Goal: Task Accomplishment & Management: Manage account settings

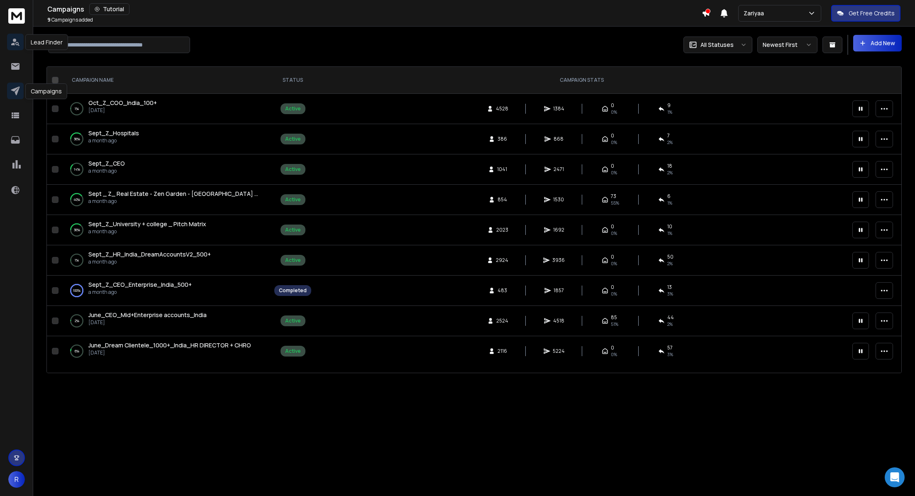
click at [14, 39] on icon at bounding box center [15, 42] width 10 height 10
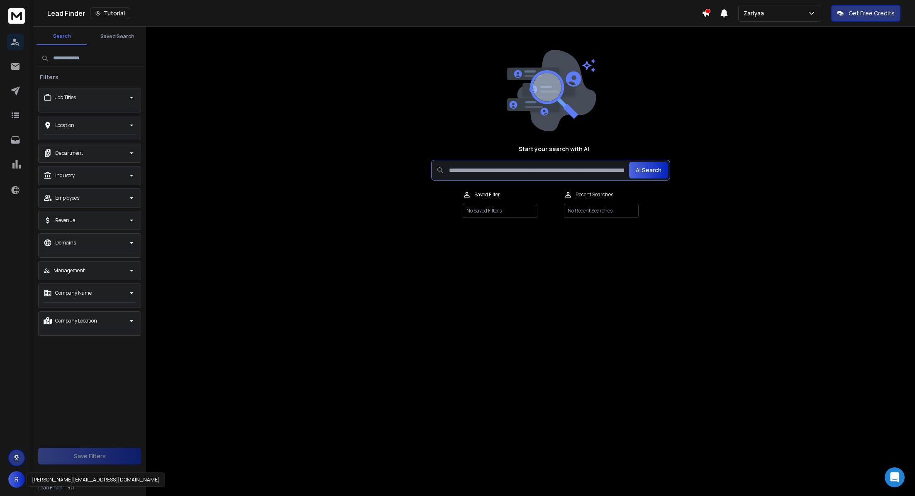
click at [15, 480] on span "R" at bounding box center [16, 479] width 17 height 17
click at [60, 463] on p "Settings" at bounding box center [51, 466] width 23 height 8
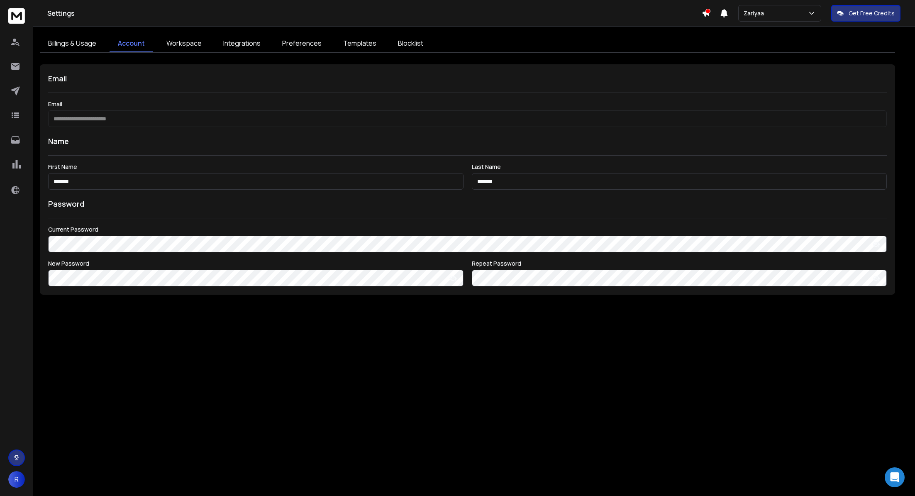
click at [69, 43] on link "Billings & Usage" at bounding box center [72, 43] width 65 height 17
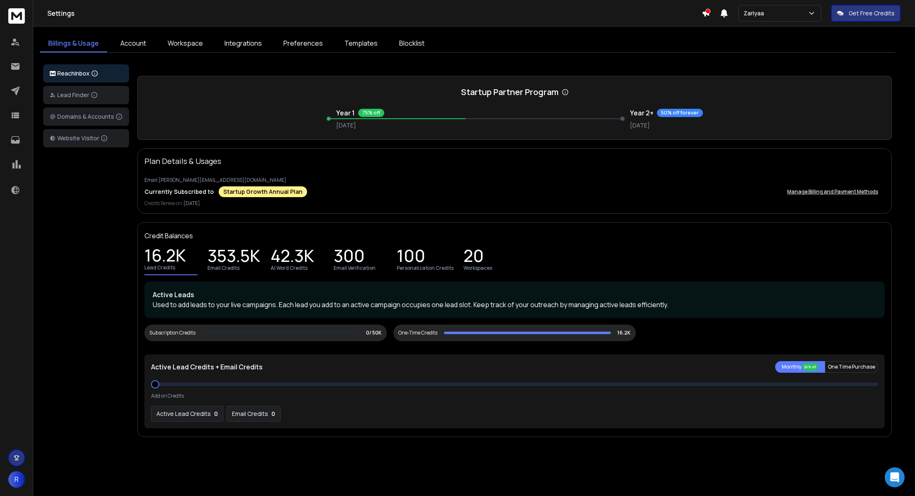
click at [75, 89] on button "Lead Finder" at bounding box center [86, 95] width 86 height 18
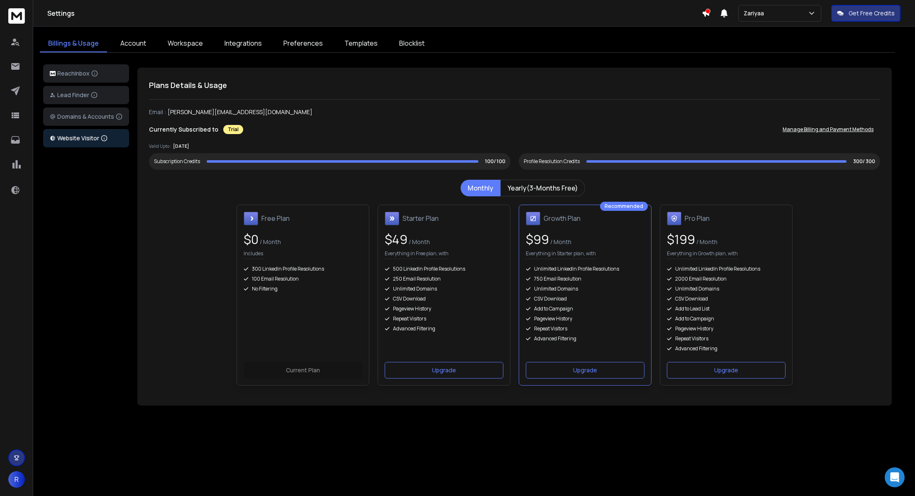
click at [94, 145] on button "Website Visitor" at bounding box center [86, 138] width 86 height 18
click at [96, 130] on button "Website Visitor" at bounding box center [86, 138] width 86 height 18
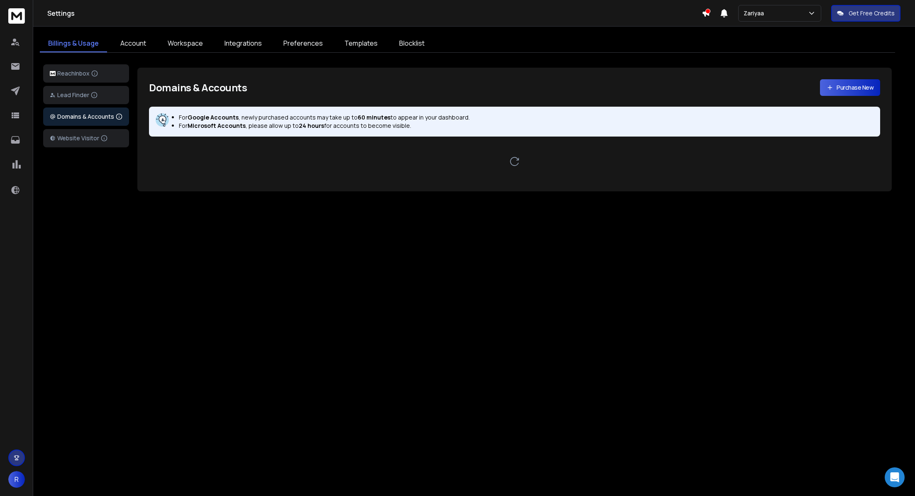
click at [98, 116] on button "Domains & Accounts" at bounding box center [86, 116] width 86 height 18
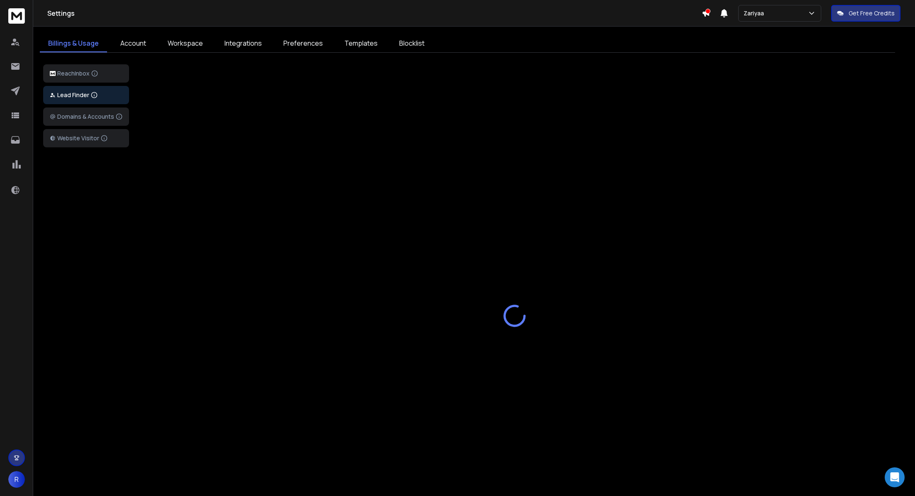
click at [96, 101] on button "Lead Finder" at bounding box center [86, 95] width 86 height 18
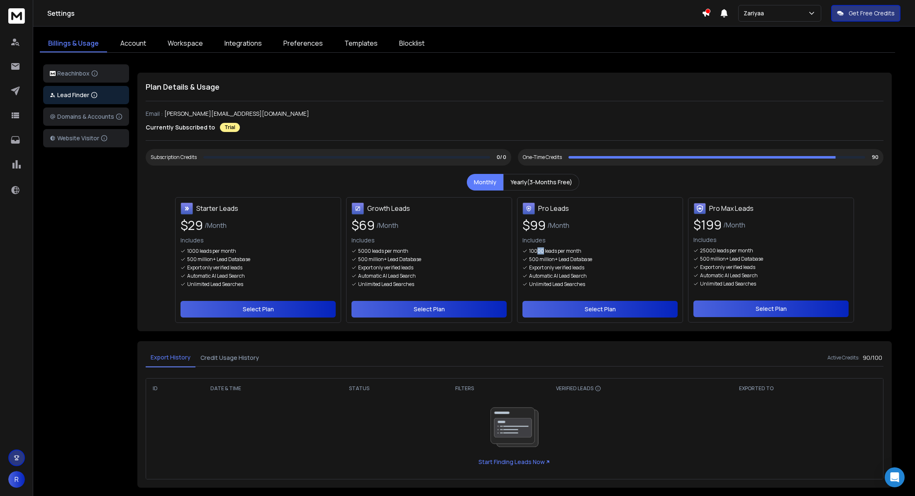
drag, startPoint x: 542, startPoint y: 252, endPoint x: 536, endPoint y: 252, distance: 5.8
click at [536, 252] on p "10000 leads per month" at bounding box center [555, 251] width 52 height 7
click at [541, 250] on p "10000 leads per month" at bounding box center [555, 251] width 52 height 7
drag, startPoint x: 544, startPoint y: 250, endPoint x: 533, endPoint y: 250, distance: 10.8
click at [533, 250] on p "10000 leads per month" at bounding box center [555, 251] width 52 height 7
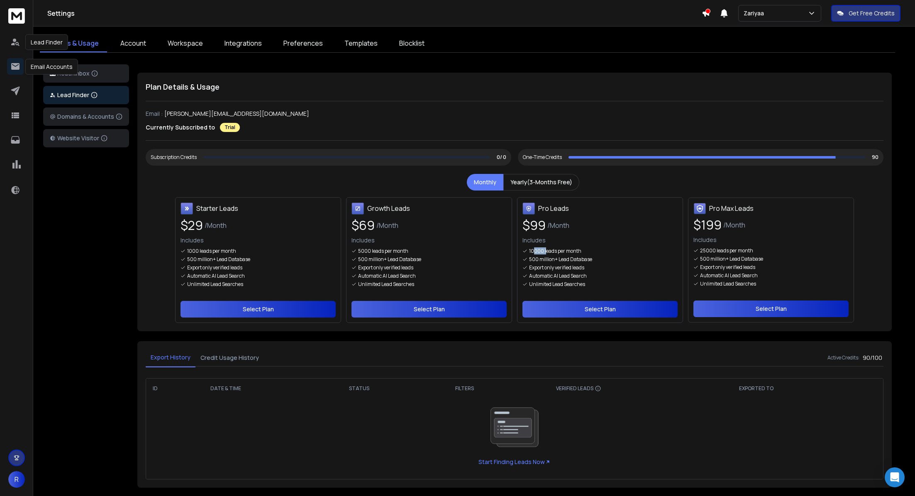
click at [18, 66] on icon at bounding box center [15, 66] width 8 height 7
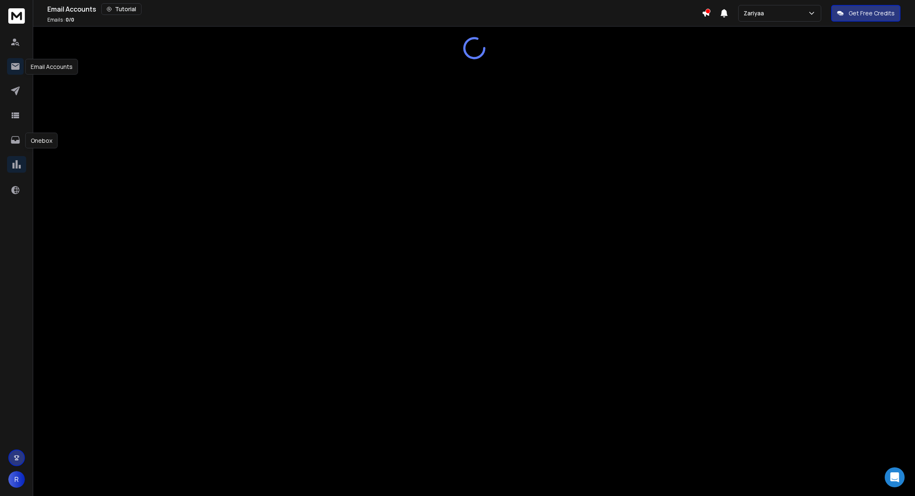
click at [10, 155] on link at bounding box center [16, 164] width 19 height 19
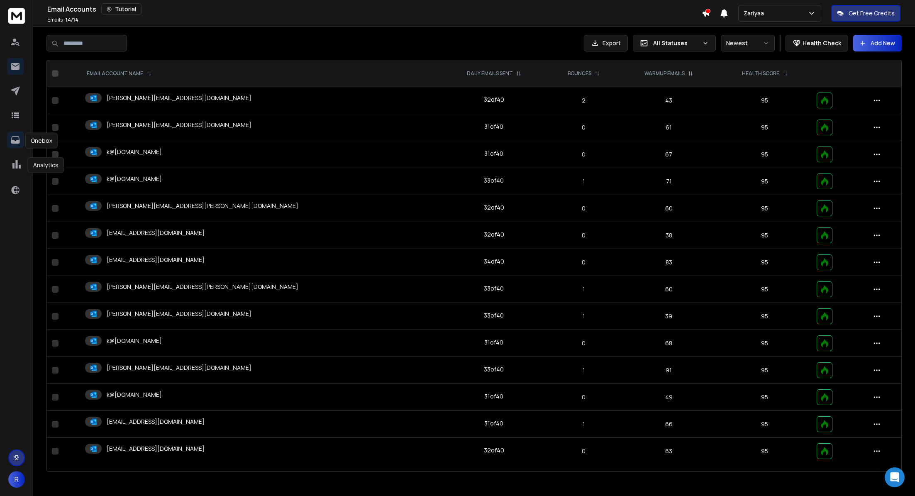
click at [10, 139] on icon at bounding box center [15, 140] width 10 height 10
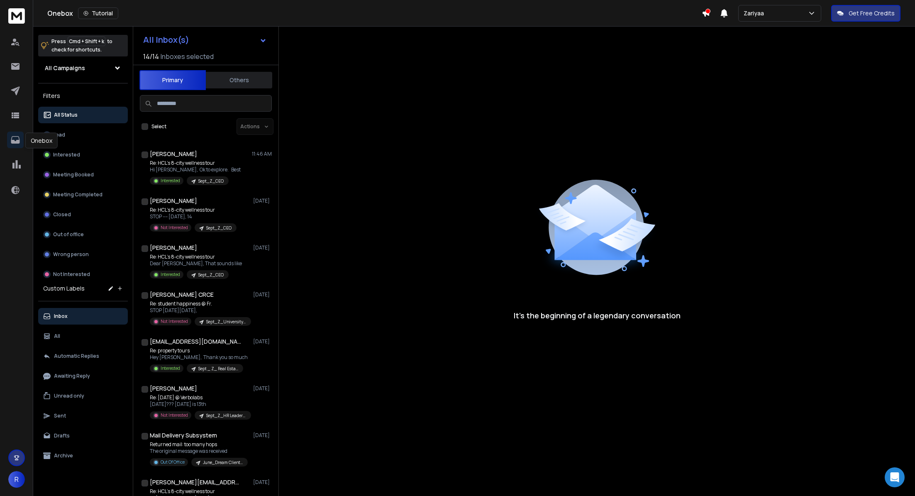
click at [259, 69] on div "All Inbox(s) 14 / 14 Inboxes selected Primary Others Select Actions Atul Hemani…" at bounding box center [205, 275] width 145 height 496
click at [251, 79] on button "Others" at bounding box center [239, 80] width 66 height 18
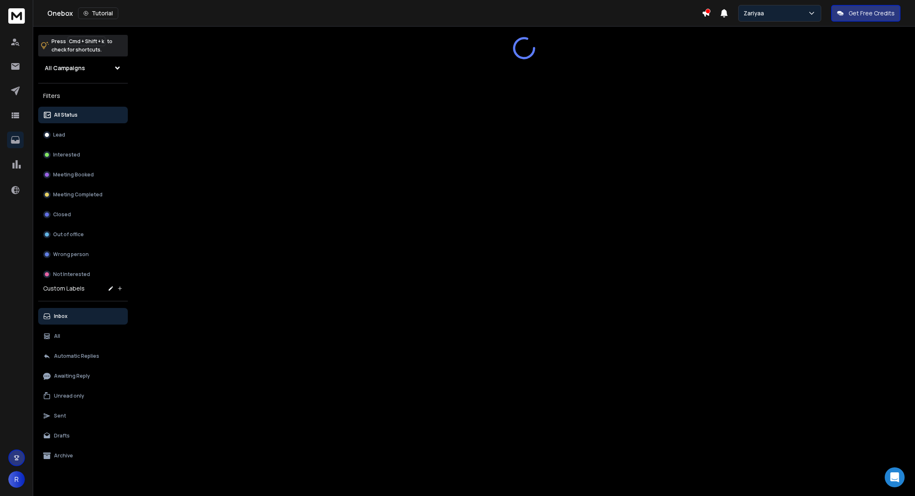
click at [793, 10] on div "Zariyaa" at bounding box center [780, 13] width 72 height 8
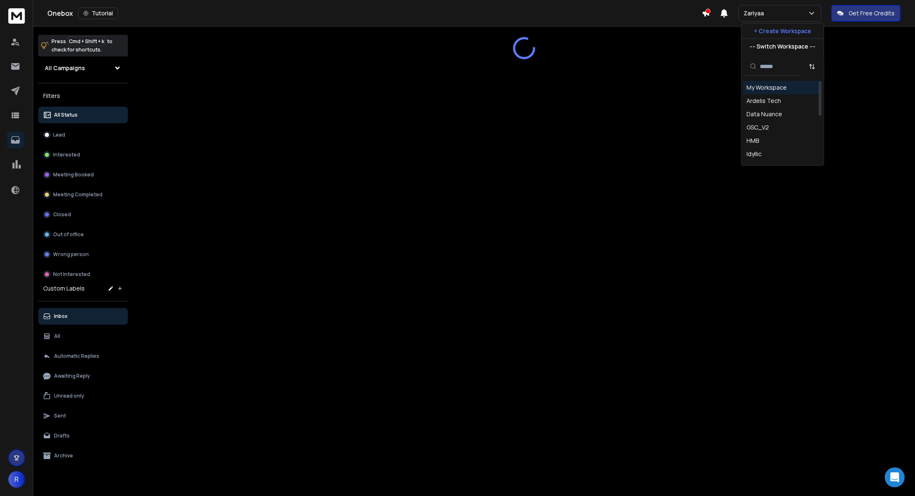
click at [756, 86] on div "My Workspace" at bounding box center [767, 87] width 40 height 8
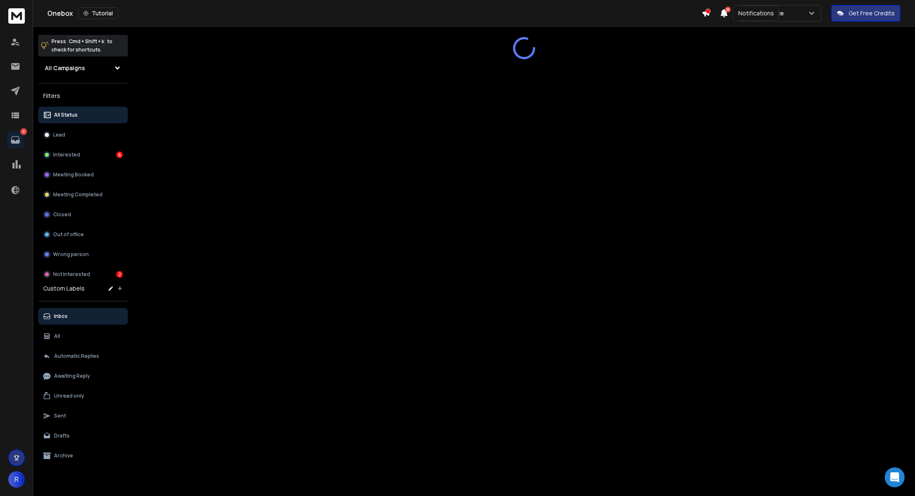
click at [727, 16] on icon at bounding box center [723, 13] width 7 height 8
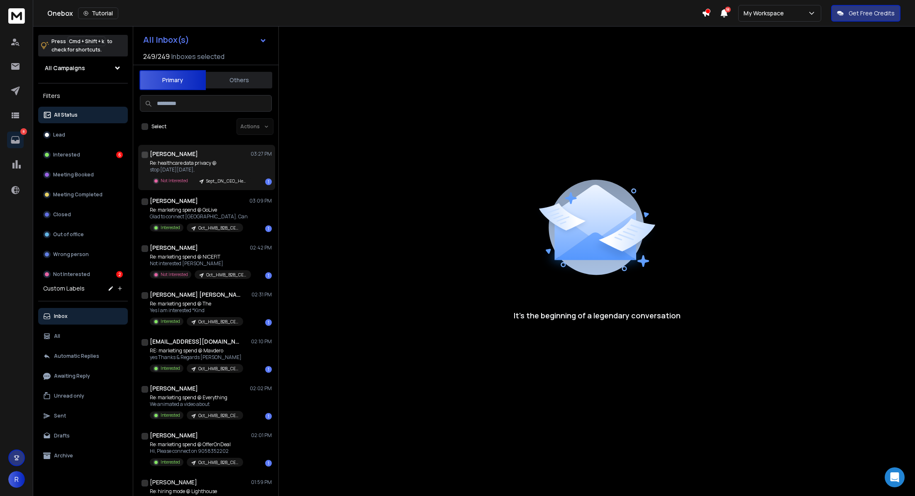
click at [205, 172] on p "stop [DATE][DATE]," at bounding box center [200, 169] width 100 height 7
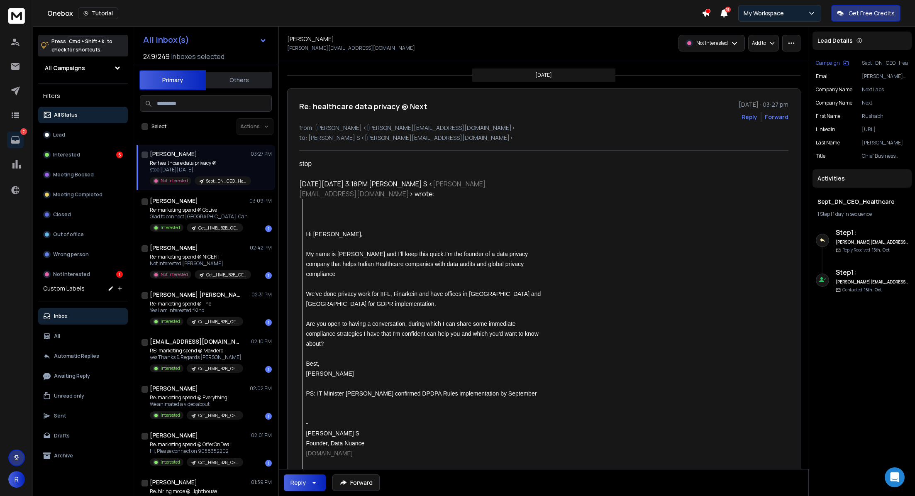
click at [759, 18] on button "My Workspace" at bounding box center [779, 13] width 83 height 17
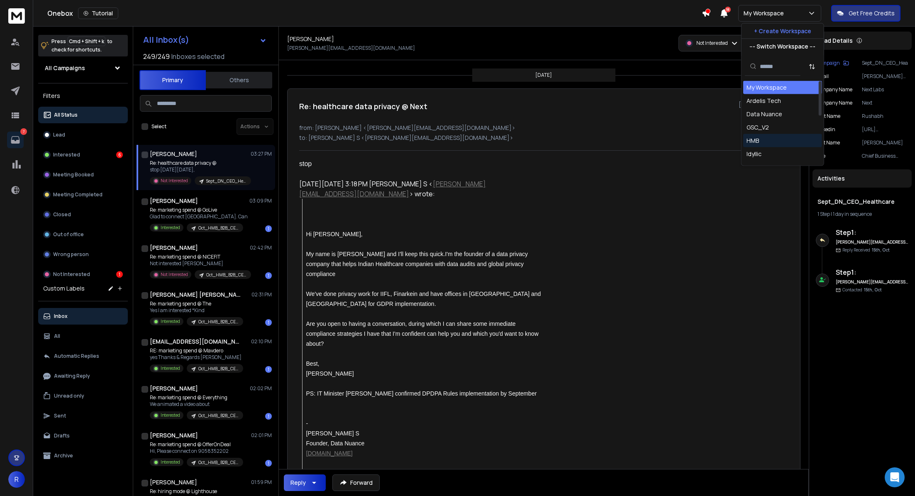
click at [750, 140] on div "HMB" at bounding box center [753, 141] width 12 height 8
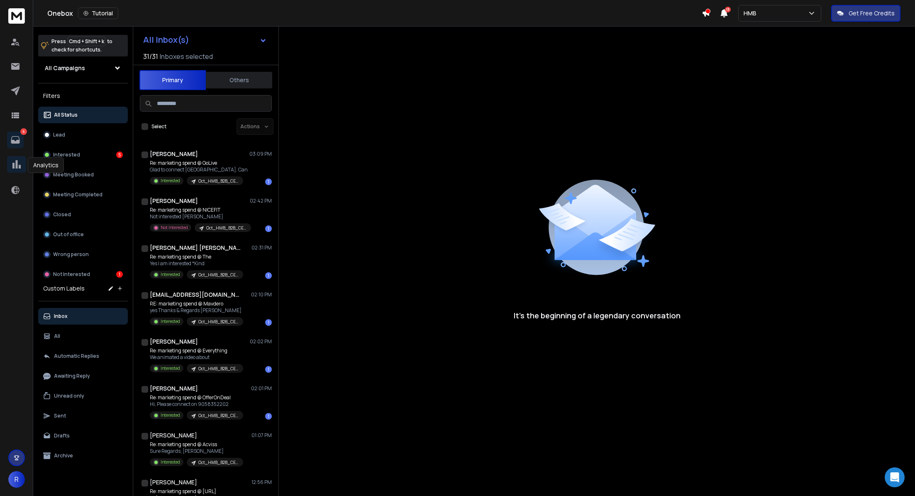
click at [19, 163] on icon at bounding box center [16, 164] width 12 height 12
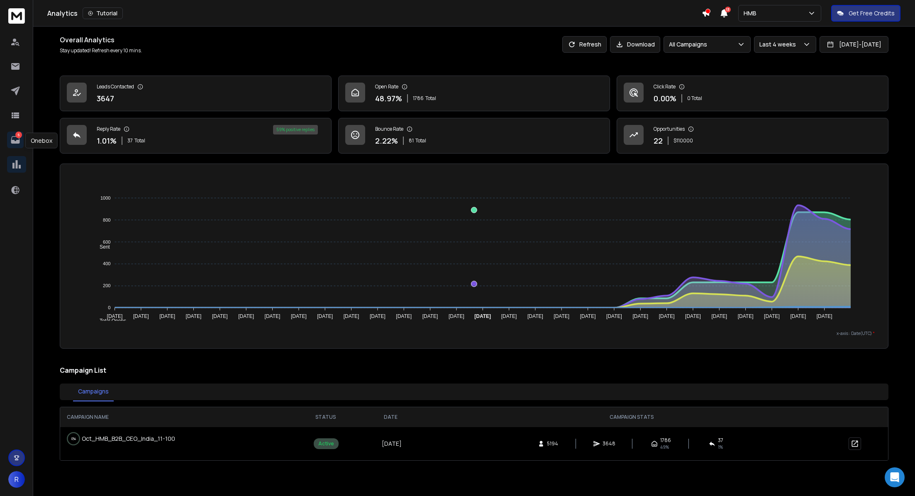
click at [12, 143] on icon at bounding box center [15, 139] width 9 height 7
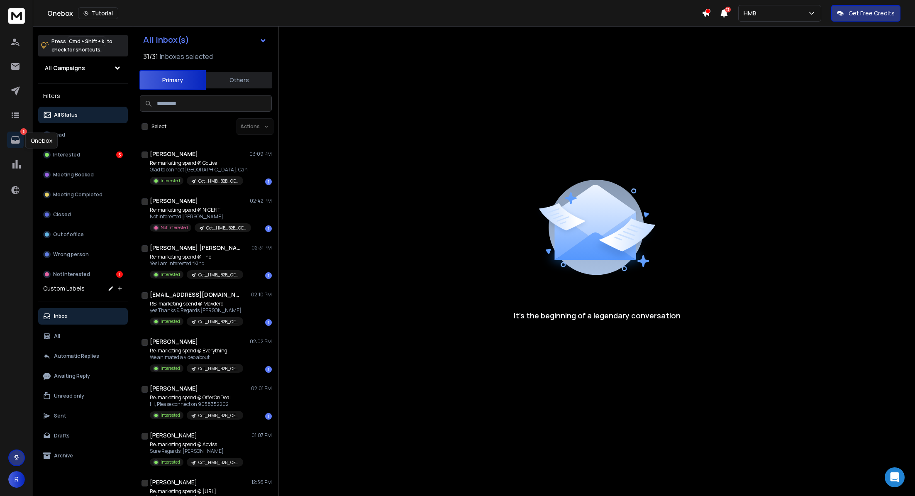
click at [237, 76] on button "Others" at bounding box center [239, 80] width 66 height 18
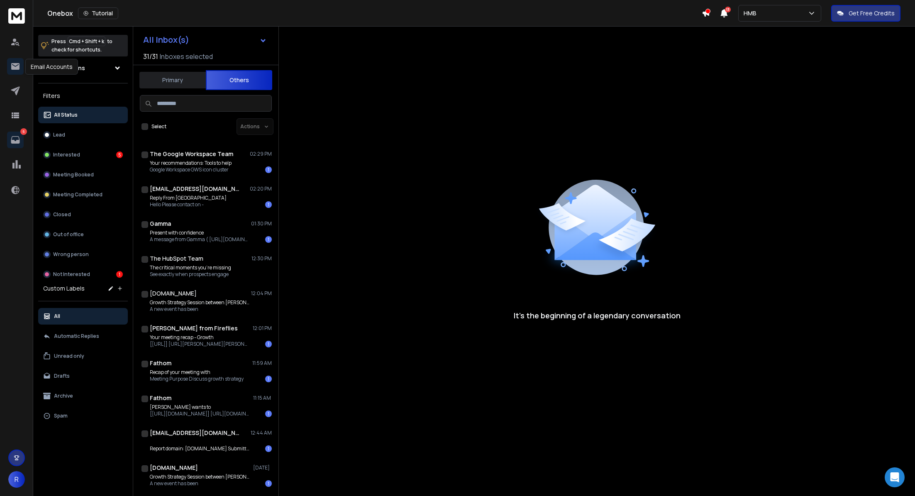
click at [13, 66] on icon at bounding box center [15, 66] width 8 height 7
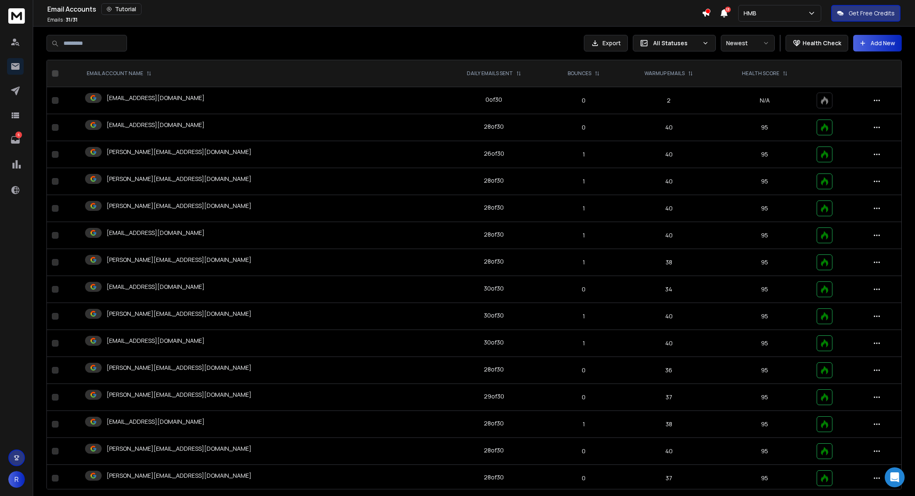
click at [52, 101] on button "button" at bounding box center [55, 100] width 7 height 7
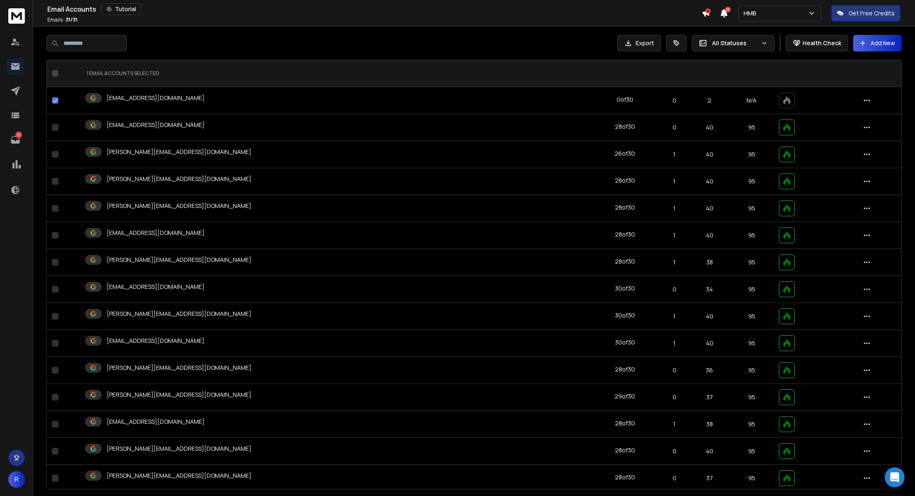
click at [725, 44] on p "All Statuses" at bounding box center [735, 43] width 46 height 8
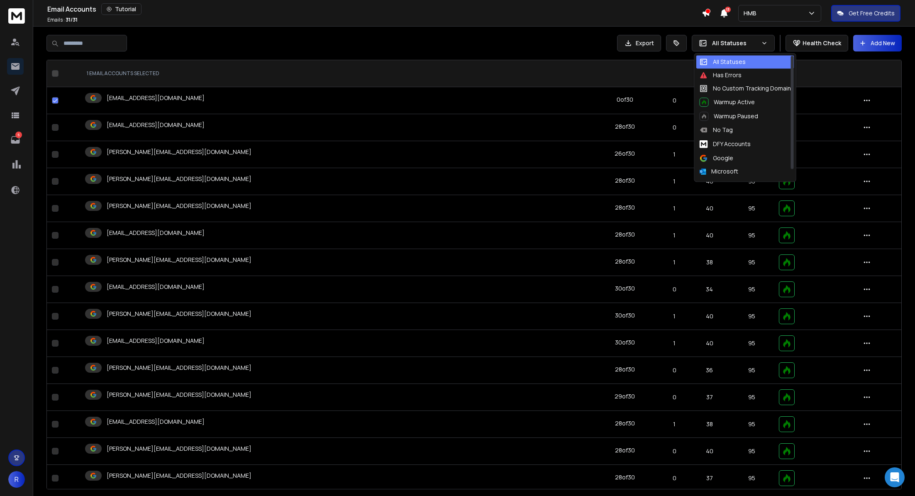
click at [577, 55] on div "Export All Statuses Health Check Add New 1 EMAIL ACCOUNTS SELECTED satvikluthra…" at bounding box center [473, 262] width 855 height 454
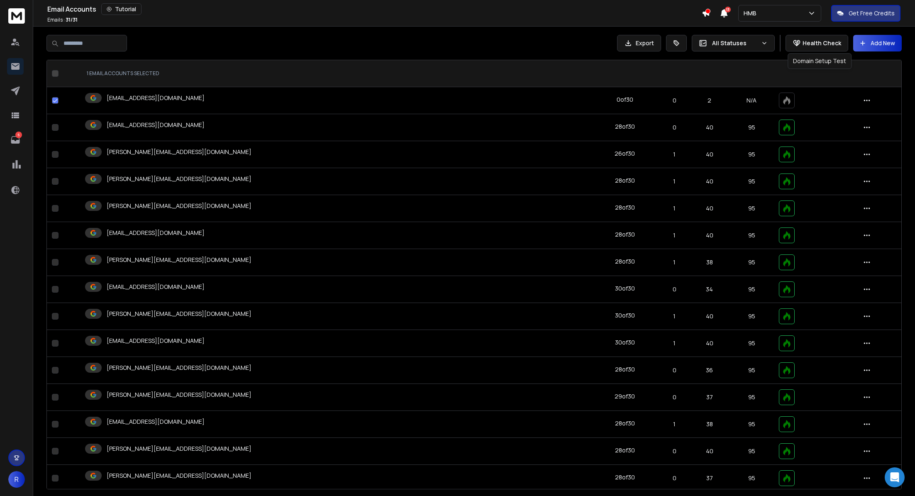
click at [752, 40] on p "All Statuses" at bounding box center [735, 43] width 46 height 8
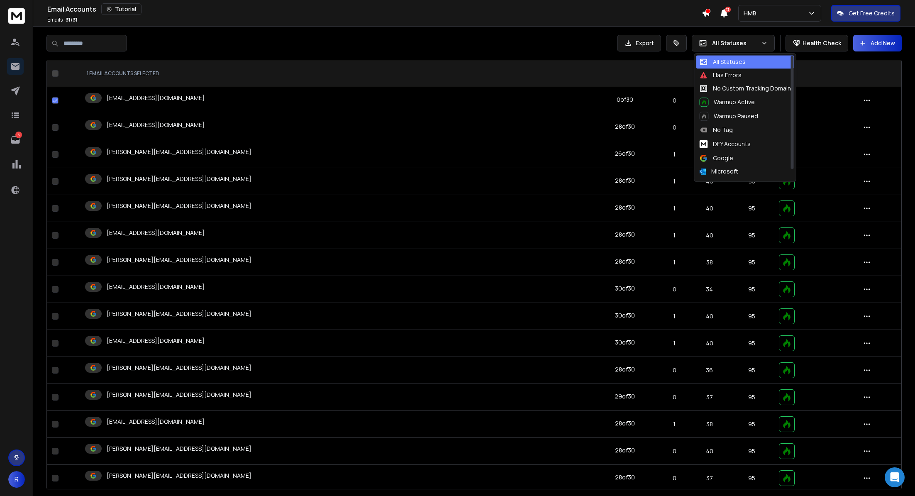
click at [567, 31] on div "Export All Statuses Health Check Add New 1 EMAIL ACCOUNTS SELECTED satvikluthra…" at bounding box center [474, 262] width 882 height 471
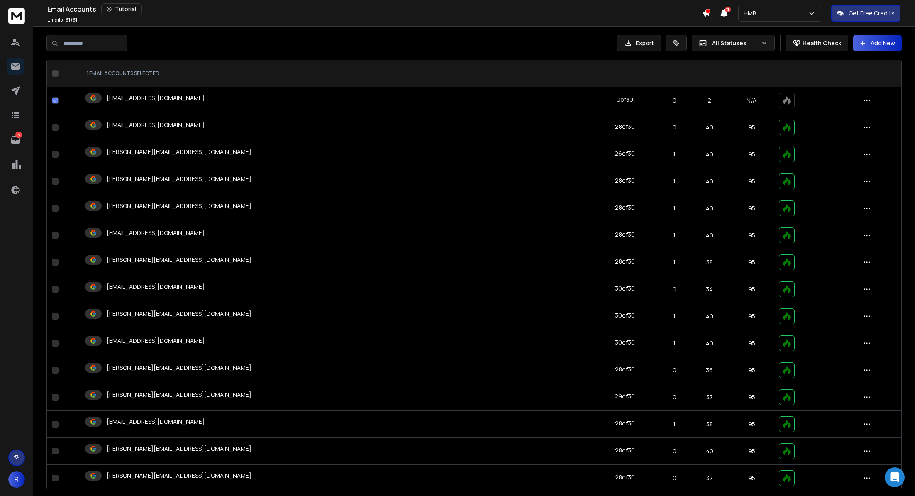
click at [859, 95] on button at bounding box center [866, 100] width 59 height 14
click at [851, 142] on div "Delete Account" at bounding box center [868, 144] width 53 height 13
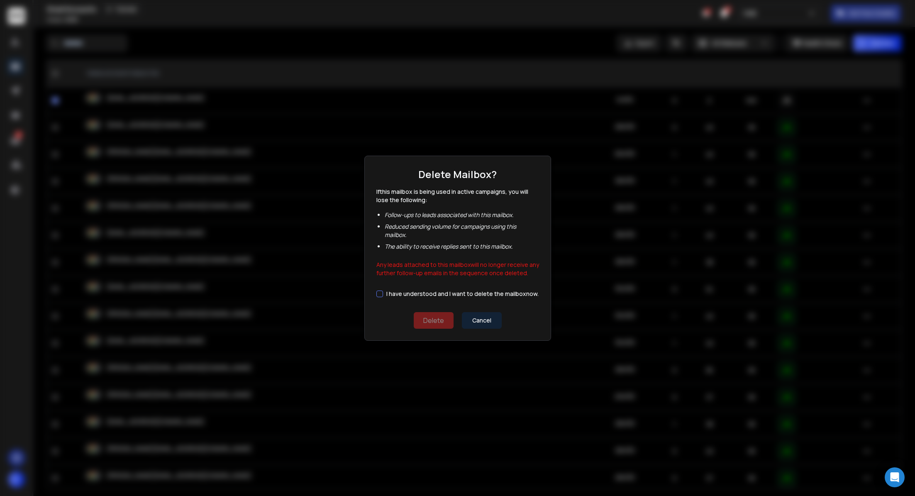
click at [378, 293] on button "I have understood and I want to delete the mailbox now." at bounding box center [379, 293] width 7 height 7
click at [444, 328] on button "Delete" at bounding box center [434, 320] width 40 height 17
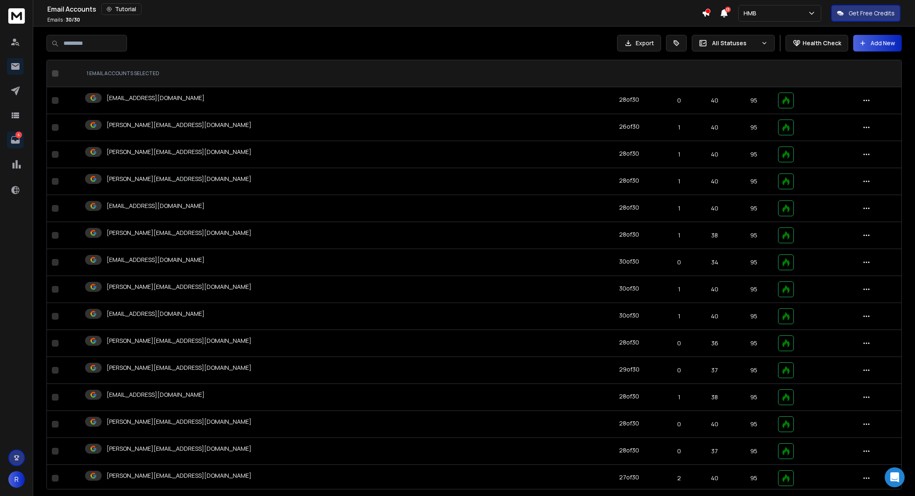
click at [12, 137] on icon at bounding box center [15, 139] width 9 height 7
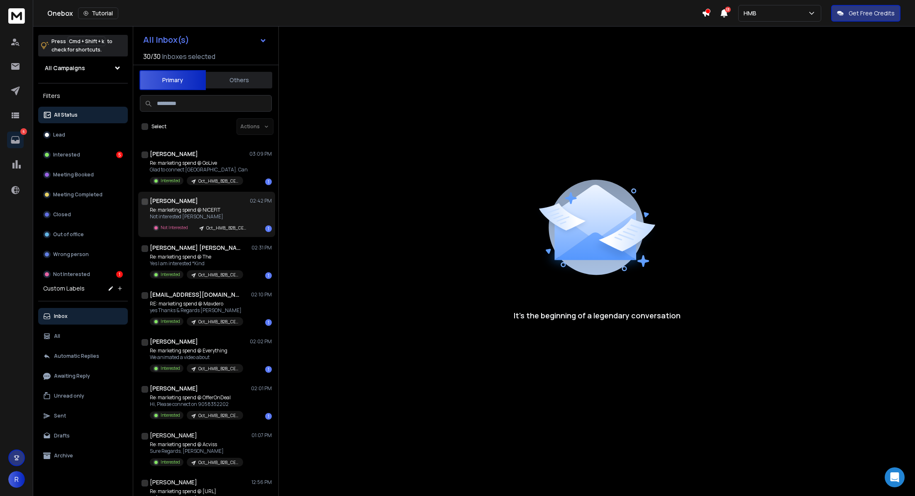
click at [170, 211] on p "Re: marketing spend @ NICEFIT" at bounding box center [200, 210] width 100 height 7
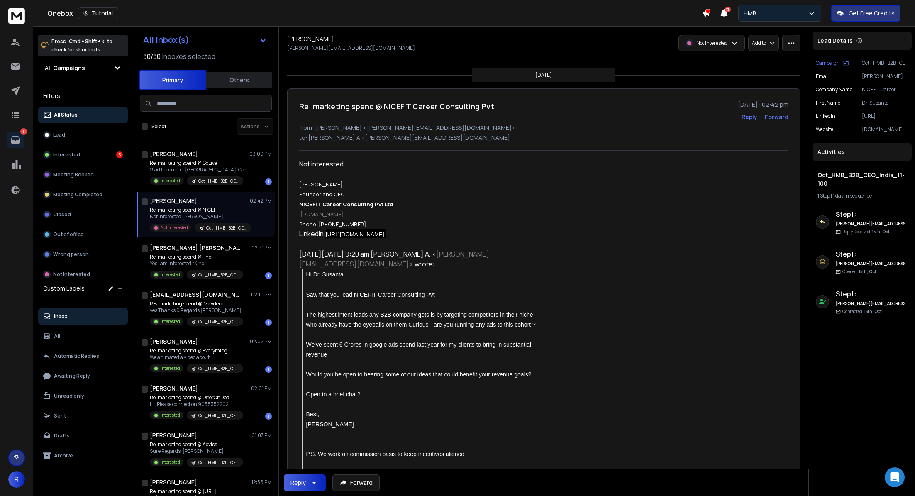
click at [760, 16] on p "HMB" at bounding box center [752, 13] width 16 height 8
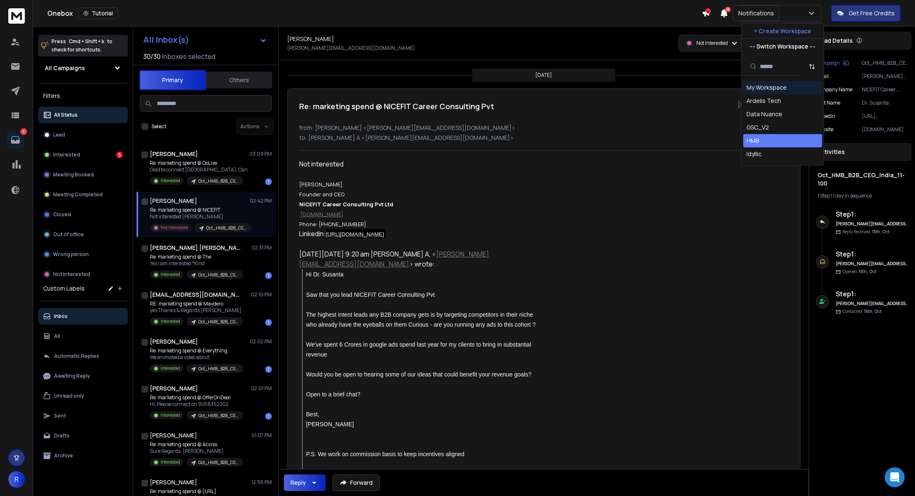
click at [726, 14] on icon at bounding box center [723, 13] width 7 height 8
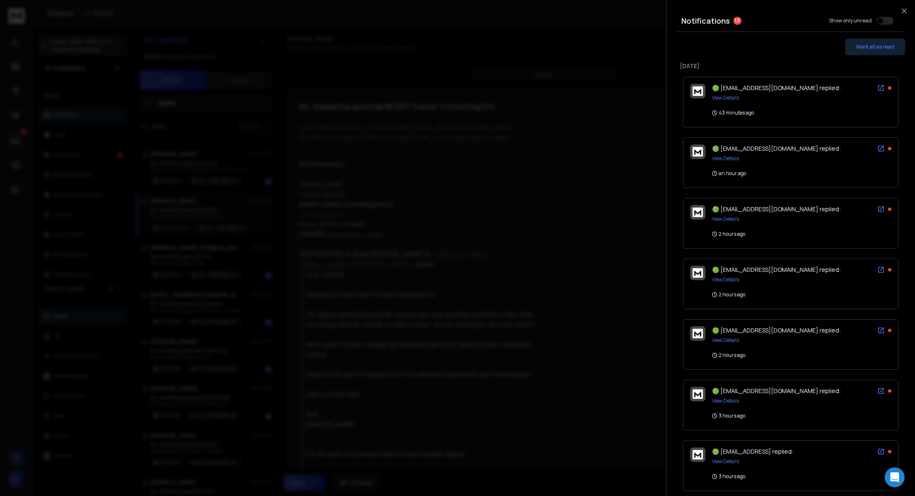
click at [870, 50] on button "Mark all as read" at bounding box center [875, 47] width 60 height 17
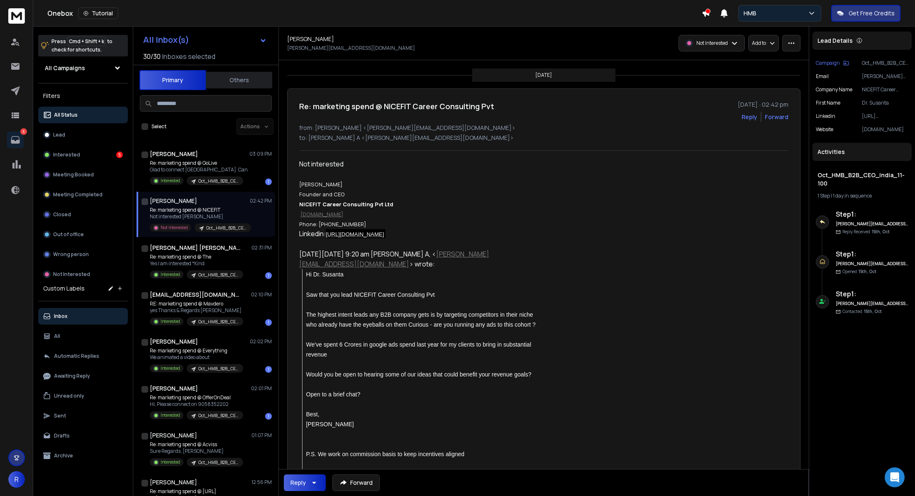
click at [819, 18] on button "HMB" at bounding box center [779, 13] width 83 height 17
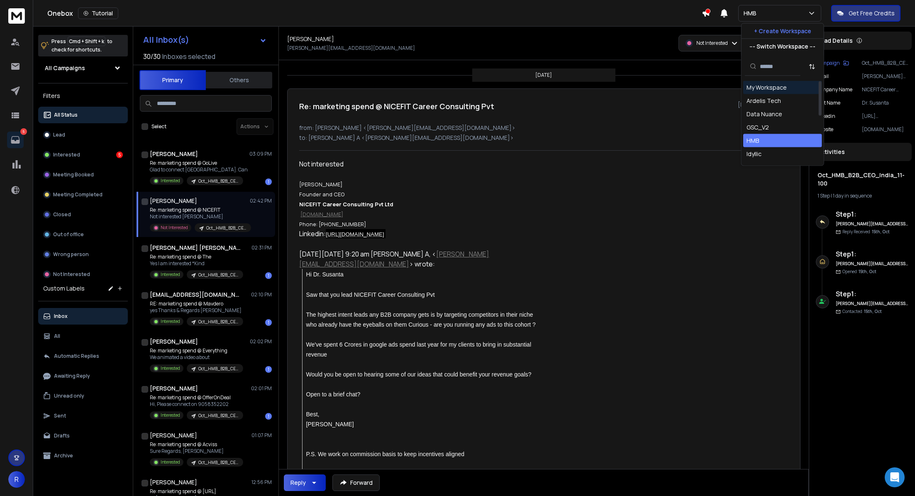
click at [763, 90] on div "My Workspace" at bounding box center [767, 87] width 40 height 8
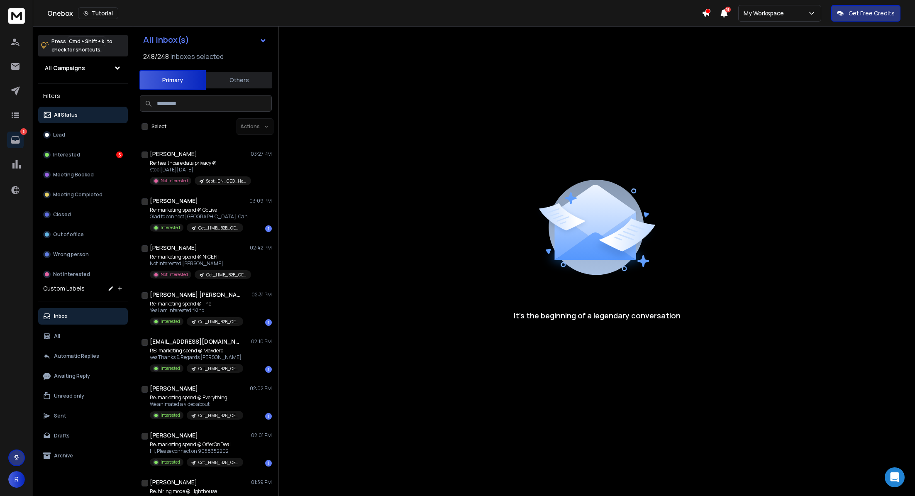
click at [246, 67] on div "All Inbox(s) 248 / 248 Inboxes selected Primary Others Select Actions [PERSON_N…" at bounding box center [205, 275] width 145 height 496
click at [241, 82] on button "Others" at bounding box center [239, 80] width 66 height 18
click at [226, 77] on button "Others" at bounding box center [239, 80] width 66 height 18
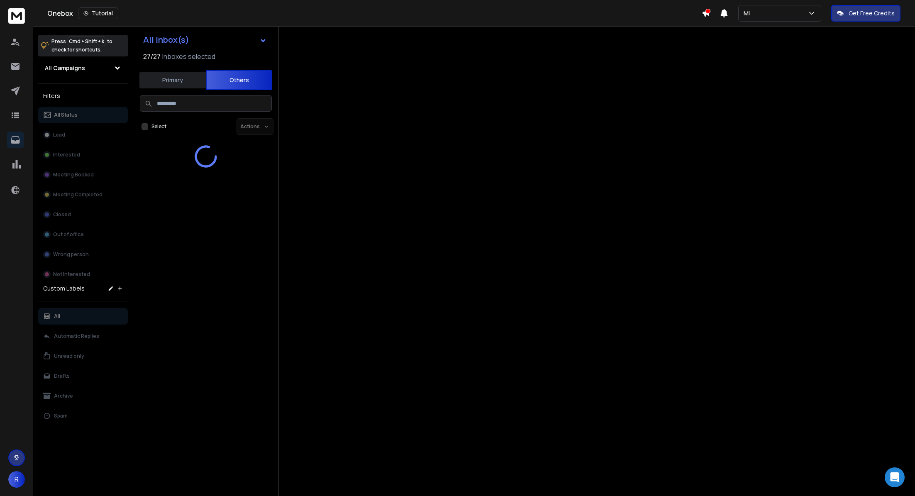
click at [245, 81] on button "Others" at bounding box center [239, 80] width 66 height 20
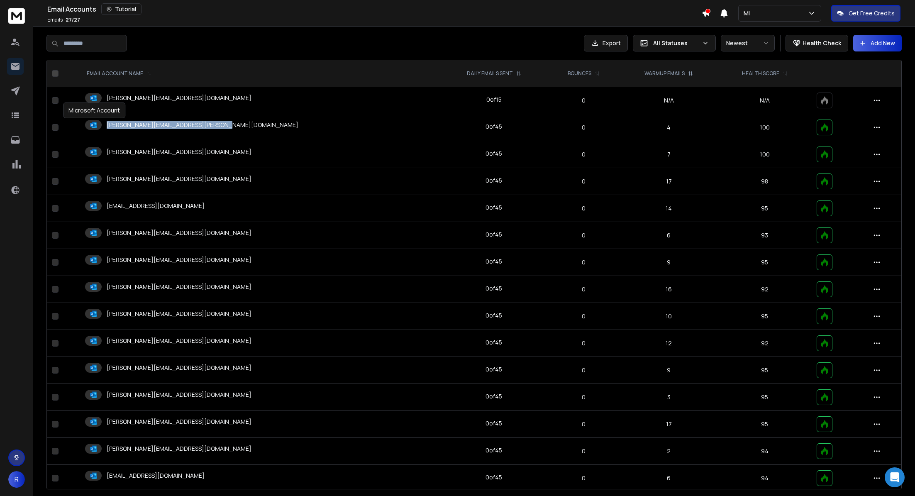
copy p "rishabh.ambasta@themoderninbound.com"
drag, startPoint x: 236, startPoint y: 129, endPoint x: 100, endPoint y: 124, distance: 136.2
click at [100, 124] on div "rishabh.ambasta@themoderninbound.com" at bounding box center [260, 125] width 350 height 10
click at [866, 125] on button at bounding box center [876, 127] width 39 height 14
click at [856, 166] on div "Delete Account" at bounding box center [868, 170] width 53 height 13
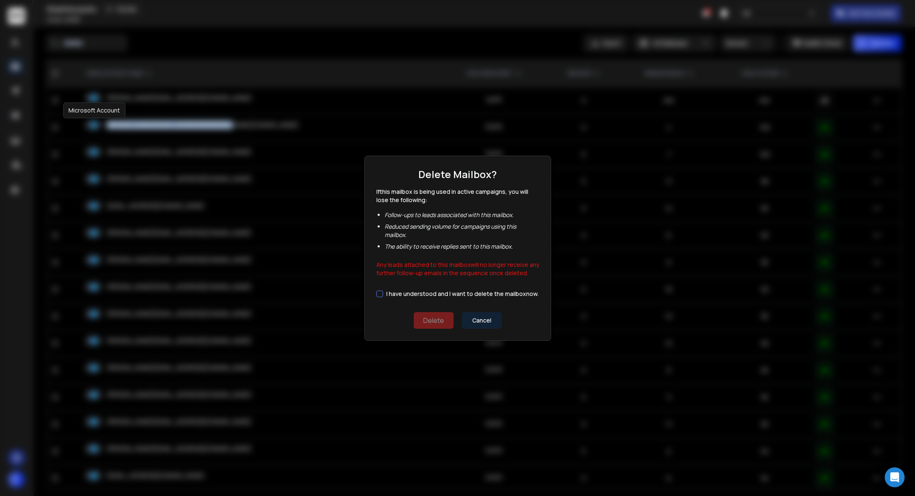
click at [381, 290] on button "I have understood and I want to delete the mailbox now." at bounding box center [379, 293] width 7 height 7
click at [432, 321] on button "Delete" at bounding box center [434, 320] width 40 height 17
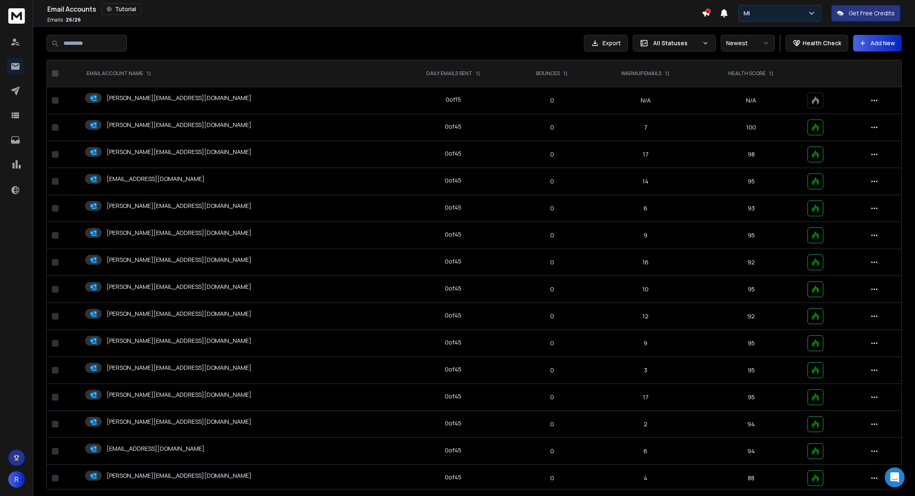
click at [787, 6] on button "MI" at bounding box center [779, 13] width 83 height 17
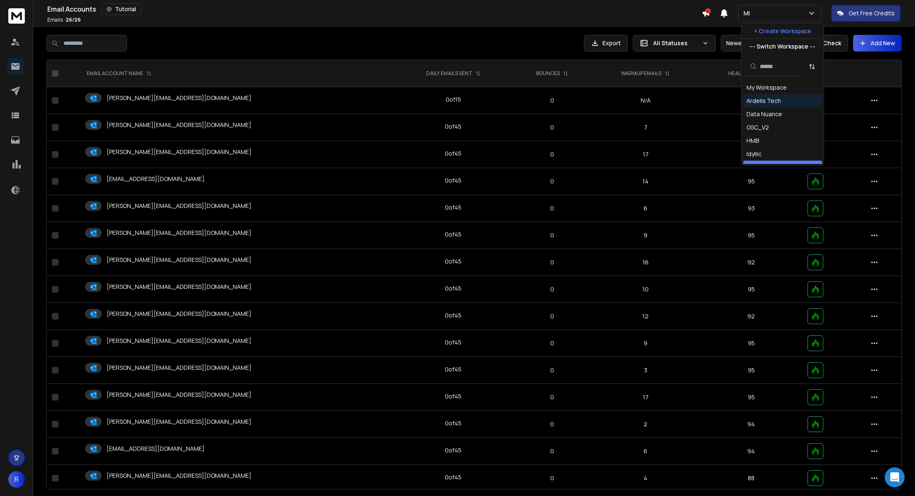
click at [384, 41] on div at bounding box center [312, 43] width 532 height 17
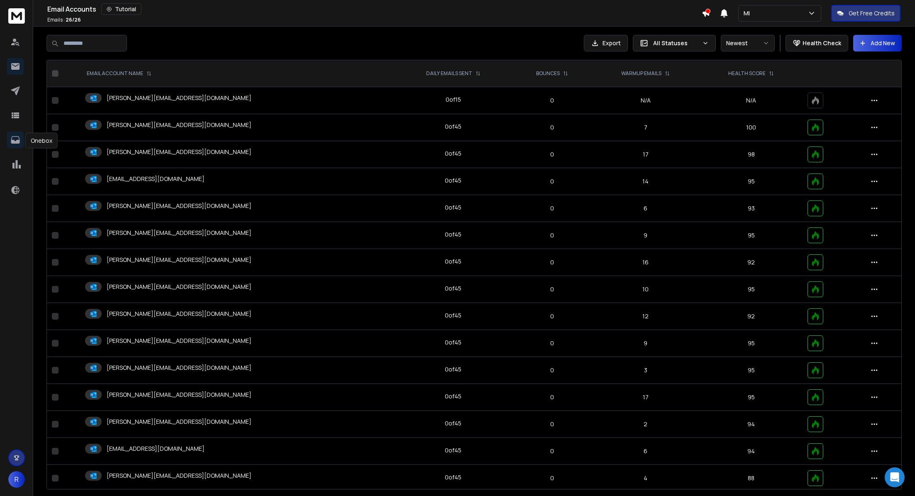
click at [8, 143] on link at bounding box center [15, 140] width 17 height 17
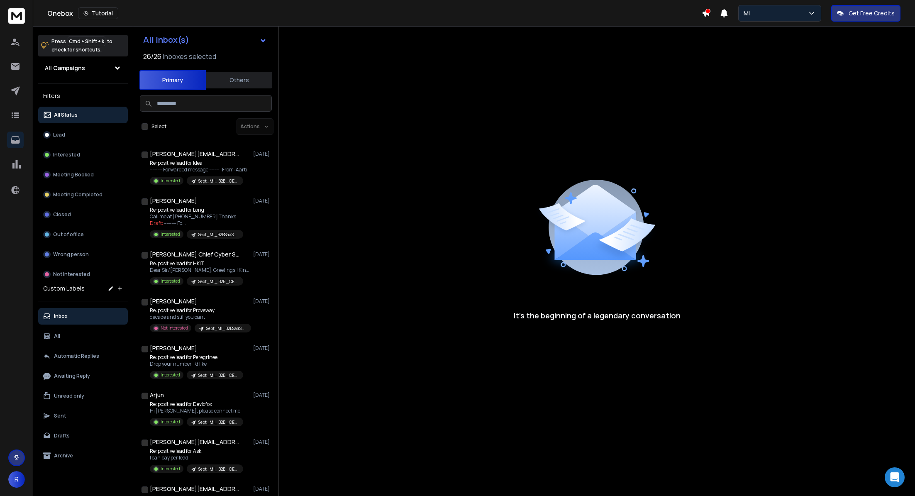
click at [791, 10] on div "MI" at bounding box center [780, 13] width 72 height 8
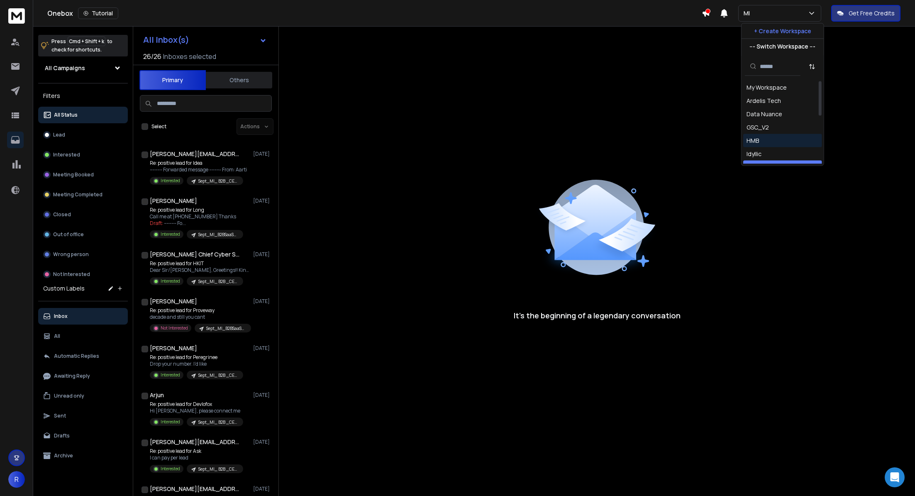
click at [763, 137] on div "HMB" at bounding box center [782, 140] width 79 height 13
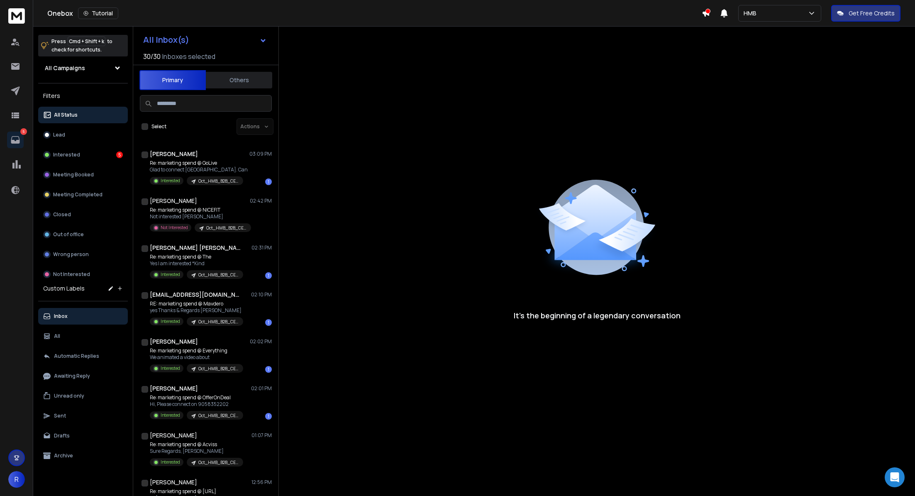
click at [244, 89] on div "Primary Others Select Actions [PERSON_NAME] 03:09 PM Re: marketing spend @ GoLi…" at bounding box center [205, 291] width 145 height 438
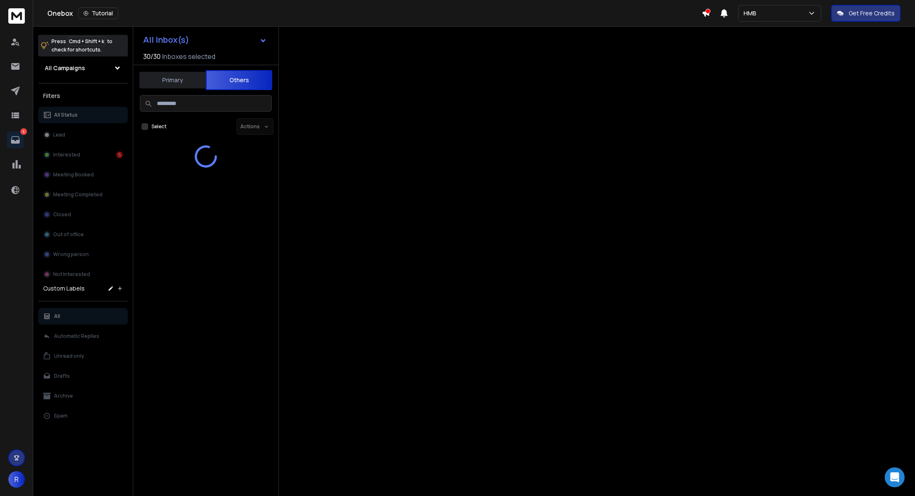
click at [245, 87] on button "Others" at bounding box center [239, 80] width 66 height 20
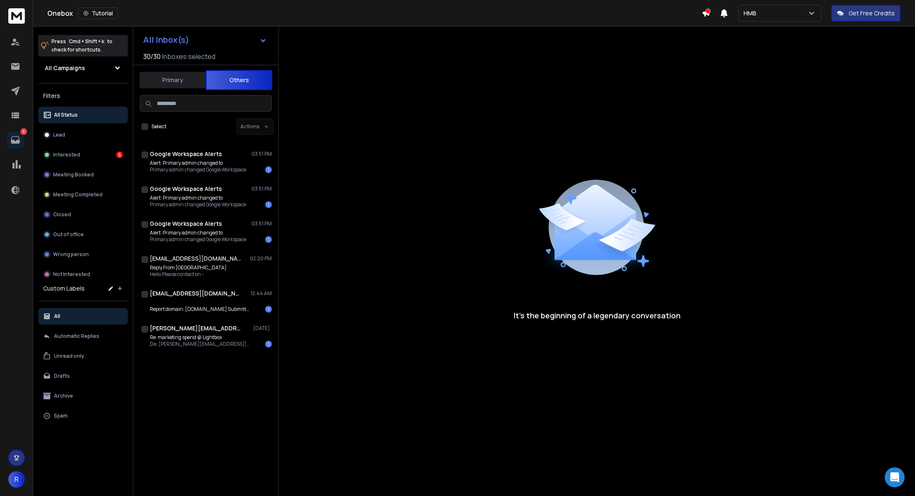
click at [159, 93] on div at bounding box center [206, 102] width 139 height 20
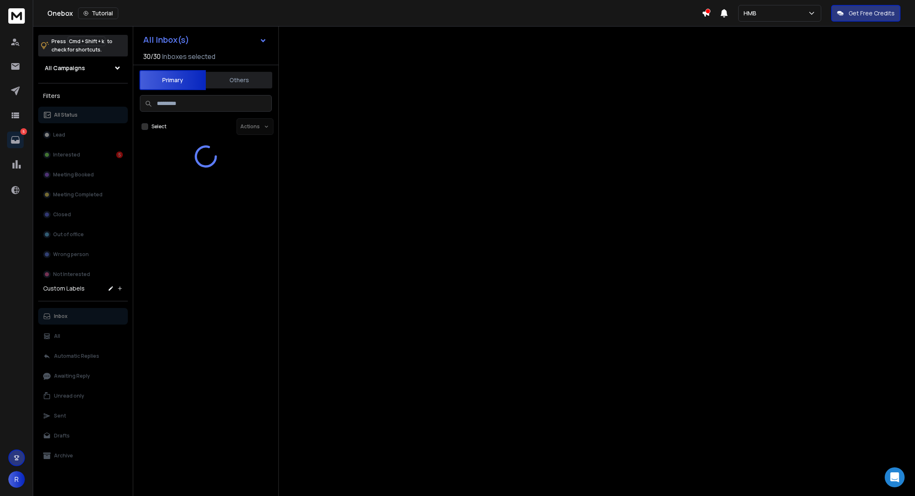
click at [171, 74] on button "Primary" at bounding box center [172, 80] width 66 height 20
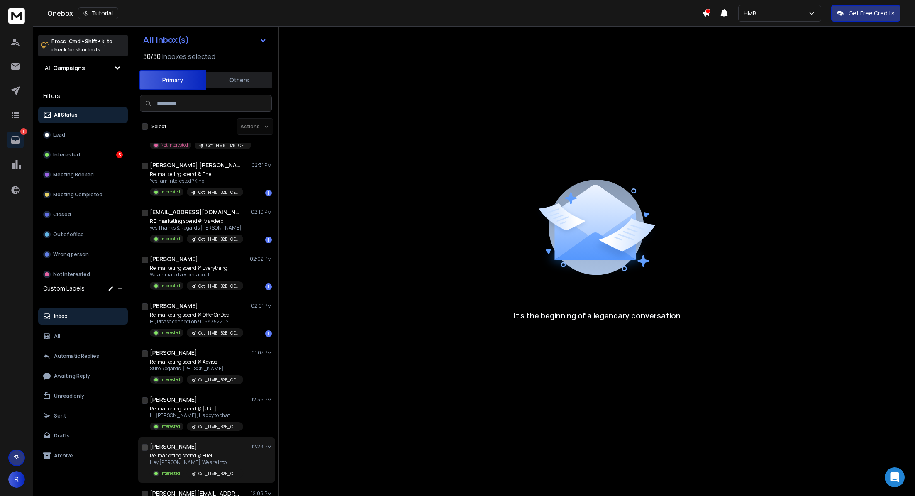
scroll to position [67, 0]
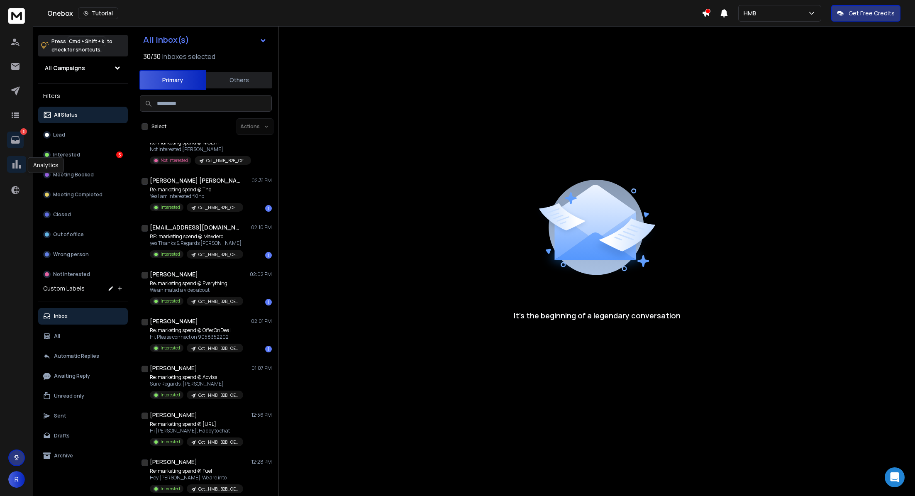
click at [15, 169] on icon at bounding box center [16, 164] width 12 height 12
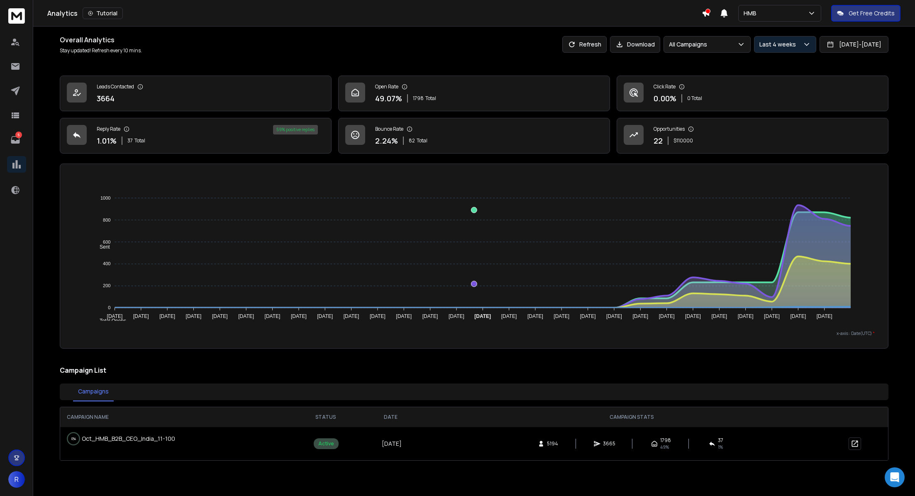
click at [767, 51] on button "Last 4 weeks" at bounding box center [785, 44] width 62 height 17
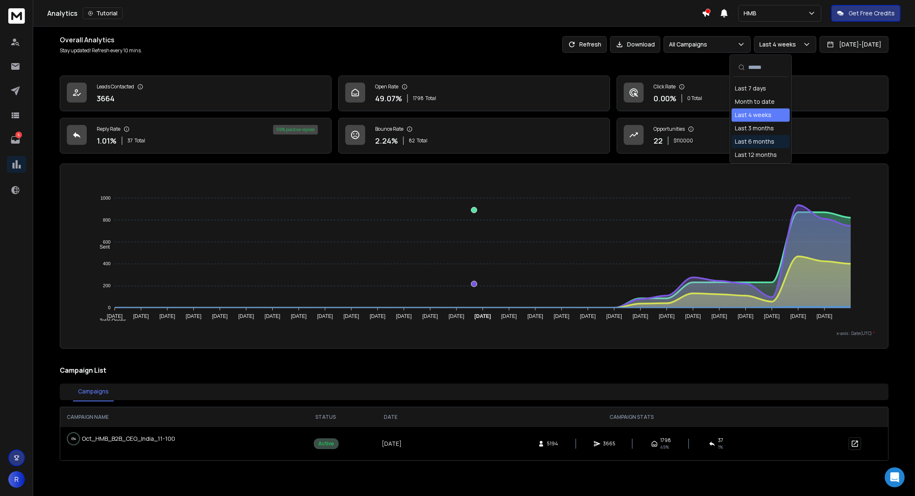
click at [753, 140] on div "Last 6 months" at bounding box center [754, 141] width 39 height 8
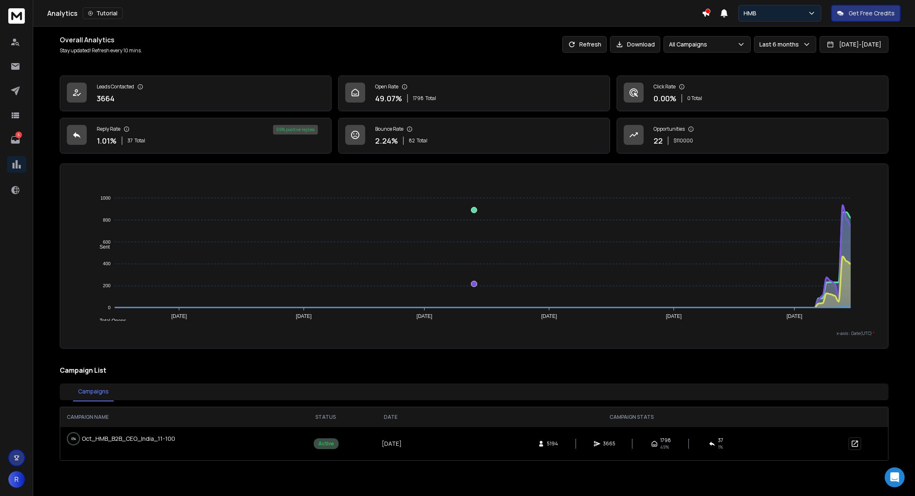
click at [773, 12] on div "HMB" at bounding box center [780, 13] width 72 height 8
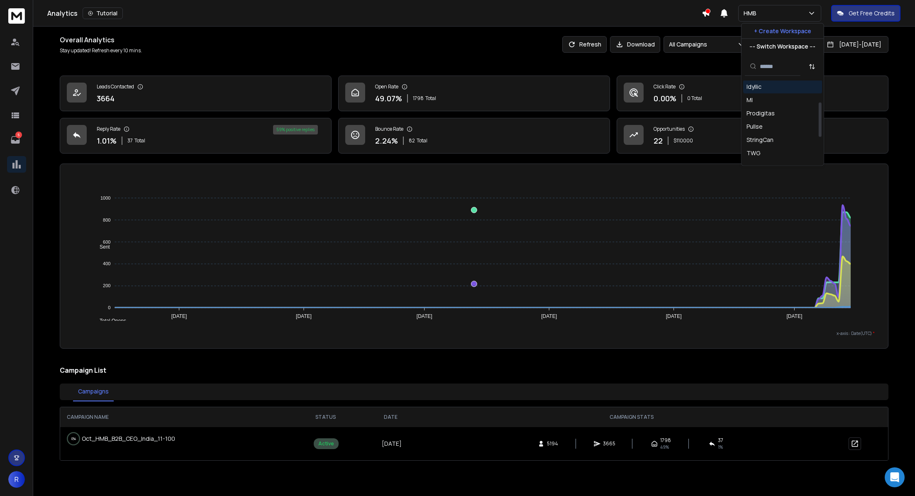
scroll to position [85, 0]
click at [780, 81] on div "MI" at bounding box center [782, 82] width 79 height 13
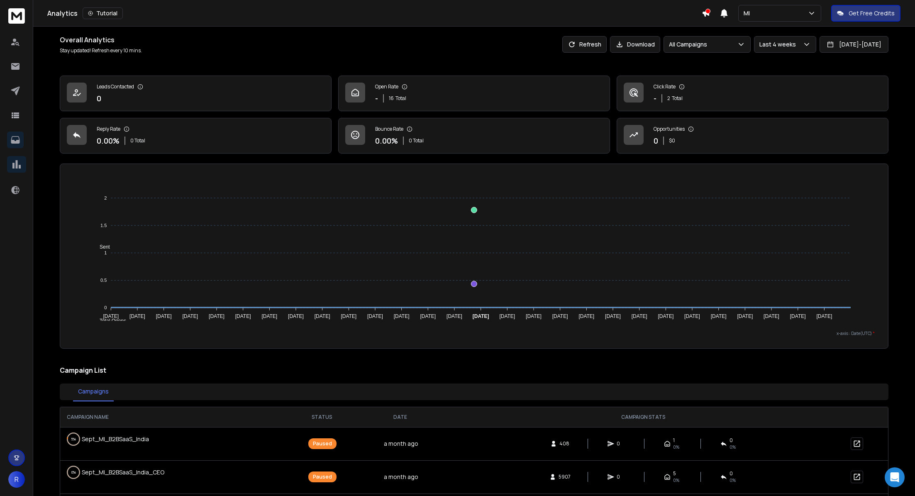
click at [11, 138] on icon at bounding box center [15, 140] width 10 height 10
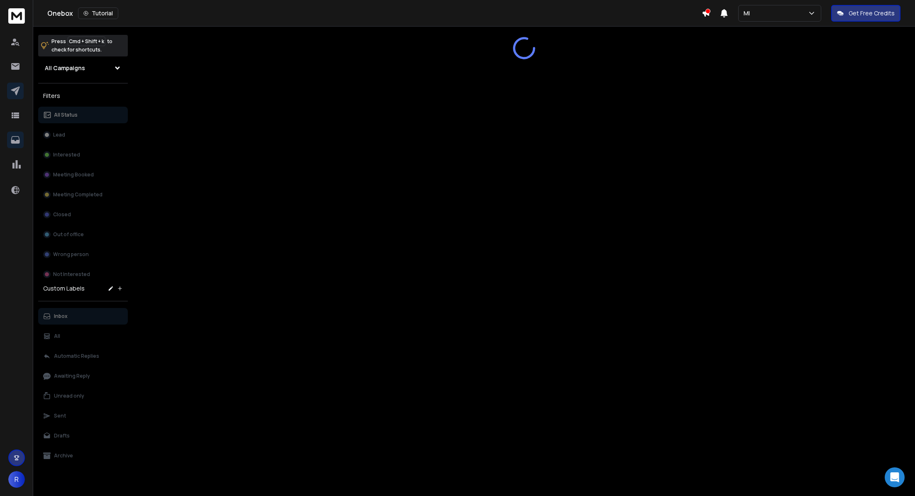
click at [20, 90] on icon at bounding box center [15, 91] width 10 height 10
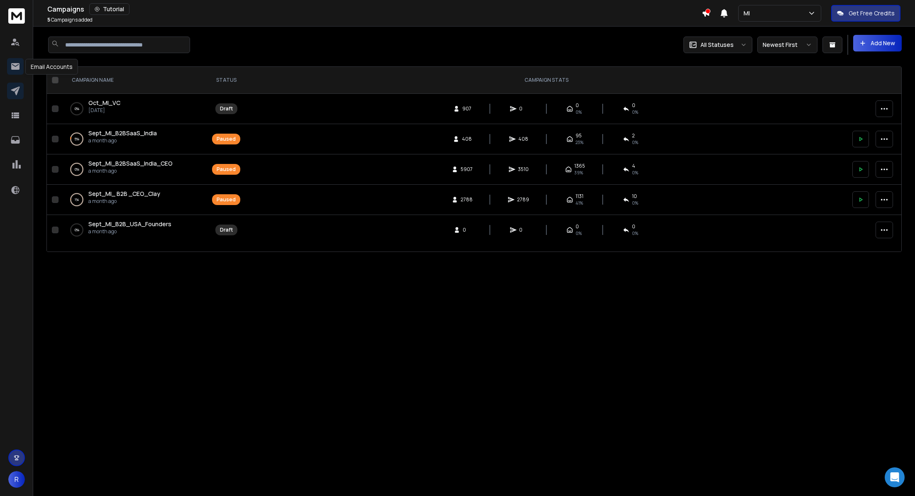
click at [21, 63] on link at bounding box center [15, 66] width 17 height 17
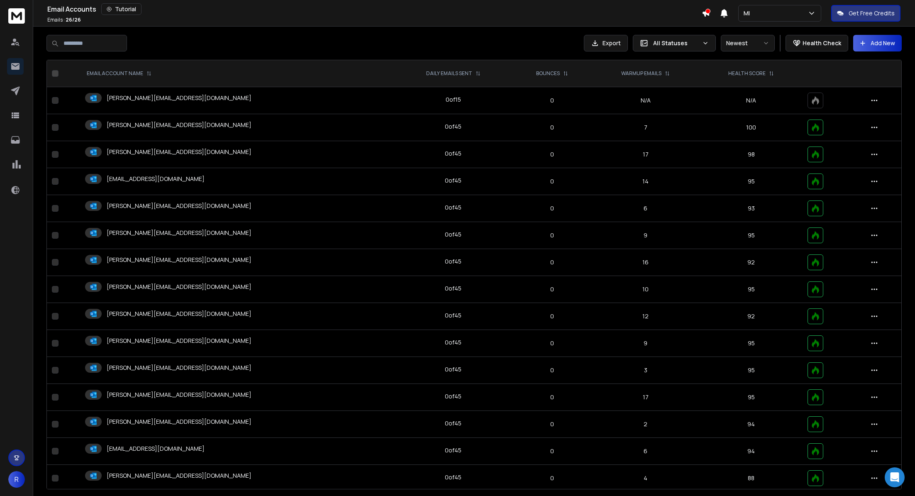
click at [874, 35] on button "Add New" at bounding box center [877, 43] width 49 height 17
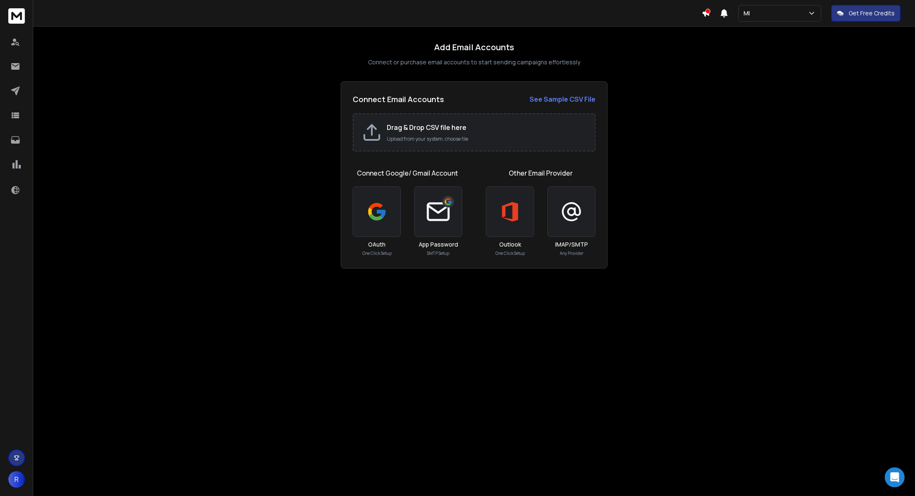
click at [486, 208] on div at bounding box center [510, 211] width 48 height 51
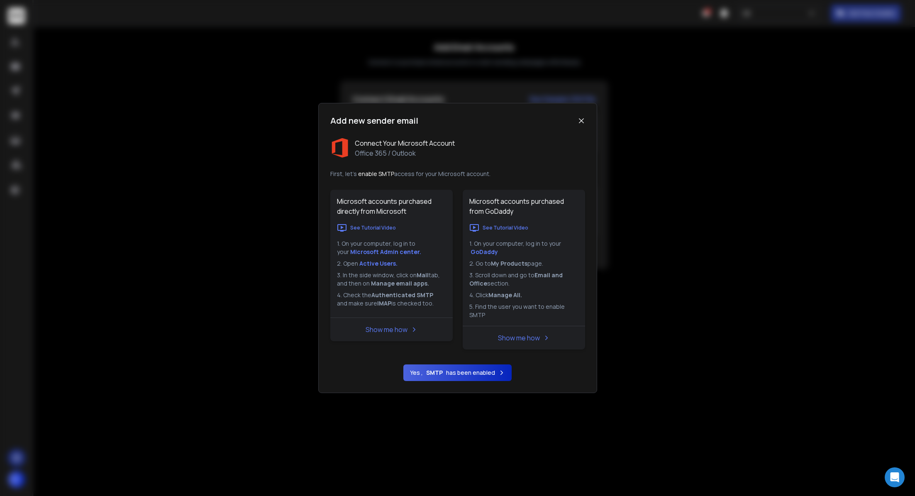
click at [435, 368] on b "SMTP" at bounding box center [434, 372] width 17 height 8
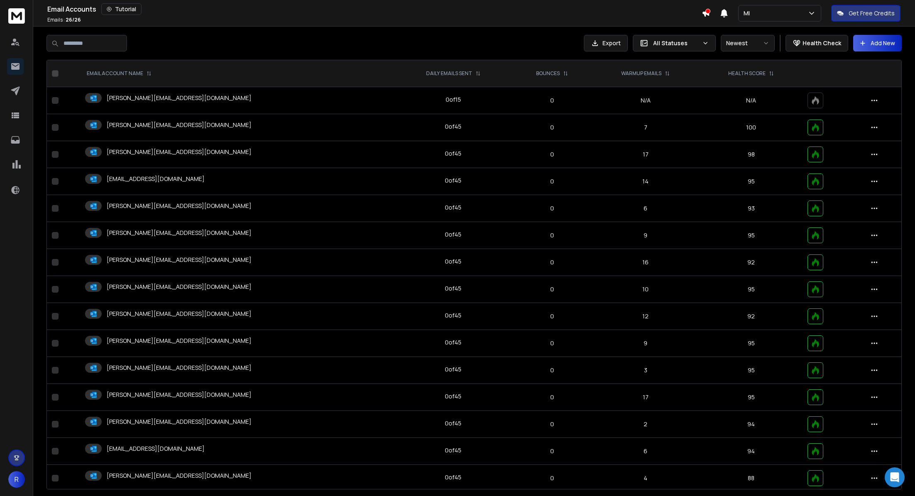
click at [887, 44] on button "Add New" at bounding box center [877, 43] width 49 height 17
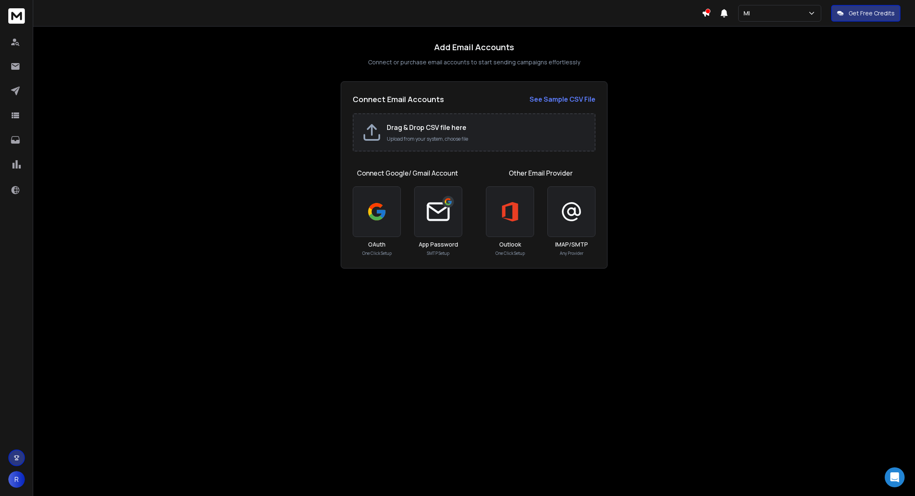
click at [507, 204] on icon at bounding box center [510, 212] width 16 height 20
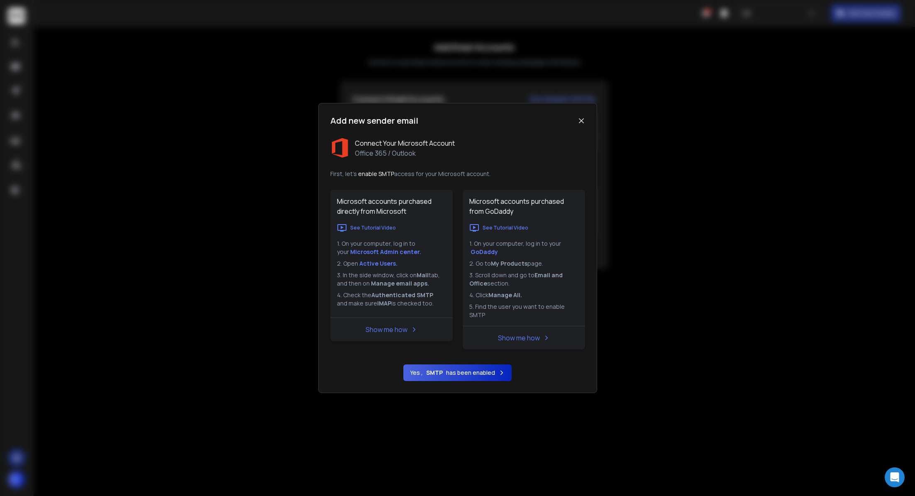
click at [433, 371] on b "SMTP" at bounding box center [434, 372] width 17 height 8
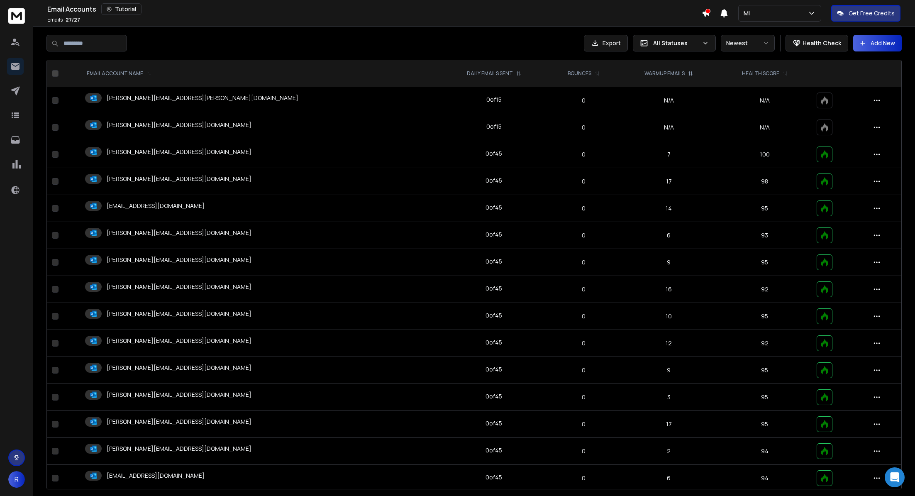
scroll to position [329, 0]
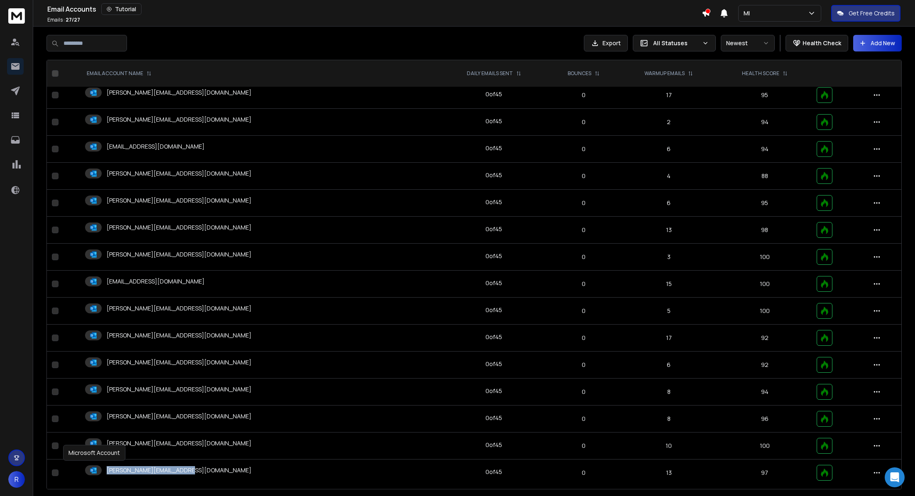
copy p "rish@askmoderninbound.com"
drag, startPoint x: 190, startPoint y: 473, endPoint x: 99, endPoint y: 469, distance: 91.4
click at [99, 469] on td "rish@askmoderninbound.com" at bounding box center [260, 472] width 360 height 27
click at [874, 470] on icon at bounding box center [876, 472] width 7 height 7
click at [863, 450] on div "Delete Account" at bounding box center [868, 452] width 53 height 13
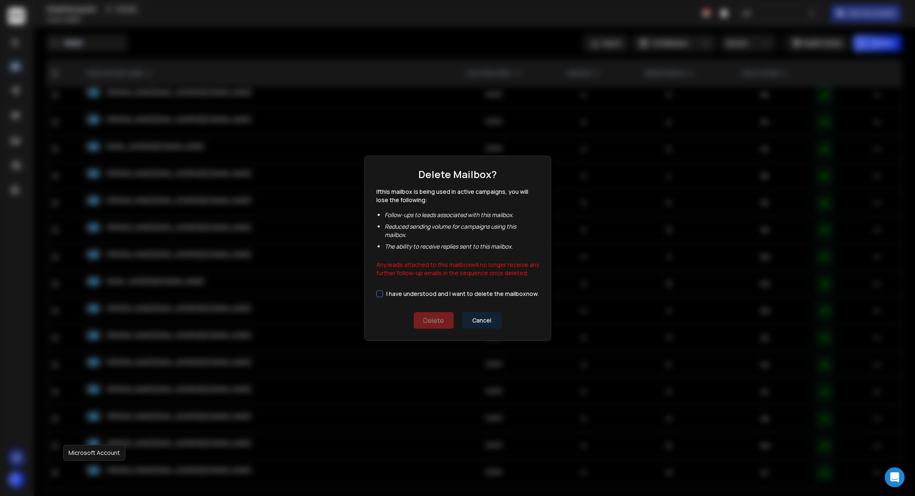
click at [474, 298] on div "Delete Mailbox? If this mailbox is being used in active campaigns, you will los…" at bounding box center [457, 248] width 163 height 161
click at [435, 291] on label "I have understood and I want to delete the mailbox now." at bounding box center [462, 294] width 152 height 6
click at [383, 291] on button "I have understood and I want to delete the mailbox now." at bounding box center [379, 293] width 7 height 7
click at [438, 318] on button "Delete" at bounding box center [434, 320] width 40 height 17
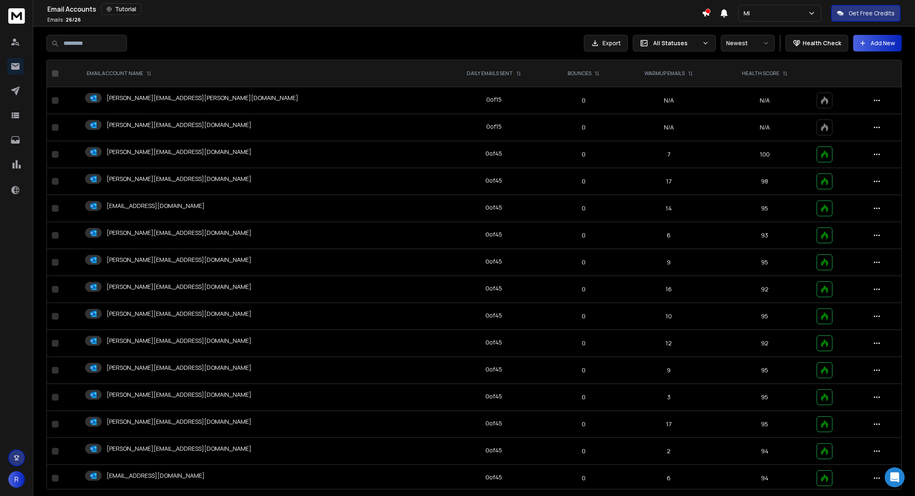
click at [898, 39] on button "Add New" at bounding box center [877, 43] width 49 height 17
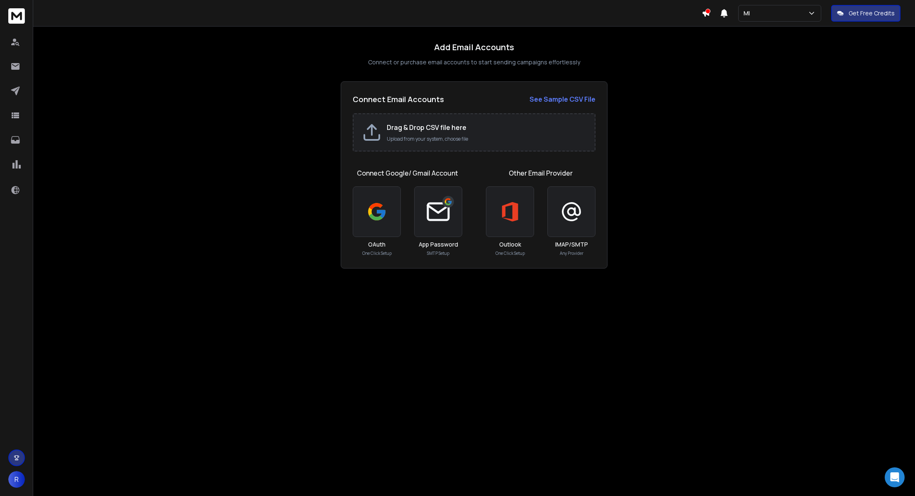
click at [501, 215] on icon at bounding box center [510, 212] width 20 height 20
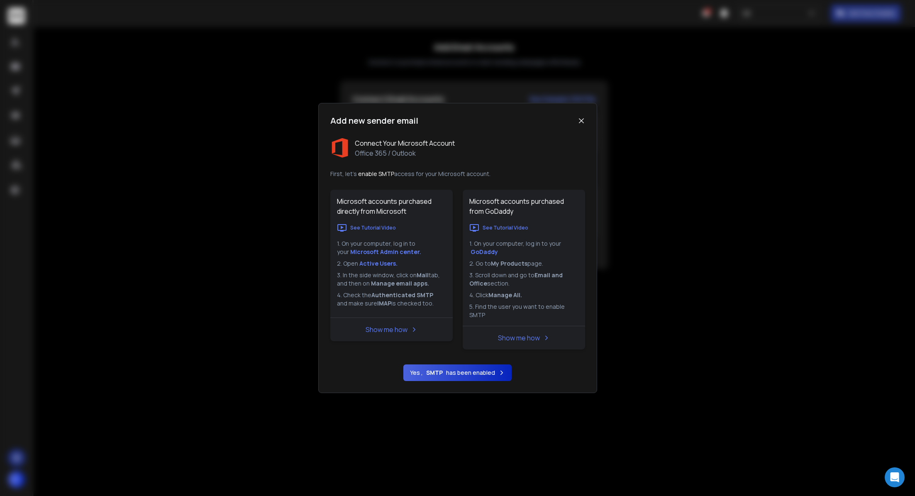
click at [432, 368] on b "SMTP" at bounding box center [434, 372] width 17 height 8
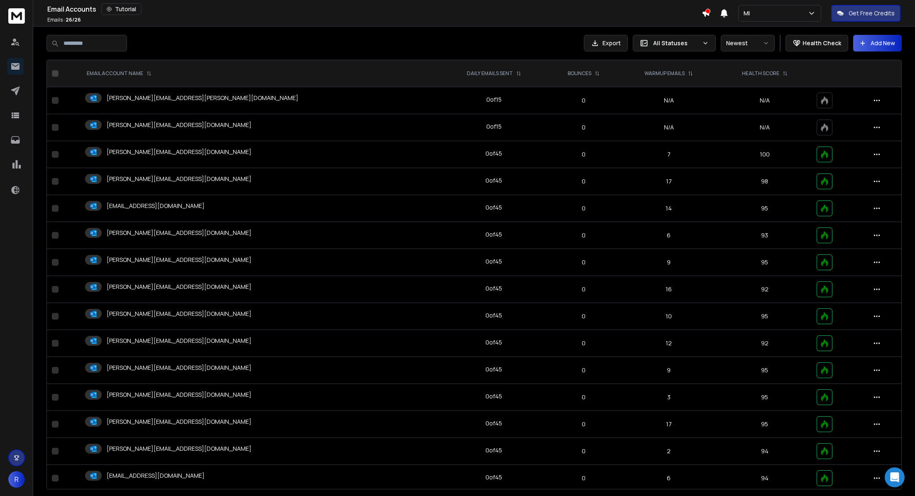
click at [868, 44] on button "Add New" at bounding box center [877, 43] width 49 height 17
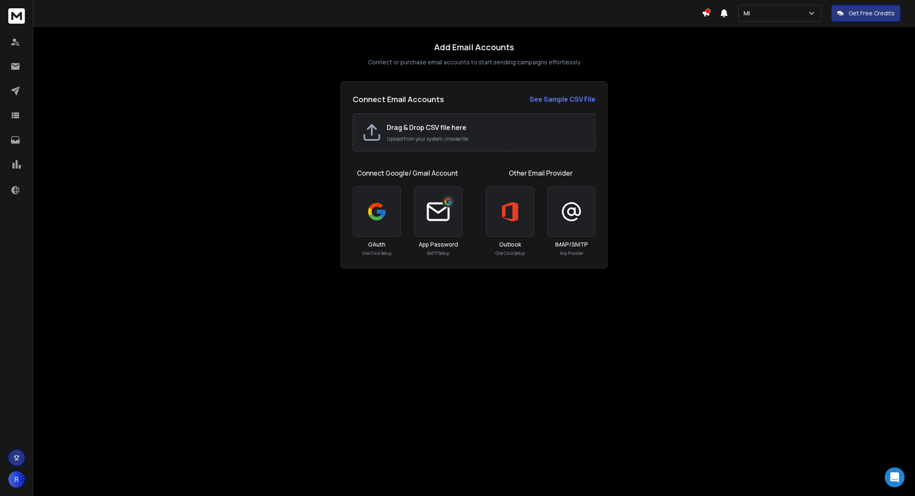
click at [514, 208] on icon at bounding box center [510, 212] width 16 height 20
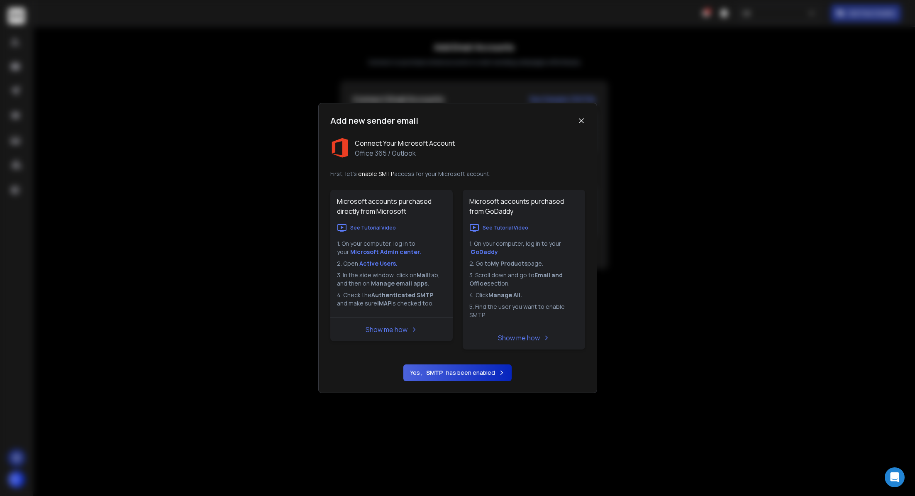
click at [475, 368] on button "Yes , SMTP has been enabled" at bounding box center [457, 372] width 108 height 17
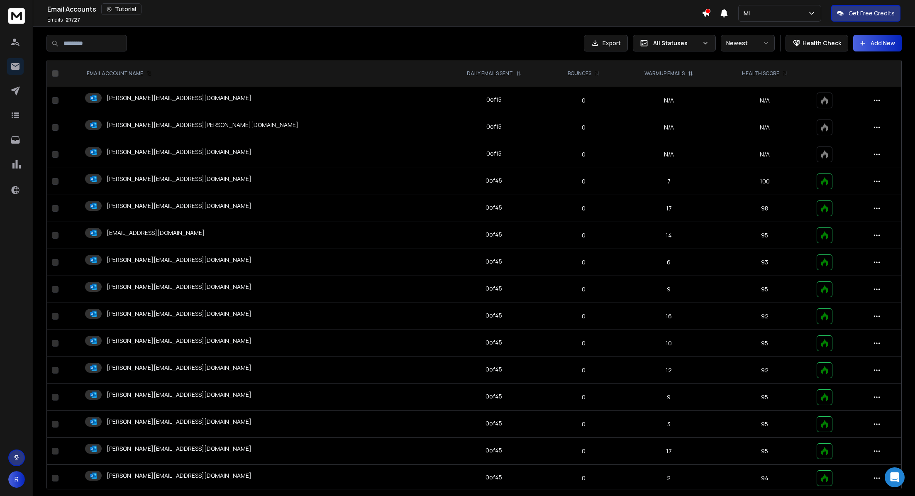
scroll to position [329, 0]
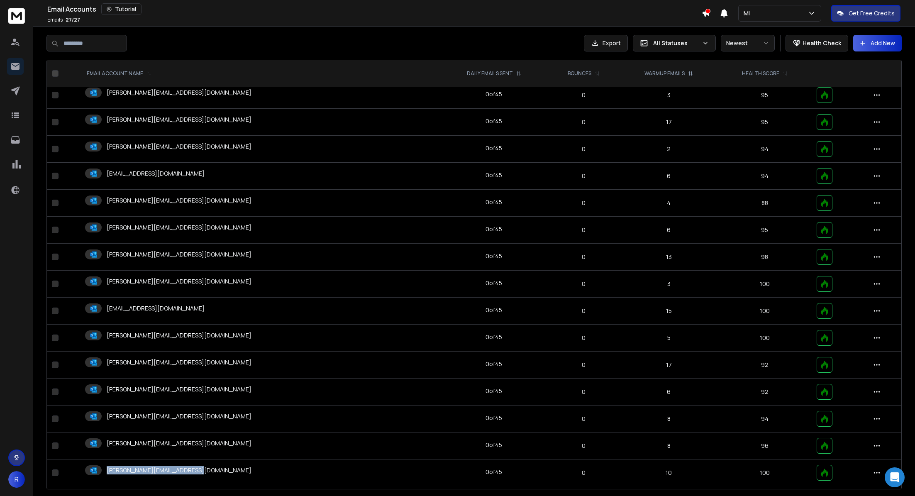
copy p "ambasta@askmoderninbound.com"
drag, startPoint x: 215, startPoint y: 474, endPoint x: 105, endPoint y: 464, distance: 110.8
click at [105, 464] on td "[PERSON_NAME][EMAIL_ADDRESS][DOMAIN_NAME]" at bounding box center [260, 472] width 360 height 27
click at [873, 469] on icon at bounding box center [876, 472] width 7 height 7
click at [854, 456] on div "Delete Account" at bounding box center [868, 452] width 53 height 13
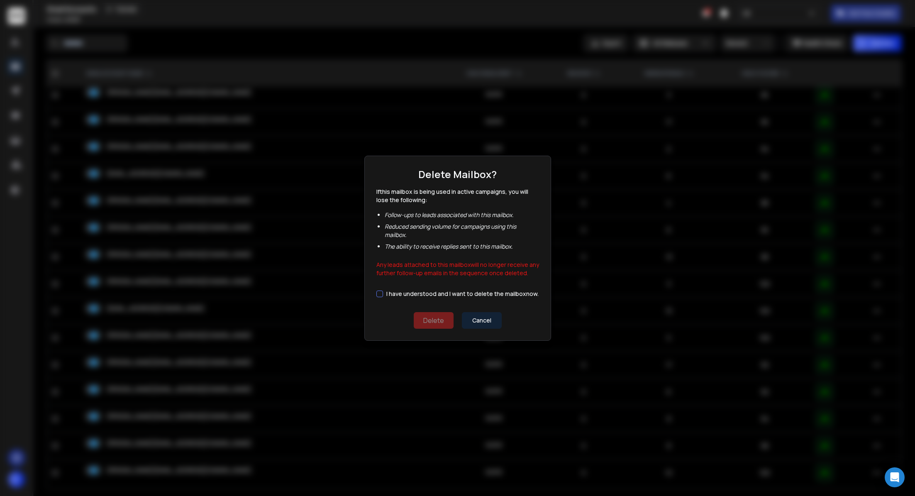
click at [435, 292] on label "I have understood and I want to delete the mailbox now." at bounding box center [462, 294] width 152 height 6
click at [383, 292] on button "I have understood and I want to delete the mailbox now." at bounding box center [379, 293] width 7 height 7
click at [426, 317] on button "Delete" at bounding box center [434, 320] width 40 height 17
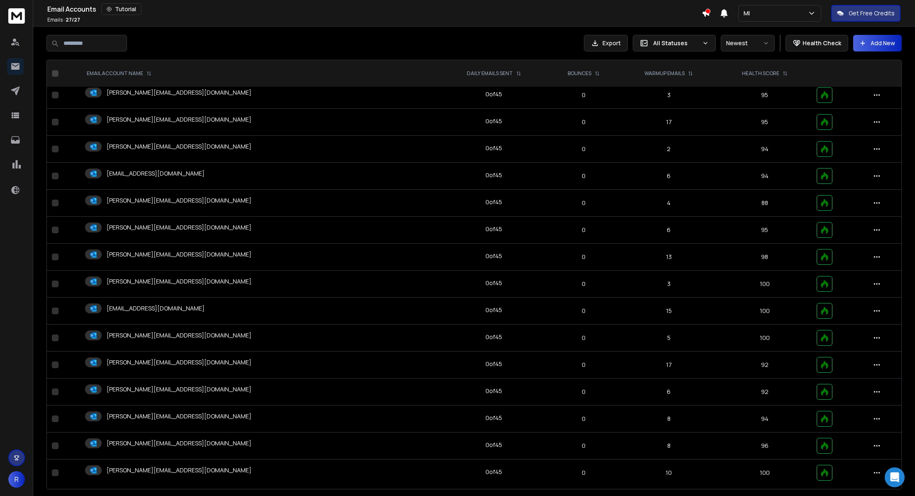
scroll to position [0, 0]
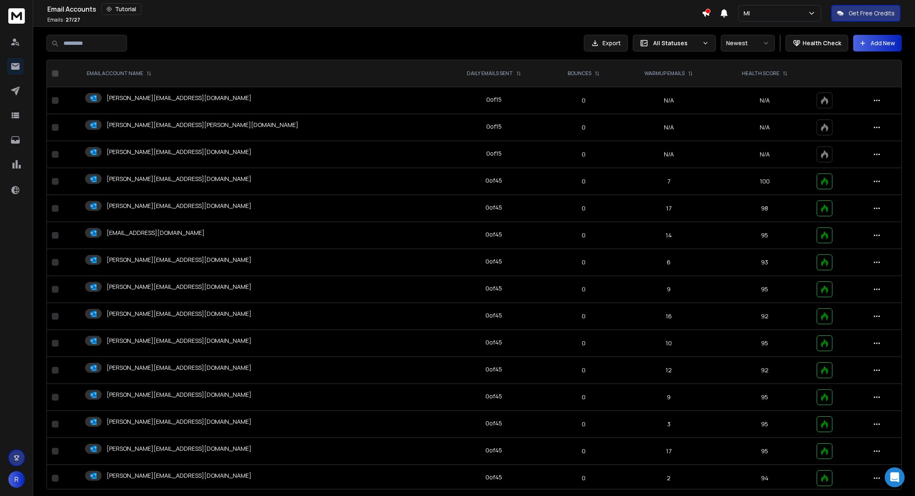
click at [875, 46] on button "Add New" at bounding box center [877, 43] width 49 height 17
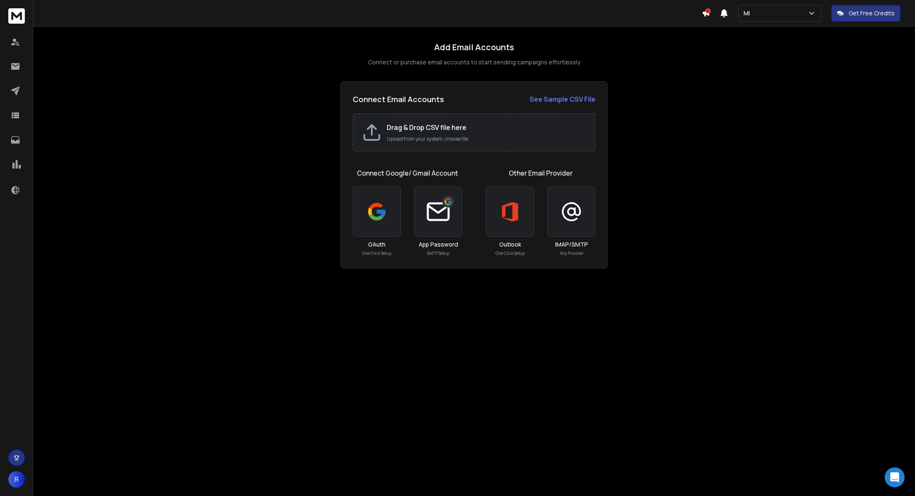
click at [498, 211] on div at bounding box center [510, 211] width 48 height 51
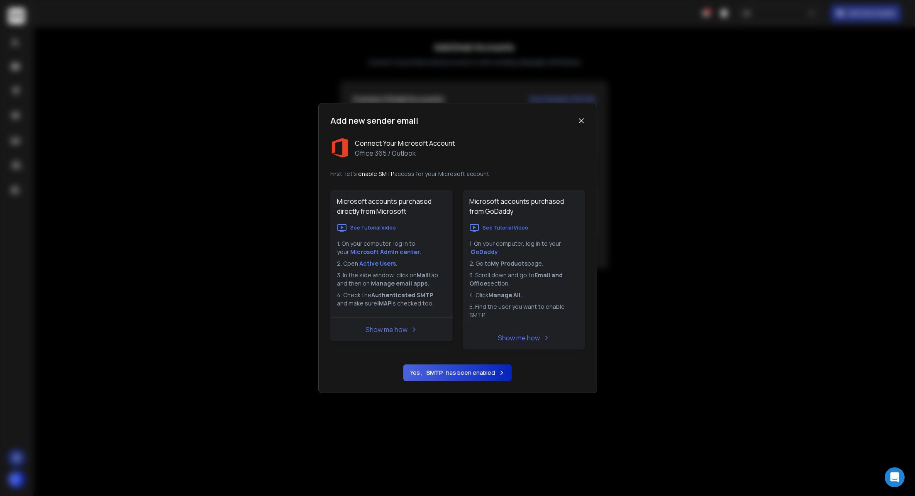
click at [469, 369] on button "Yes , SMTP has been enabled" at bounding box center [457, 372] width 108 height 17
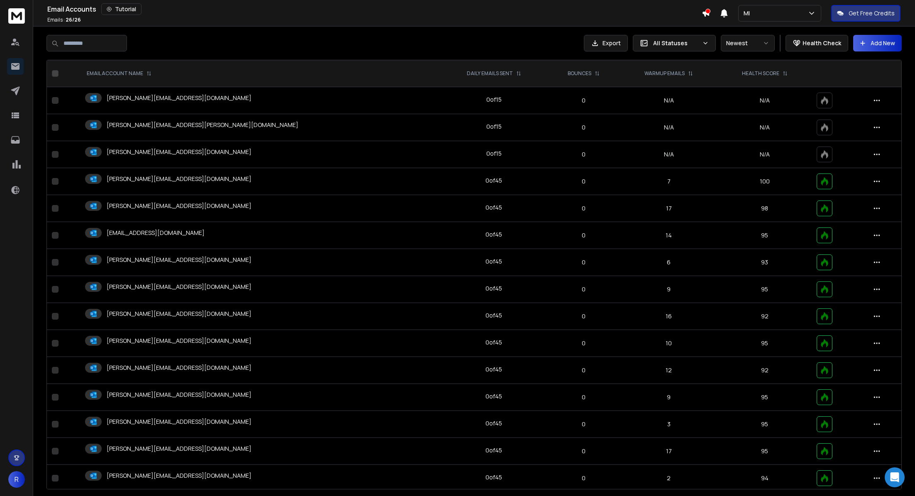
click at [855, 46] on button "Add New" at bounding box center [877, 43] width 49 height 17
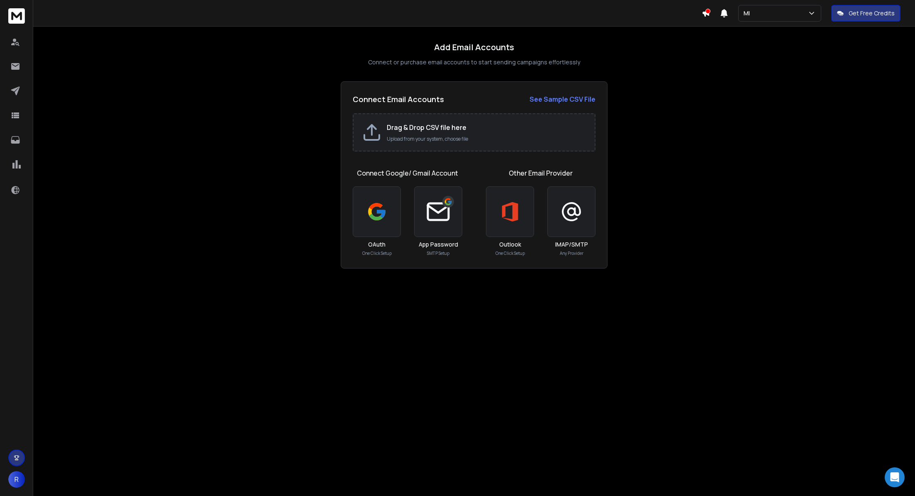
click at [505, 206] on icon at bounding box center [510, 212] width 20 height 20
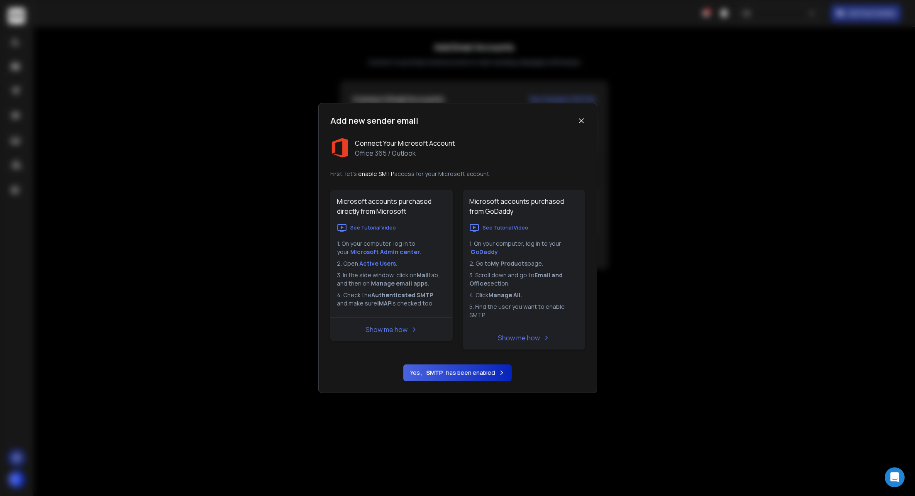
click at [473, 372] on button "Yes , SMTP has been enabled" at bounding box center [457, 372] width 108 height 17
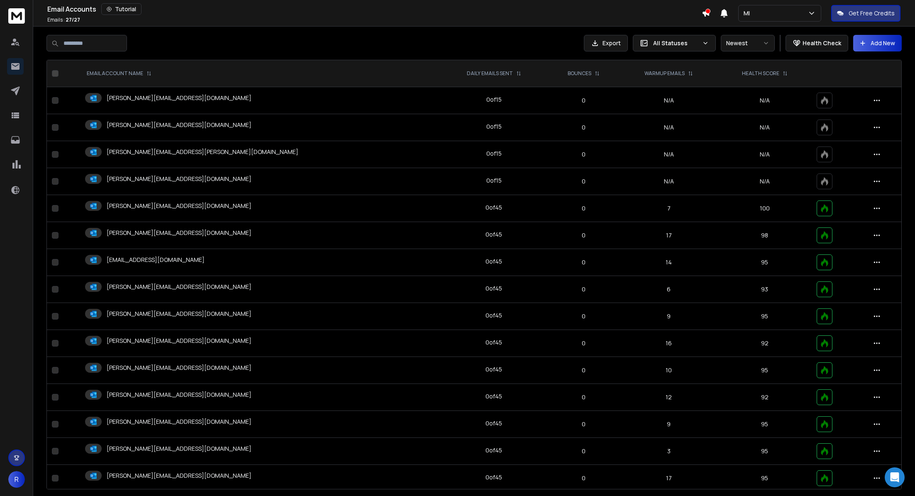
scroll to position [329, 0]
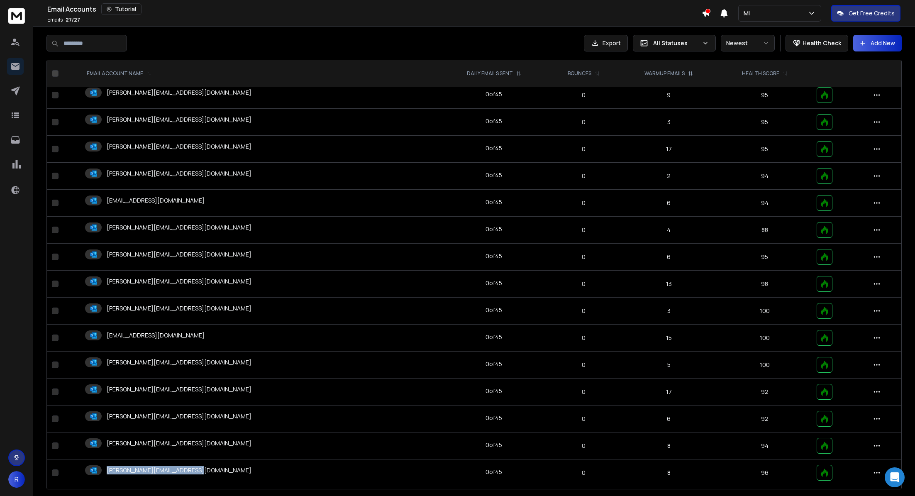
copy p "[PERSON_NAME][EMAIL_ADDRESS][DOMAIN_NAME]"
drag, startPoint x: 207, startPoint y: 471, endPoint x: 104, endPoint y: 469, distance: 103.3
click at [104, 469] on div "[PERSON_NAME][EMAIL_ADDRESS][DOMAIN_NAME]" at bounding box center [260, 470] width 350 height 10
click at [874, 466] on button at bounding box center [876, 473] width 39 height 14
click at [858, 444] on div "Mailbox Settings" at bounding box center [868, 438] width 53 height 13
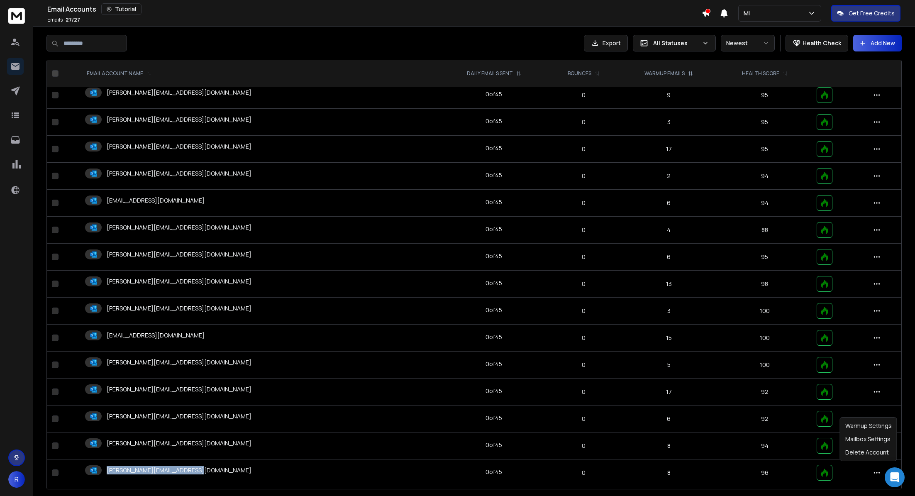
click at [873, 469] on icon at bounding box center [876, 472] width 7 height 7
click at [869, 455] on div "Delete Account" at bounding box center [868, 452] width 53 height 13
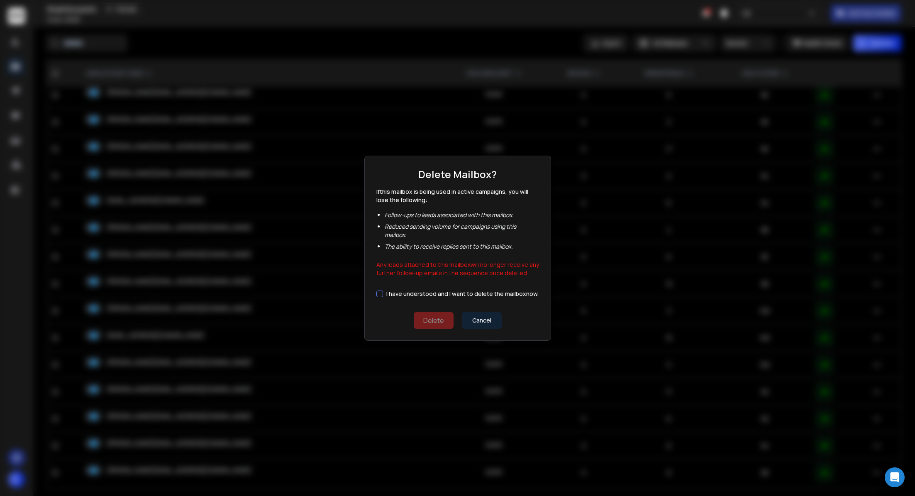
click at [485, 291] on label "I have understood and I want to delete the mailbox now." at bounding box center [462, 294] width 152 height 6
click at [383, 290] on button "I have understood and I want to delete the mailbox now." at bounding box center [379, 293] width 7 height 7
click at [425, 317] on button "Delete" at bounding box center [434, 320] width 40 height 17
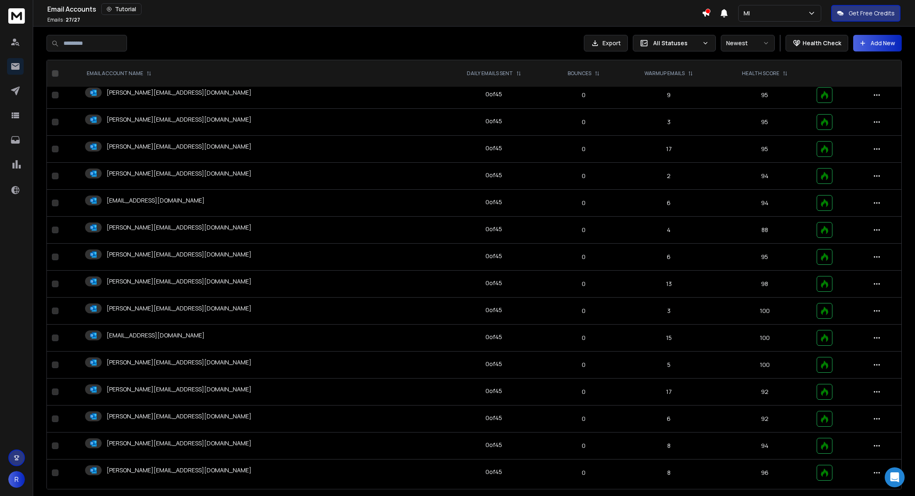
scroll to position [0, 0]
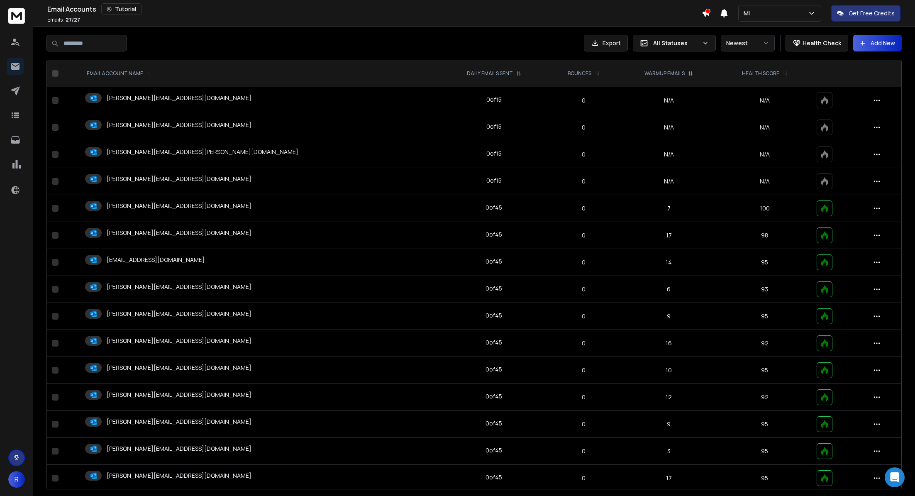
click at [888, 40] on button "Add New" at bounding box center [877, 43] width 49 height 17
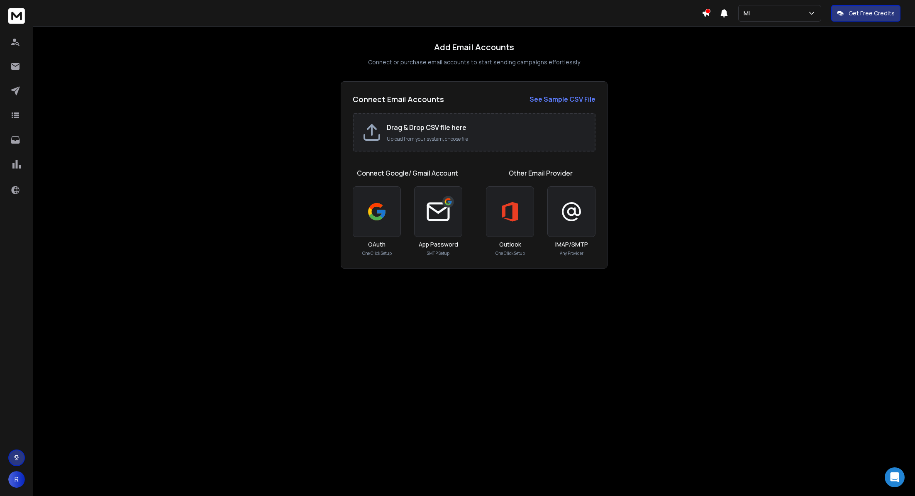
click at [509, 211] on icon at bounding box center [510, 212] width 20 height 20
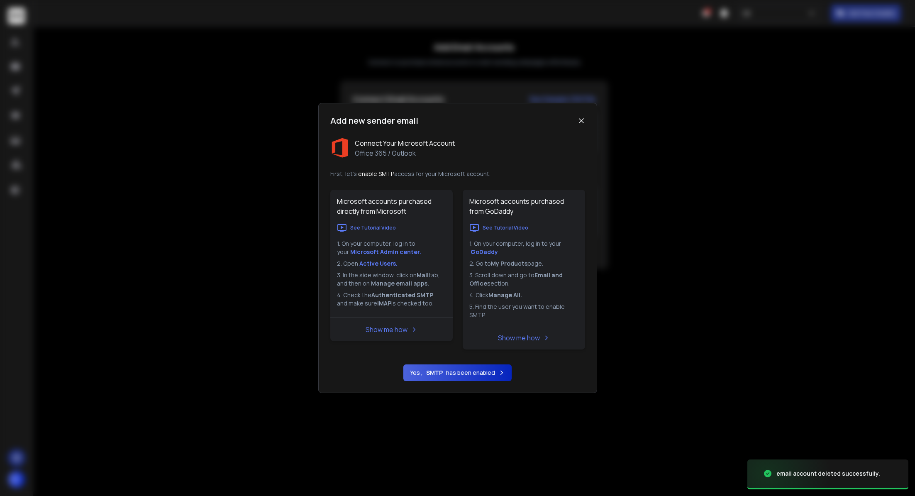
click at [427, 364] on button "Yes , SMTP has been enabled" at bounding box center [457, 372] width 108 height 17
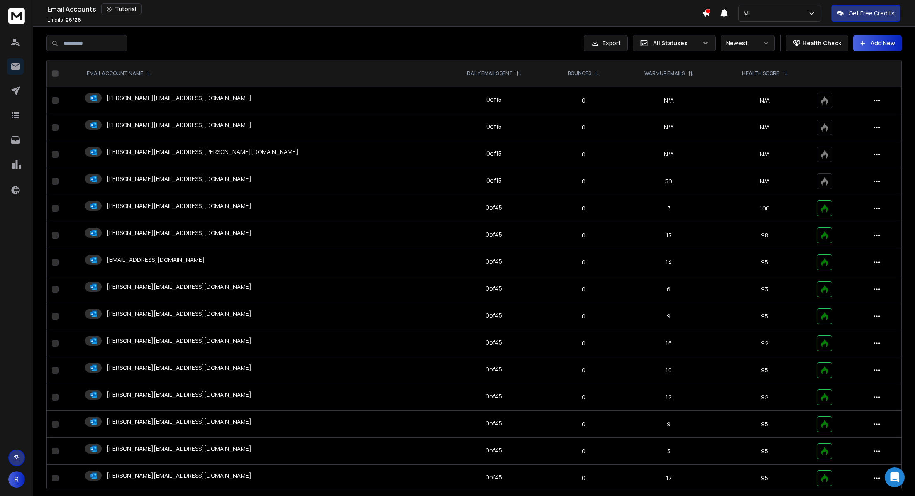
click at [877, 46] on button "Add New" at bounding box center [877, 43] width 49 height 17
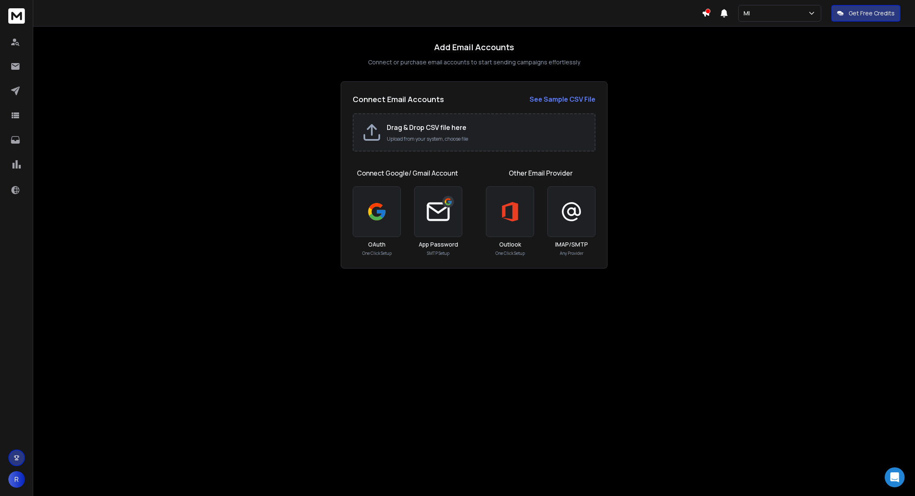
click at [522, 220] on div at bounding box center [510, 211] width 48 height 51
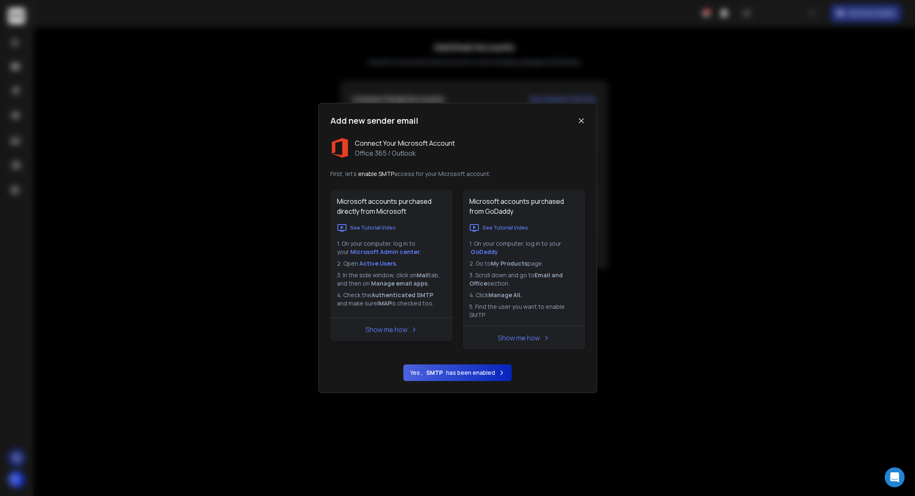
click at [449, 364] on button "Yes , SMTP has been enabled" at bounding box center [457, 372] width 108 height 17
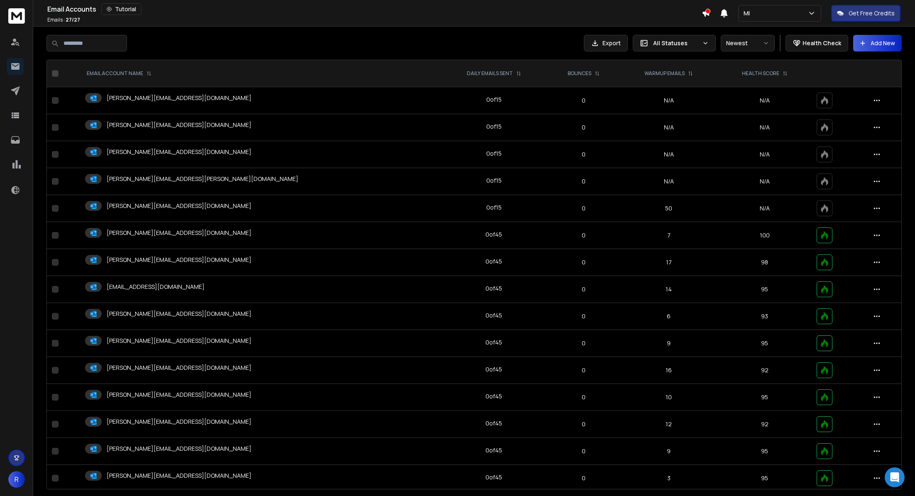
scroll to position [329, 0]
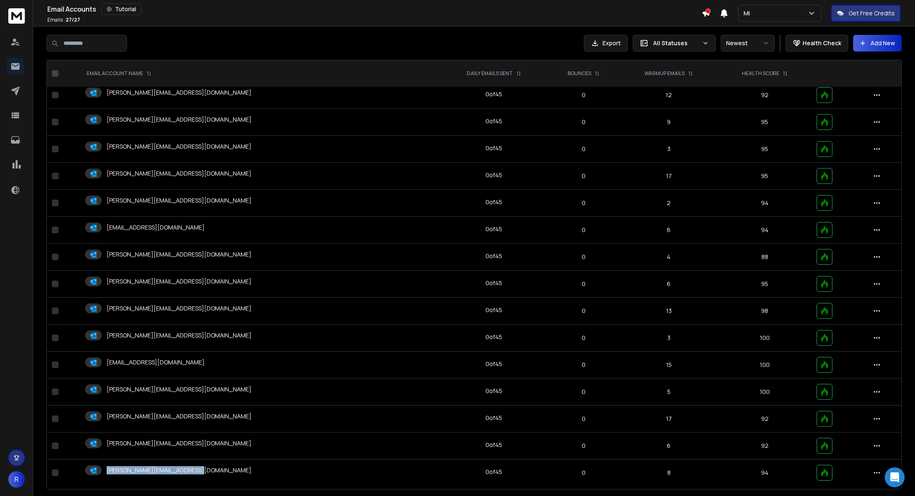
drag, startPoint x: 203, startPoint y: 463, endPoint x: 106, endPoint y: 467, distance: 97.6
click at [106, 467] on div "[PERSON_NAME][EMAIL_ADDRESS][DOMAIN_NAME]" at bounding box center [260, 470] width 350 height 10
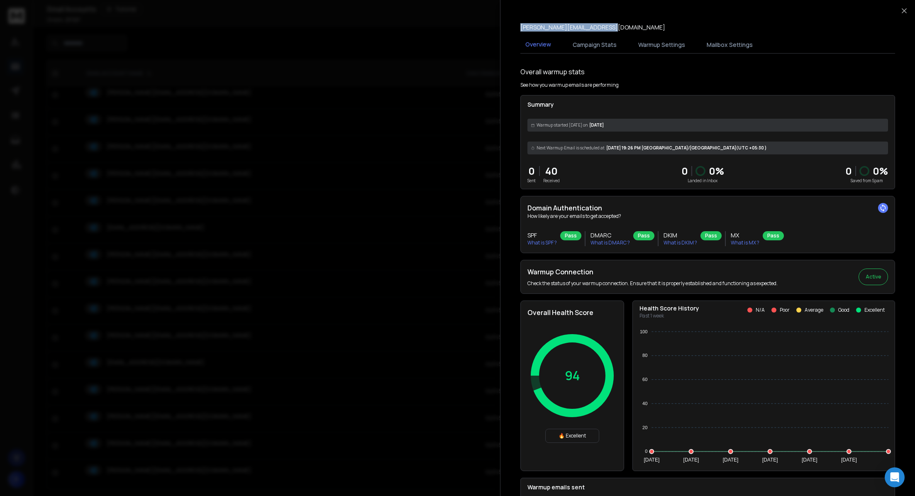
drag, startPoint x: 617, startPoint y: 25, endPoint x: 517, endPoint y: 24, distance: 100.0
click at [517, 24] on div "[PERSON_NAME][EMAIL_ADDRESS][DOMAIN_NAME] Overview Campaign Stats Warmup Settin…" at bounding box center [707, 340] width 395 height 661
copy p "rish@moderninboundagency.com"
click at [488, 84] on div at bounding box center [457, 248] width 915 height 496
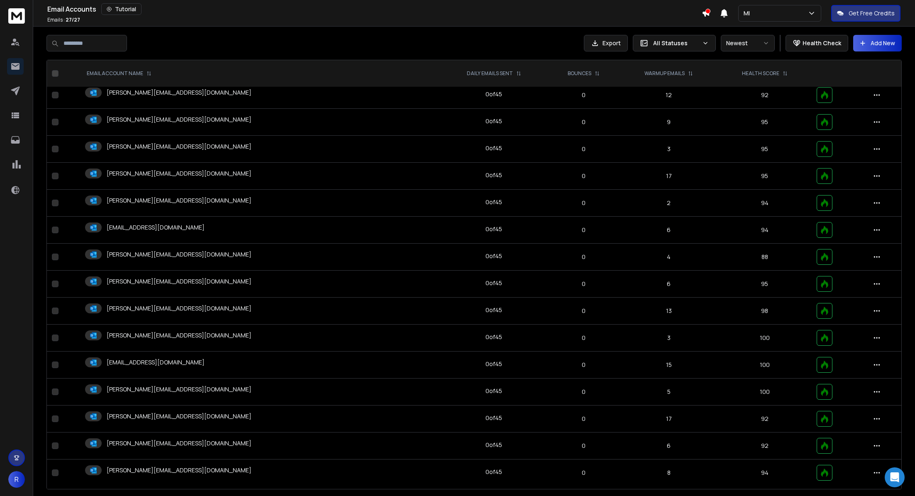
click at [874, 472] on icon at bounding box center [877, 472] width 6 height 1
click at [848, 450] on div "Delete Account" at bounding box center [868, 452] width 53 height 13
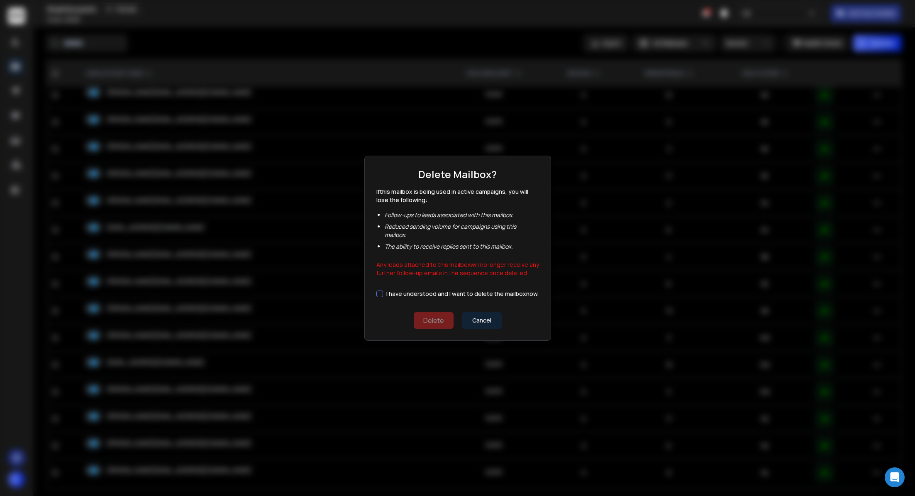
click at [448, 296] on label "I have understood and I want to delete the mailbox now." at bounding box center [462, 294] width 152 height 6
click at [383, 296] on button "I have understood and I want to delete the mailbox now." at bounding box center [379, 293] width 7 height 7
click at [438, 313] on button "Delete" at bounding box center [434, 320] width 40 height 17
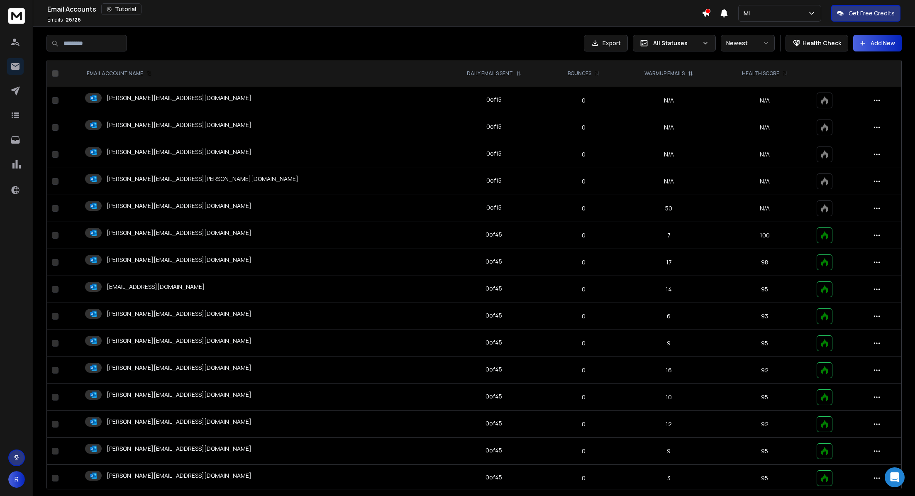
click at [883, 39] on button "Add New" at bounding box center [877, 43] width 49 height 17
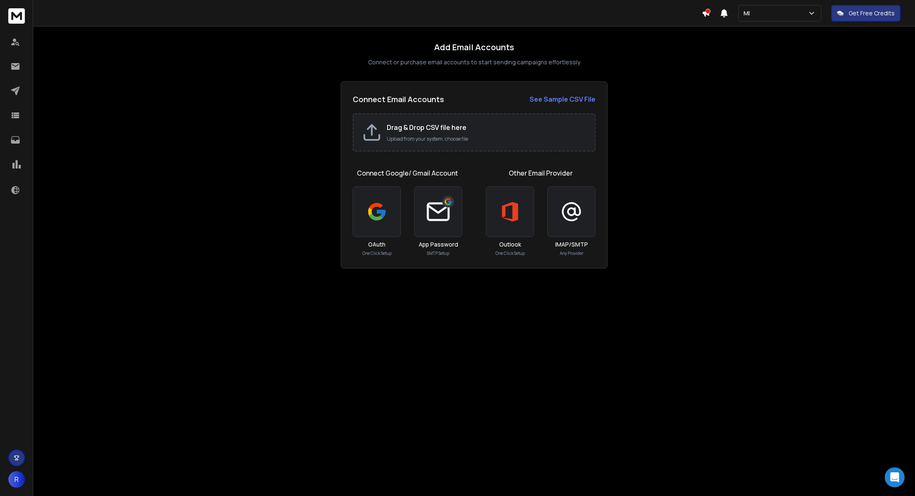
click at [513, 205] on icon at bounding box center [510, 212] width 16 height 20
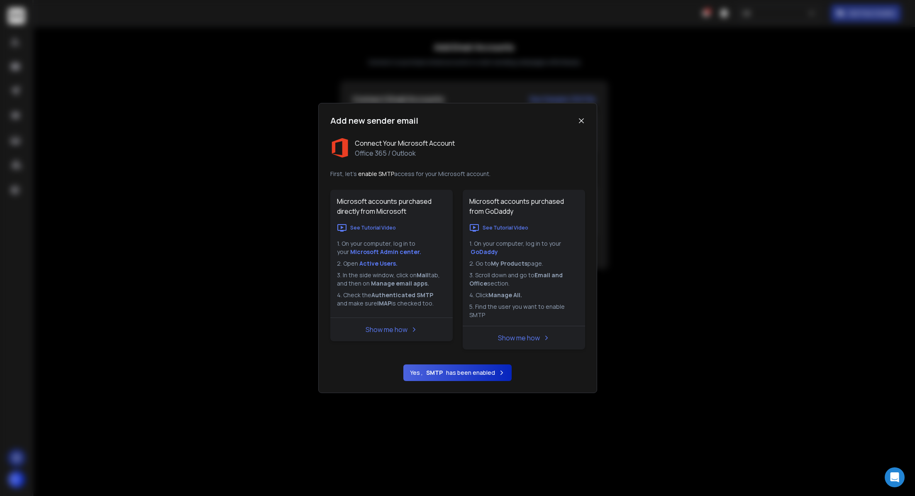
click at [428, 374] on button "Yes , SMTP has been enabled" at bounding box center [457, 372] width 108 height 17
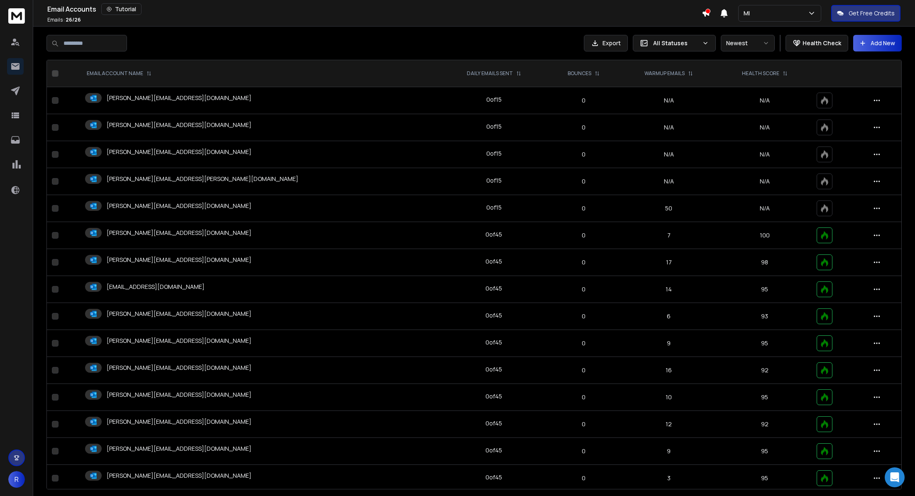
click at [870, 38] on button "Add New" at bounding box center [877, 43] width 49 height 17
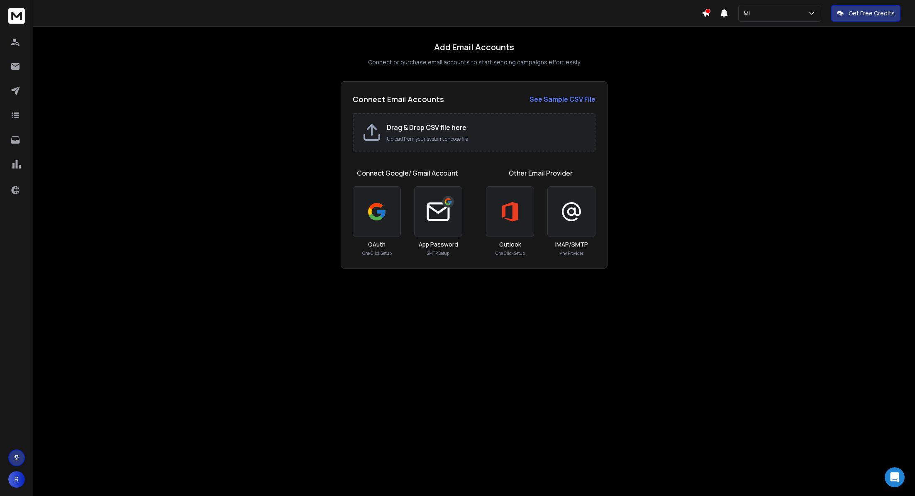
click at [501, 215] on icon at bounding box center [510, 212] width 20 height 20
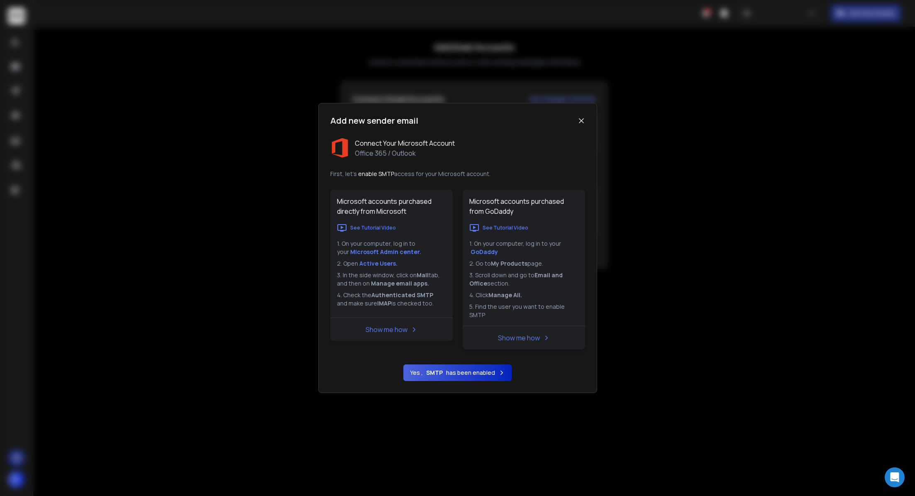
click at [443, 366] on button "Yes , SMTP has been enabled" at bounding box center [457, 372] width 108 height 17
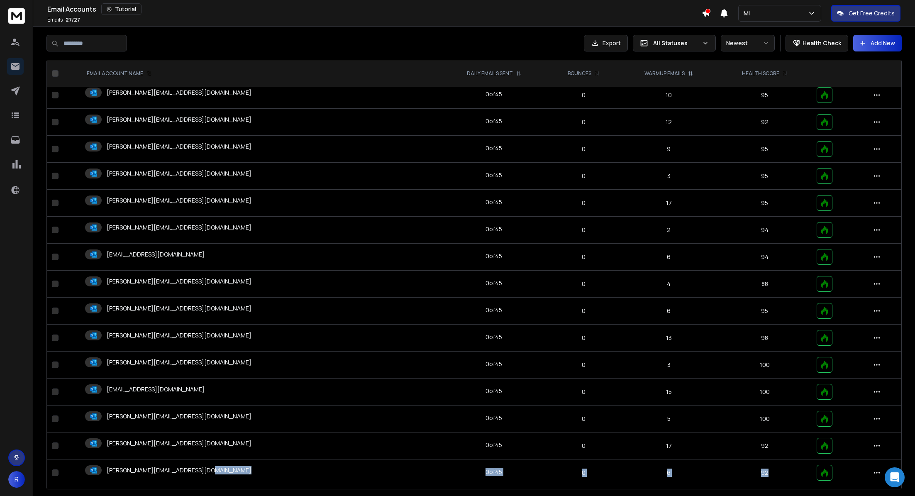
scroll to position [329, 0]
drag, startPoint x: 231, startPoint y: 465, endPoint x: 98, endPoint y: 465, distance: 133.6
click at [98, 465] on div "[PERSON_NAME][EMAIL_ADDRESS][DOMAIN_NAME]" at bounding box center [260, 470] width 350 height 10
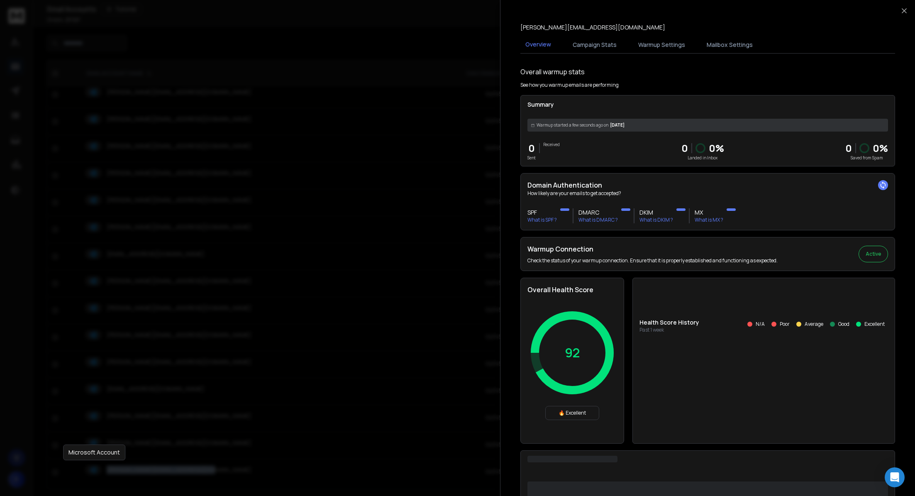
click at [129, 338] on div at bounding box center [457, 248] width 915 height 496
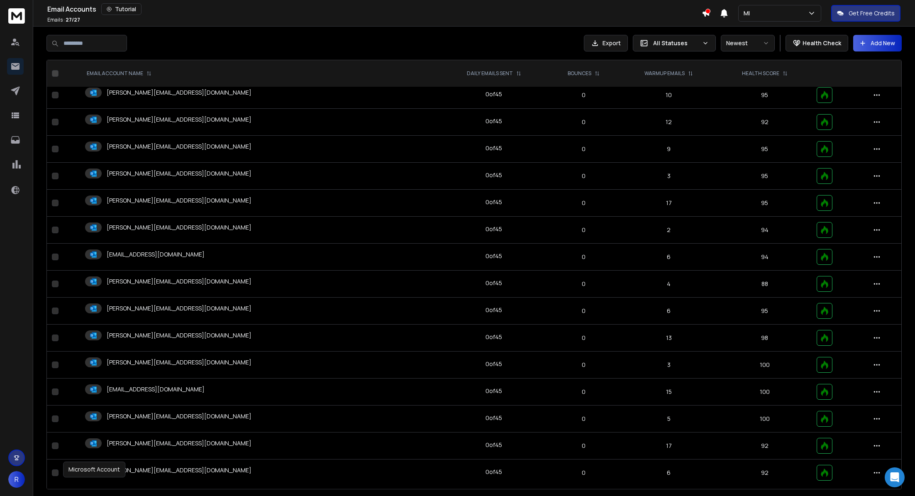
scroll to position [0, 0]
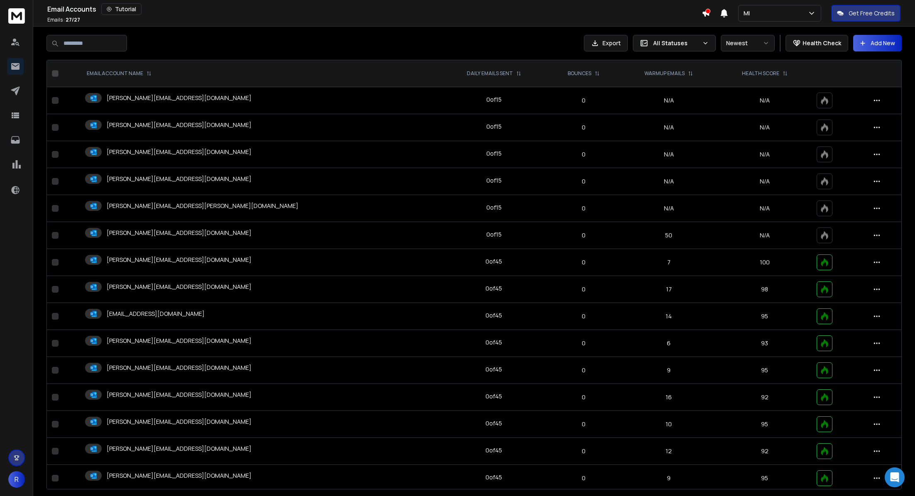
click at [152, 41] on div at bounding box center [312, 43] width 532 height 17
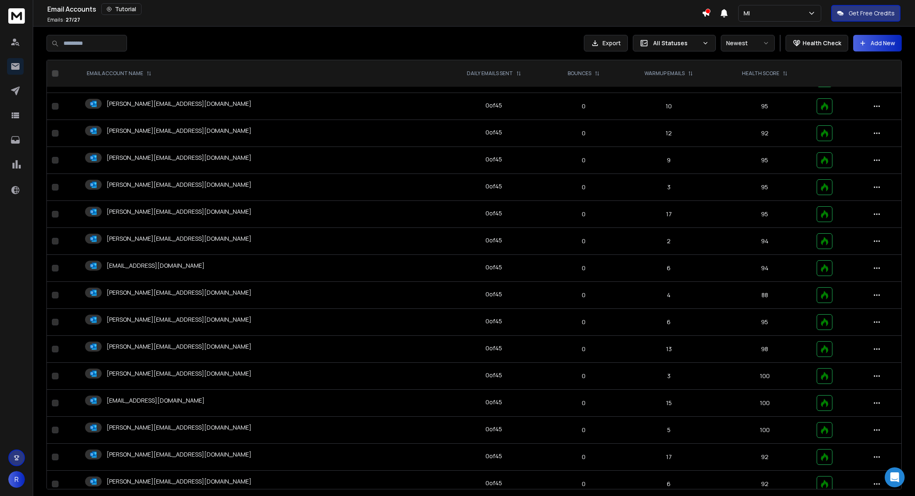
scroll to position [329, 0]
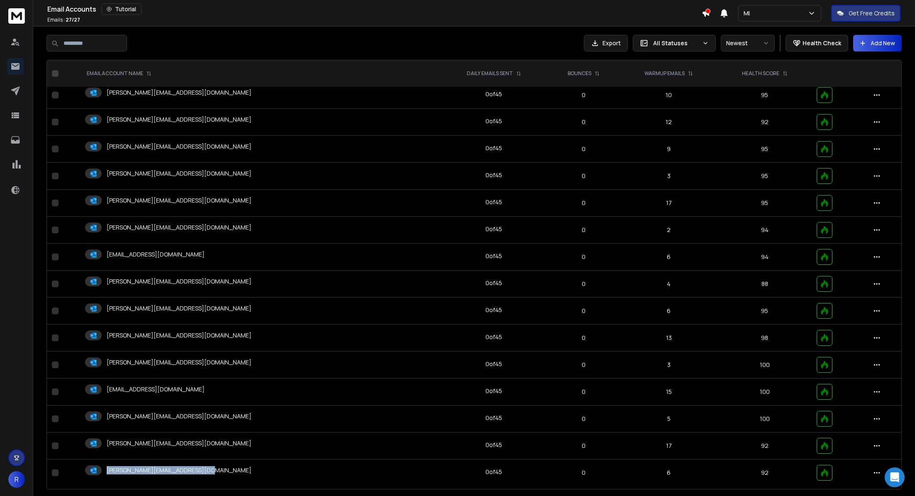
copy p "[PERSON_NAME][EMAIL_ADDRESS][DOMAIN_NAME]"
drag, startPoint x: 225, startPoint y: 472, endPoint x: 117, endPoint y: 460, distance: 108.6
click at [117, 460] on td "rishabh@moderninboundagency.com" at bounding box center [260, 472] width 360 height 27
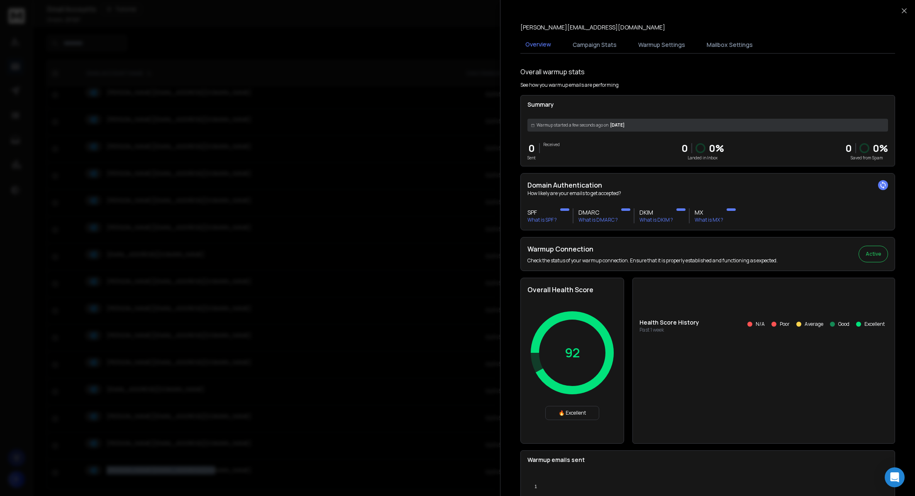
click at [211, 470] on div at bounding box center [457, 248] width 915 height 496
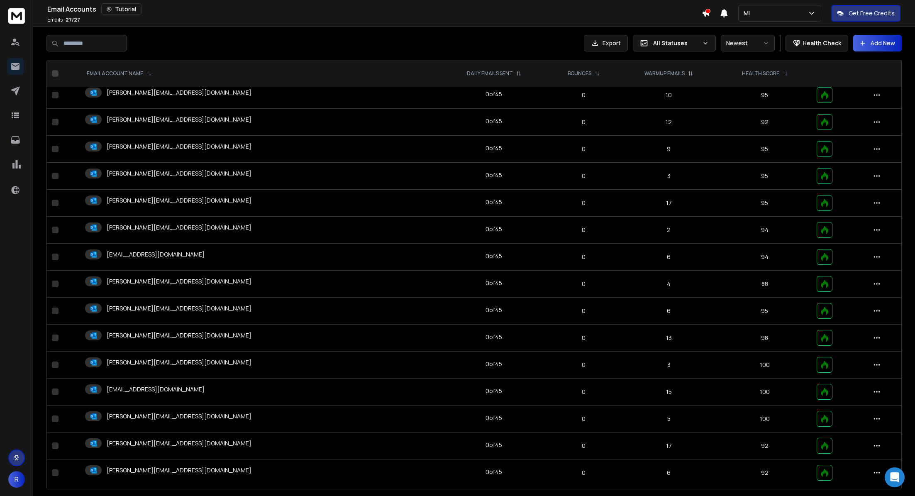
click at [874, 466] on button at bounding box center [876, 473] width 39 height 14
click at [861, 451] on div "Delete Account" at bounding box center [868, 452] width 53 height 13
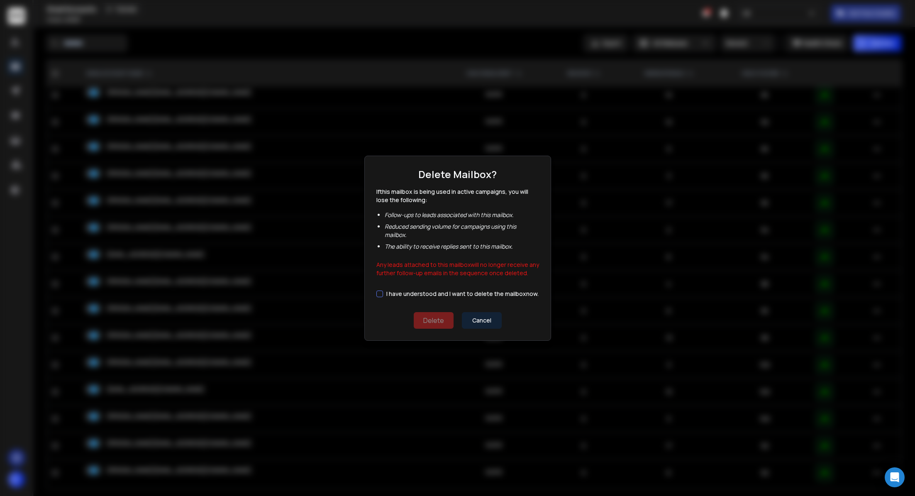
click at [446, 291] on label "I have understood and I want to delete the mailbox now." at bounding box center [462, 294] width 152 height 6
click at [383, 290] on button "I have understood and I want to delete the mailbox now." at bounding box center [379, 293] width 7 height 7
click at [432, 327] on button "Delete" at bounding box center [434, 320] width 40 height 17
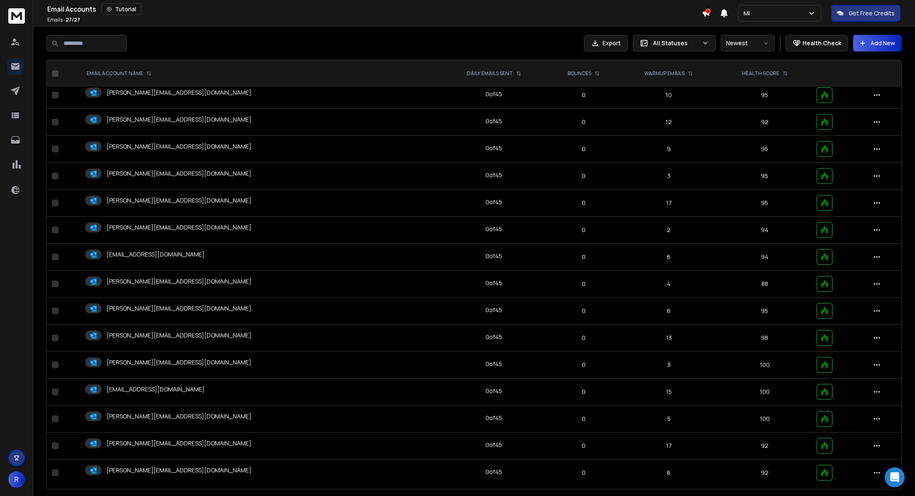
click at [898, 37] on button "Add New" at bounding box center [877, 43] width 49 height 17
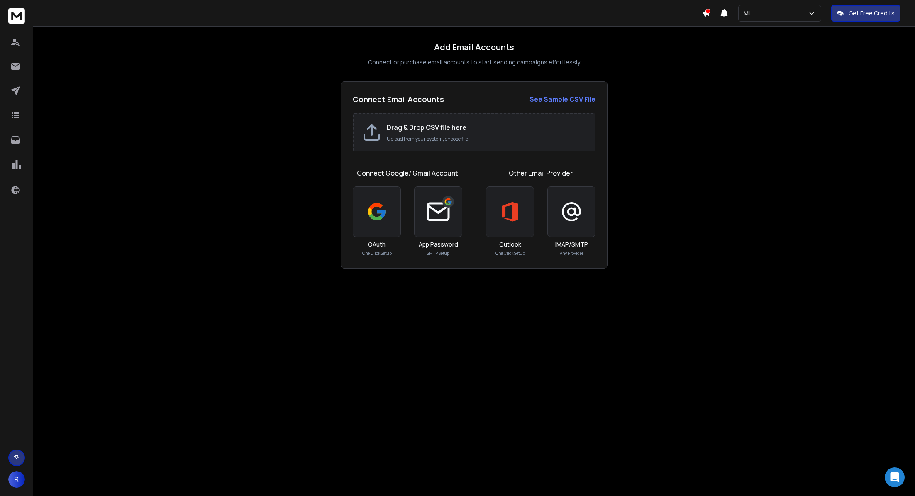
click at [514, 215] on icon at bounding box center [510, 212] width 16 height 20
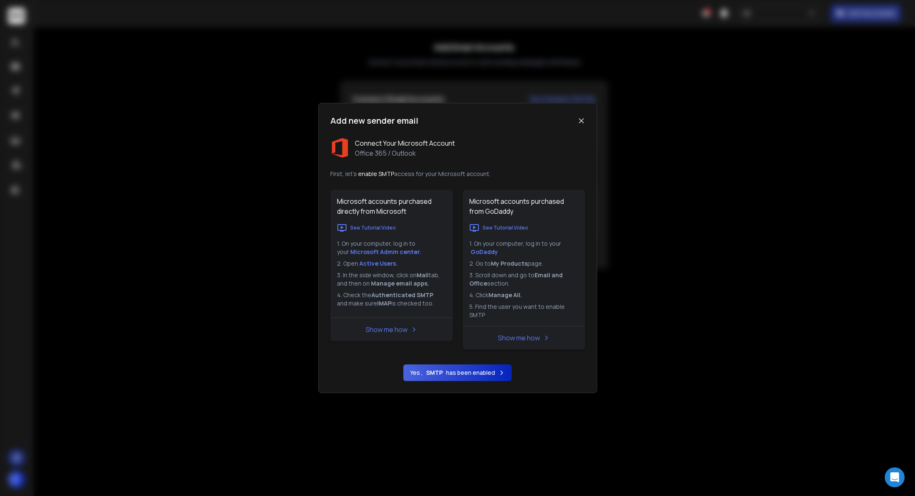
click at [423, 370] on button "Yes , SMTP has been enabled" at bounding box center [457, 372] width 108 height 17
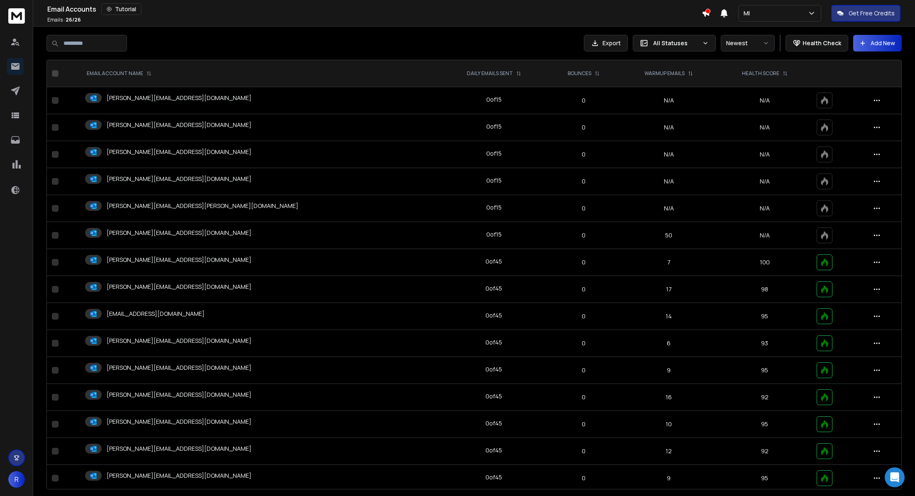
click at [879, 45] on button "Add New" at bounding box center [877, 43] width 49 height 17
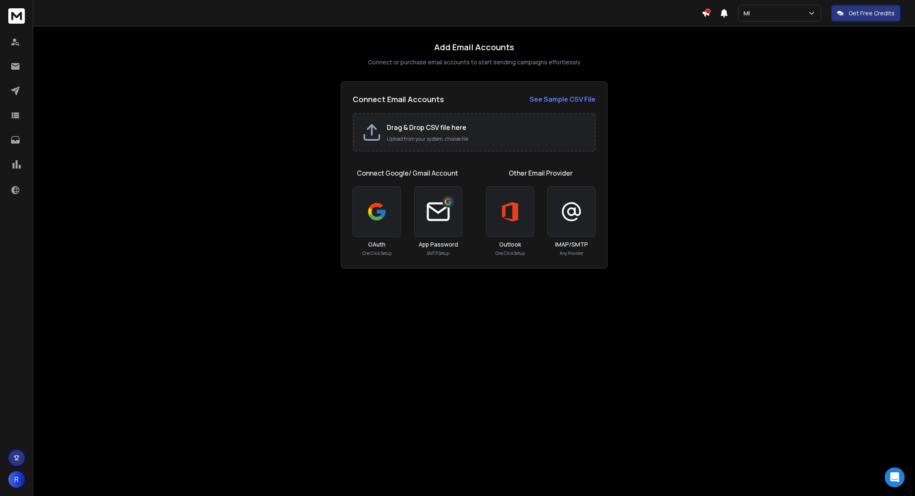
click at [520, 215] on div at bounding box center [510, 211] width 21 height 23
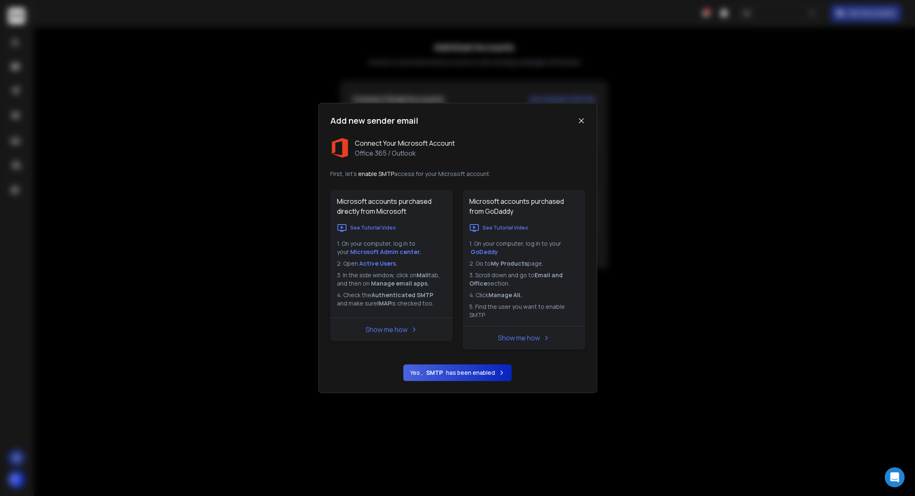
click at [430, 372] on b "SMTP" at bounding box center [434, 372] width 17 height 8
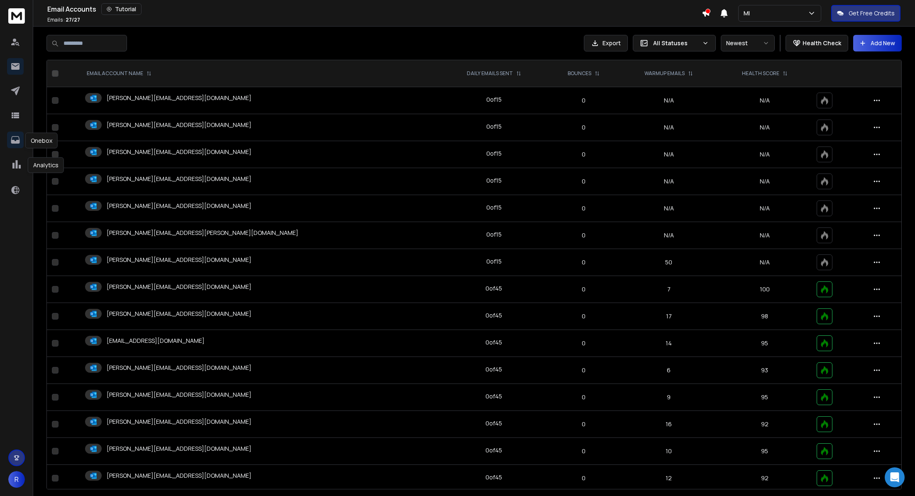
click at [17, 136] on icon at bounding box center [15, 140] width 10 height 10
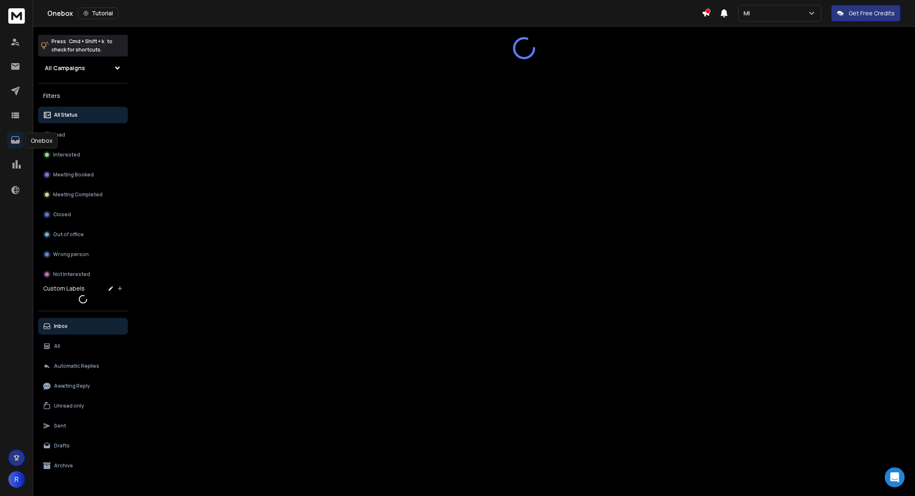
click at [17, 138] on icon at bounding box center [15, 140] width 10 height 10
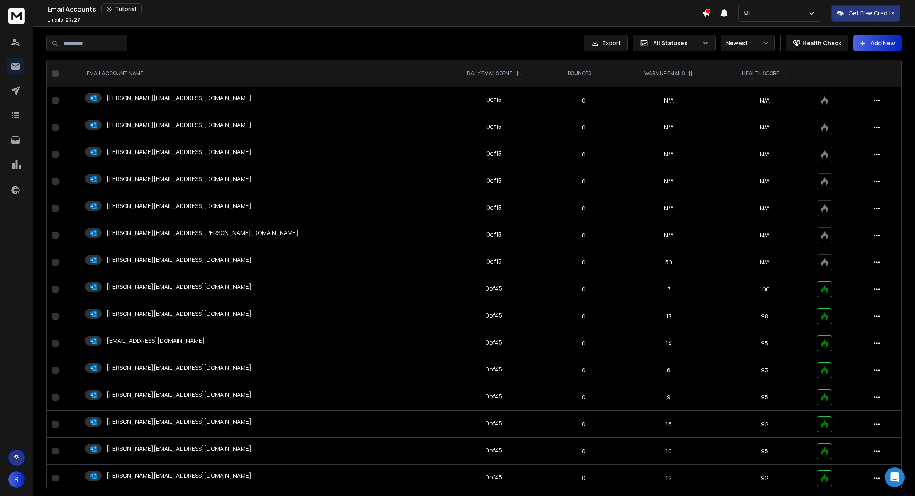
scroll to position [329, 0]
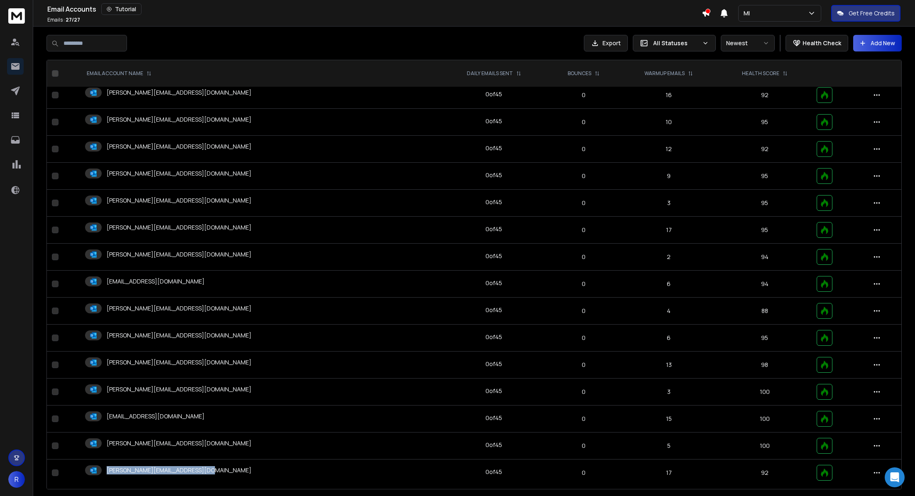
copy p "[PERSON_NAME][EMAIL_ADDRESS][DOMAIN_NAME]"
drag, startPoint x: 214, startPoint y: 469, endPoint x: 104, endPoint y: 464, distance: 110.1
click at [104, 465] on div "[PERSON_NAME][EMAIL_ADDRESS][DOMAIN_NAME]" at bounding box center [260, 470] width 350 height 10
click at [874, 472] on icon at bounding box center [877, 472] width 6 height 1
click at [860, 454] on div "Delete Account" at bounding box center [868, 452] width 53 height 13
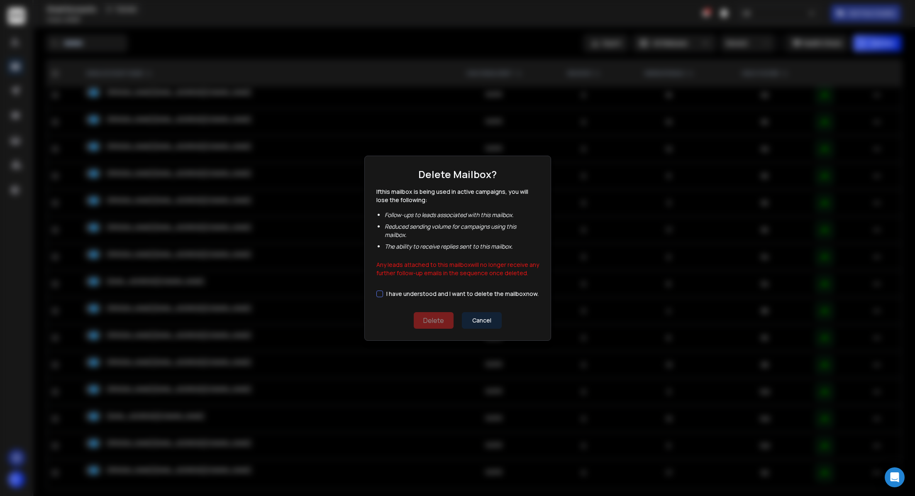
click at [420, 297] on label "I have understood and I want to delete the mailbox now." at bounding box center [462, 294] width 152 height 6
click at [383, 297] on button "I have understood and I want to delete the mailbox now." at bounding box center [379, 293] width 7 height 7
click at [426, 315] on button "Delete" at bounding box center [434, 320] width 40 height 17
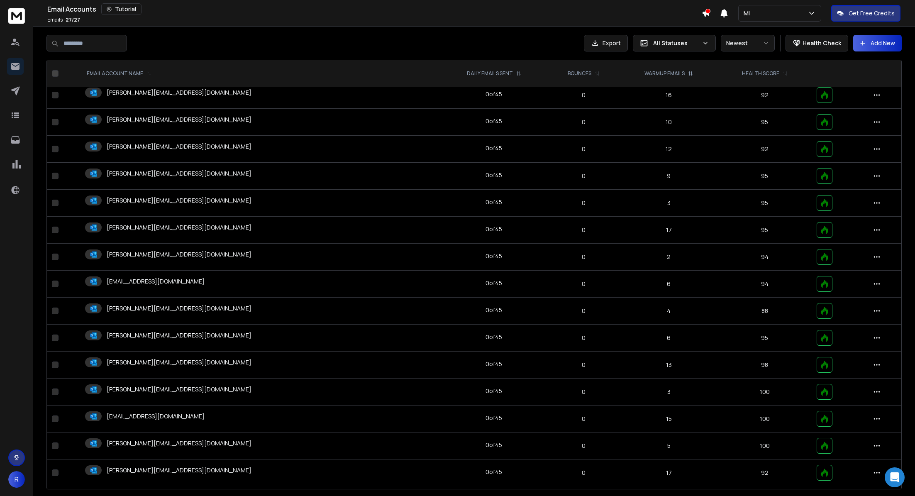
click at [875, 53] on div "Export All Statuses Newest Health Check Add New EMAIL ACCOUNT NAME DAILY EMAILS…" at bounding box center [473, 262] width 855 height 454
click at [876, 46] on button "Add New" at bounding box center [877, 43] width 49 height 17
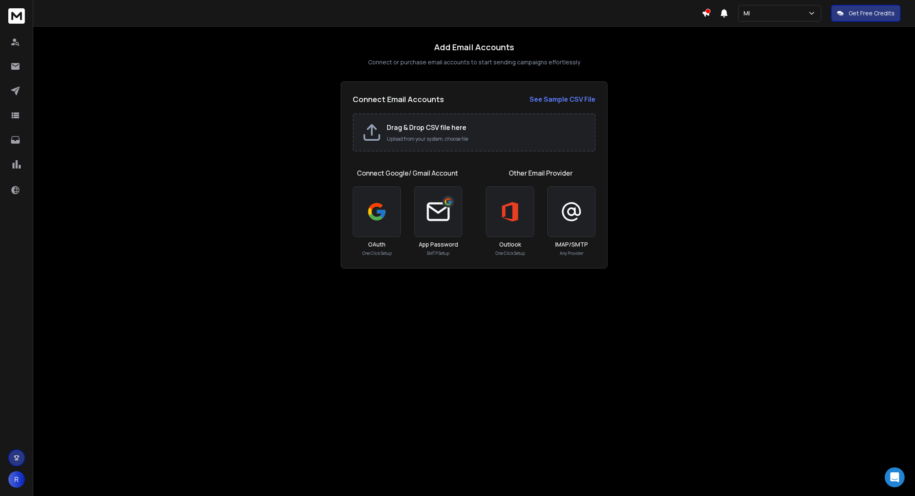
click at [505, 204] on icon at bounding box center [510, 212] width 16 height 20
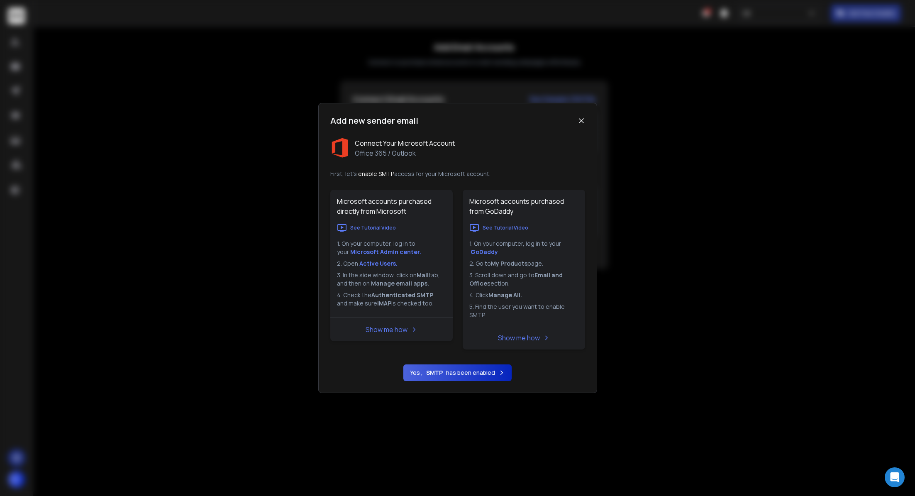
click at [449, 364] on button "Yes , SMTP has been enabled" at bounding box center [457, 372] width 108 height 17
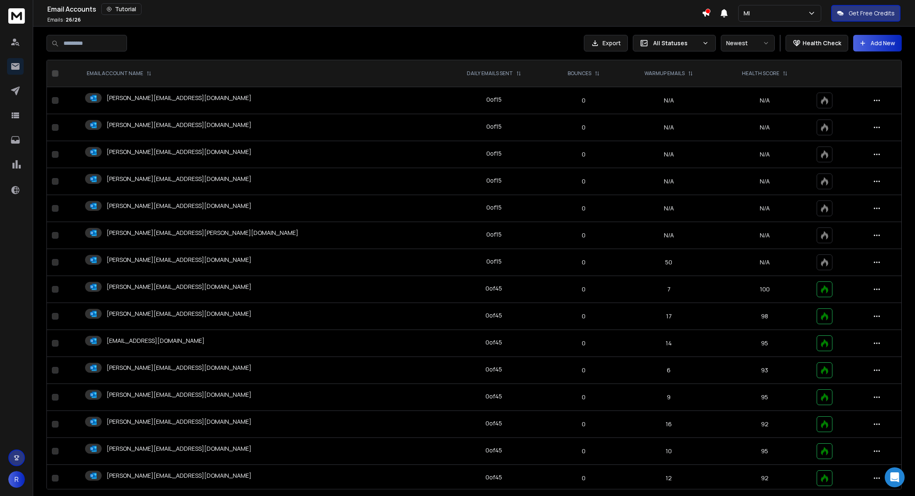
click at [897, 45] on button "Add New" at bounding box center [877, 43] width 49 height 17
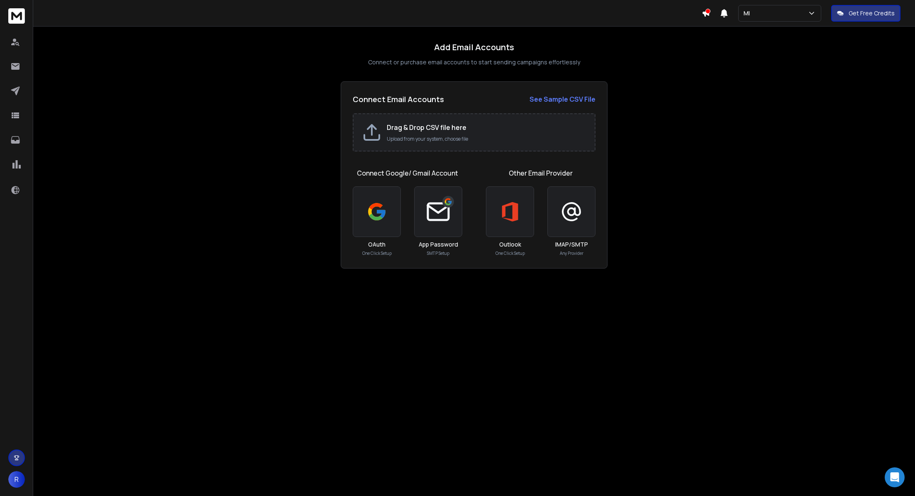
click at [501, 205] on icon at bounding box center [510, 212] width 20 height 20
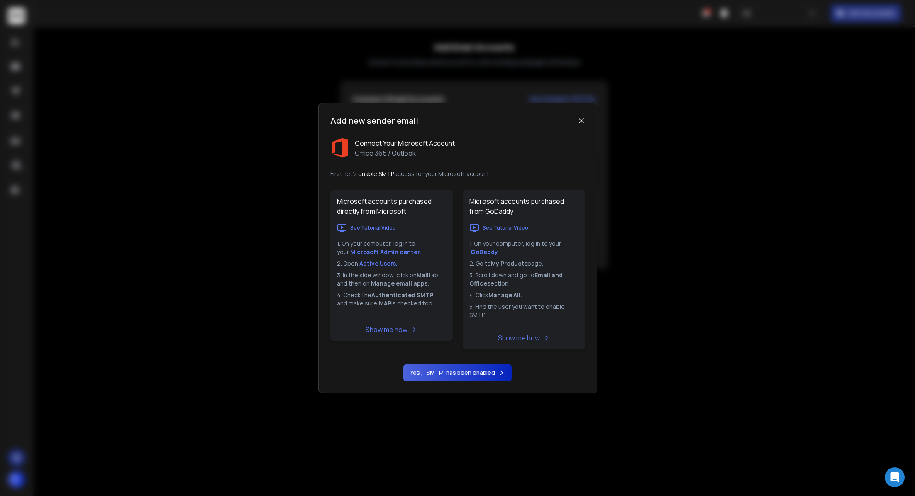
click at [465, 366] on button "Yes , SMTP has been enabled" at bounding box center [457, 372] width 108 height 17
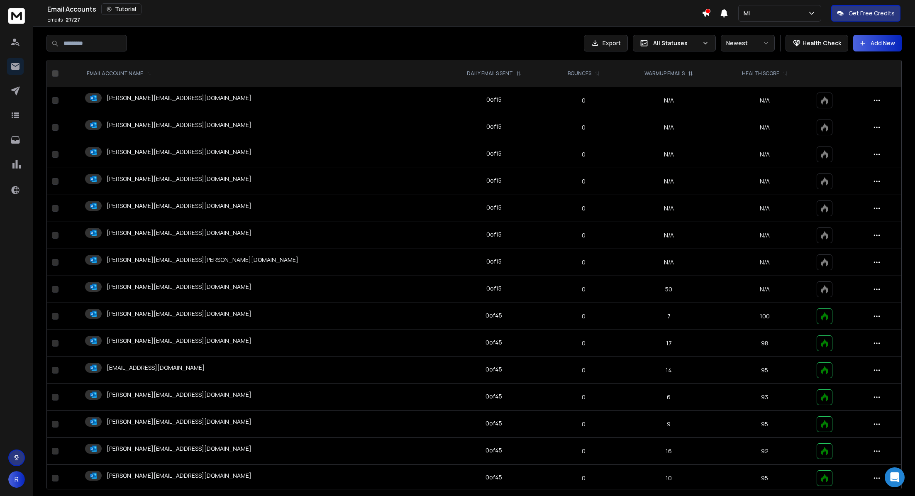
scroll to position [329, 0]
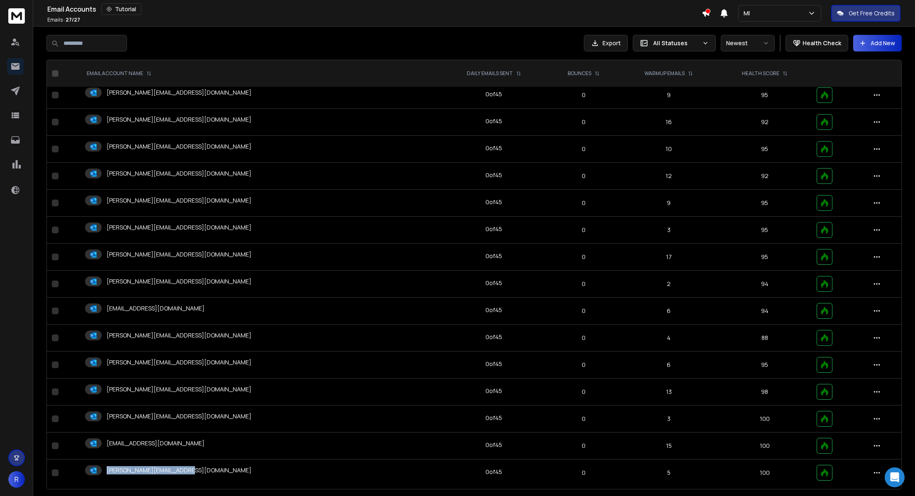
copy p "[PERSON_NAME][EMAIL_ADDRESS][DOMAIN_NAME]"
drag, startPoint x: 189, startPoint y: 472, endPoint x: 135, endPoint y: 422, distance: 73.4
click at [135, 422] on tbody "[PERSON_NAME][EMAIL_ADDRESS][DOMAIN_NAME] 0 of 15 0 N/A N/A [PERSON_NAME][EMAIL…" at bounding box center [474, 122] width 854 height 728
click at [199, 493] on div "Export All Statuses Newest Health Check Add New EMAIL ACCOUNT NAME DAILY EMAILS…" at bounding box center [474, 262] width 882 height 471
copy p "[PERSON_NAME][EMAIL_ADDRESS][DOMAIN_NAME]"
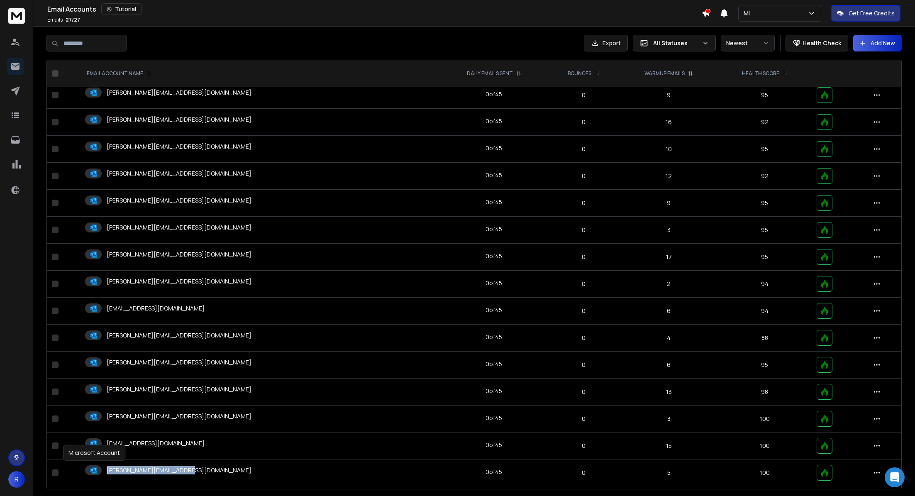
drag, startPoint x: 198, startPoint y: 468, endPoint x: 99, endPoint y: 465, distance: 98.4
click at [99, 465] on div "[PERSON_NAME][EMAIL_ADDRESS][DOMAIN_NAME]" at bounding box center [260, 470] width 350 height 10
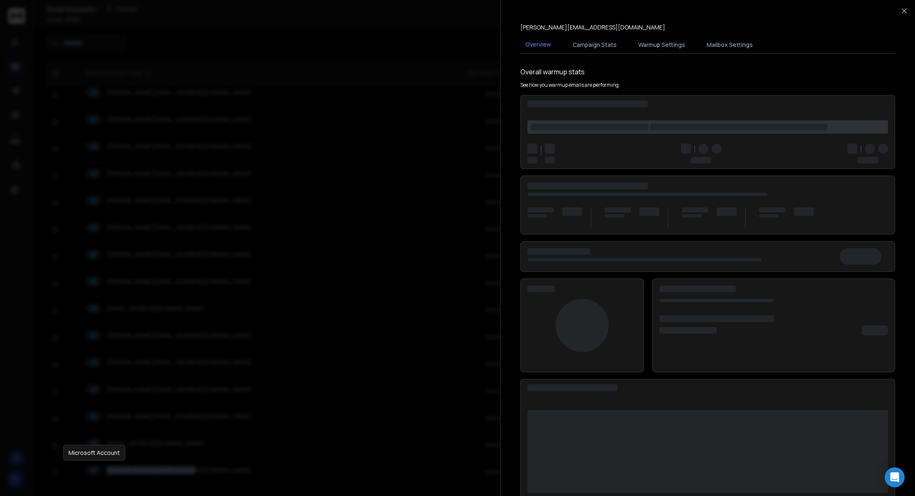
click at [212, 495] on div at bounding box center [457, 248] width 915 height 496
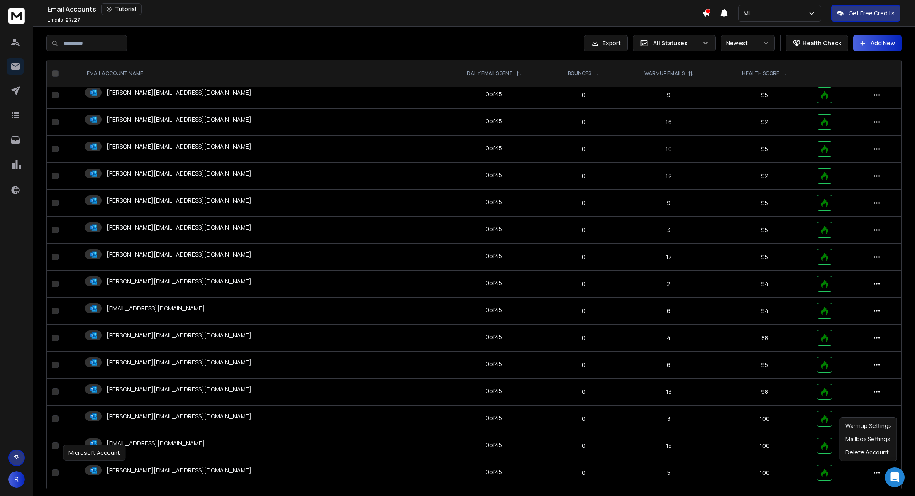
click at [874, 469] on icon at bounding box center [876, 472] width 7 height 7
click at [620, 388] on td "13" at bounding box center [669, 391] width 98 height 27
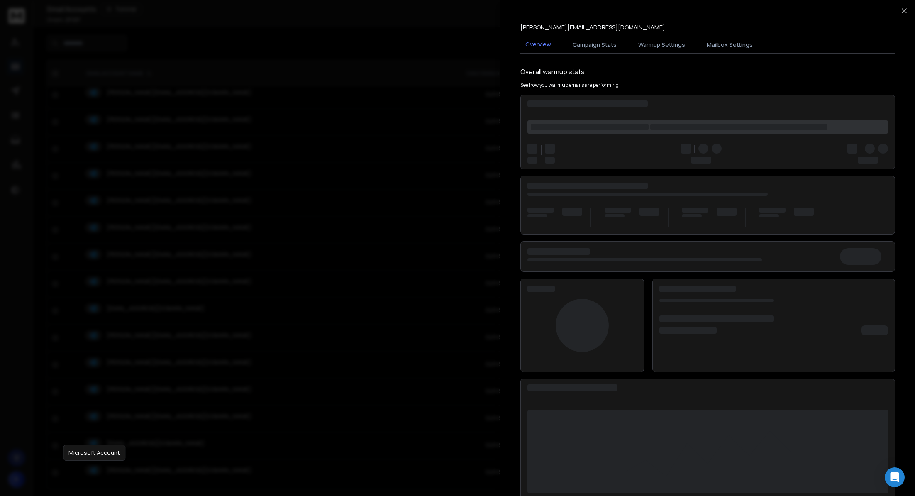
click at [394, 266] on div at bounding box center [457, 248] width 915 height 496
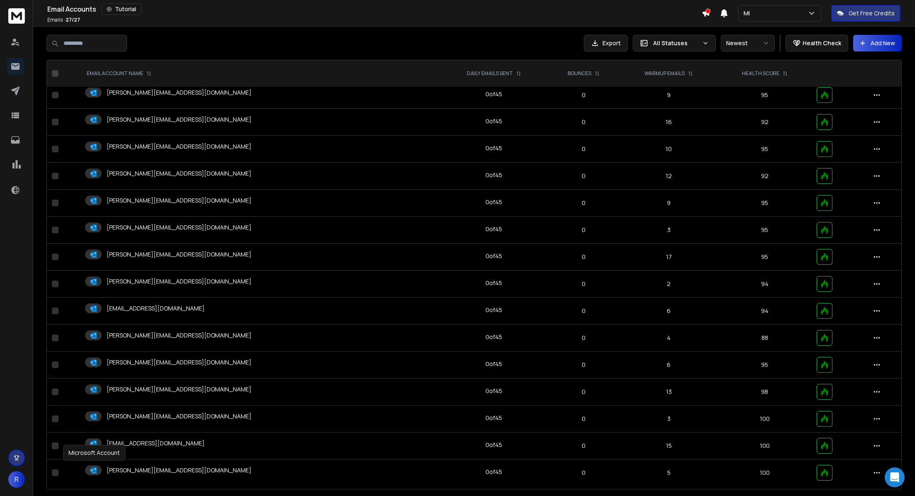
click at [875, 470] on icon at bounding box center [876, 472] width 7 height 7
click at [860, 449] on div "Delete Account" at bounding box center [868, 452] width 53 height 13
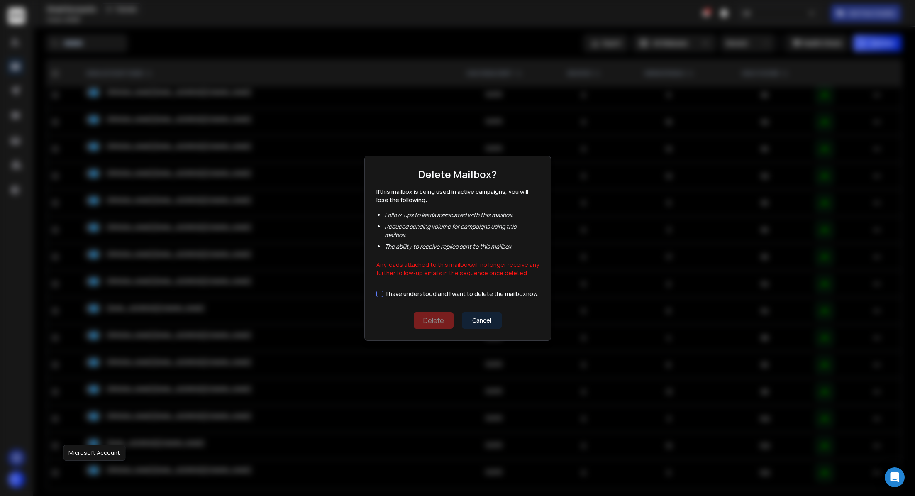
click at [435, 293] on label "I have understood and I want to delete the mailbox now." at bounding box center [462, 294] width 152 height 6
click at [383, 293] on button "I have understood and I want to delete the mailbox now." at bounding box center [379, 293] width 7 height 7
click at [435, 319] on button "Delete" at bounding box center [434, 320] width 40 height 17
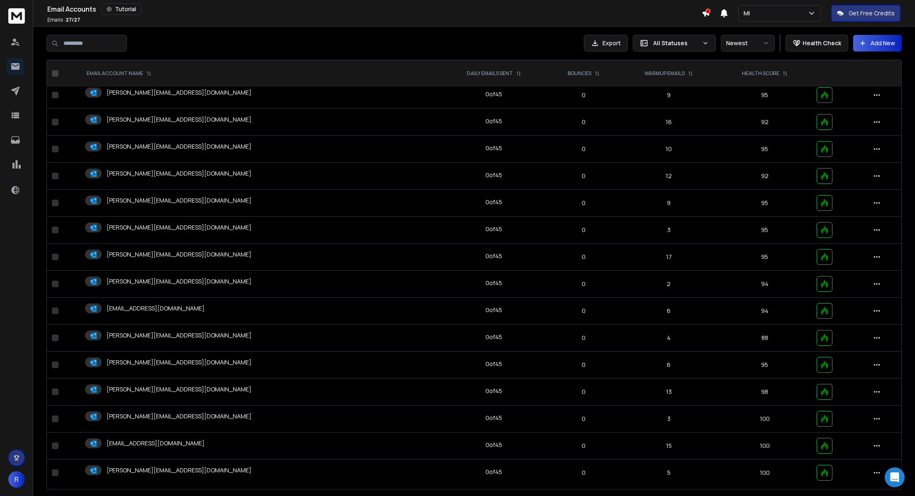
click at [885, 41] on button "Add New" at bounding box center [877, 43] width 49 height 17
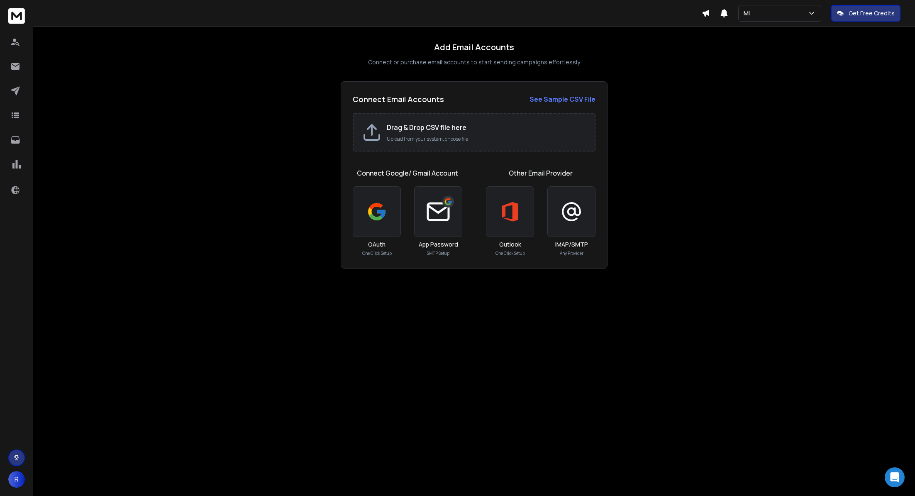
click at [509, 218] on icon at bounding box center [510, 212] width 16 height 20
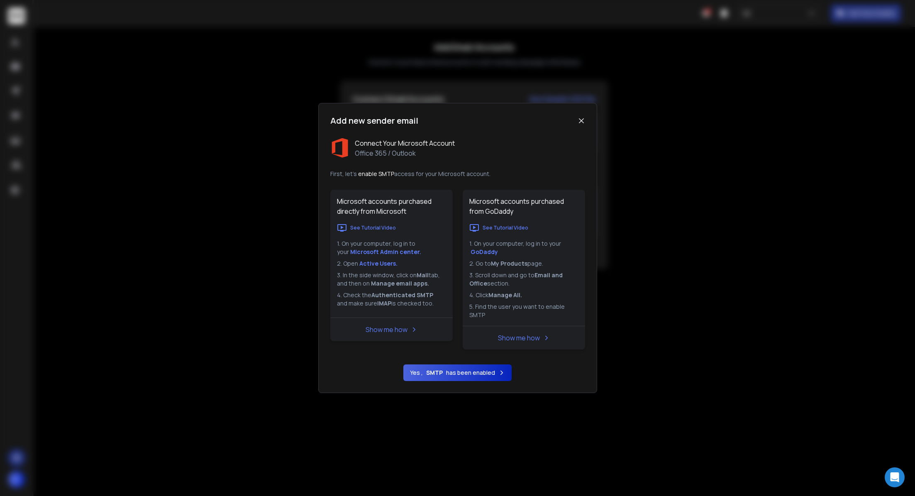
click at [415, 375] on button "Yes , SMTP has been enabled" at bounding box center [457, 372] width 108 height 17
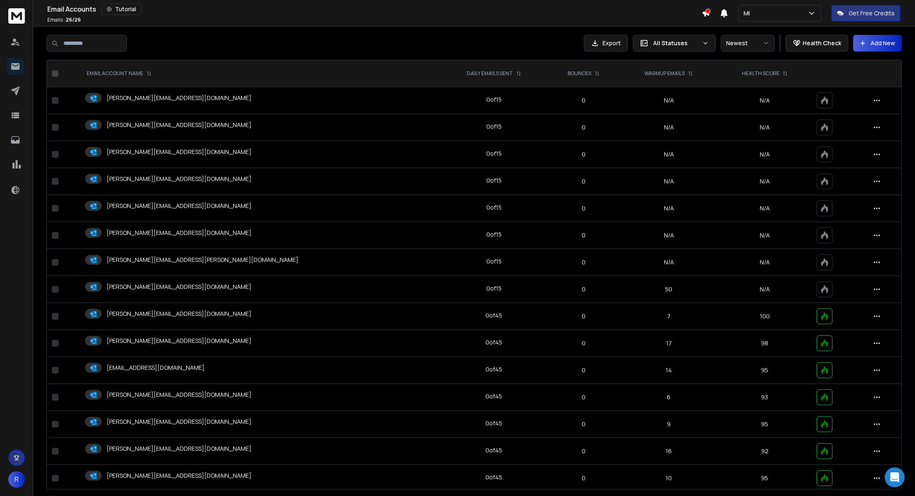
click at [886, 45] on button "Add New" at bounding box center [877, 43] width 49 height 17
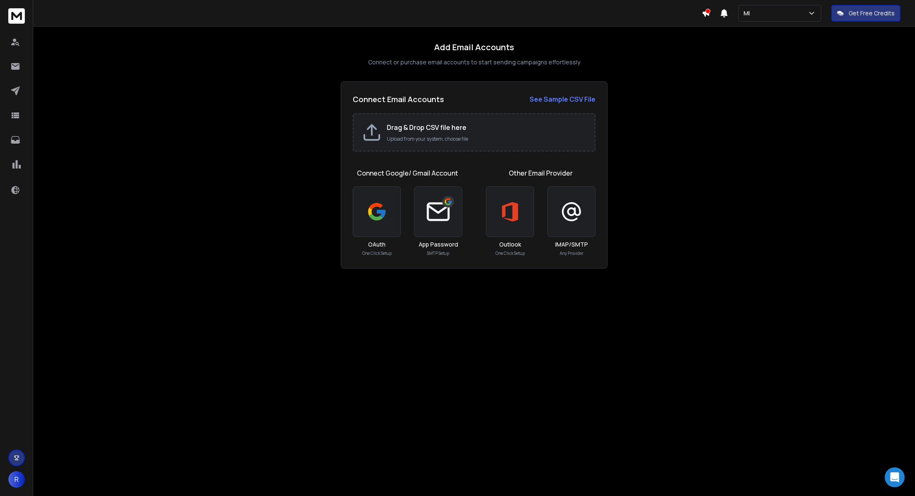
click at [504, 227] on div at bounding box center [510, 211] width 48 height 51
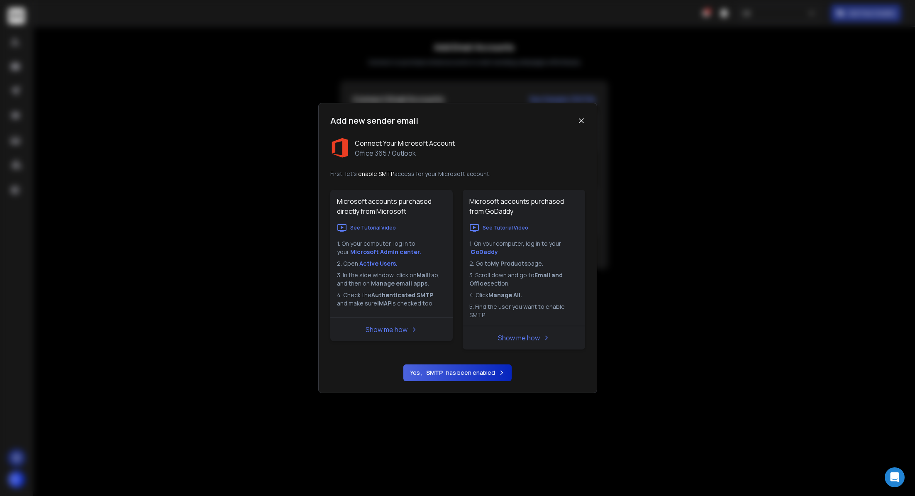
click at [425, 369] on button "Yes , SMTP has been enabled" at bounding box center [457, 372] width 108 height 17
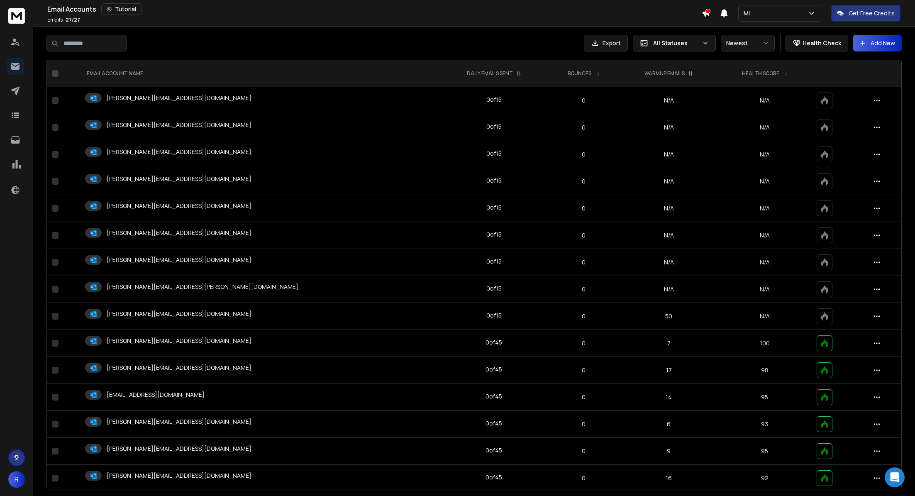
scroll to position [329, 0]
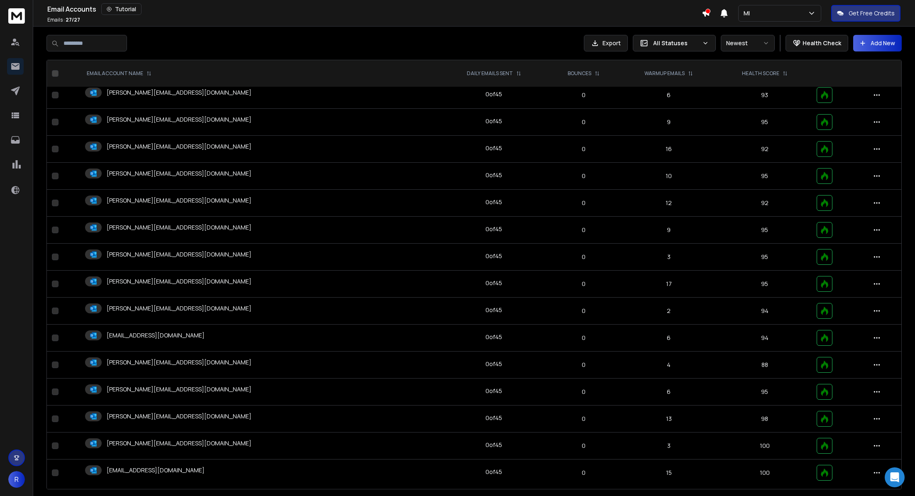
copy p "[EMAIL_ADDRESS][DOMAIN_NAME]"
drag, startPoint x: 209, startPoint y: 467, endPoint x: 105, endPoint y: 466, distance: 103.8
click at [105, 466] on div "[EMAIL_ADDRESS][DOMAIN_NAME]" at bounding box center [260, 470] width 350 height 10
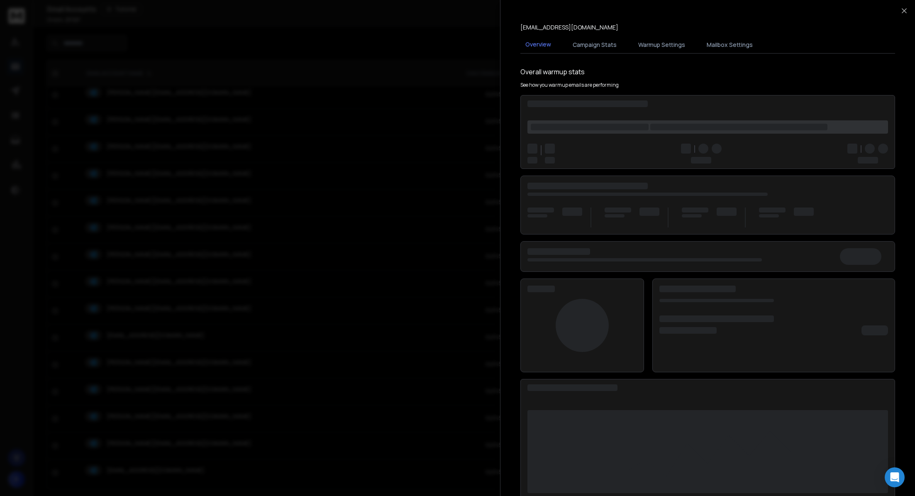
click at [146, 458] on div at bounding box center [457, 248] width 915 height 496
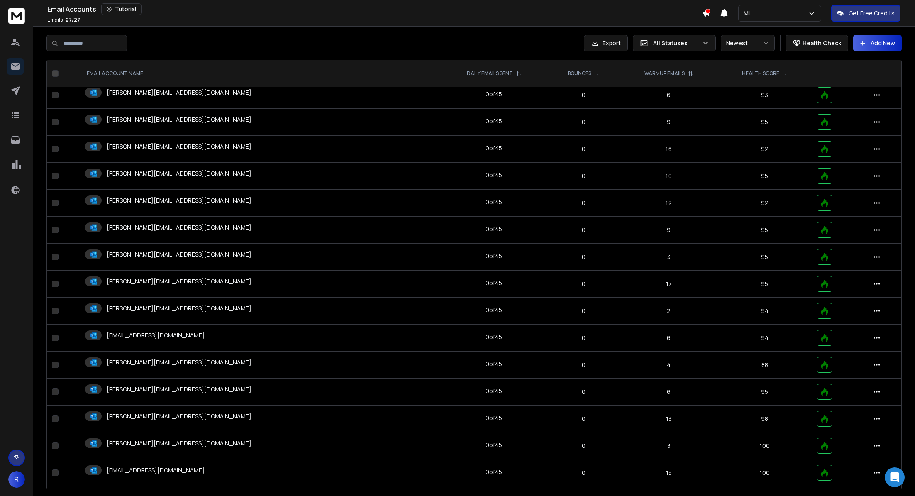
click at [873, 471] on icon at bounding box center [876, 472] width 7 height 7
click at [849, 449] on div "Delete Account" at bounding box center [868, 452] width 53 height 13
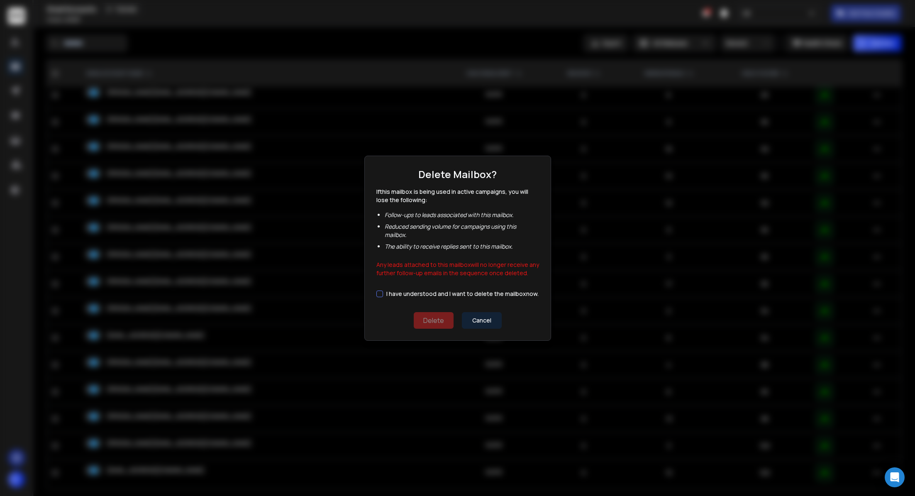
click at [386, 295] on label "I have understood and I want to delete the mailbox now." at bounding box center [462, 294] width 152 height 6
click at [383, 295] on button "I have understood and I want to delete the mailbox now." at bounding box center [379, 293] width 7 height 7
click at [434, 312] on button "Delete" at bounding box center [434, 320] width 40 height 17
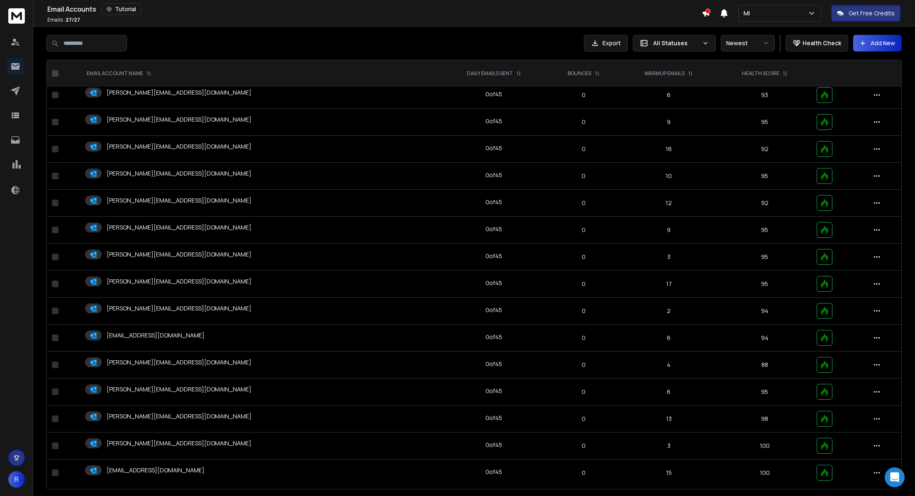
scroll to position [0, 0]
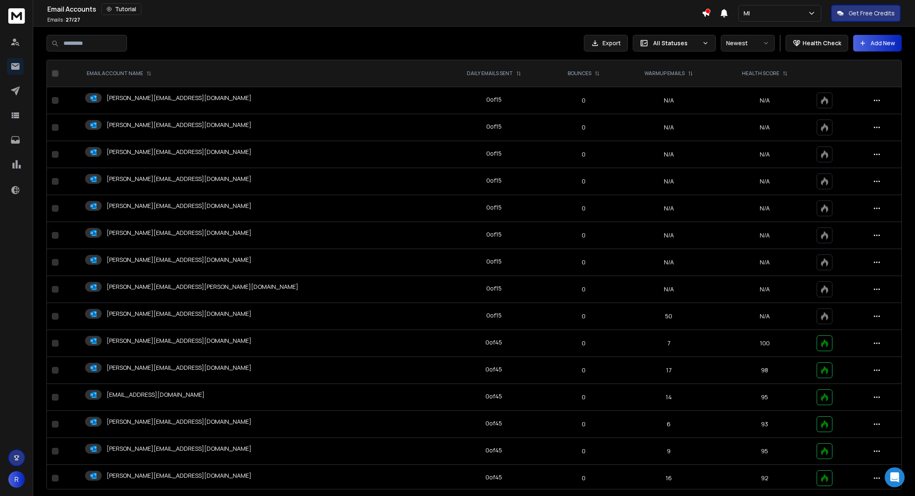
click at [867, 44] on button "Add New" at bounding box center [877, 43] width 49 height 17
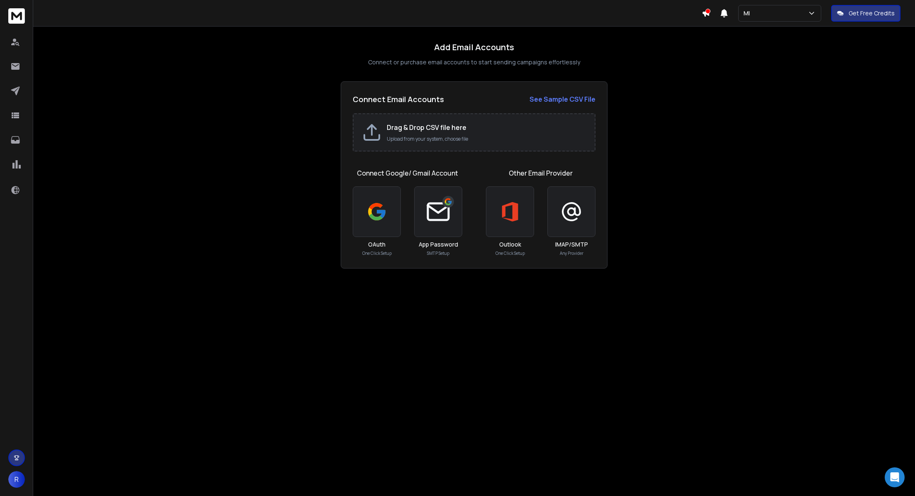
click at [494, 207] on div at bounding box center [510, 211] width 48 height 51
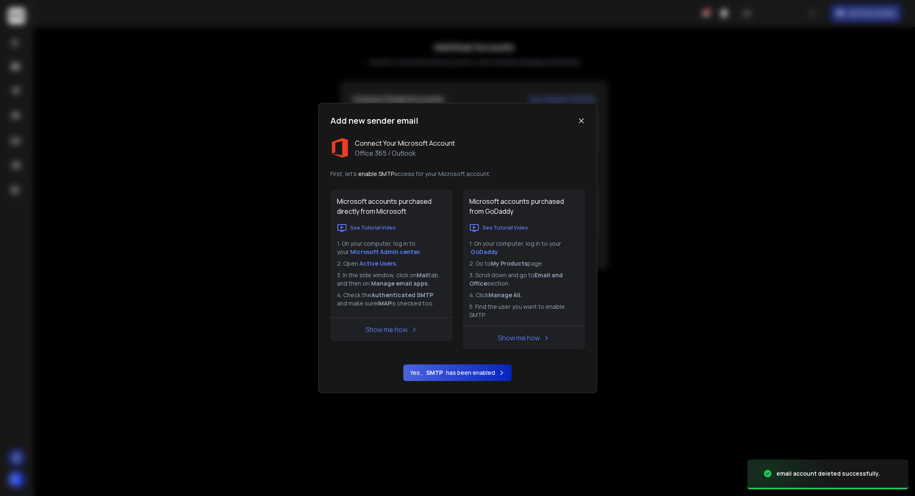
click at [408, 364] on button "Yes , SMTP has been enabled" at bounding box center [457, 372] width 108 height 17
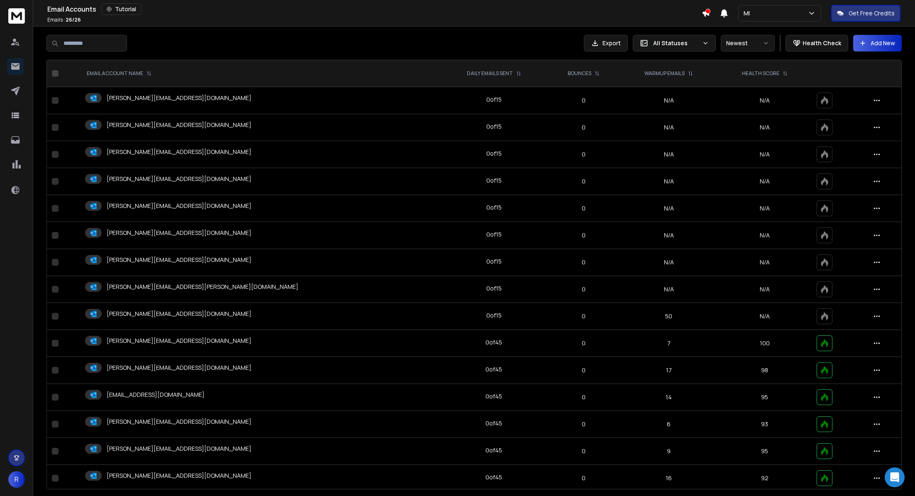
click at [884, 44] on button "Add New" at bounding box center [877, 43] width 49 height 17
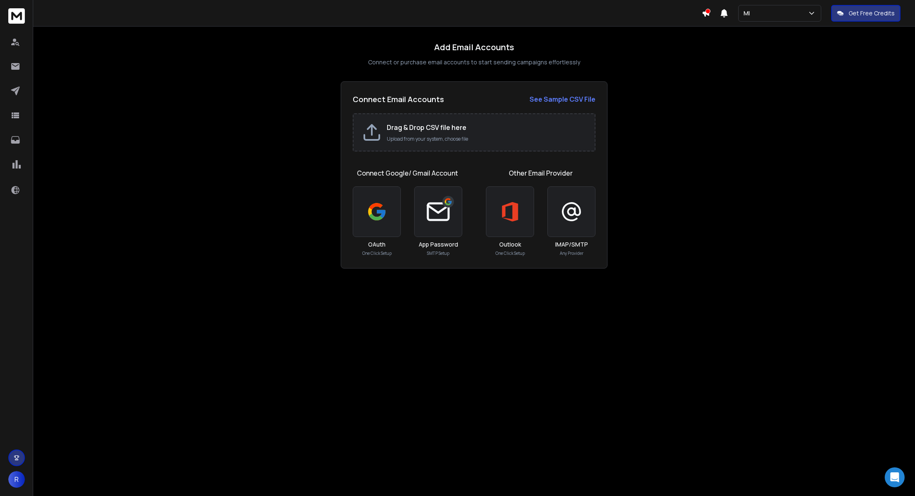
click at [517, 203] on icon at bounding box center [510, 212] width 16 height 20
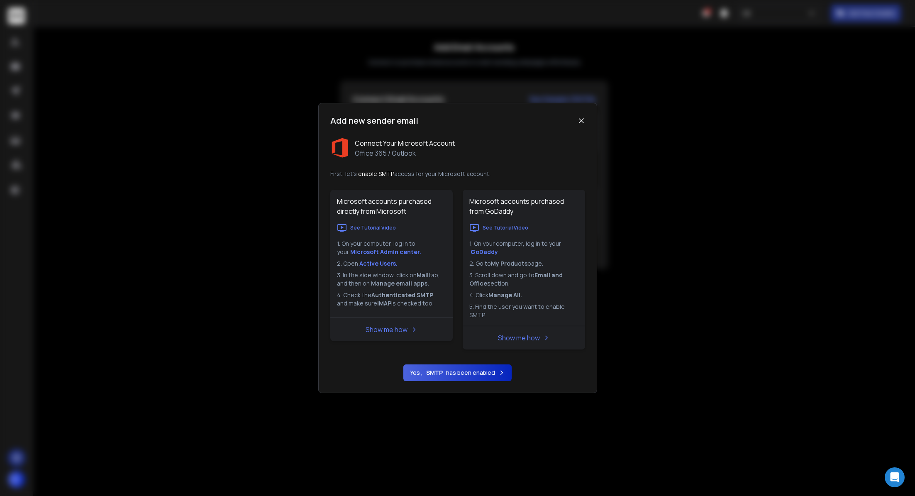
click at [430, 382] on div "Add new sender email Connect Your Microsoft Account Office 365 / Outlook First,…" at bounding box center [457, 248] width 279 height 290
click at [442, 371] on b "SMTP" at bounding box center [434, 372] width 17 height 8
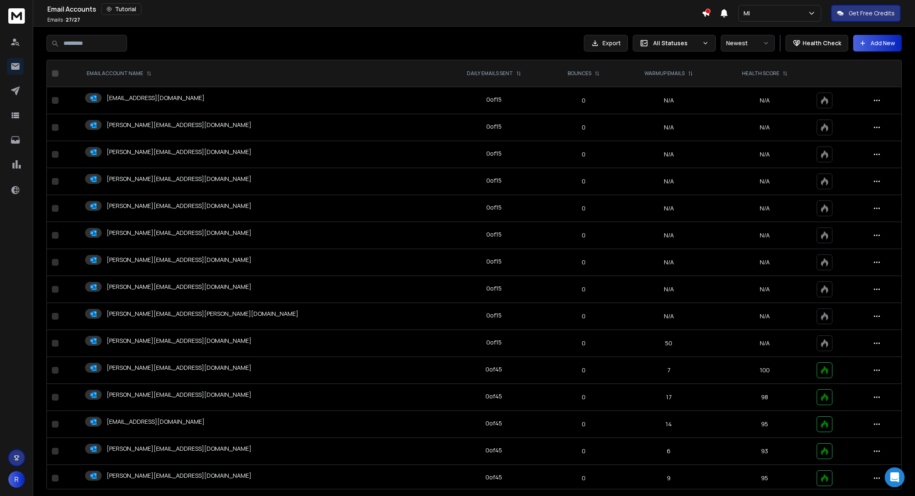
scroll to position [329, 0]
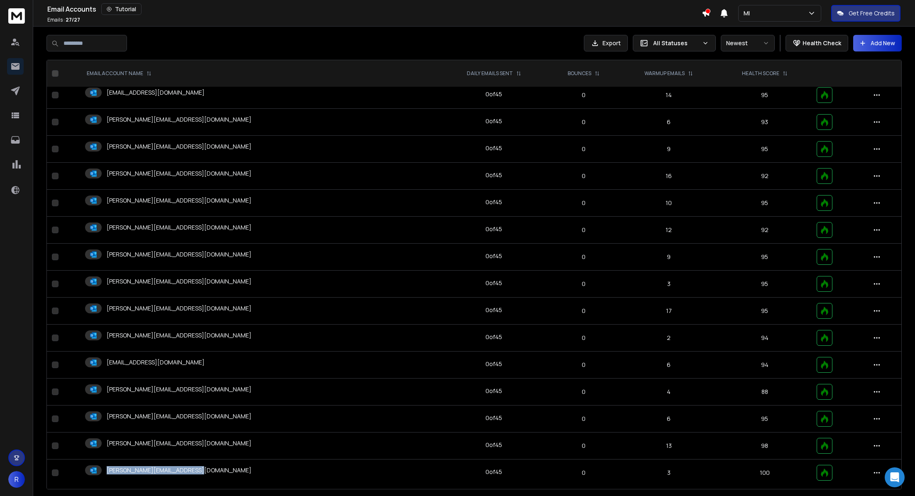
copy p "[PERSON_NAME][EMAIL_ADDRESS][DOMAIN_NAME]"
drag, startPoint x: 201, startPoint y: 470, endPoint x: 105, endPoint y: 465, distance: 96.4
click at [105, 465] on div "[PERSON_NAME][EMAIL_ADDRESS][DOMAIN_NAME]" at bounding box center [260, 470] width 350 height 10
click at [873, 469] on icon at bounding box center [876, 472] width 7 height 7
click at [857, 452] on div "Delete Account" at bounding box center [868, 452] width 53 height 13
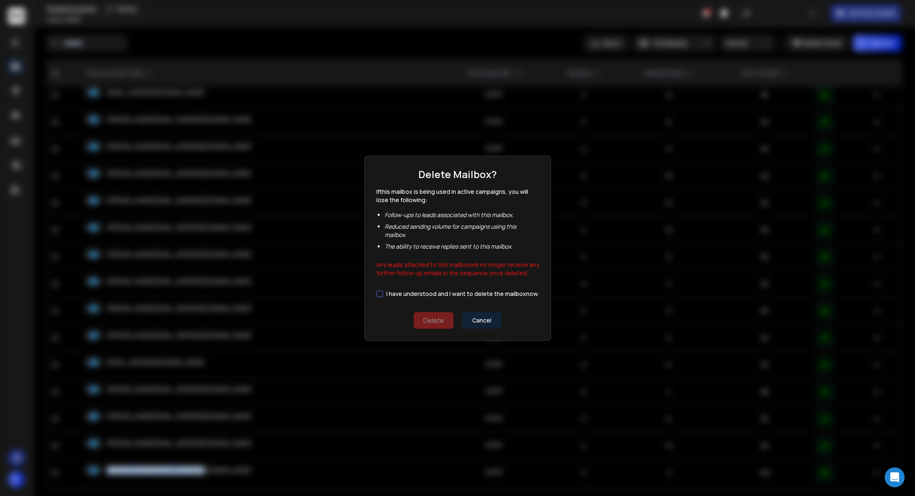
click at [418, 293] on label "I have understood and I want to delete the mailbox now." at bounding box center [462, 294] width 152 height 6
click at [383, 293] on button "I have understood and I want to delete the mailbox now." at bounding box center [379, 293] width 7 height 7
click at [427, 326] on button "Delete" at bounding box center [434, 320] width 40 height 17
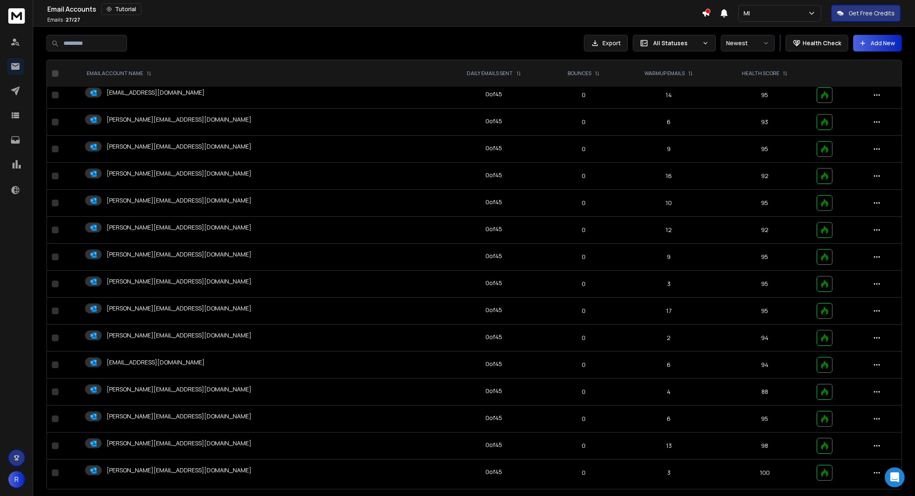
scroll to position [0, 0]
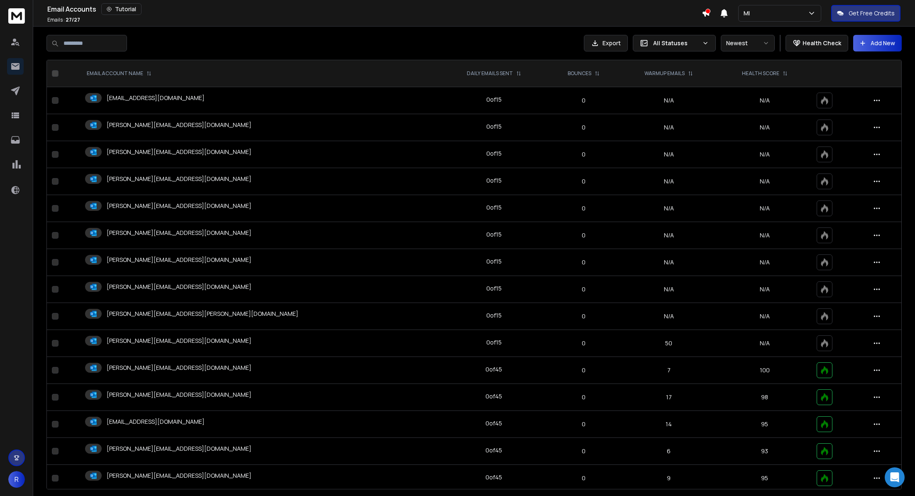
click at [861, 41] on icon at bounding box center [863, 43] width 6 height 6
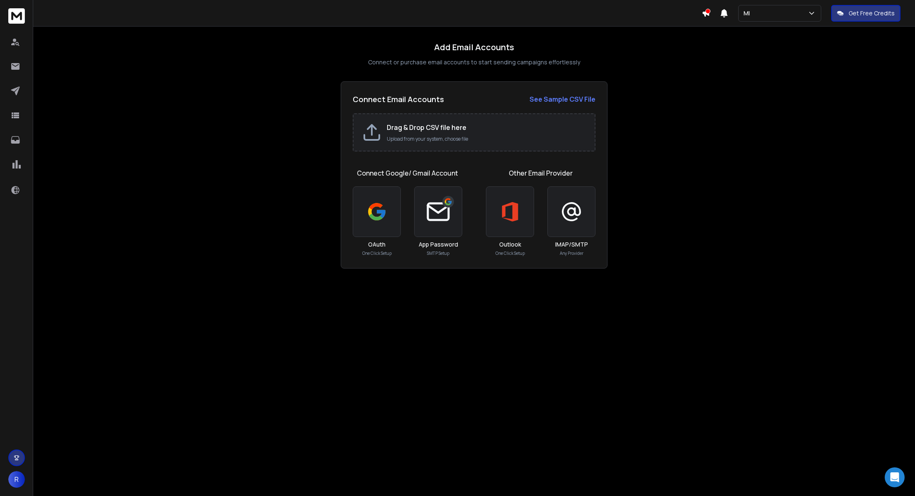
click at [475, 217] on div "Connect Google/ Gmail Account OAuth One Click Setup App Password SMTP Setup Oth…" at bounding box center [474, 212] width 243 height 88
click at [495, 217] on div at bounding box center [510, 211] width 48 height 51
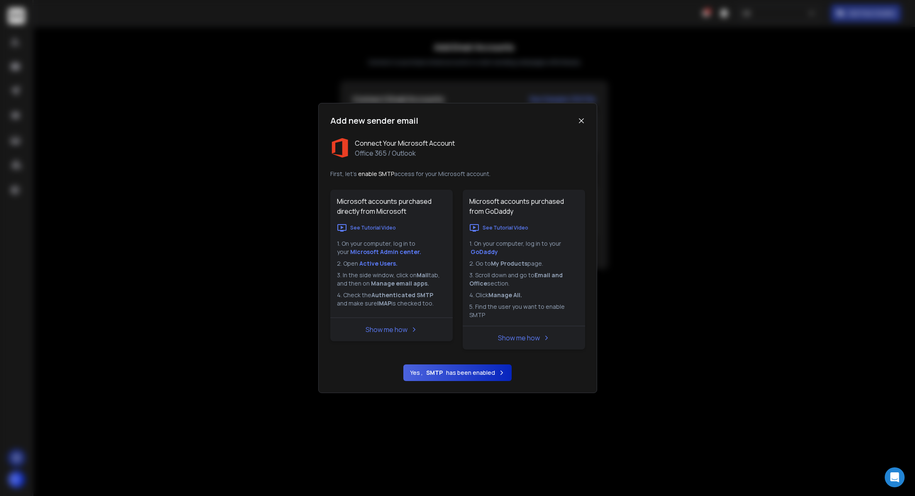
click at [407, 366] on button "Yes , SMTP has been enabled" at bounding box center [457, 372] width 108 height 17
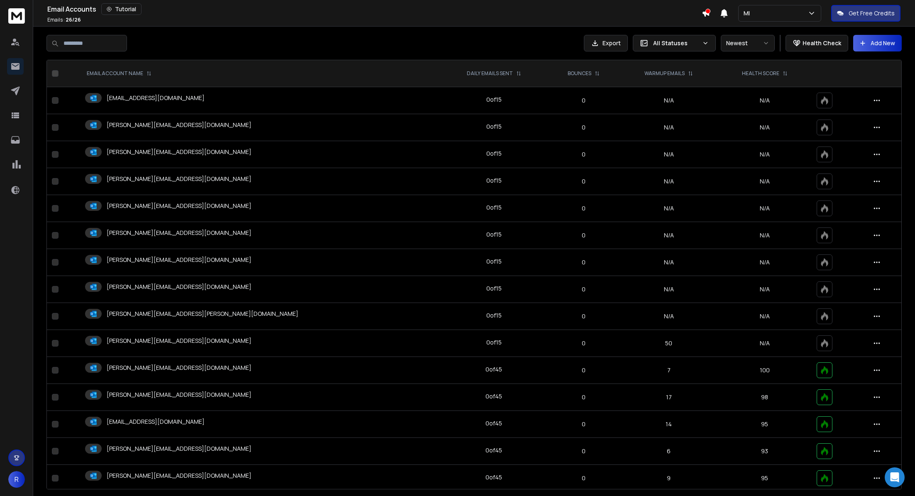
click at [107, 44] on input at bounding box center [86, 43] width 81 height 17
paste input "**********"
type input "**********"
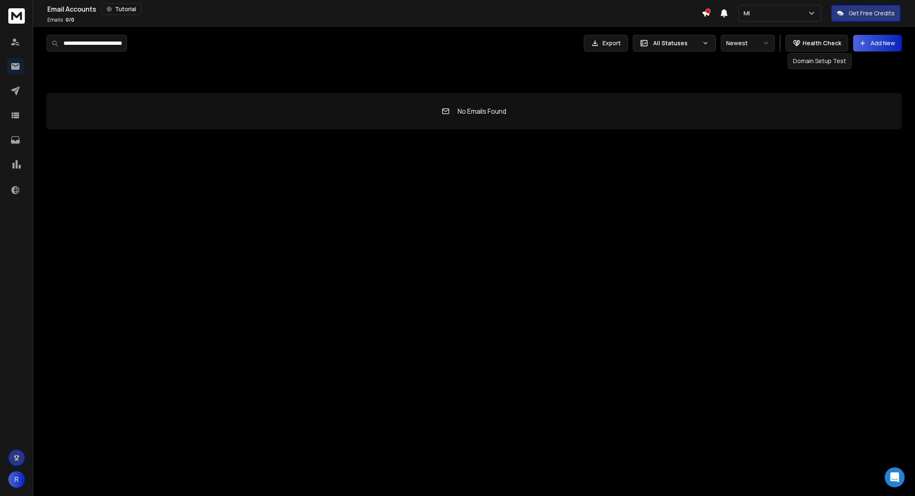
click at [876, 39] on button "Add New" at bounding box center [877, 43] width 49 height 17
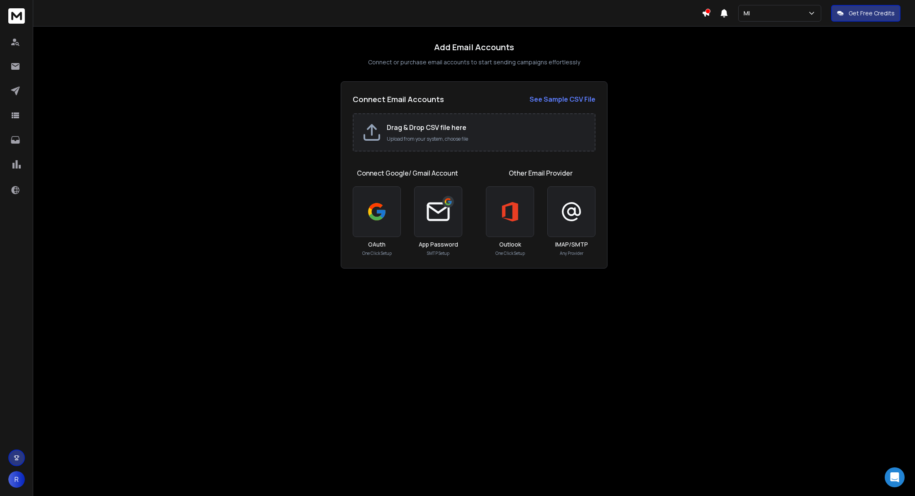
click at [516, 202] on icon at bounding box center [510, 212] width 20 height 20
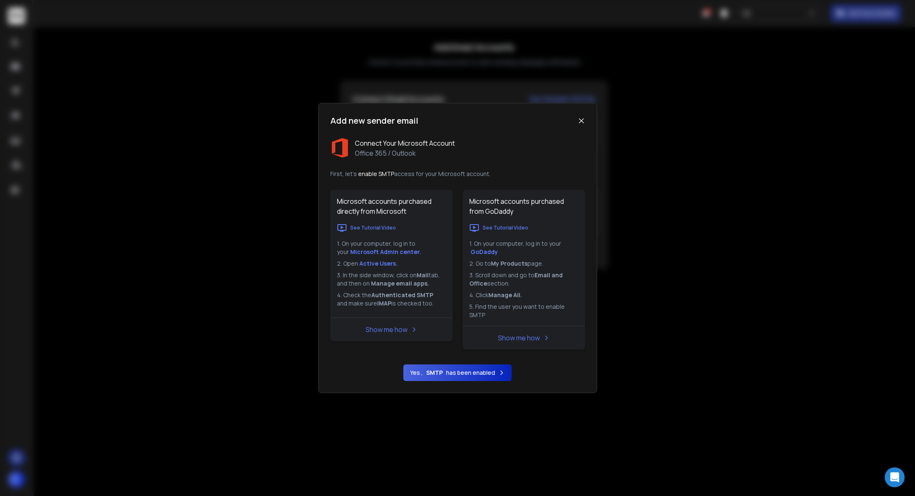
click at [423, 373] on button "Yes , SMTP has been enabled" at bounding box center [457, 372] width 108 height 17
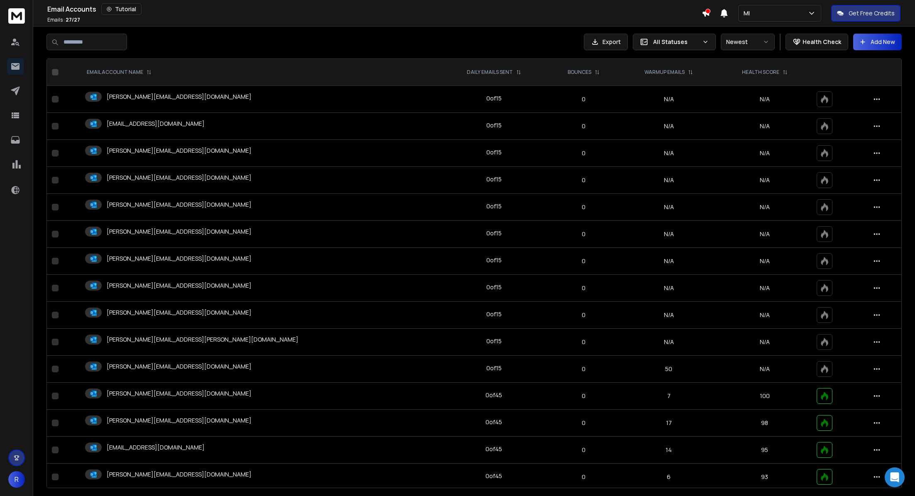
scroll to position [329, 0]
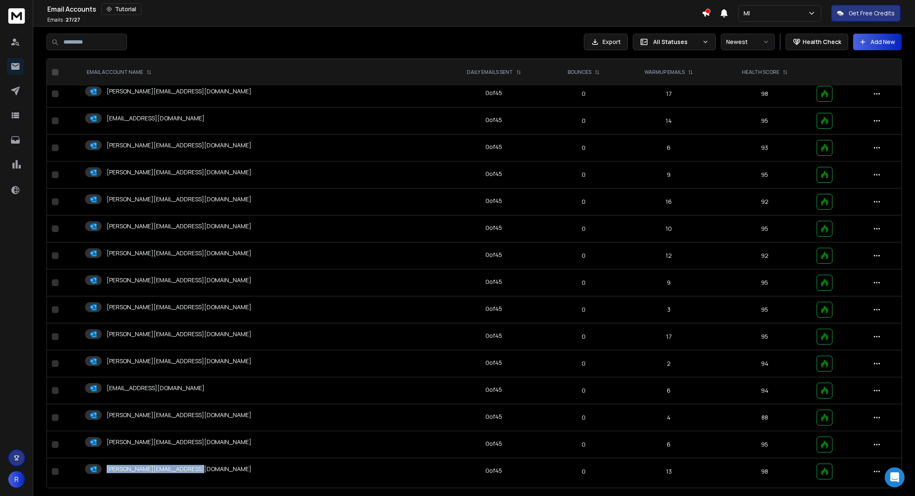
copy p "ambasta@moderninboundlab.com"
drag, startPoint x: 204, startPoint y: 471, endPoint x: 108, endPoint y: 465, distance: 96.0
click at [108, 465] on td "ambasta@moderninboundlab.com" at bounding box center [260, 471] width 360 height 27
click at [871, 464] on button at bounding box center [876, 471] width 39 height 14
click at [859, 448] on div "Delete Account" at bounding box center [868, 450] width 53 height 13
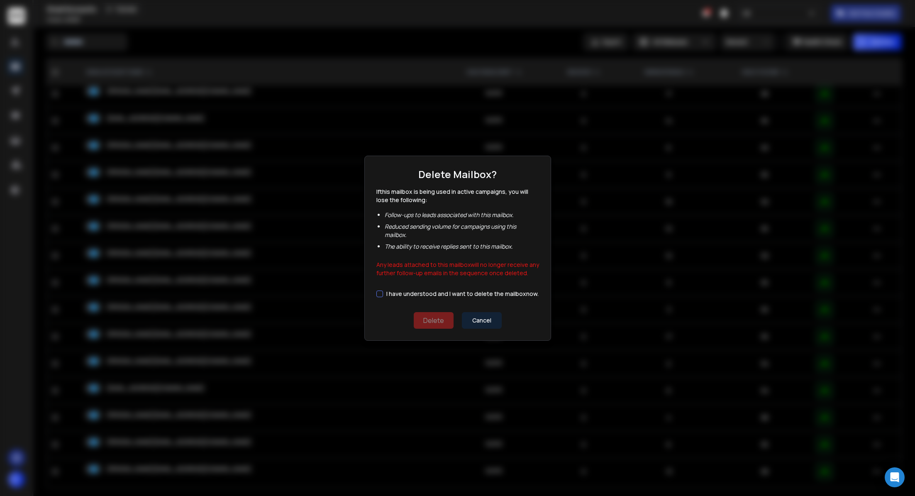
click at [444, 293] on label "I have understood and I want to delete the mailbox now." at bounding box center [462, 294] width 152 height 6
click at [383, 293] on button "I have understood and I want to delete the mailbox now." at bounding box center [379, 293] width 7 height 7
click at [444, 317] on button "Delete" at bounding box center [434, 320] width 40 height 17
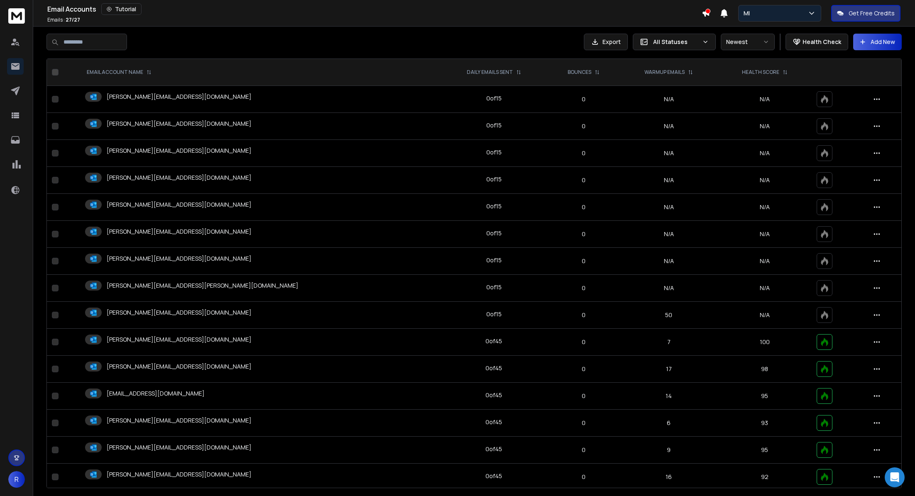
scroll to position [2, 0]
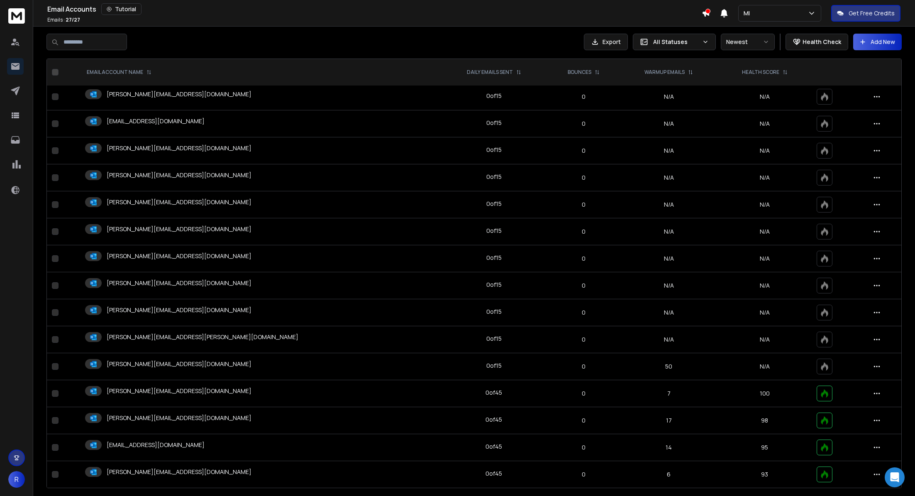
click at [882, 44] on button "Add New" at bounding box center [877, 42] width 49 height 17
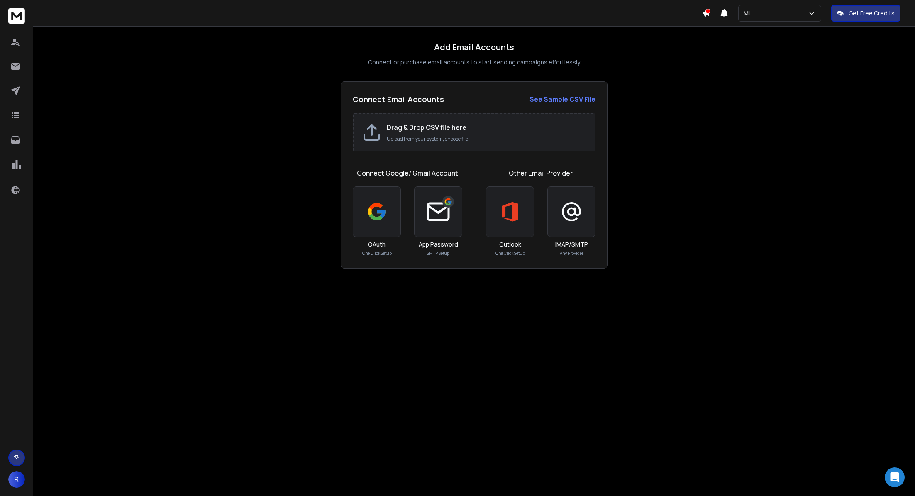
click at [503, 205] on icon at bounding box center [510, 212] width 16 height 20
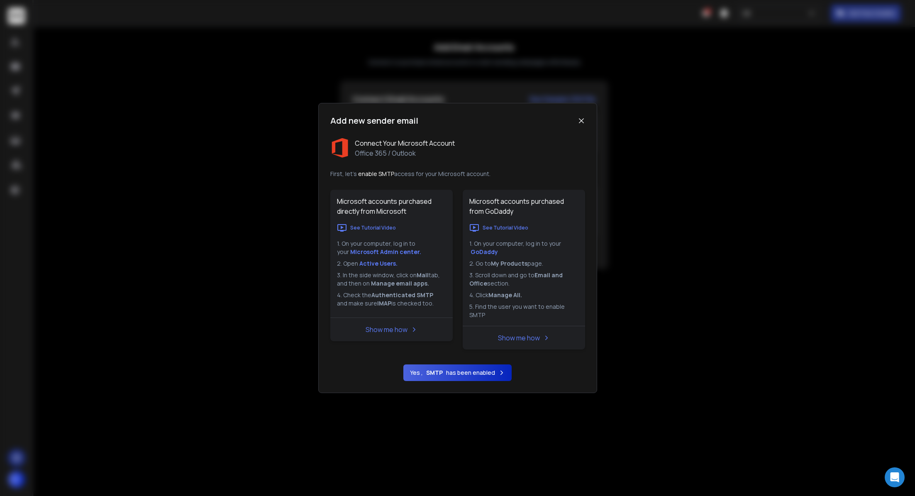
click at [424, 378] on div "Add new sender email Connect Your Microsoft Account Office 365 / Outlook First,…" at bounding box center [457, 248] width 279 height 290
click at [430, 374] on button "Yes , SMTP has been enabled" at bounding box center [457, 372] width 108 height 17
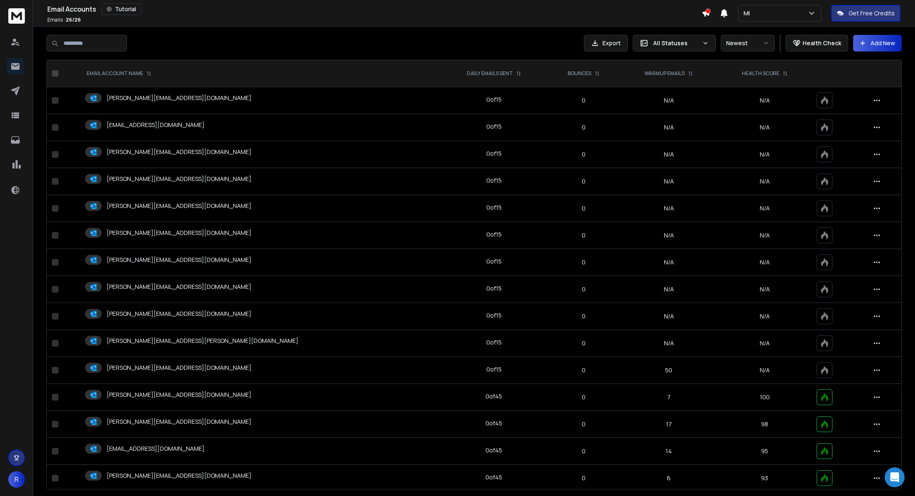
click at [873, 41] on button "Add New" at bounding box center [877, 43] width 49 height 17
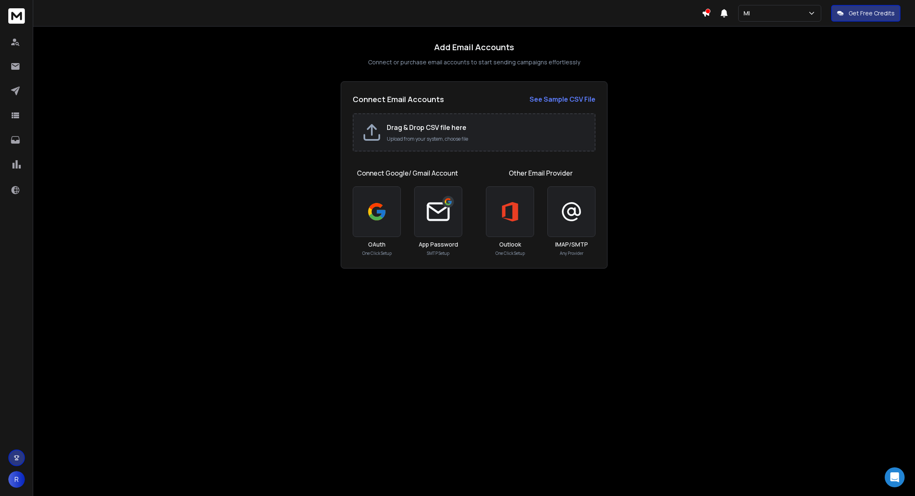
click at [496, 233] on div at bounding box center [510, 211] width 48 height 51
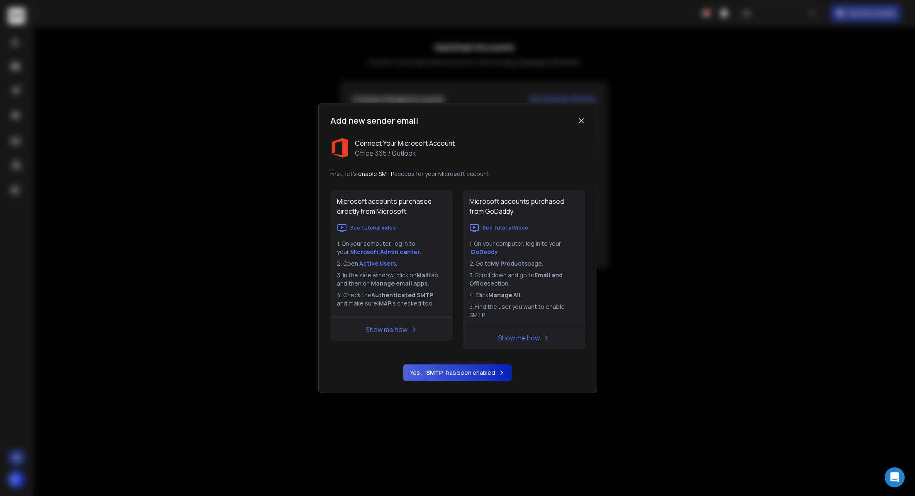
click at [447, 364] on button "Yes , SMTP has been enabled" at bounding box center [457, 372] width 108 height 17
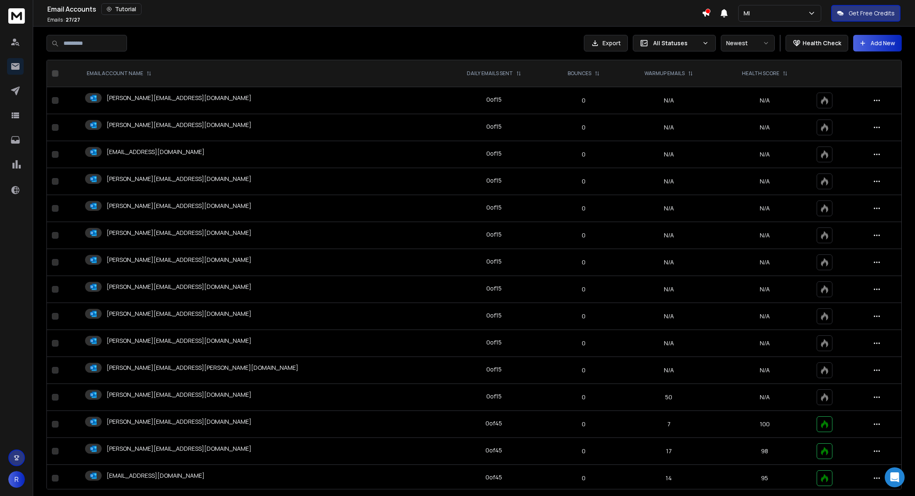
scroll to position [329, 0]
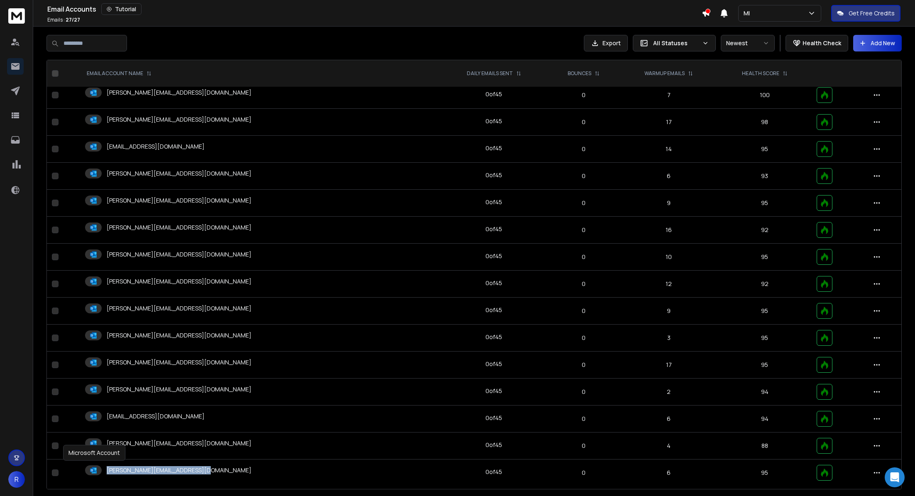
copy p "[PERSON_NAME][EMAIL_ADDRESS][DOMAIN_NAME]"
drag, startPoint x: 217, startPoint y: 467, endPoint x: 100, endPoint y: 467, distance: 117.4
click at [100, 467] on div "[PERSON_NAME][EMAIL_ADDRESS][DOMAIN_NAME]" at bounding box center [260, 470] width 350 height 10
click at [873, 471] on icon at bounding box center [876, 472] width 7 height 7
click at [857, 453] on div "Delete Account" at bounding box center [868, 452] width 53 height 13
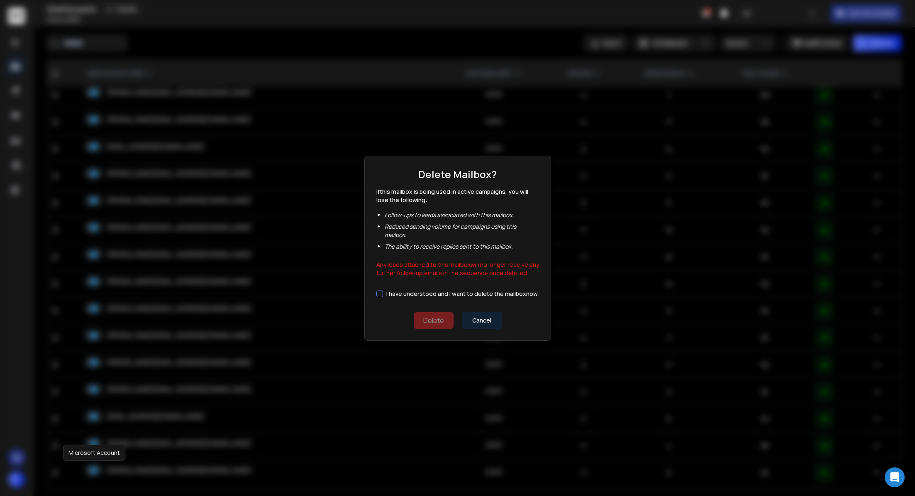
click at [489, 296] on label "I have understood and I want to delete the mailbox now." at bounding box center [462, 294] width 152 height 6
click at [383, 296] on button "I have understood and I want to delete the mailbox now." at bounding box center [379, 293] width 7 height 7
click at [455, 326] on div "Delete Cancel" at bounding box center [458, 320] width 88 height 17
click at [448, 325] on button "Delete" at bounding box center [434, 320] width 40 height 17
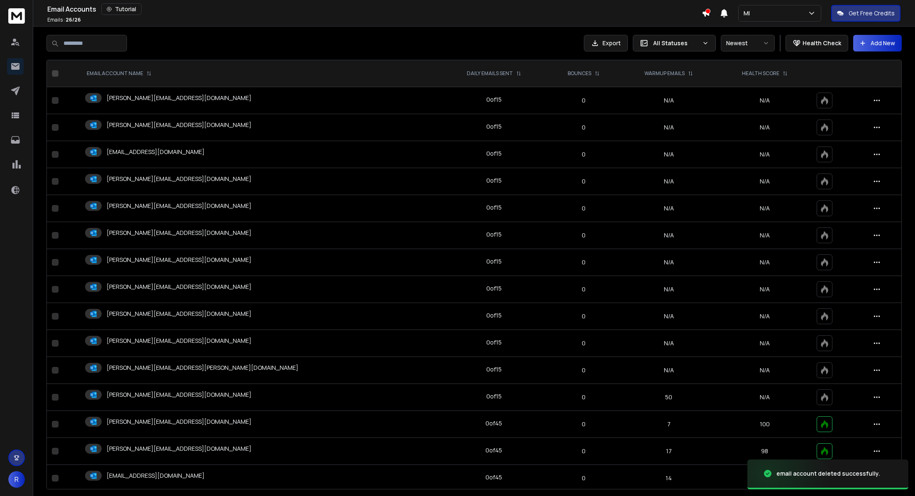
click at [878, 47] on button "Add New" at bounding box center [877, 43] width 49 height 17
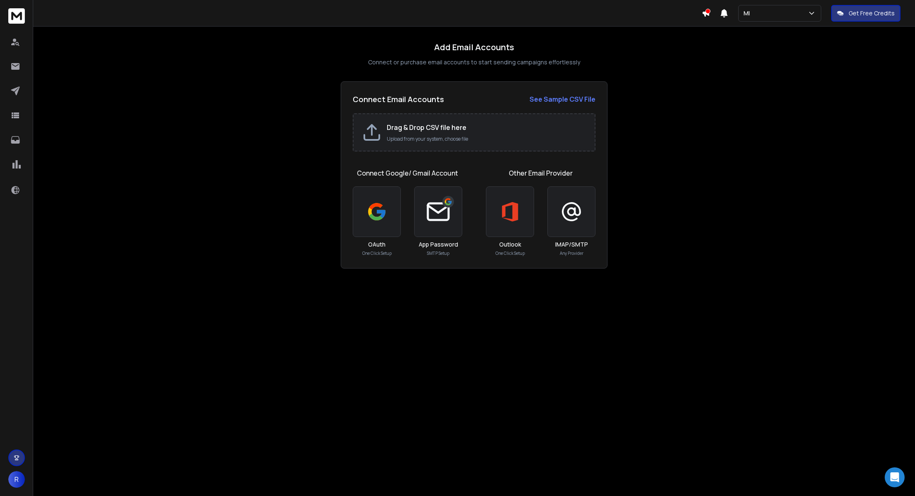
click at [493, 215] on div at bounding box center [510, 211] width 48 height 51
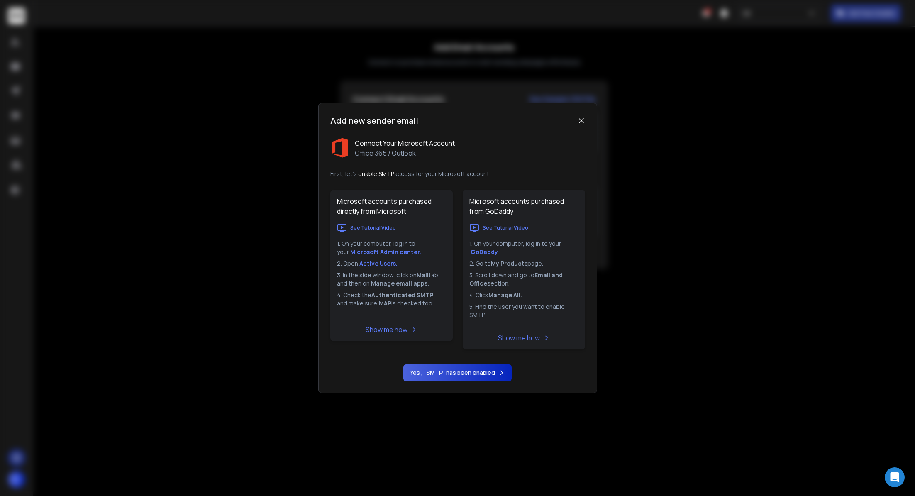
click at [429, 368] on b "SMTP" at bounding box center [434, 372] width 17 height 8
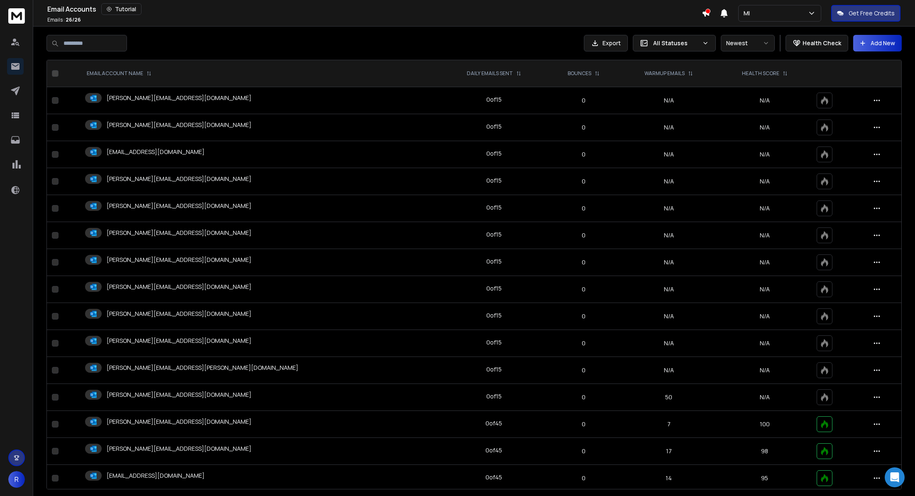
click at [877, 43] on button "Add New" at bounding box center [877, 43] width 49 height 17
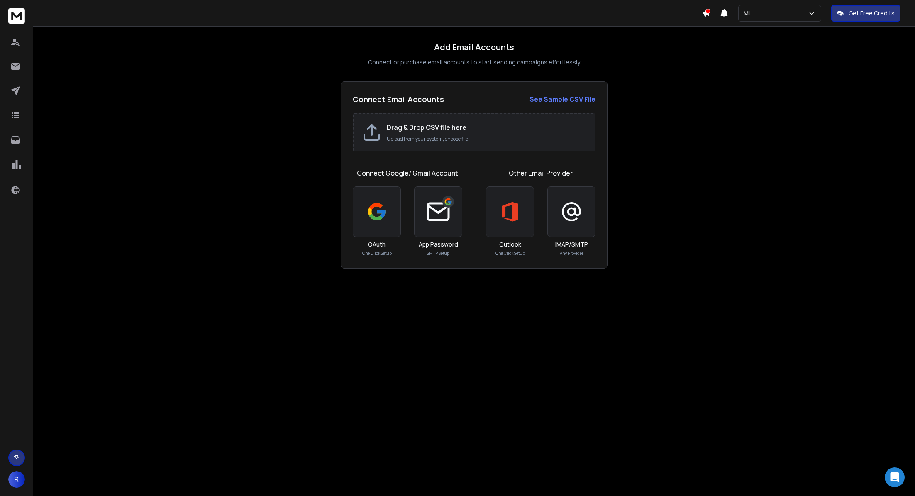
click at [512, 217] on icon at bounding box center [510, 212] width 16 height 20
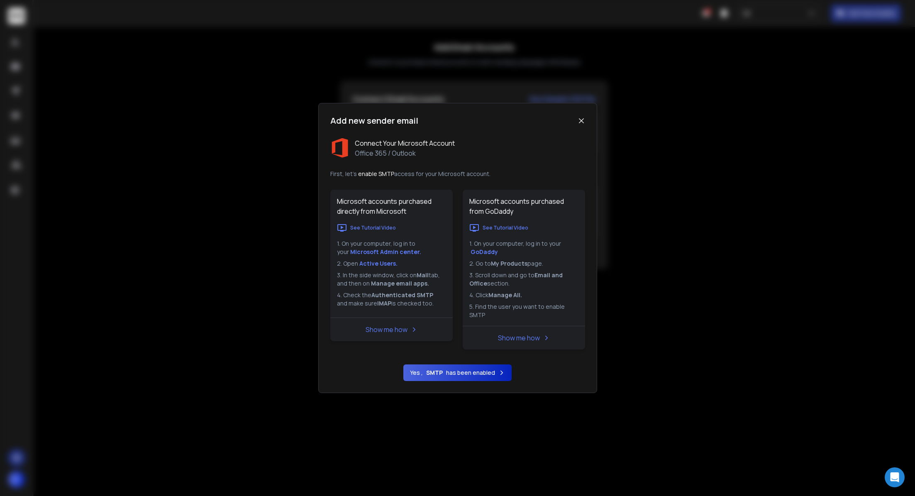
click at [482, 358] on div "Yes , SMTP has been enabled" at bounding box center [457, 369] width 255 height 23
click at [480, 364] on button "Yes , SMTP has been enabled" at bounding box center [457, 372] width 108 height 17
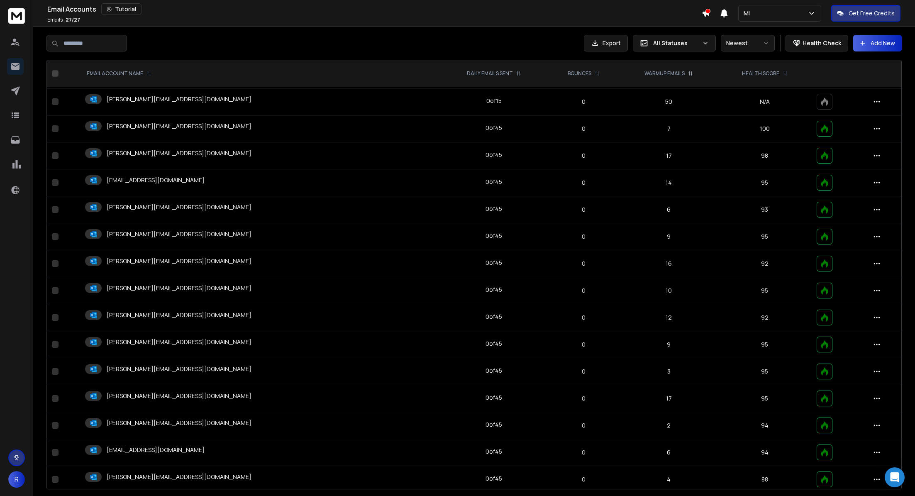
scroll to position [329, 0]
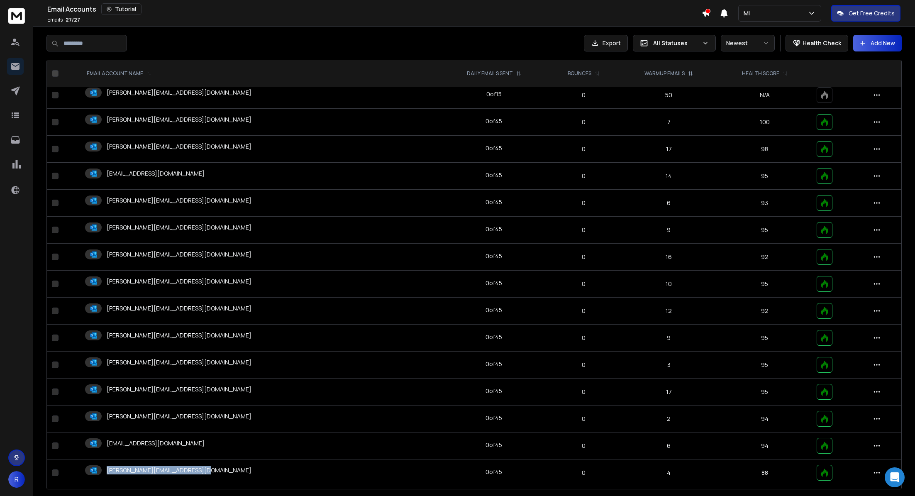
copy p "[PERSON_NAME][EMAIL_ADDRESS][DOMAIN_NAME]"
drag, startPoint x: 211, startPoint y: 467, endPoint x: 106, endPoint y: 471, distance: 104.6
click at [106, 471] on div "[PERSON_NAME][EMAIL_ADDRESS][DOMAIN_NAME]" at bounding box center [260, 470] width 350 height 10
click at [873, 469] on icon at bounding box center [876, 472] width 7 height 7
click at [854, 449] on div "Delete Account" at bounding box center [868, 452] width 53 height 13
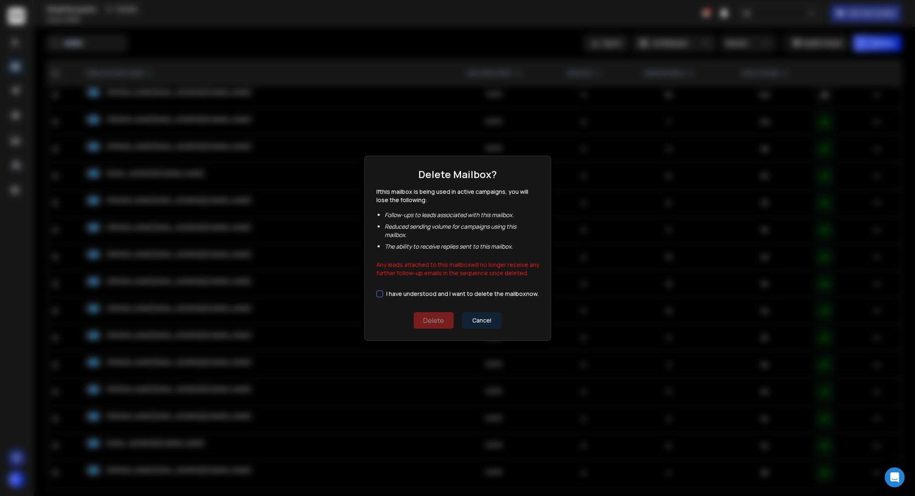
click at [417, 293] on label "I have understood and I want to delete the mailbox now." at bounding box center [462, 294] width 152 height 6
click at [383, 293] on button "I have understood and I want to delete the mailbox now." at bounding box center [379, 293] width 7 height 7
click at [437, 327] on button "Delete" at bounding box center [434, 320] width 40 height 17
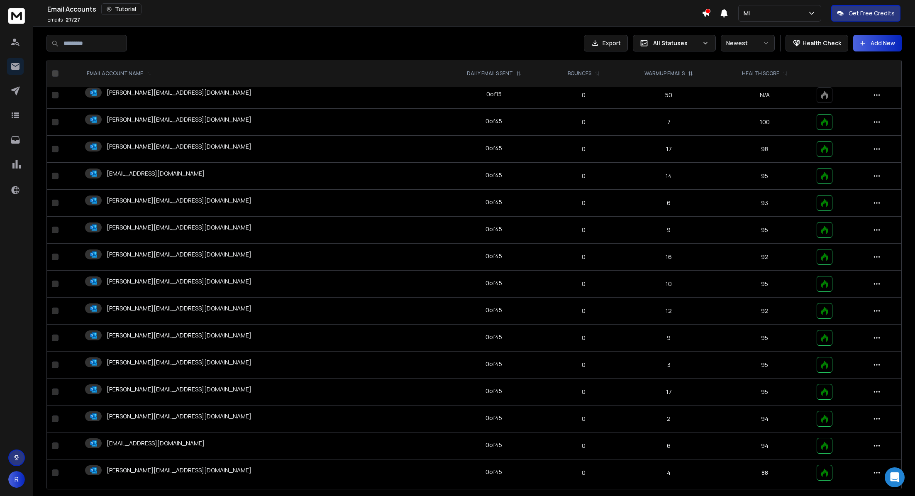
click at [888, 43] on button "Add New" at bounding box center [877, 43] width 49 height 17
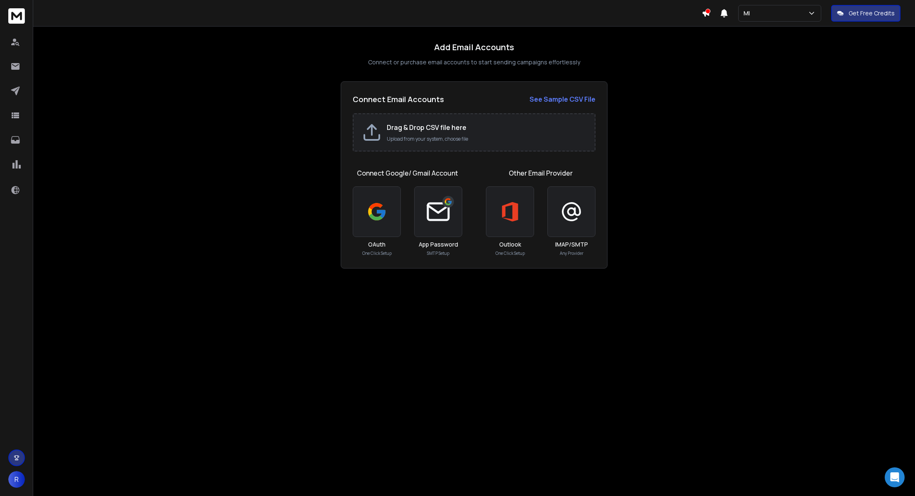
click at [506, 207] on icon at bounding box center [510, 212] width 20 height 20
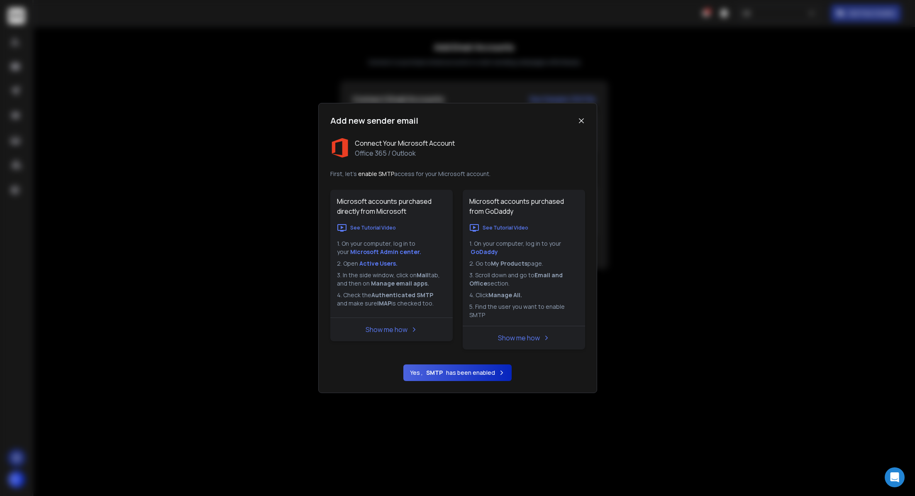
click at [417, 367] on button "Yes , SMTP has been enabled" at bounding box center [457, 372] width 108 height 17
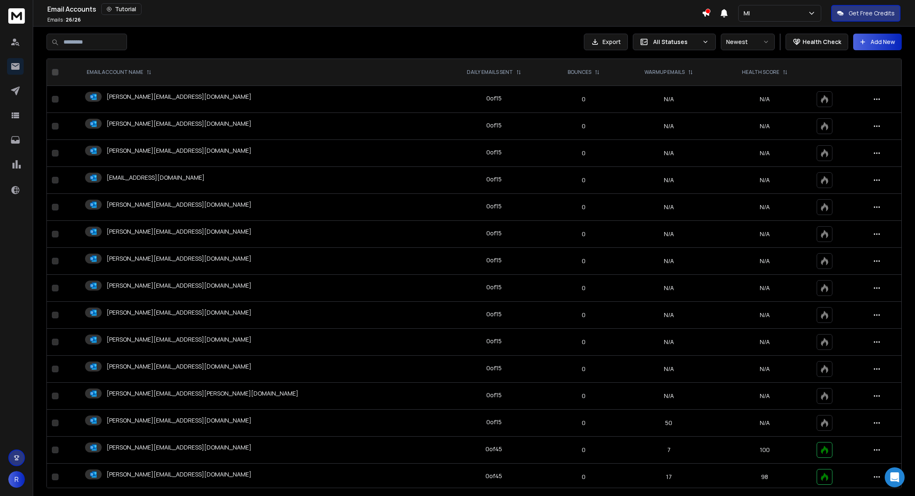
click at [893, 36] on button "Add New" at bounding box center [877, 42] width 49 height 17
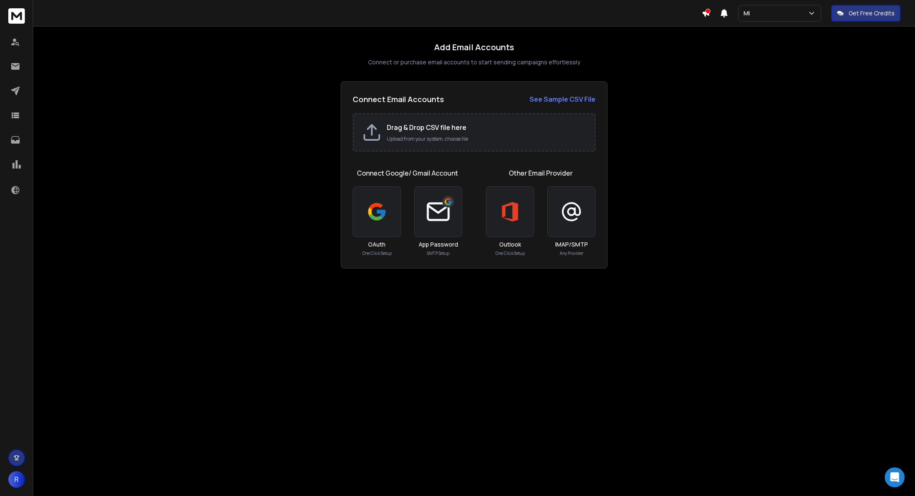
click at [506, 231] on div at bounding box center [510, 211] width 48 height 51
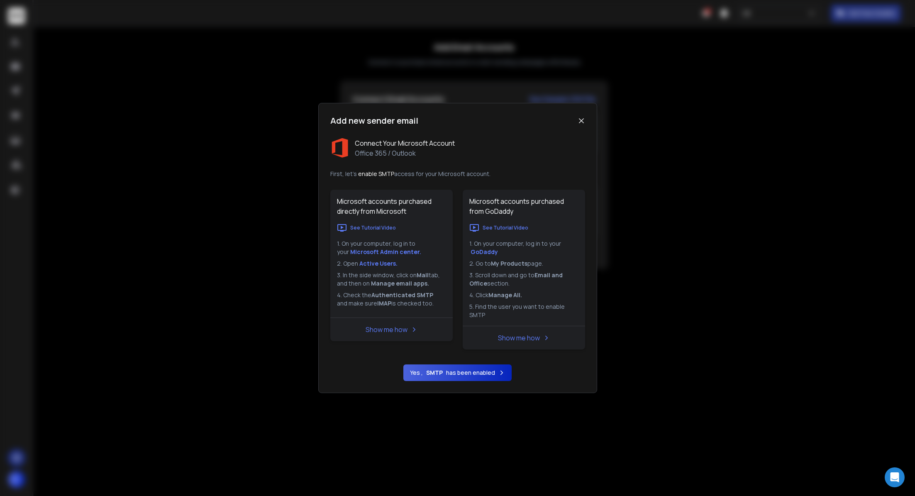
click at [446, 364] on button "Yes , SMTP has been enabled" at bounding box center [457, 372] width 108 height 17
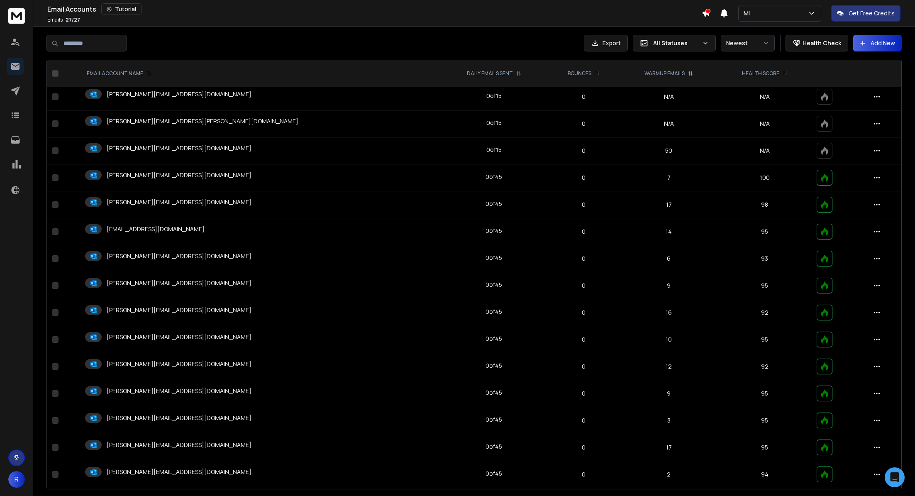
scroll to position [329, 0]
copy p "[EMAIL_ADDRESS][DOMAIN_NAME]"
drag, startPoint x: 219, startPoint y: 464, endPoint x: 103, endPoint y: 466, distance: 115.4
click at [103, 466] on div "[EMAIL_ADDRESS][DOMAIN_NAME]" at bounding box center [260, 470] width 350 height 10
click at [866, 469] on button at bounding box center [876, 473] width 39 height 14
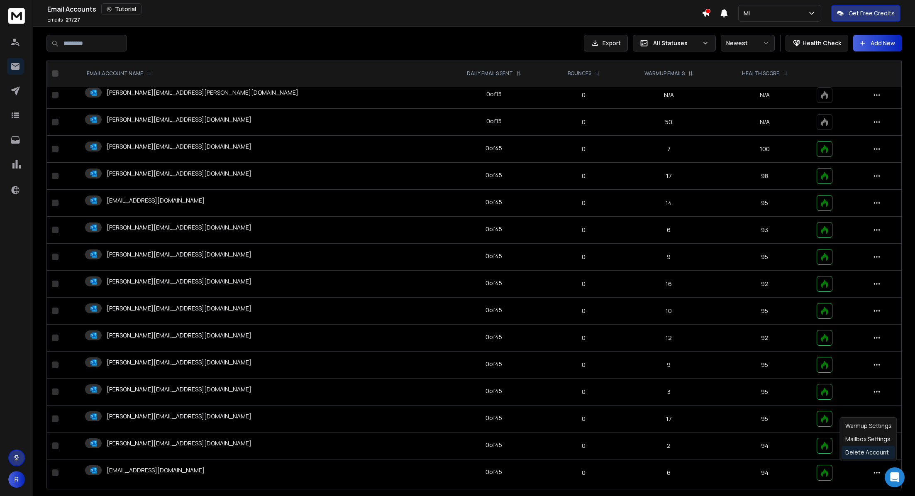
click at [862, 449] on div "Delete Account" at bounding box center [868, 452] width 53 height 13
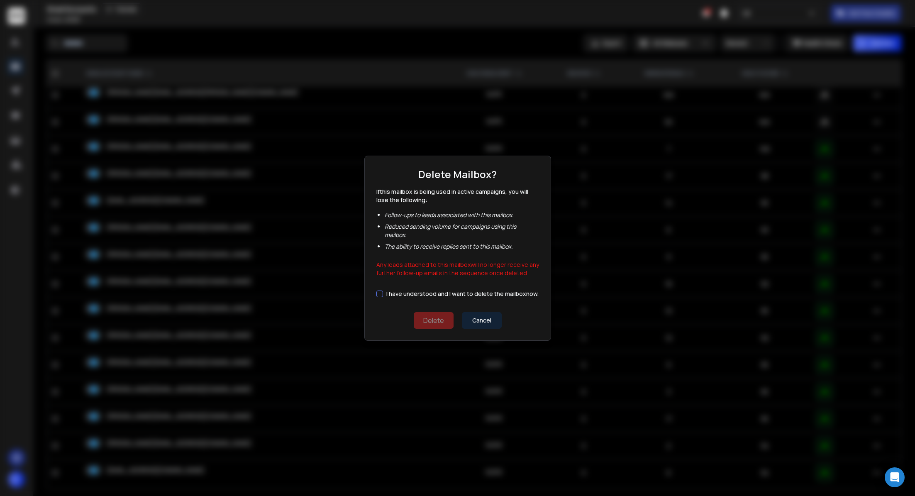
click at [417, 294] on label "I have understood and I want to delete the mailbox now." at bounding box center [462, 294] width 152 height 6
click at [383, 294] on button "I have understood and I want to delete the mailbox now." at bounding box center [379, 293] width 7 height 7
click at [435, 325] on button "Delete" at bounding box center [434, 320] width 40 height 17
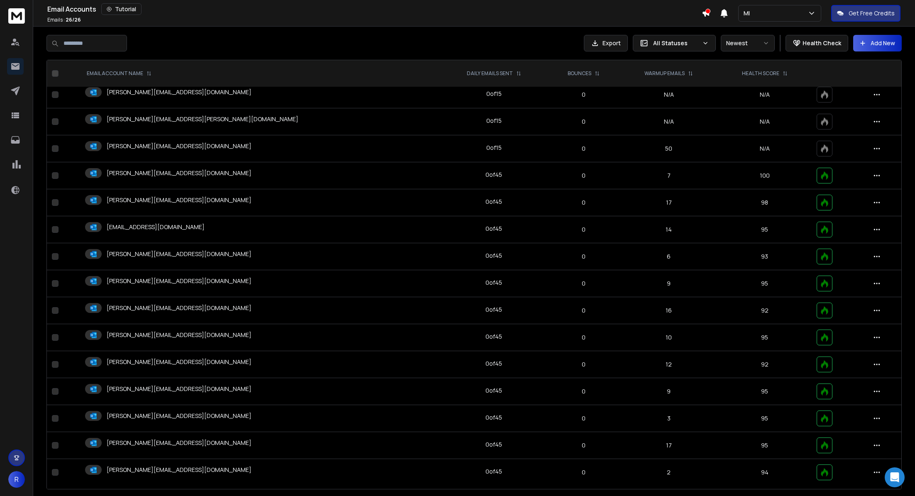
scroll to position [0, 0]
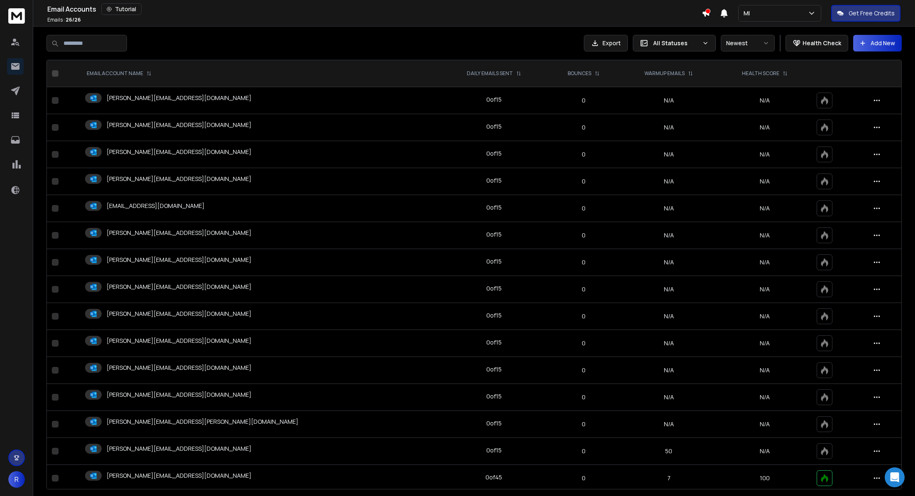
click at [876, 51] on div "Export All Statuses Newest Health Check Add New" at bounding box center [743, 43] width 318 height 17
click at [875, 46] on button "Add New" at bounding box center [877, 43] width 49 height 17
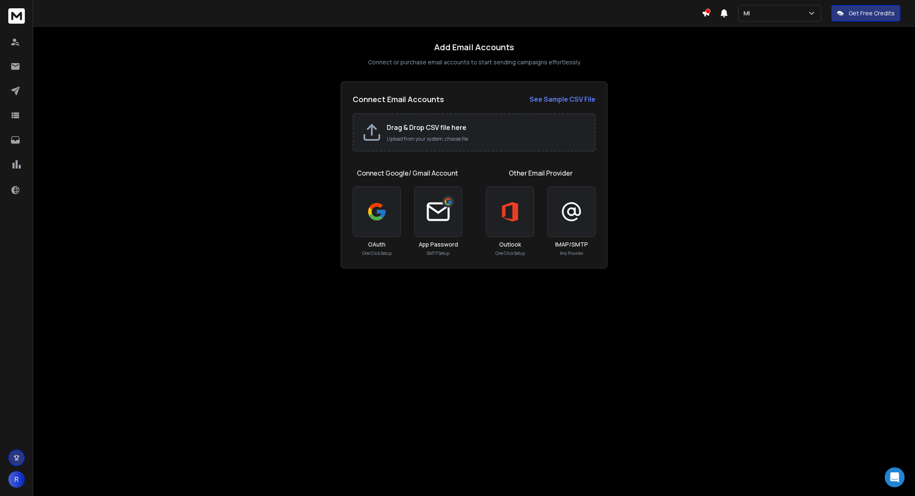
click at [493, 207] on div at bounding box center [510, 211] width 48 height 51
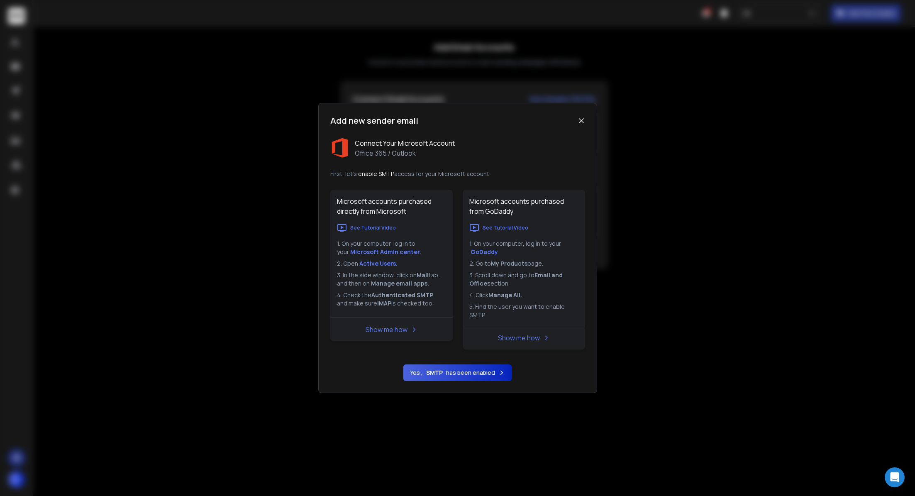
click at [473, 365] on button "Yes , SMTP has been enabled" at bounding box center [457, 372] width 108 height 17
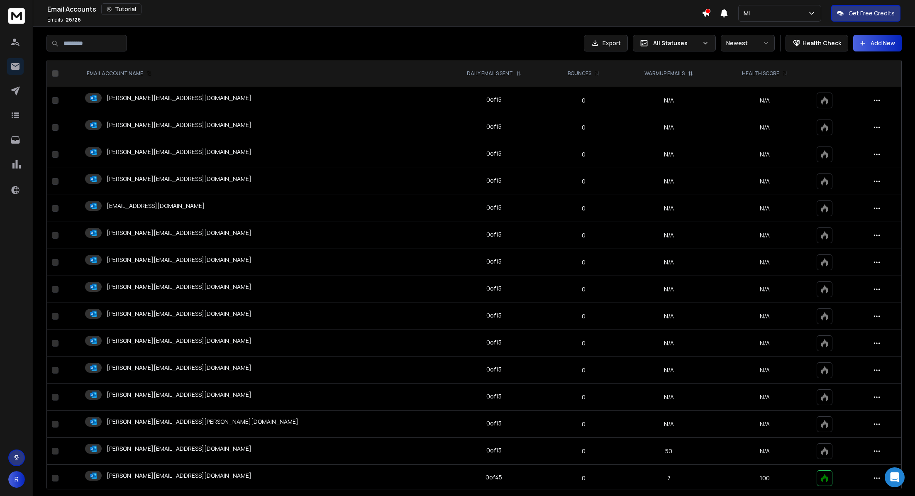
click at [876, 48] on button "Add New" at bounding box center [877, 43] width 49 height 17
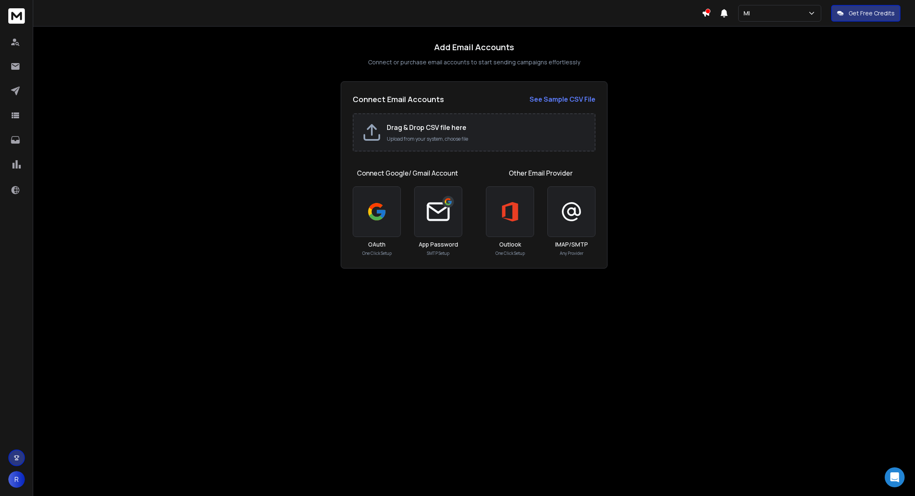
click at [533, 201] on div at bounding box center [510, 211] width 48 height 51
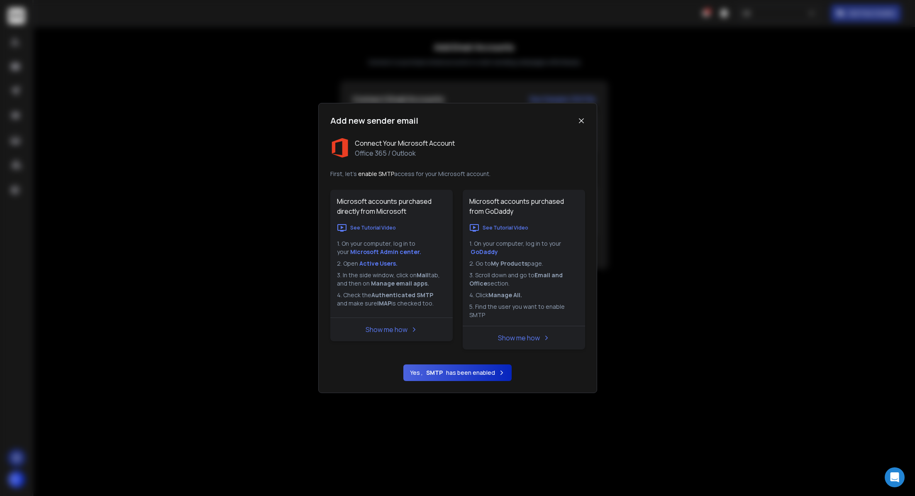
click at [440, 364] on button "Yes , SMTP has been enabled" at bounding box center [457, 372] width 108 height 17
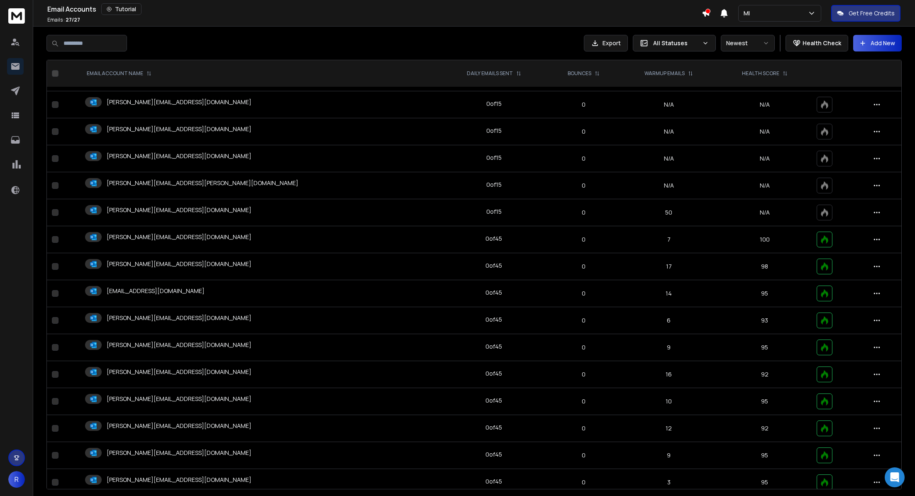
scroll to position [329, 0]
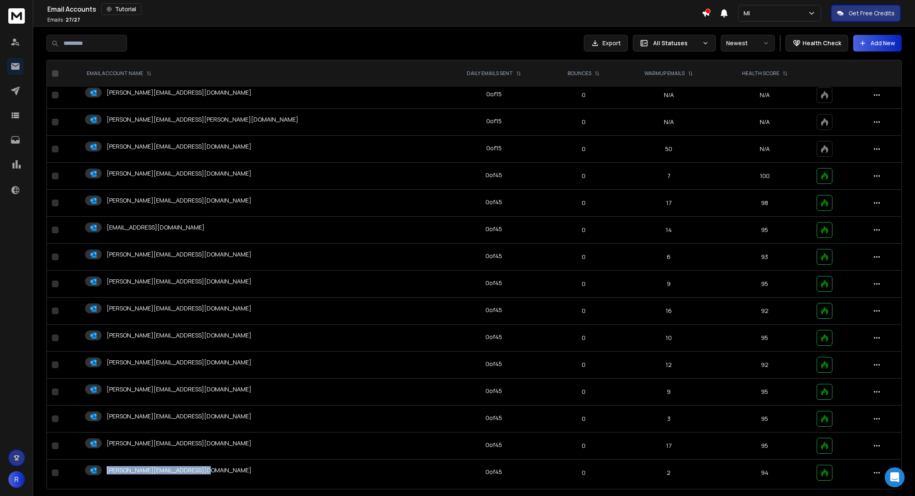
copy p "[PERSON_NAME][EMAIL_ADDRESS][DOMAIN_NAME]"
drag, startPoint x: 203, startPoint y: 471, endPoint x: 104, endPoint y: 469, distance: 99.2
click at [104, 469] on div "rish@moderninboundoutreach.com" at bounding box center [260, 470] width 350 height 10
click at [873, 469] on icon at bounding box center [876, 472] width 7 height 7
click at [846, 454] on div "Delete Account" at bounding box center [868, 452] width 53 height 13
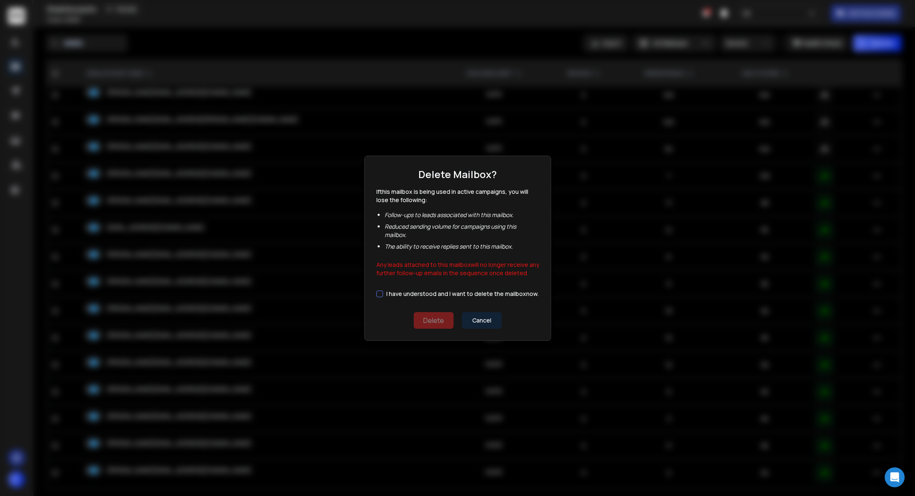
click at [422, 294] on label "I have understood and I want to delete the mailbox now." at bounding box center [462, 294] width 152 height 6
click at [383, 294] on button "I have understood and I want to delete the mailbox now." at bounding box center [379, 293] width 7 height 7
click at [424, 317] on button "Delete" at bounding box center [434, 320] width 40 height 17
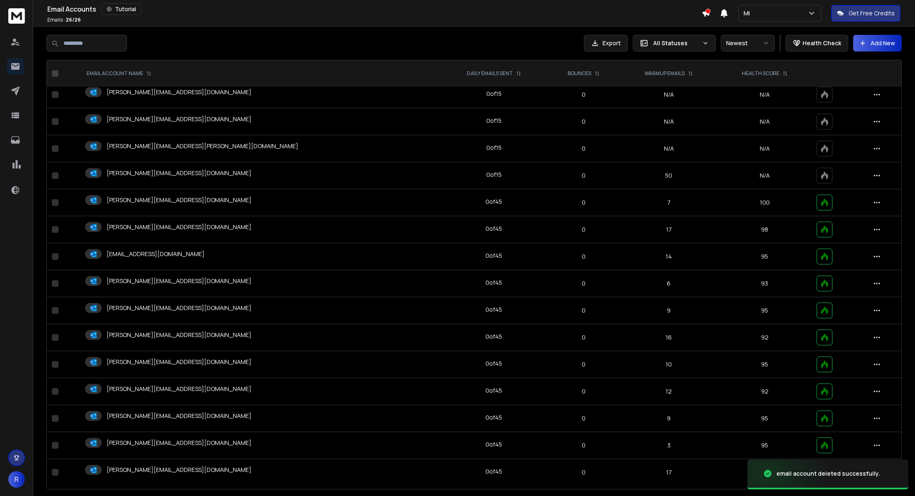
scroll to position [0, 0]
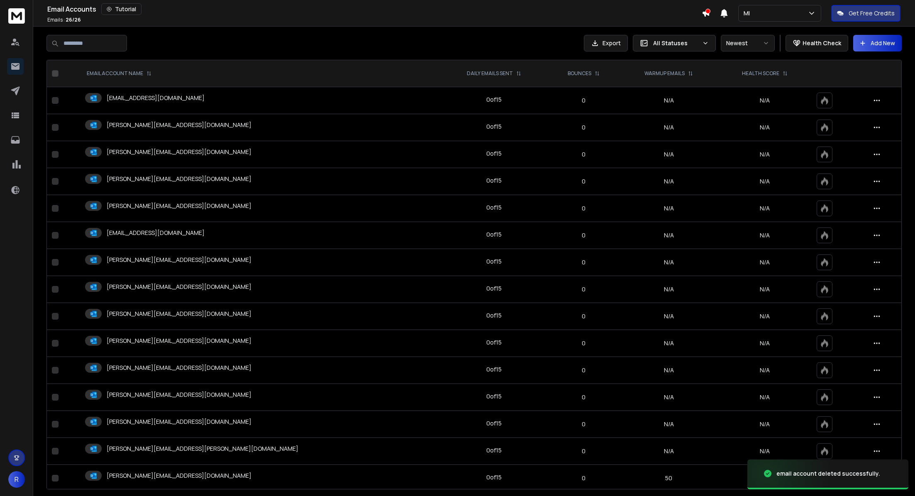
click at [859, 44] on button "Add New" at bounding box center [877, 43] width 49 height 17
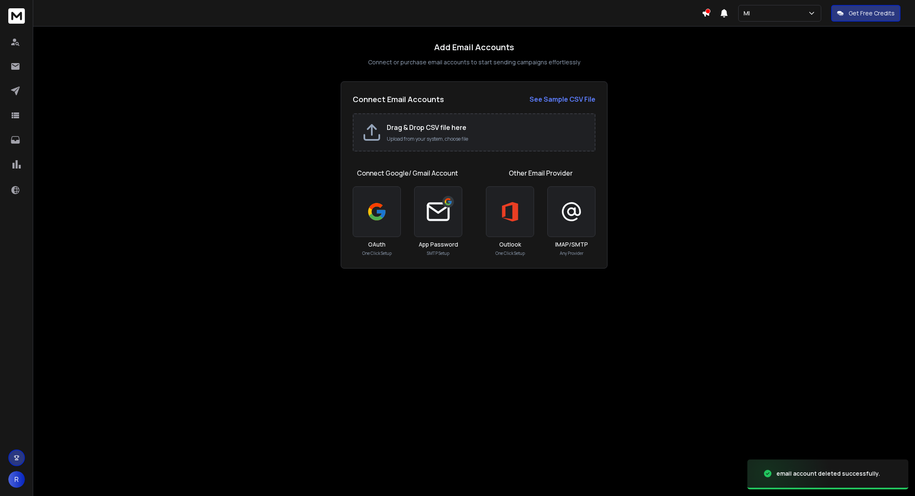
click at [512, 235] on div at bounding box center [510, 211] width 48 height 51
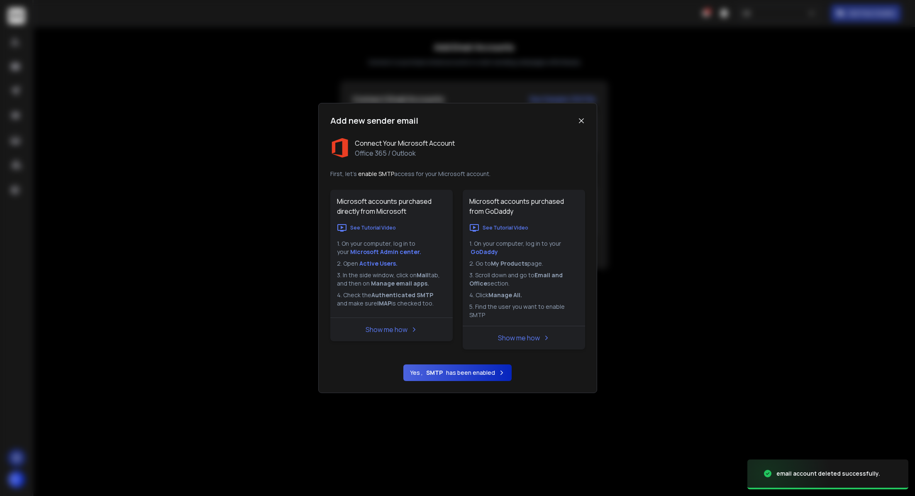
click at [464, 365] on button "Yes , SMTP has been enabled" at bounding box center [457, 372] width 108 height 17
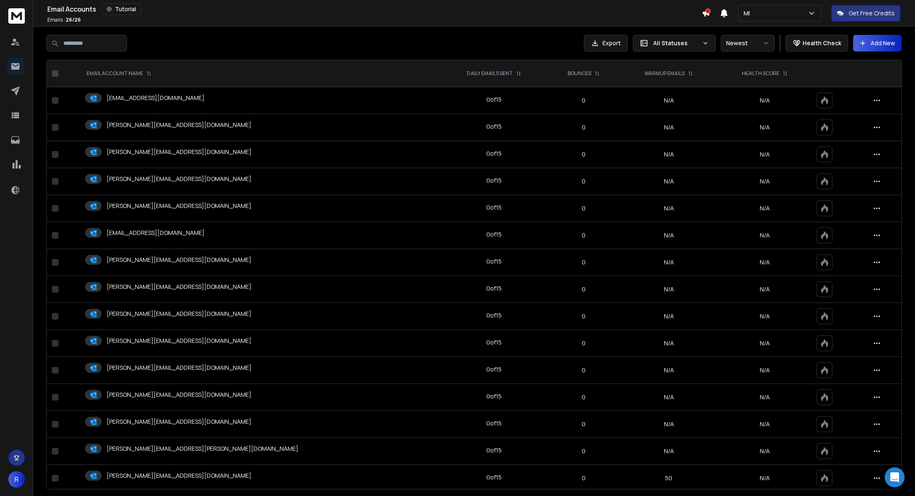
click at [866, 46] on icon at bounding box center [863, 43] width 6 height 6
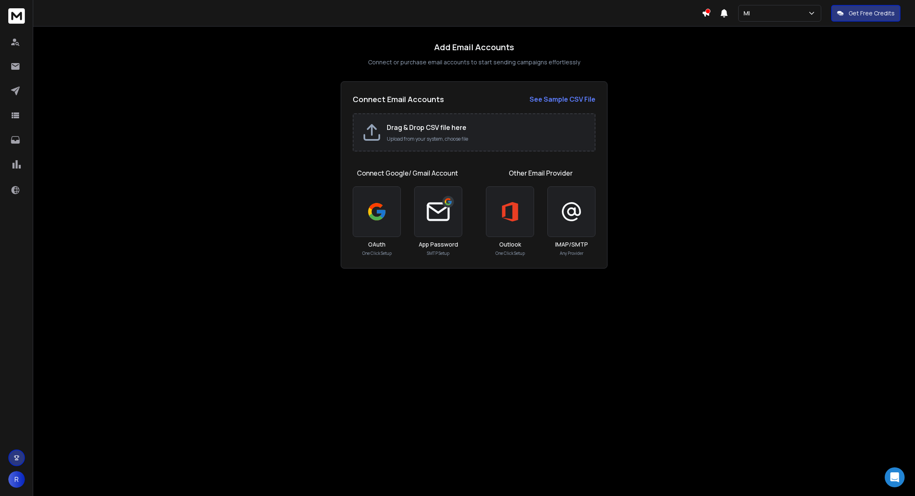
click at [517, 204] on icon at bounding box center [510, 212] width 16 height 20
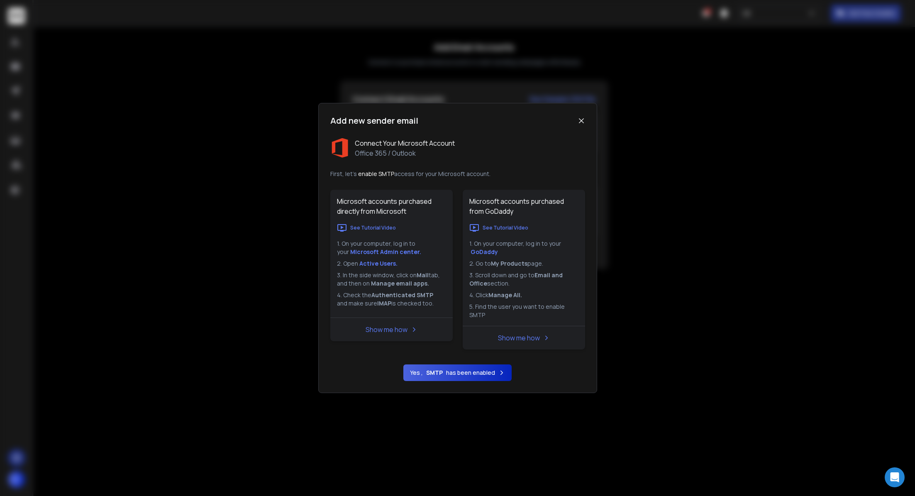
click at [476, 359] on div "Yes , SMTP has been enabled" at bounding box center [457, 369] width 255 height 23
click at [457, 366] on button "Yes , SMTP has been enabled" at bounding box center [457, 372] width 108 height 17
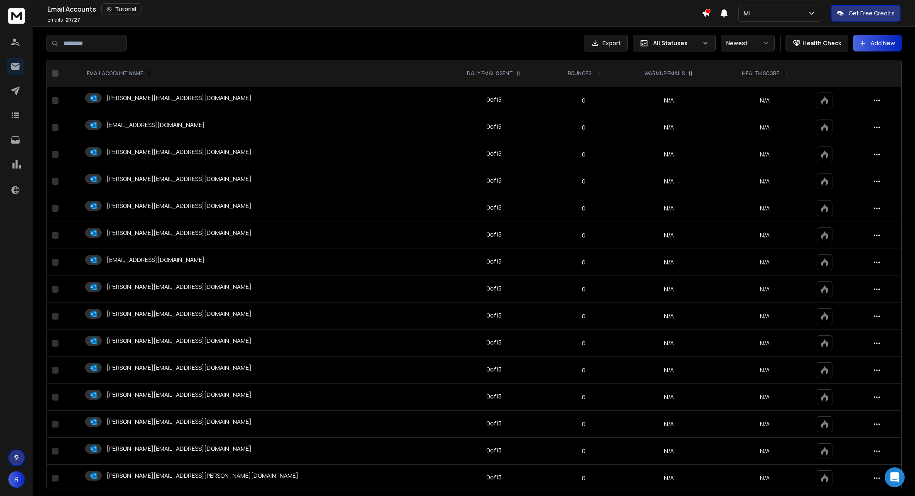
scroll to position [329, 0]
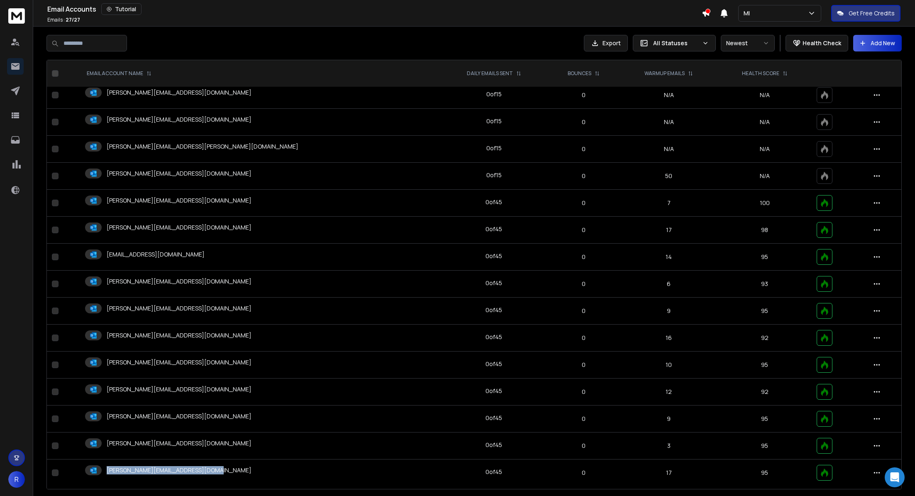
copy p "ambasta@moderninboundoutreach.com"
drag, startPoint x: 226, startPoint y: 467, endPoint x: 107, endPoint y: 470, distance: 118.7
click at [107, 470] on div "ambasta@moderninboundoutreach.com" at bounding box center [260, 470] width 350 height 10
click at [875, 469] on icon at bounding box center [876, 472] width 7 height 7
click at [863, 451] on div "Delete Account" at bounding box center [868, 452] width 53 height 13
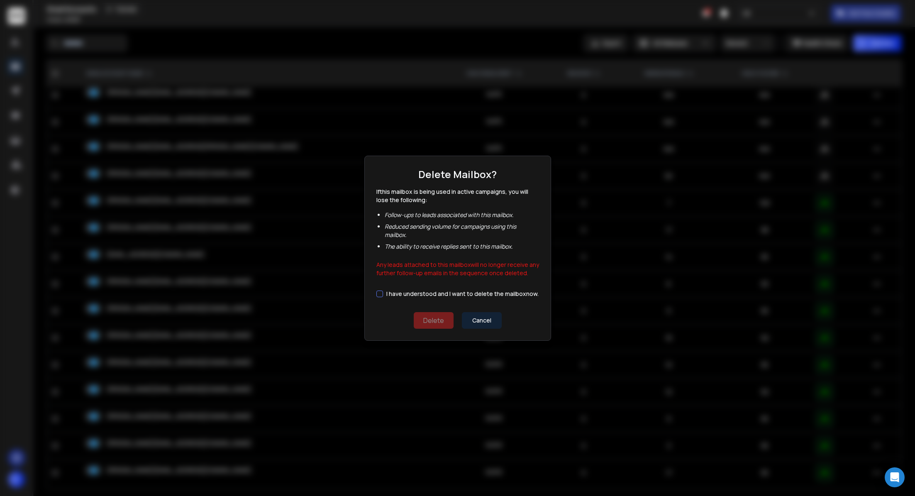
click at [443, 296] on label "I have understood and I want to delete the mailbox now." at bounding box center [462, 294] width 152 height 6
click at [383, 296] on button "I have understood and I want to delete the mailbox now." at bounding box center [379, 293] width 7 height 7
click at [434, 323] on button "Delete" at bounding box center [434, 320] width 40 height 17
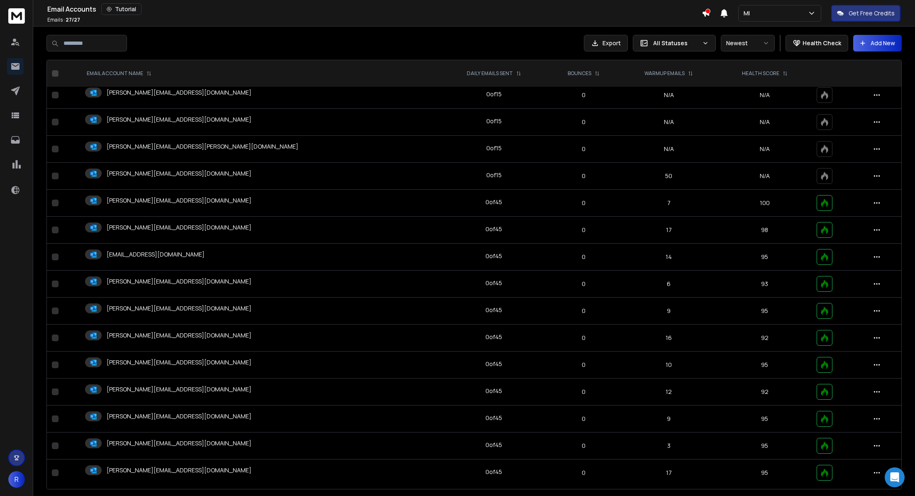
scroll to position [0, 0]
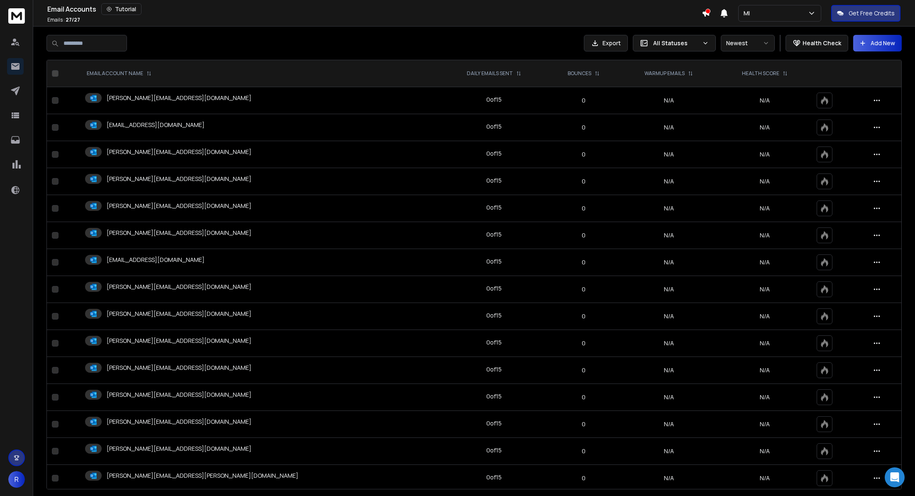
click at [868, 43] on button "Add New" at bounding box center [877, 43] width 49 height 17
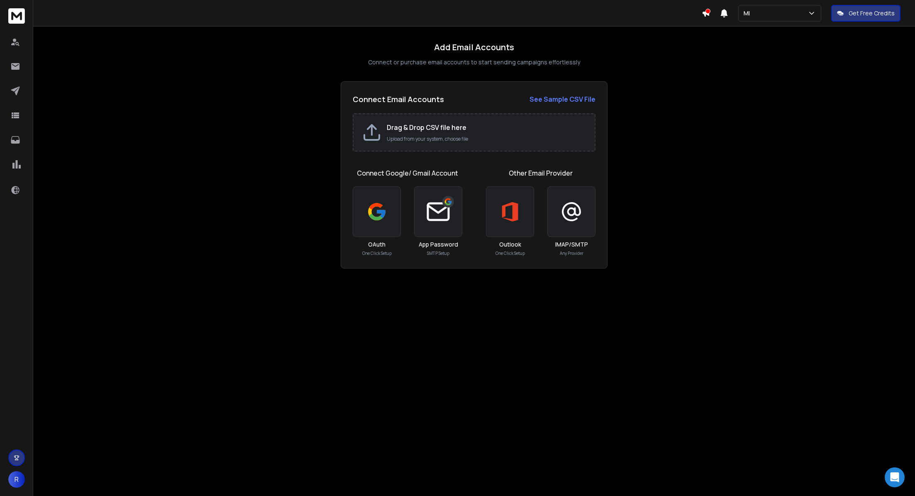
click at [525, 209] on div at bounding box center [510, 211] width 48 height 51
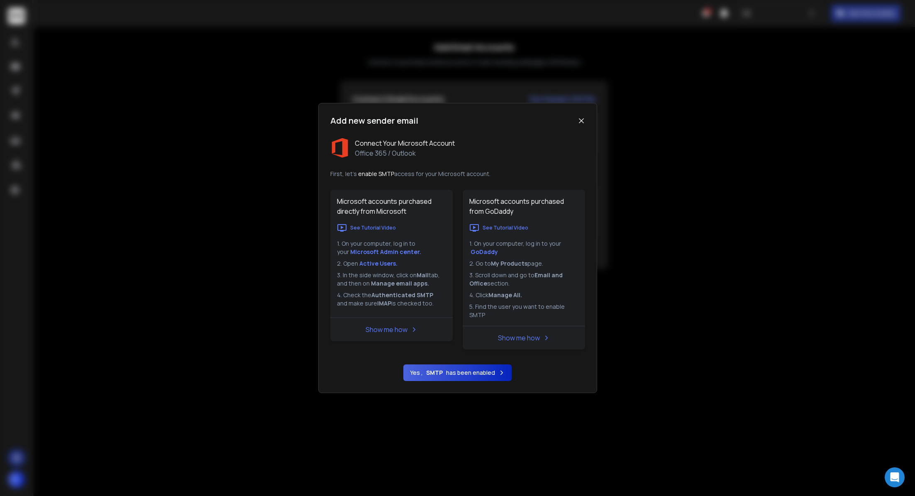
click at [430, 370] on b "SMTP" at bounding box center [434, 372] width 17 height 8
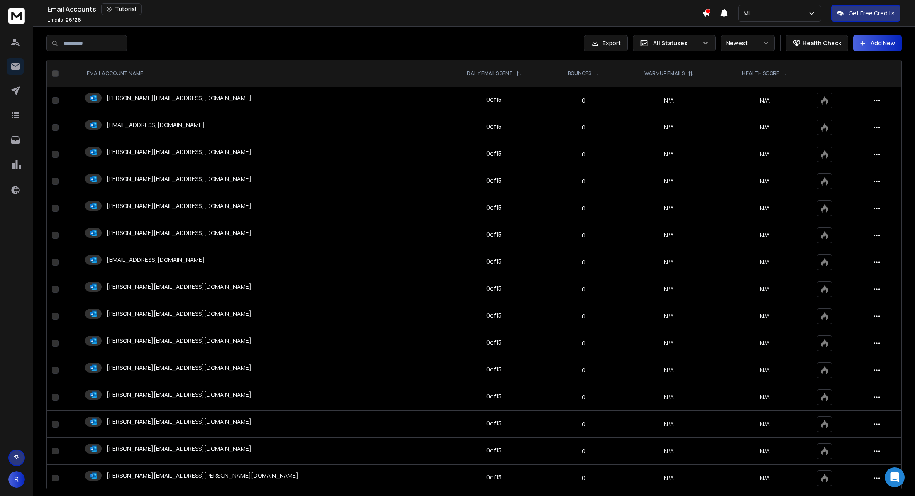
click at [864, 38] on button "Add New" at bounding box center [877, 43] width 49 height 17
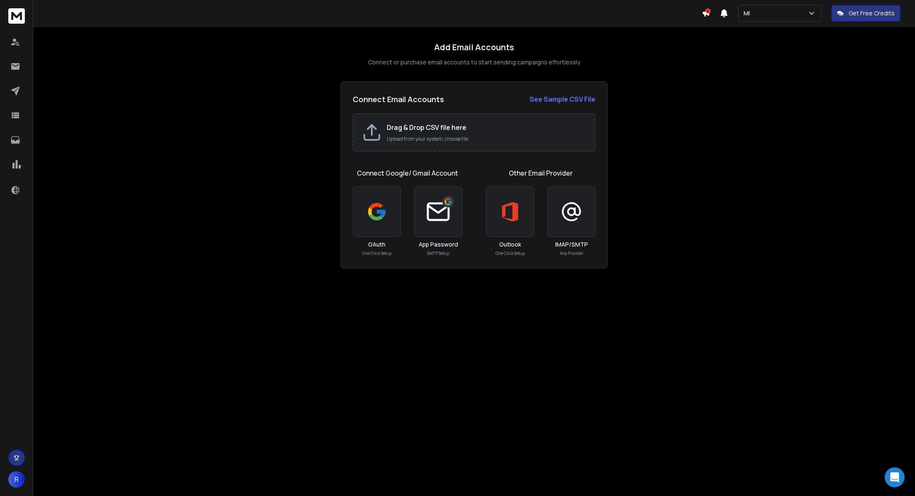
click at [490, 232] on div at bounding box center [510, 211] width 48 height 51
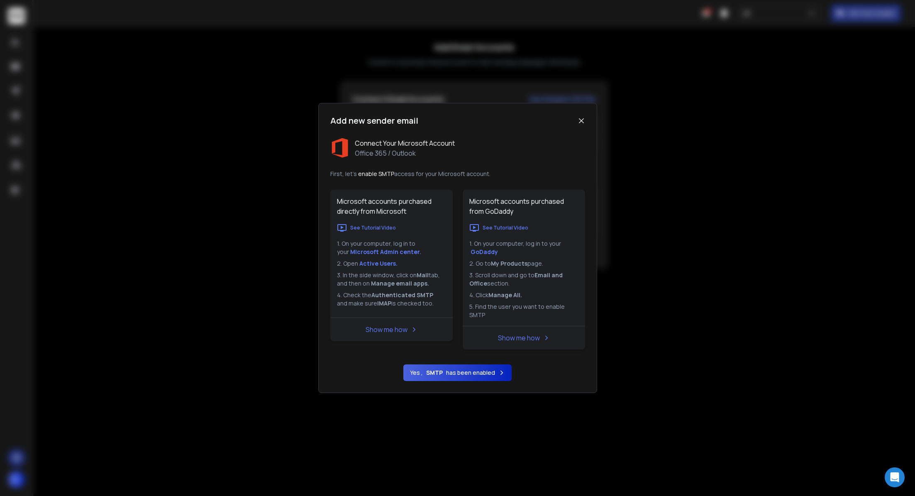
click at [448, 371] on button "Yes , SMTP has been enabled" at bounding box center [457, 372] width 108 height 17
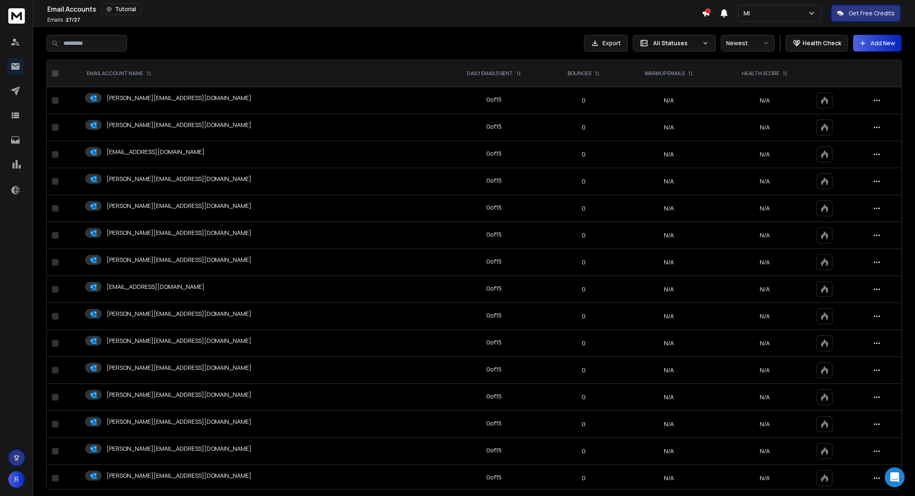
scroll to position [329, 0]
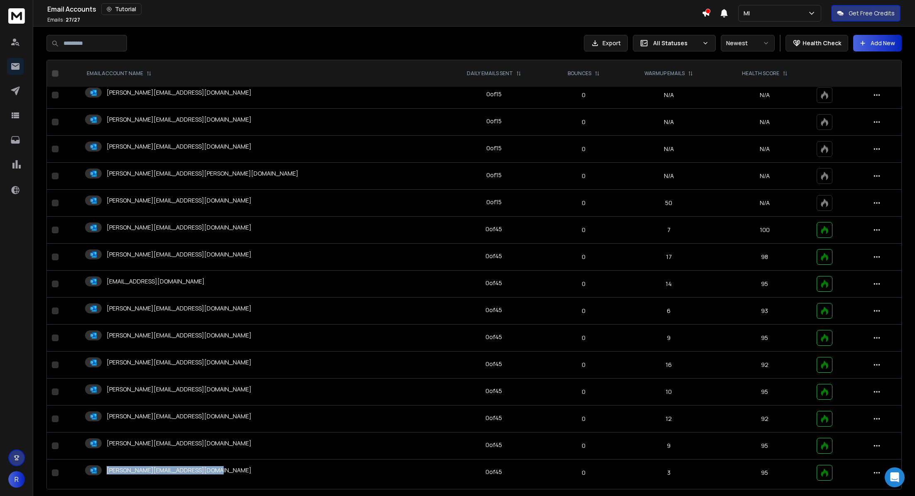
copy p "[PERSON_NAME][EMAIL_ADDRESS][DOMAIN_NAME]"
drag, startPoint x: 235, startPoint y: 474, endPoint x: 104, endPoint y: 468, distance: 130.9
click at [104, 468] on td "[PERSON_NAME][EMAIL_ADDRESS][DOMAIN_NAME]" at bounding box center [260, 472] width 360 height 27
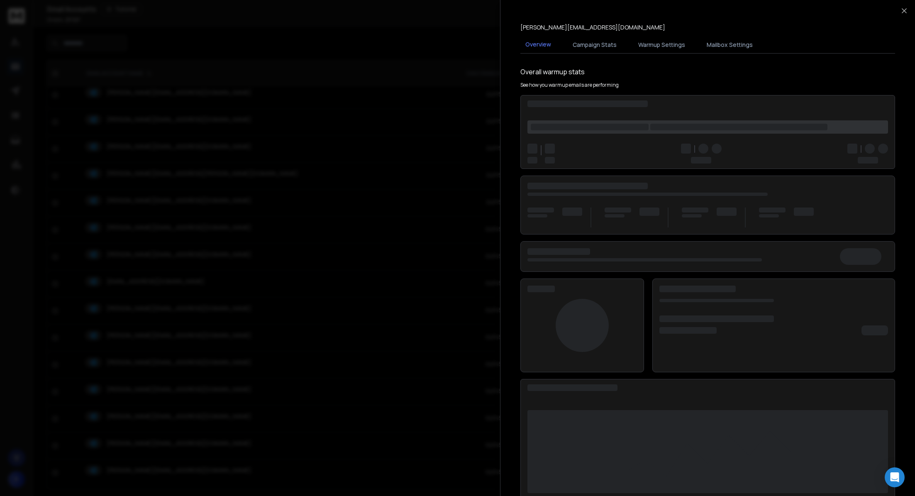
click at [223, 475] on div at bounding box center [457, 248] width 915 height 496
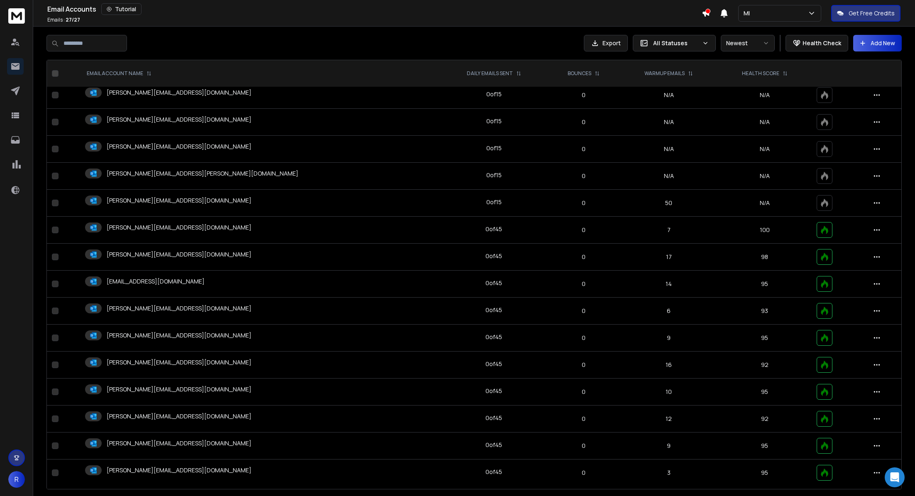
click at [871, 474] on button at bounding box center [876, 473] width 39 height 14
click at [869, 453] on div "Delete Account" at bounding box center [868, 452] width 53 height 13
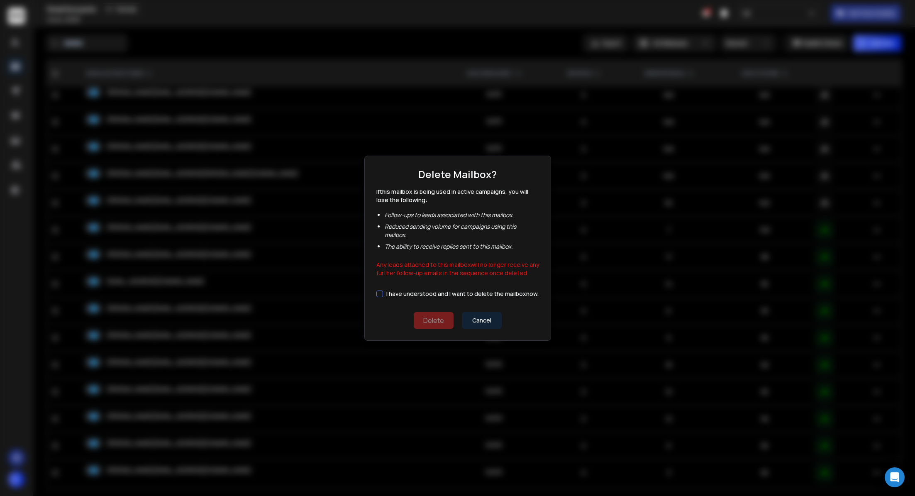
click at [450, 299] on div "Delete Mailbox? If this mailbox is being used in active campaigns, you will los…" at bounding box center [457, 248] width 163 height 161
click at [431, 291] on label "I have understood and I want to delete the mailbox now." at bounding box center [462, 294] width 152 height 6
click at [383, 290] on button "I have understood and I want to delete the mailbox now." at bounding box center [379, 293] width 7 height 7
click at [424, 317] on button "Delete" at bounding box center [434, 320] width 40 height 17
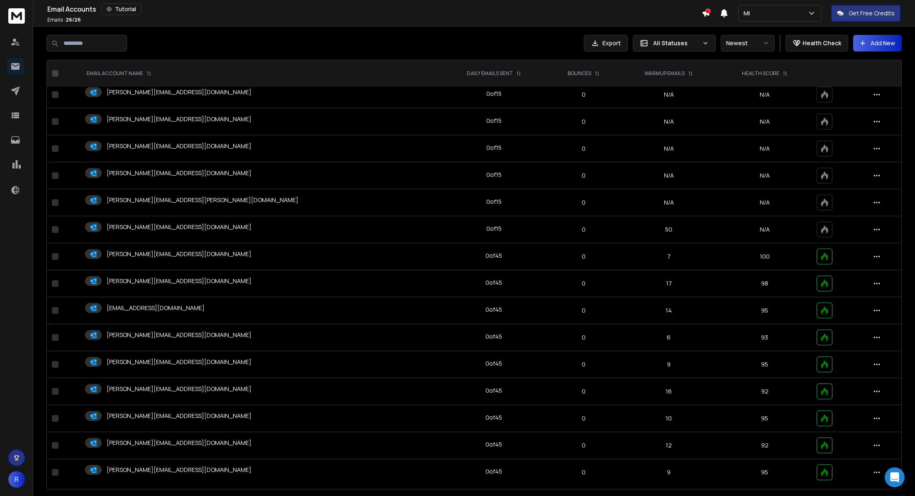
scroll to position [0, 0]
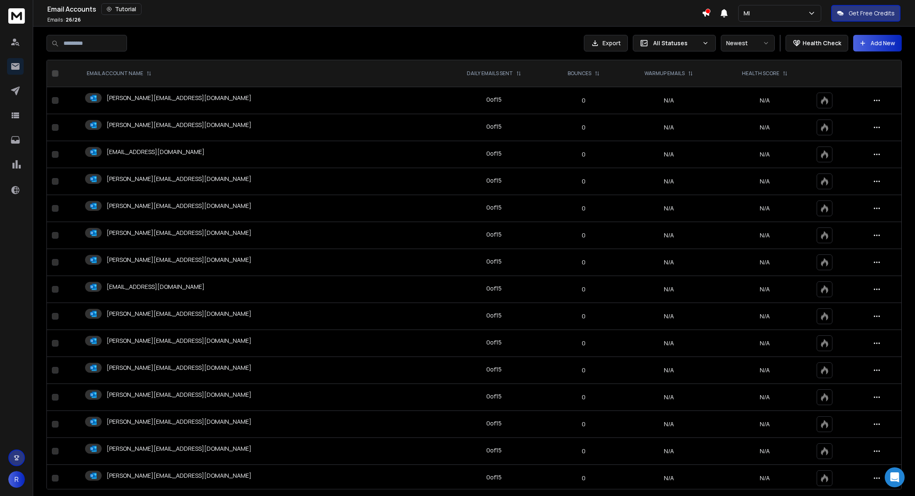
click at [872, 46] on button "Add New" at bounding box center [877, 43] width 49 height 17
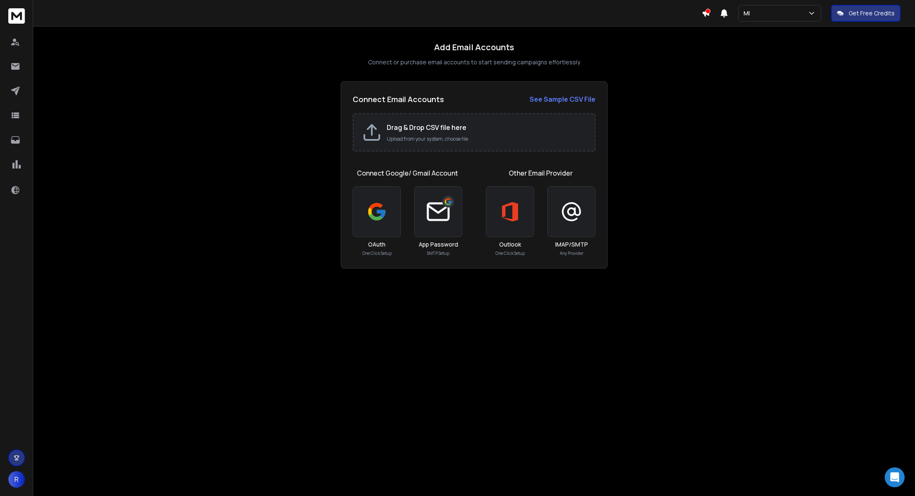
click at [496, 204] on div at bounding box center [510, 211] width 48 height 51
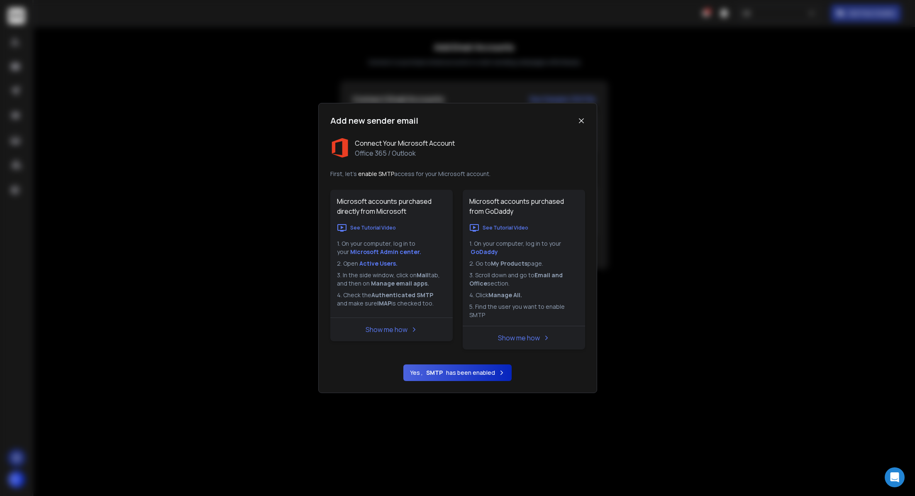
click at [488, 364] on button "Yes , SMTP has been enabled" at bounding box center [457, 372] width 108 height 17
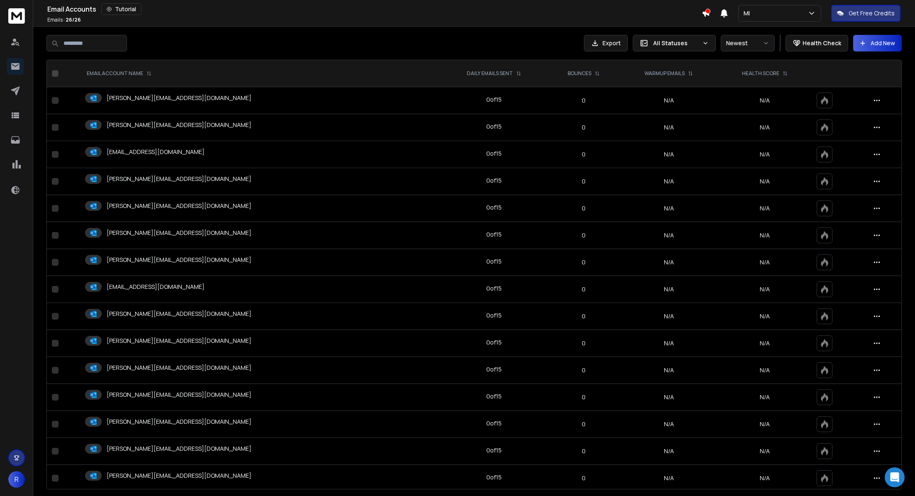
click at [892, 39] on button "Add New" at bounding box center [877, 43] width 49 height 17
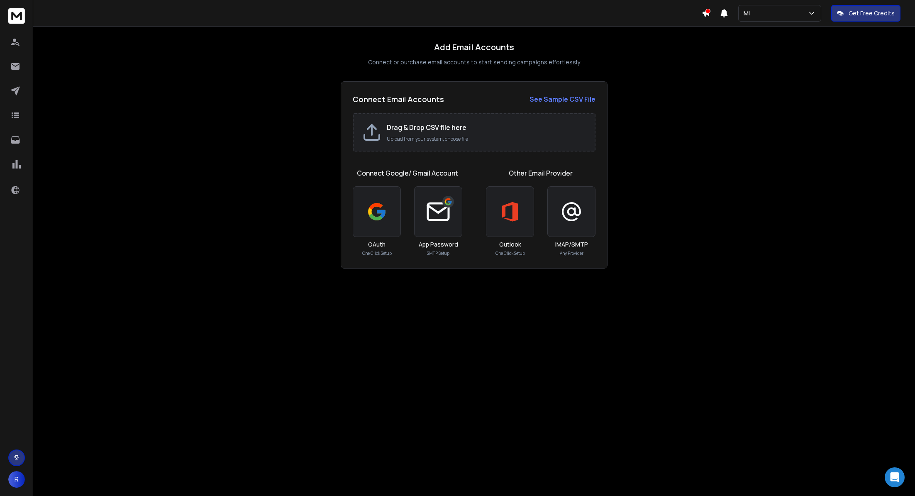
click at [523, 222] on div at bounding box center [510, 211] width 48 height 51
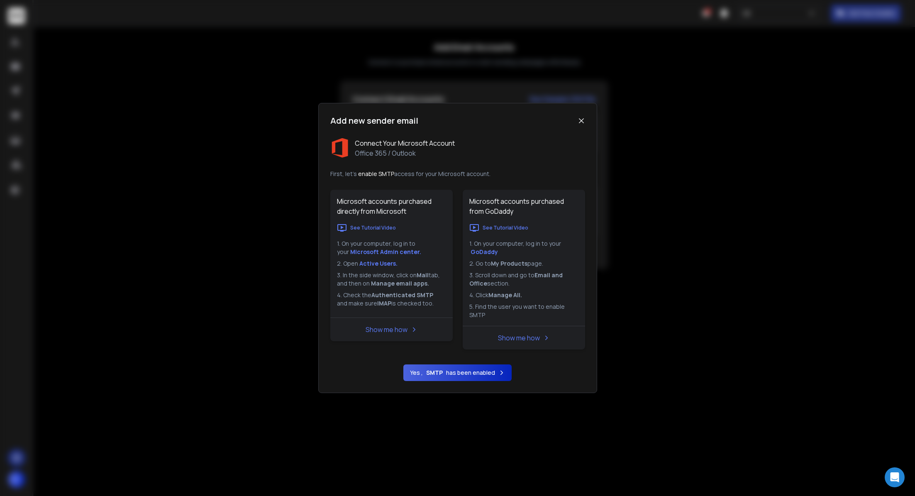
click at [429, 368] on b "SMTP" at bounding box center [434, 372] width 17 height 8
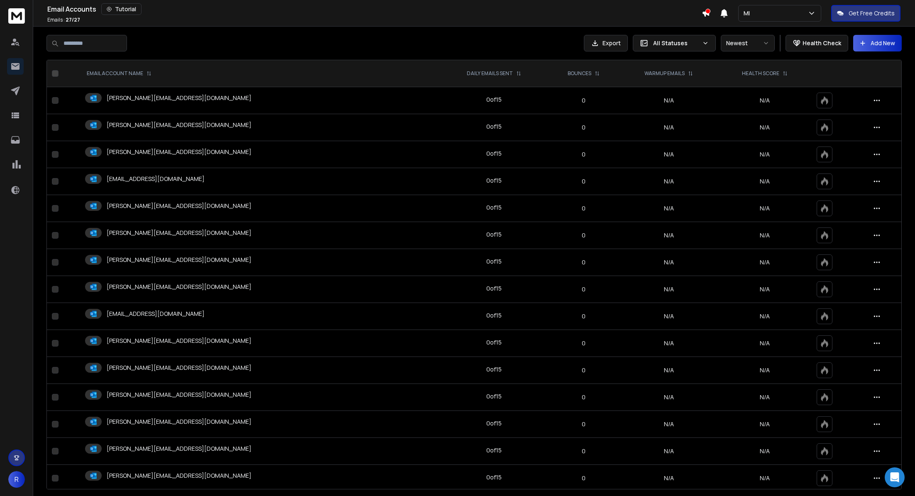
scroll to position [329, 0]
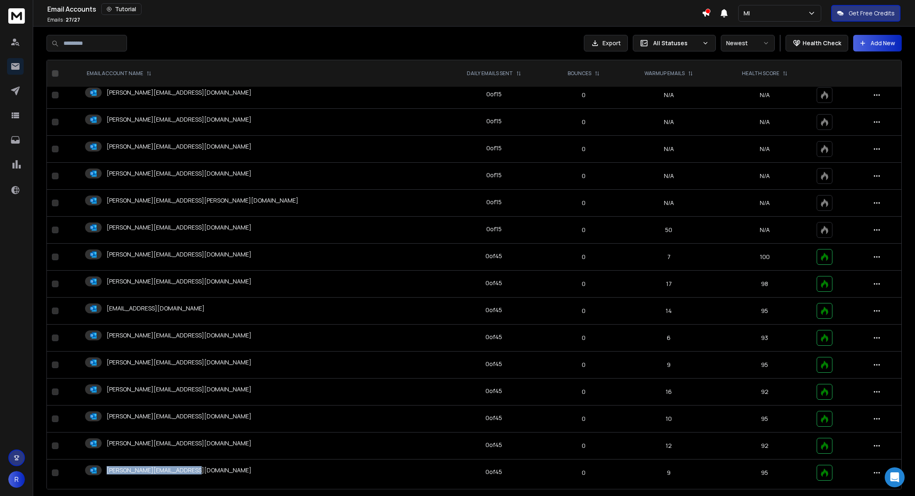
copy p "[PERSON_NAME][EMAIL_ADDRESS][DOMAIN_NAME]"
drag, startPoint x: 198, startPoint y: 466, endPoint x: 105, endPoint y: 466, distance: 93.0
click at [105, 466] on div "rish@moderninboundleads.com" at bounding box center [260, 470] width 350 height 10
copy p "[PERSON_NAME][EMAIL_ADDRESS][DOMAIN_NAME]"
click at [875, 470] on icon at bounding box center [876, 472] width 7 height 7
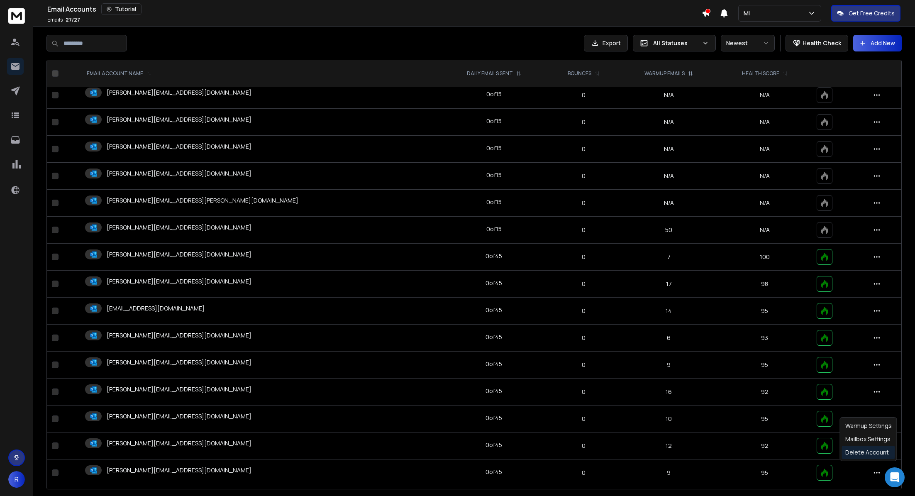
click at [866, 454] on div "Delete Account" at bounding box center [868, 452] width 53 height 13
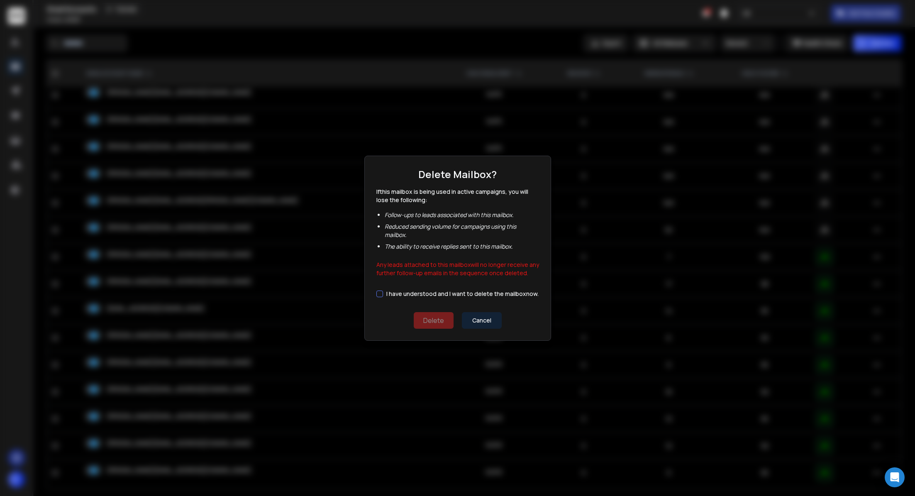
click at [460, 298] on div "Delete Mailbox? If this mailbox is being used in active campaigns, you will los…" at bounding box center [457, 248] width 163 height 161
click at [425, 289] on div "I have understood and I want to delete the mailbox now." at bounding box center [457, 290] width 163 height 13
click at [379, 293] on button "I have understood and I want to delete the mailbox now." at bounding box center [379, 293] width 7 height 7
click at [422, 317] on button "Delete" at bounding box center [434, 320] width 40 height 17
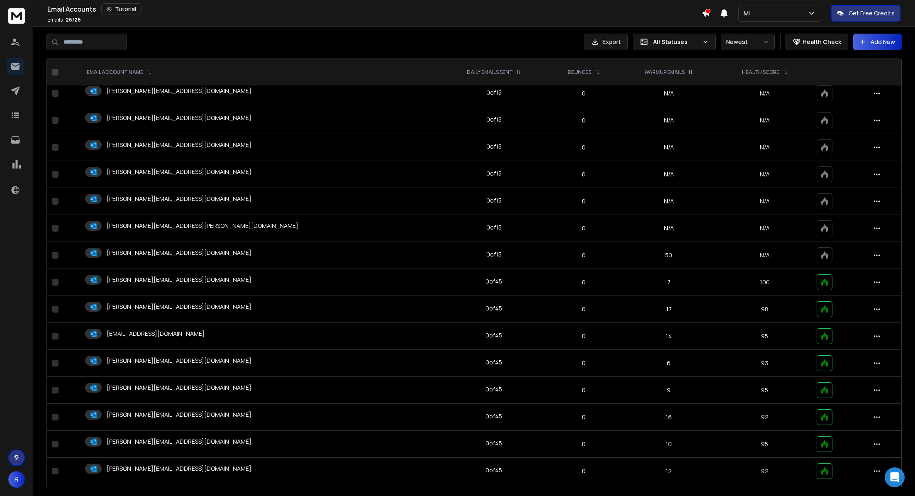
scroll to position [0, 0]
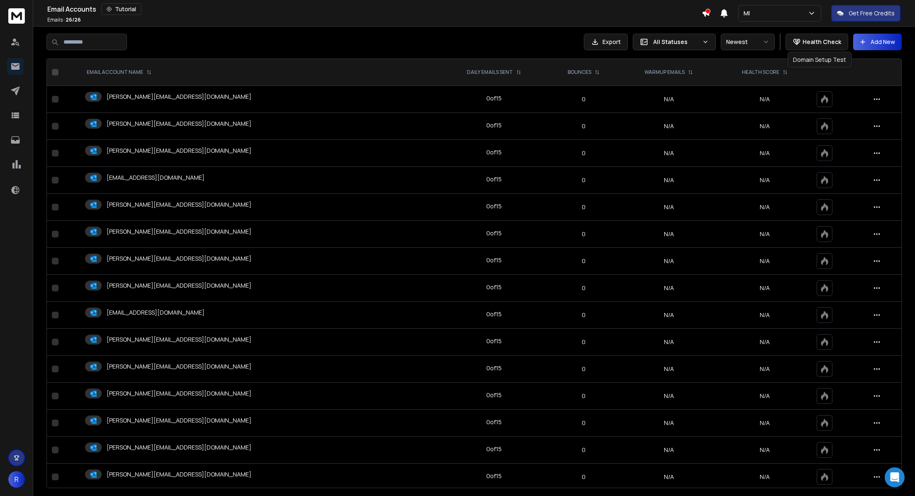
click at [870, 45] on button "Add New" at bounding box center [877, 42] width 49 height 17
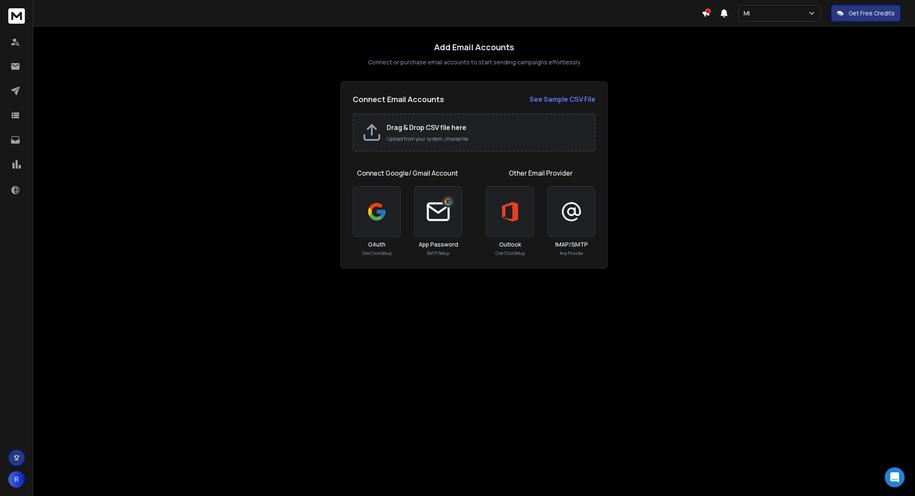
click at [523, 207] on div at bounding box center [510, 211] width 48 height 51
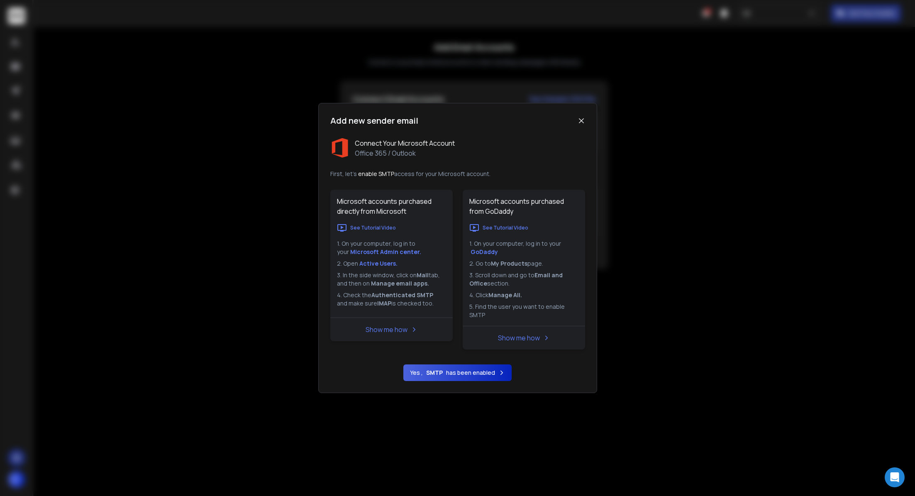
click at [438, 368] on b "SMTP" at bounding box center [434, 372] width 17 height 8
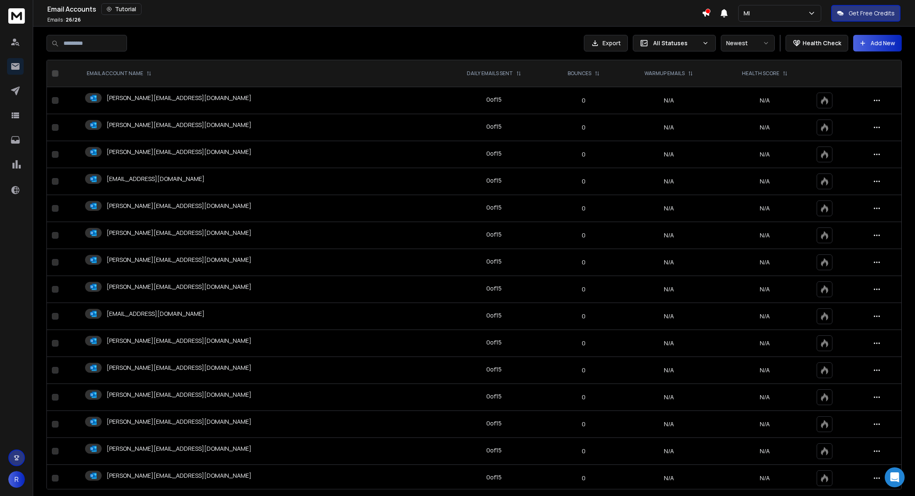
click at [876, 46] on button "Add New" at bounding box center [877, 43] width 49 height 17
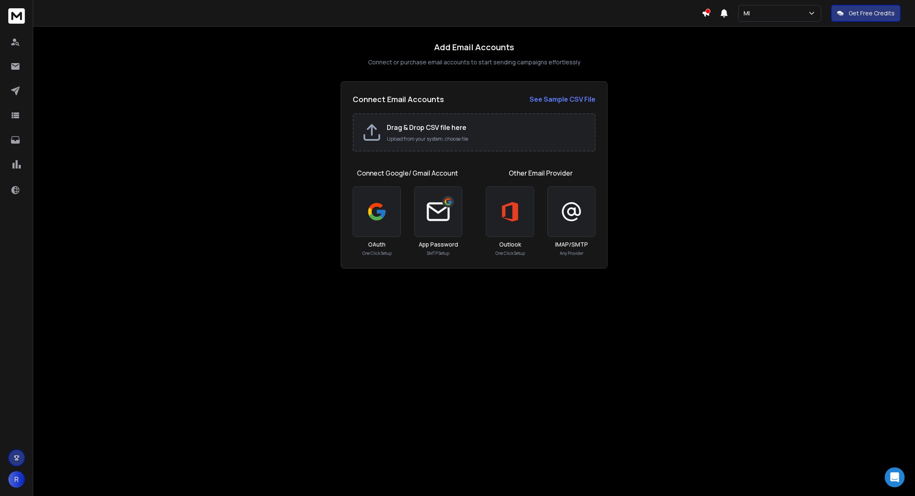
click at [515, 230] on div at bounding box center [510, 211] width 48 height 51
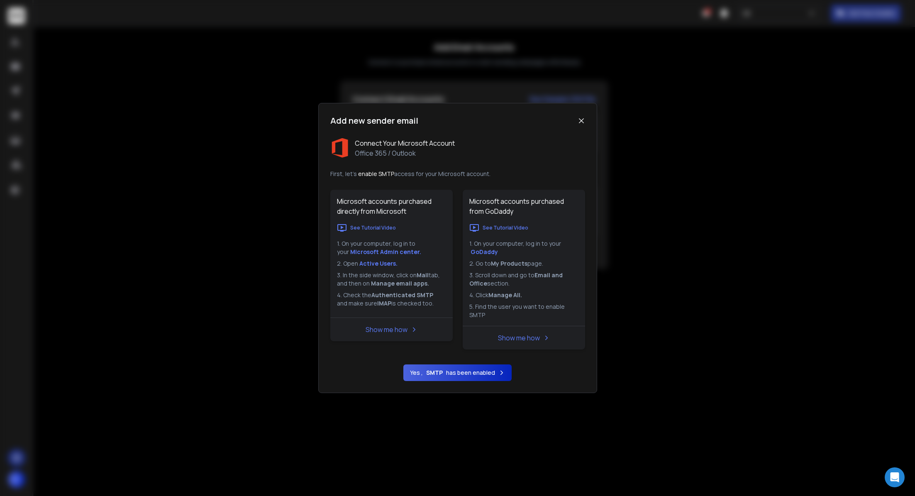
click at [467, 370] on button "Yes , SMTP has been enabled" at bounding box center [457, 372] width 108 height 17
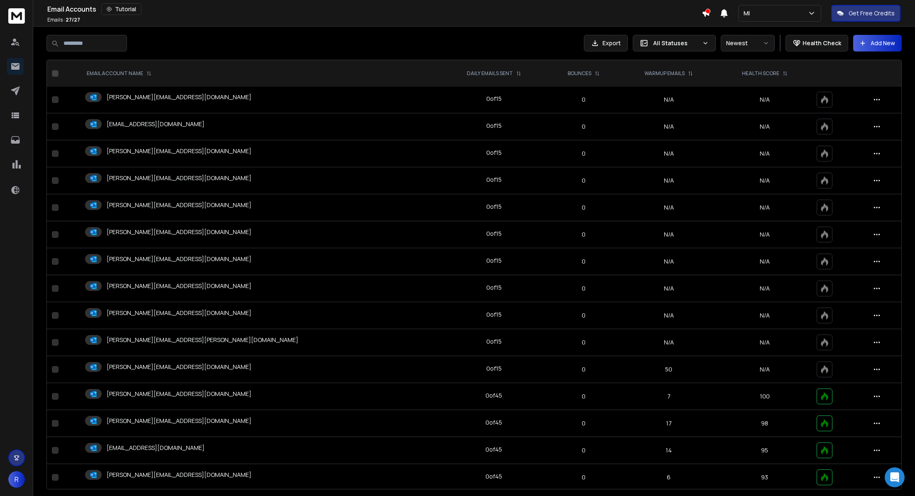
scroll to position [329, 0]
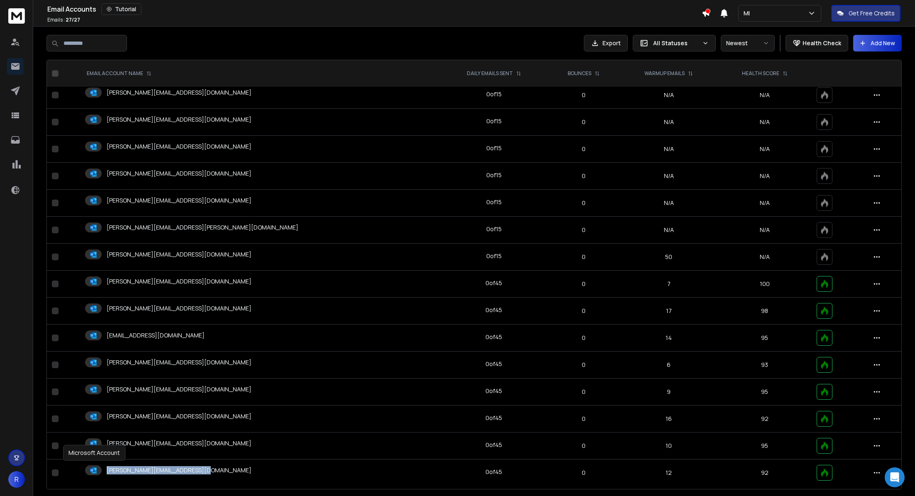
copy p "[PERSON_NAME][EMAIL_ADDRESS][DOMAIN_NAME]"
drag, startPoint x: 211, startPoint y: 469, endPoint x: 102, endPoint y: 463, distance: 109.7
click at [102, 465] on div "[PERSON_NAME][EMAIL_ADDRESS][DOMAIN_NAME]" at bounding box center [260, 470] width 350 height 10
click at [873, 469] on icon at bounding box center [876, 472] width 7 height 7
click at [870, 456] on div "Delete Account" at bounding box center [868, 452] width 53 height 13
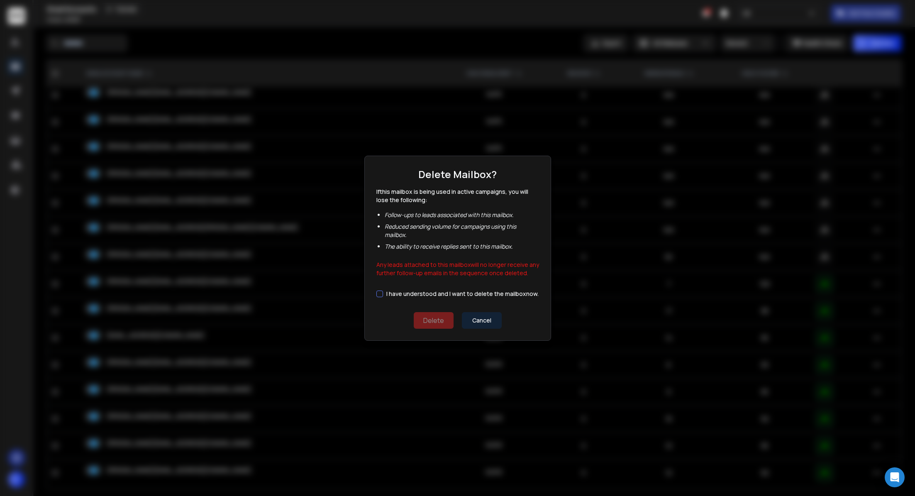
click at [488, 292] on label "I have understood and I want to delete the mailbox now." at bounding box center [462, 294] width 152 height 6
click at [383, 292] on button "I have understood and I want to delete the mailbox now." at bounding box center [379, 293] width 7 height 7
click at [442, 316] on button "Delete" at bounding box center [434, 320] width 40 height 17
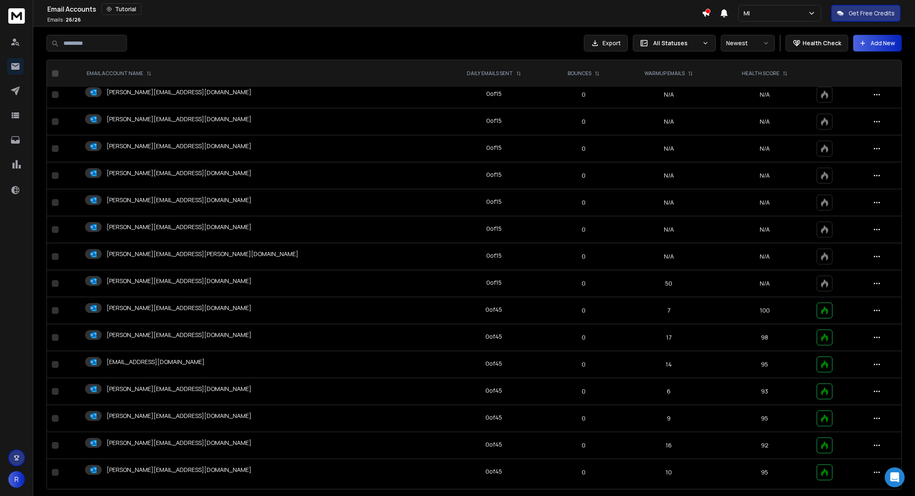
scroll to position [0, 0]
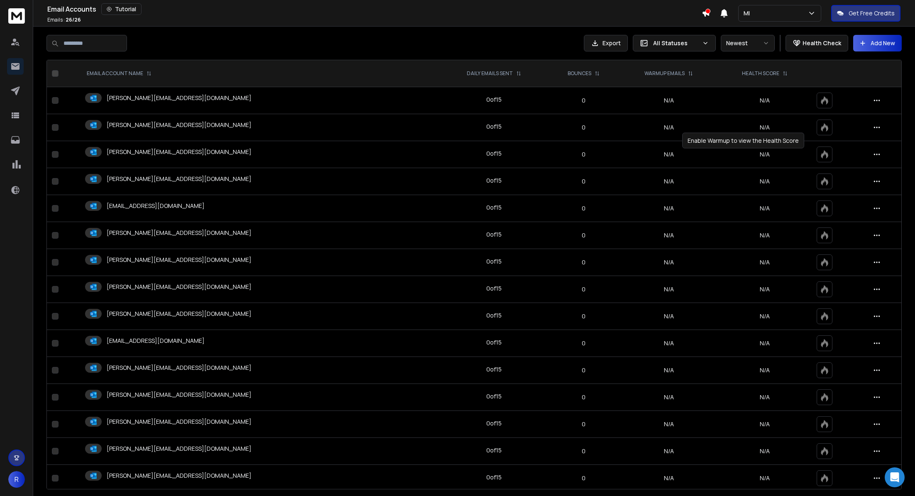
click at [869, 43] on button "Add New" at bounding box center [877, 43] width 49 height 17
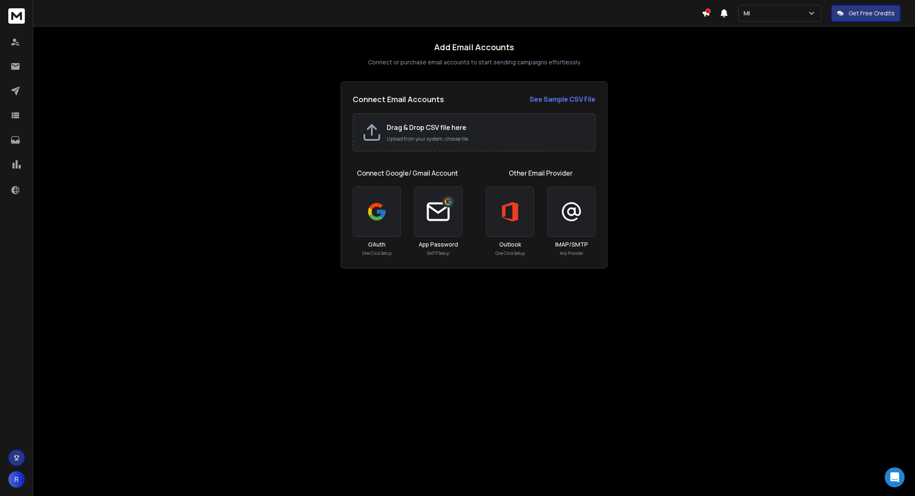
click at [501, 211] on icon at bounding box center [510, 212] width 20 height 20
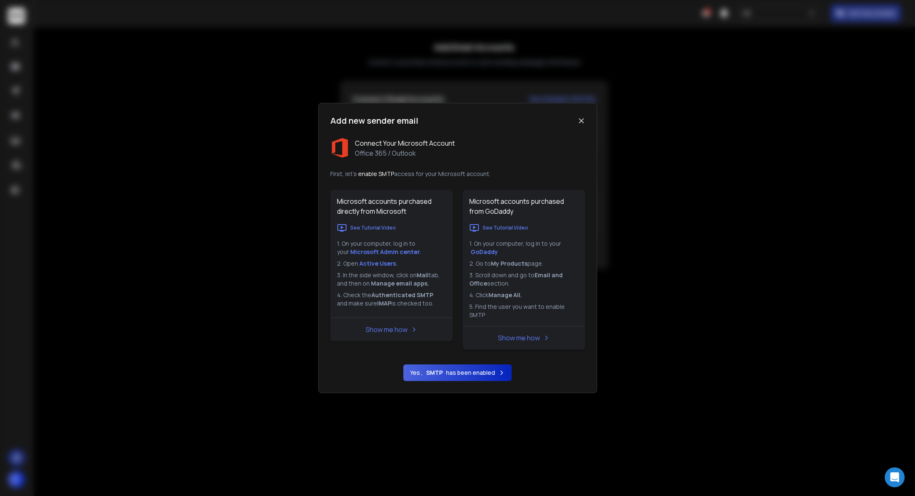
click at [437, 364] on button "Yes , SMTP has been enabled" at bounding box center [457, 372] width 108 height 17
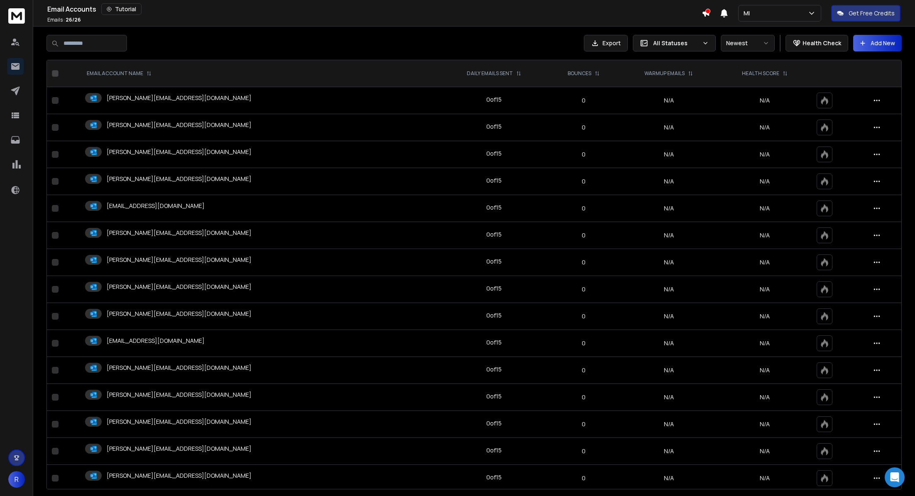
click at [874, 48] on button "Add New" at bounding box center [877, 43] width 49 height 17
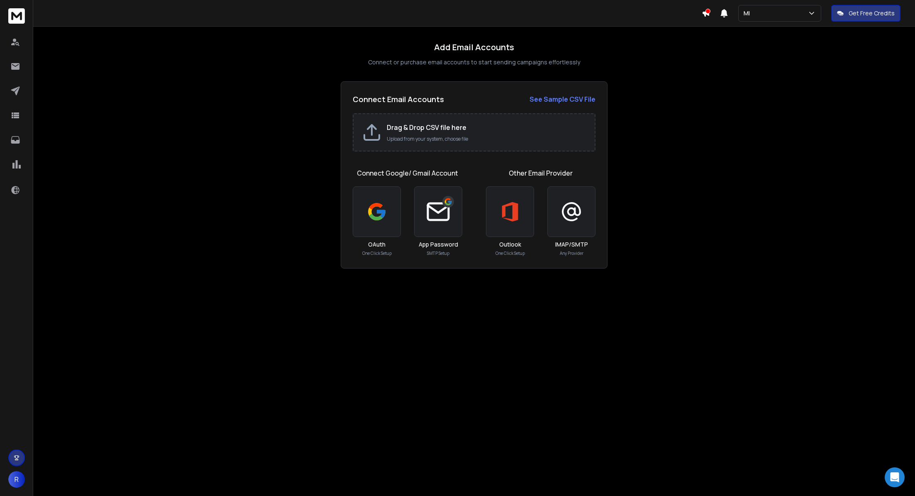
click at [523, 213] on div at bounding box center [510, 211] width 48 height 51
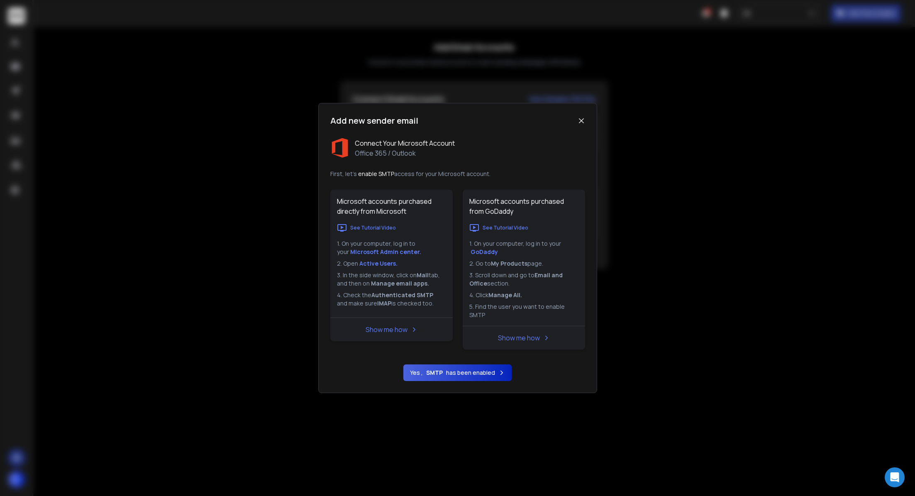
click at [434, 381] on div "Add new sender email Connect Your Microsoft Account Office 365 / Outlook First,…" at bounding box center [457, 248] width 279 height 290
click at [434, 364] on button "Yes , SMTP has been enabled" at bounding box center [457, 372] width 108 height 17
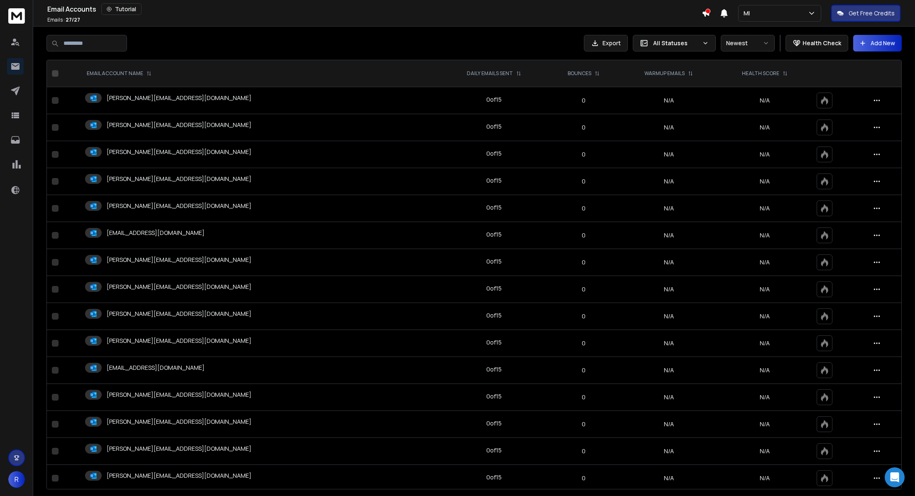
scroll to position [329, 0]
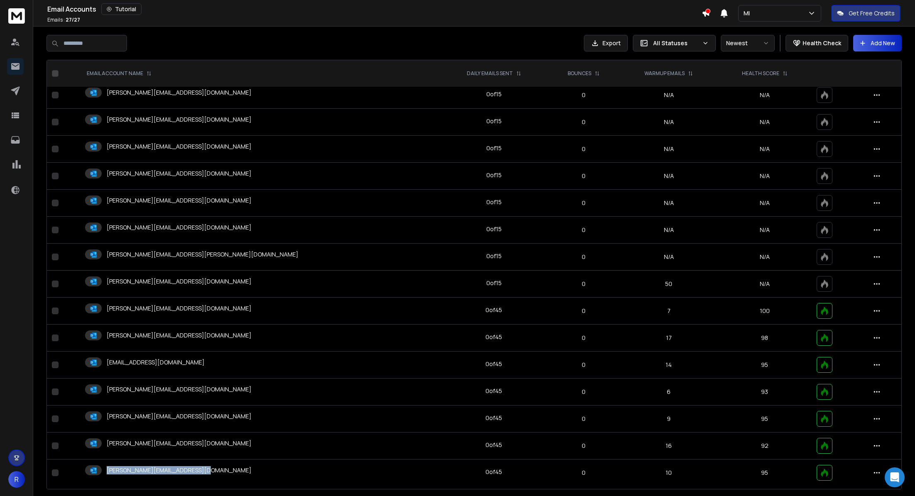
copy p "[PERSON_NAME][EMAIL_ADDRESS][DOMAIN_NAME]"
drag, startPoint x: 210, startPoint y: 466, endPoint x: 104, endPoint y: 465, distance: 106.2
click at [104, 465] on div "[PERSON_NAME][EMAIL_ADDRESS][DOMAIN_NAME]" at bounding box center [260, 470] width 350 height 10
click at [874, 469] on icon at bounding box center [876, 472] width 7 height 7
click at [871, 451] on div "Delete Account" at bounding box center [868, 452] width 53 height 13
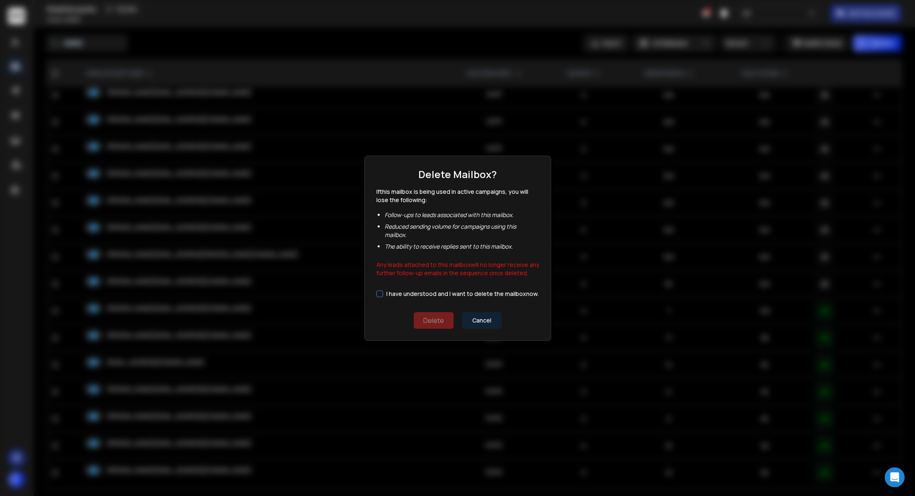
click at [510, 294] on label "I have understood and I want to delete the mailbox now." at bounding box center [462, 294] width 152 height 6
click at [383, 294] on button "I have understood and I want to delete the mailbox now." at bounding box center [379, 293] width 7 height 7
click at [427, 317] on button "Delete" at bounding box center [434, 320] width 40 height 17
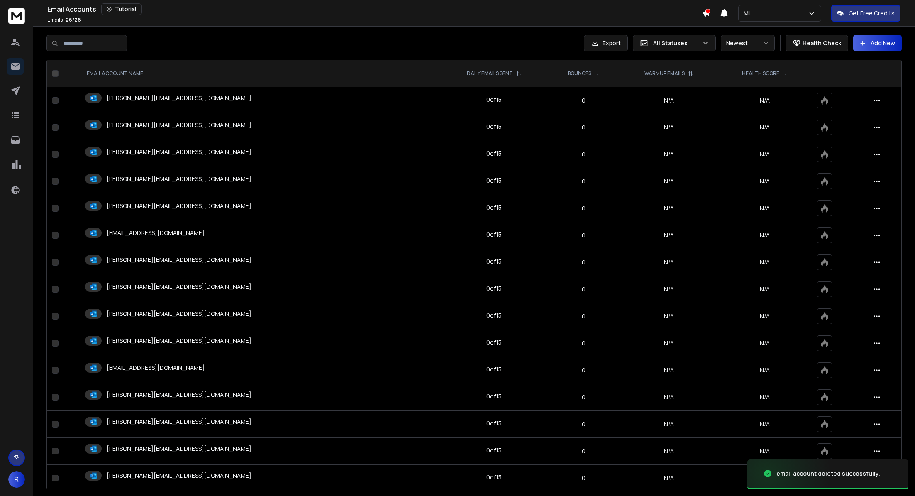
click at [872, 45] on button "Add New" at bounding box center [877, 43] width 49 height 17
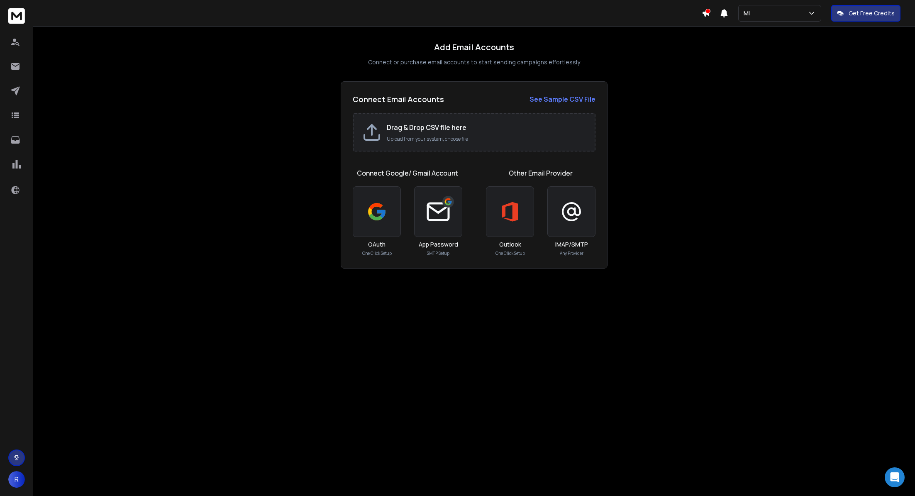
click at [509, 215] on icon at bounding box center [510, 212] width 20 height 20
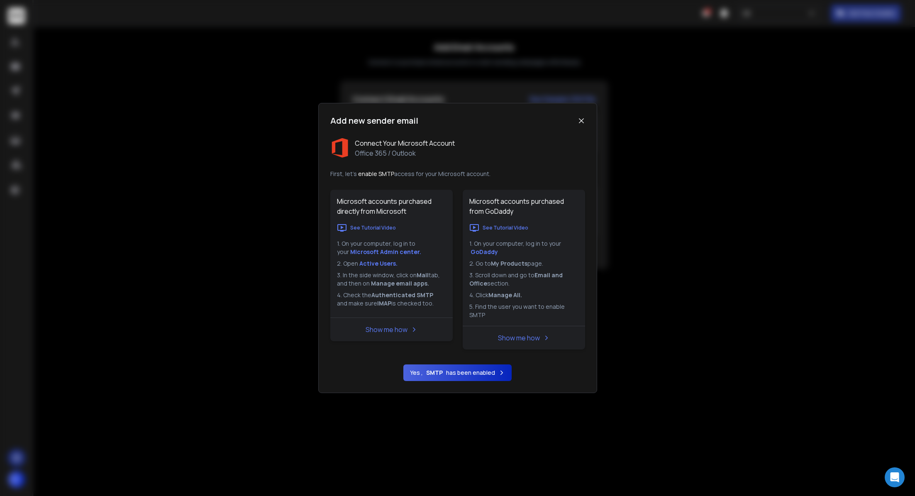
click at [429, 373] on button "Yes , SMTP has been enabled" at bounding box center [457, 372] width 108 height 17
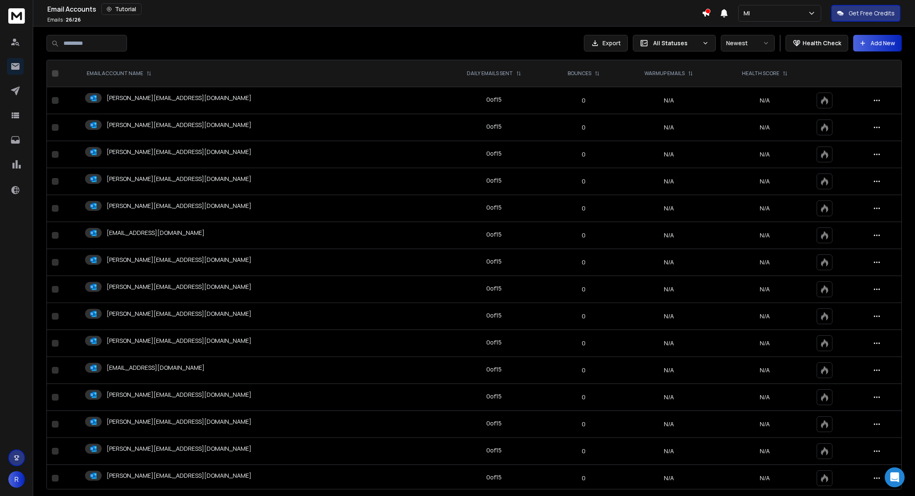
click at [875, 37] on button "Add New" at bounding box center [877, 43] width 49 height 17
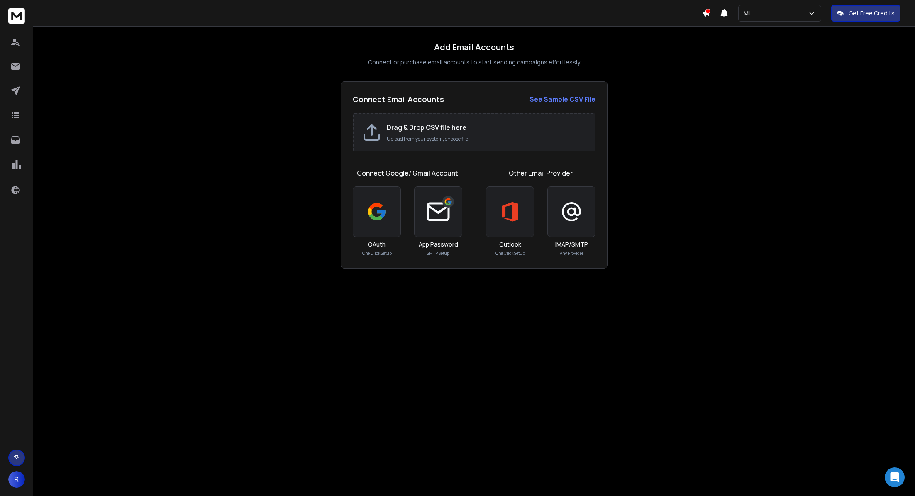
click at [509, 222] on div at bounding box center [510, 211] width 21 height 23
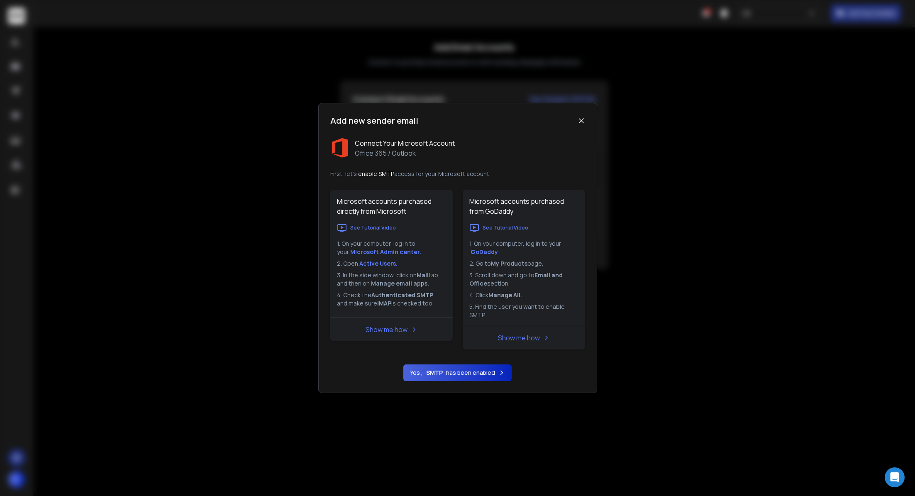
click at [461, 368] on button "Yes , SMTP has been enabled" at bounding box center [457, 372] width 108 height 17
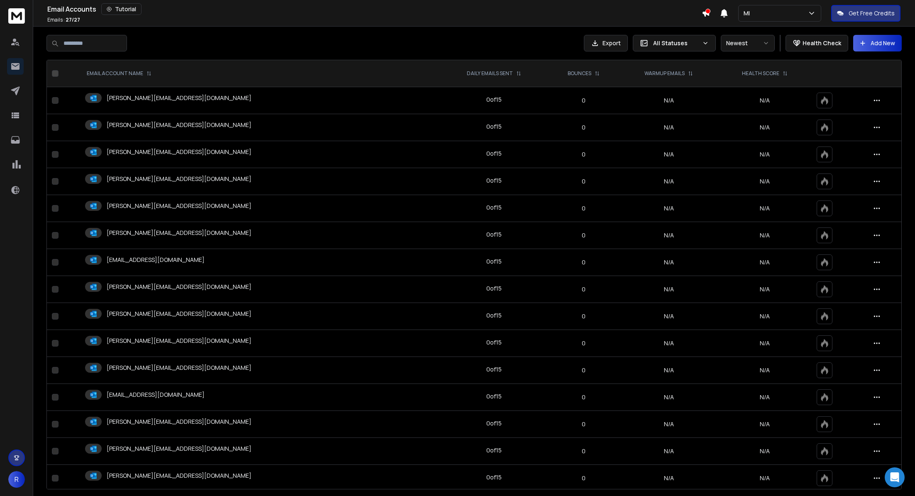
scroll to position [329, 0]
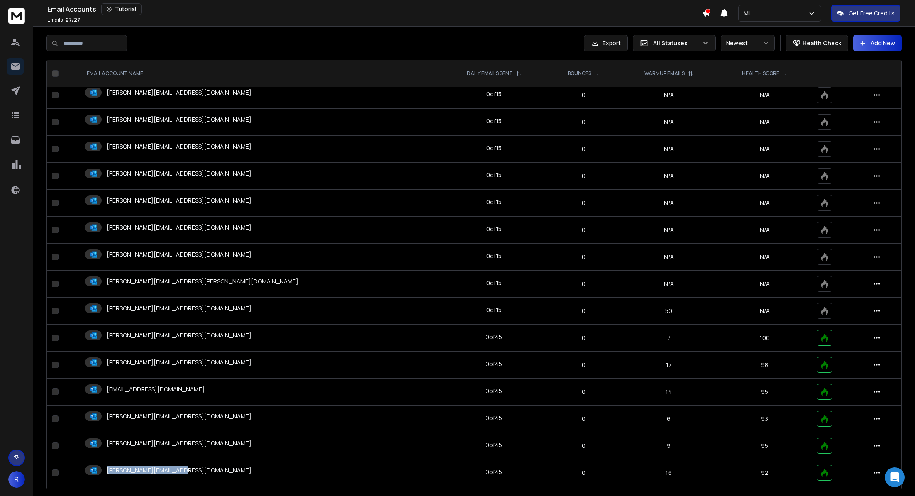
copy p "[PERSON_NAME][EMAIL_ADDRESS][DOMAIN_NAME]"
drag, startPoint x: 192, startPoint y: 473, endPoint x: 107, endPoint y: 464, distance: 85.7
click at [107, 464] on td "[PERSON_NAME][EMAIL_ADDRESS][DOMAIN_NAME]" at bounding box center [260, 472] width 360 height 27
copy p "rish@moderninbounnd.com"
drag, startPoint x: 198, startPoint y: 471, endPoint x: 105, endPoint y: 466, distance: 93.1
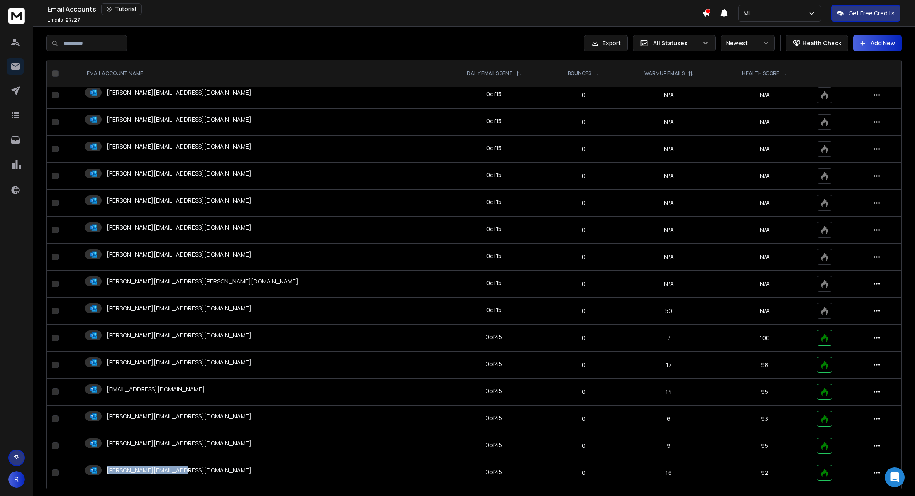
click at [105, 466] on div "[PERSON_NAME][EMAIL_ADDRESS][DOMAIN_NAME]" at bounding box center [260, 470] width 350 height 10
click at [877, 468] on button at bounding box center [876, 473] width 39 height 14
click at [842, 460] on div "Warmup Settings Mailbox Settings Delete Account" at bounding box center [868, 439] width 57 height 44
click at [852, 453] on div "Delete Account" at bounding box center [868, 452] width 53 height 13
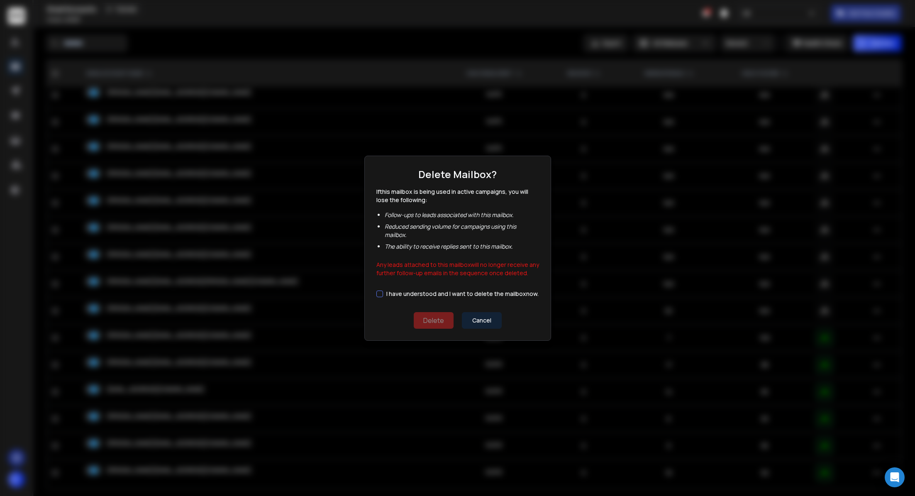
click at [420, 295] on label "I have understood and I want to delete the mailbox now." at bounding box center [462, 294] width 152 height 6
click at [383, 295] on button "I have understood and I want to delete the mailbox now." at bounding box center [379, 293] width 7 height 7
click at [430, 322] on button "Delete" at bounding box center [434, 320] width 40 height 17
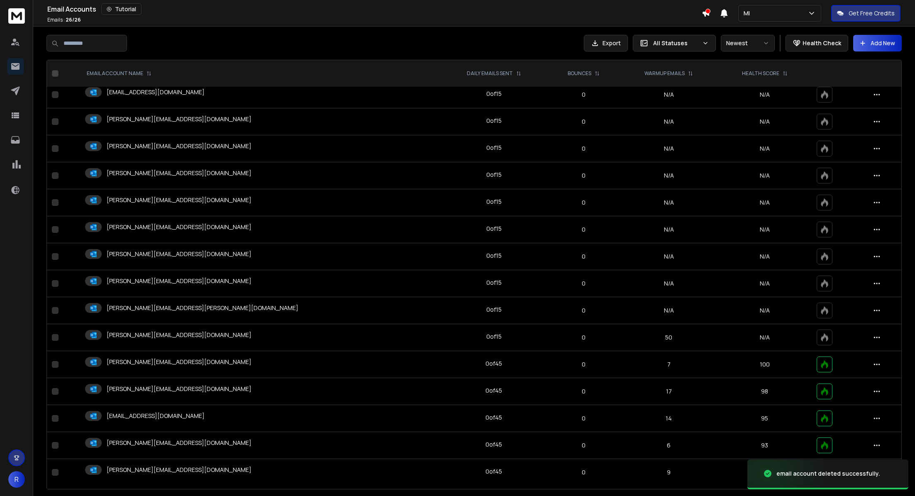
scroll to position [0, 0]
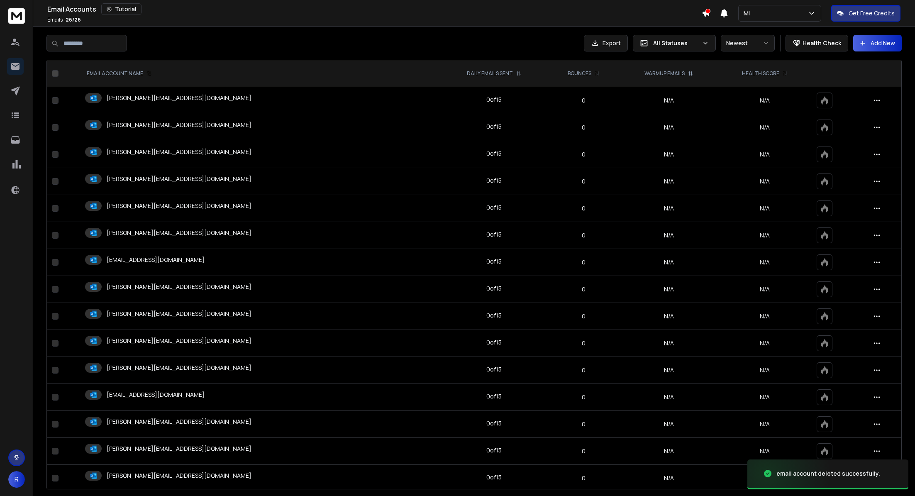
click at [877, 42] on button "Add New" at bounding box center [877, 43] width 49 height 17
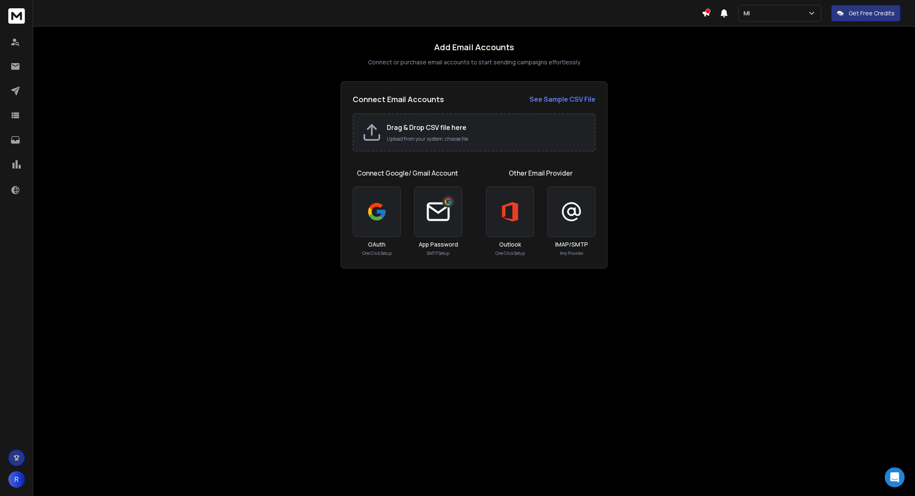
click at [503, 215] on icon at bounding box center [510, 212] width 16 height 20
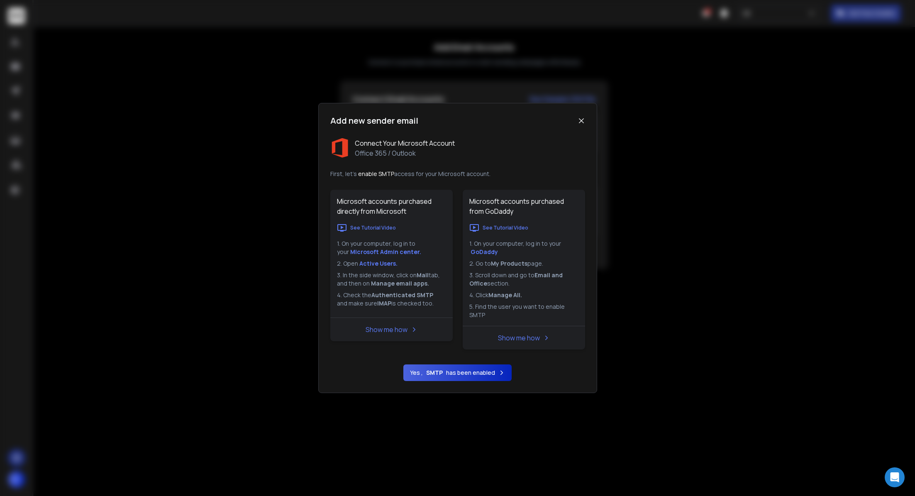
click at [434, 369] on b "SMTP" at bounding box center [434, 372] width 17 height 8
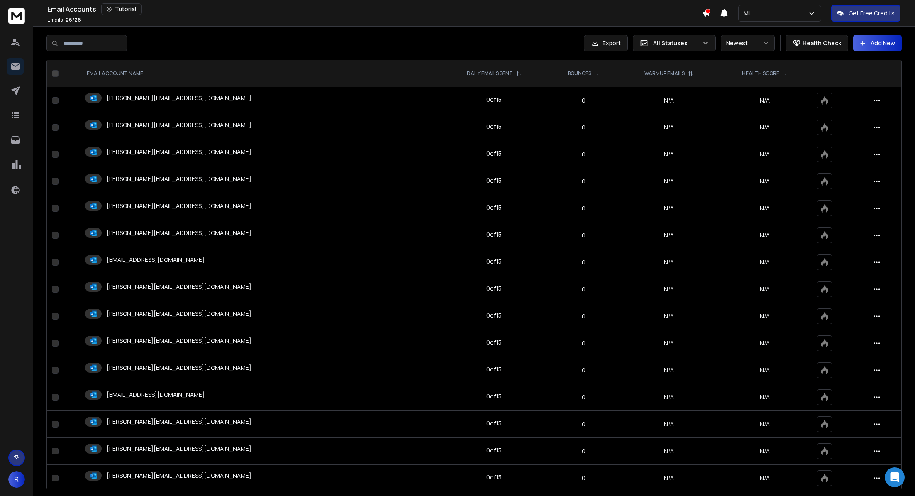
click at [880, 39] on button "Add New" at bounding box center [877, 43] width 49 height 17
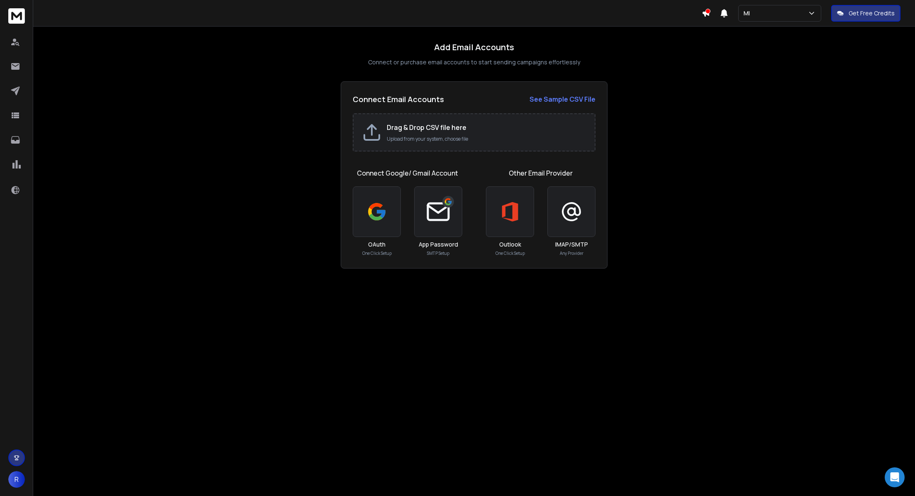
click at [500, 219] on div at bounding box center [510, 211] width 21 height 23
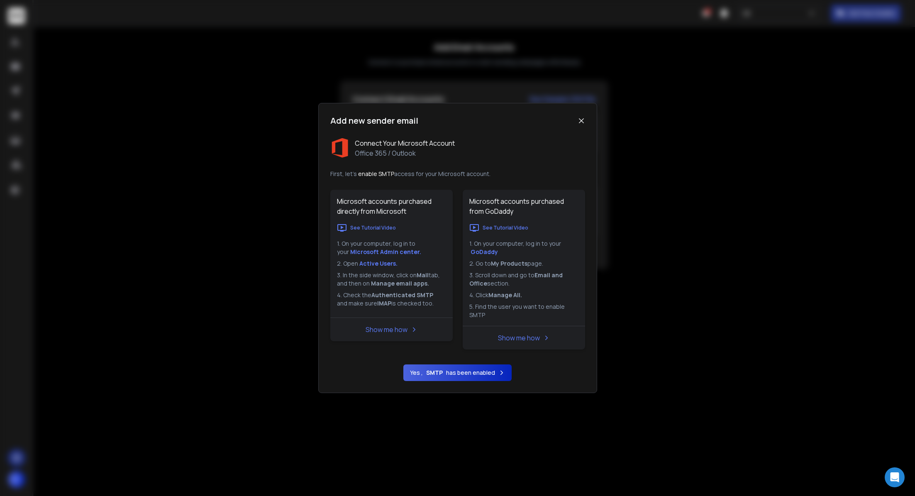
click at [493, 366] on button "Yes , SMTP has been enabled" at bounding box center [457, 372] width 108 height 17
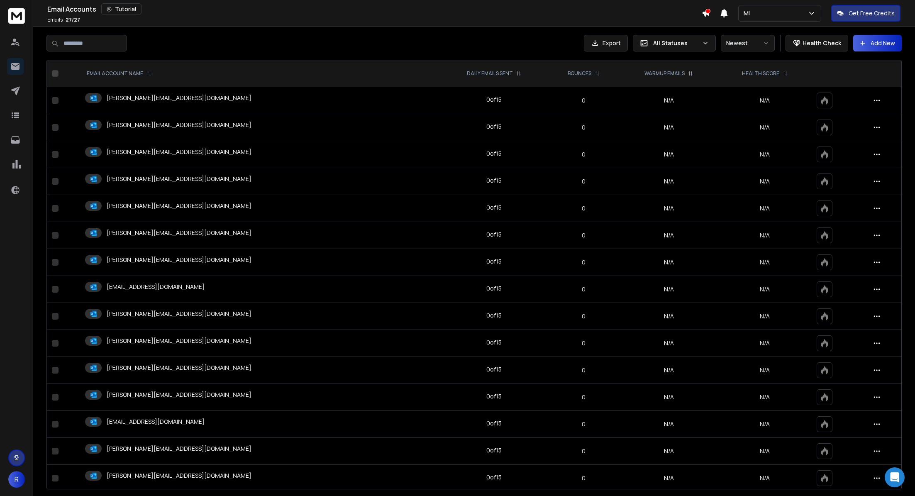
scroll to position [329, 0]
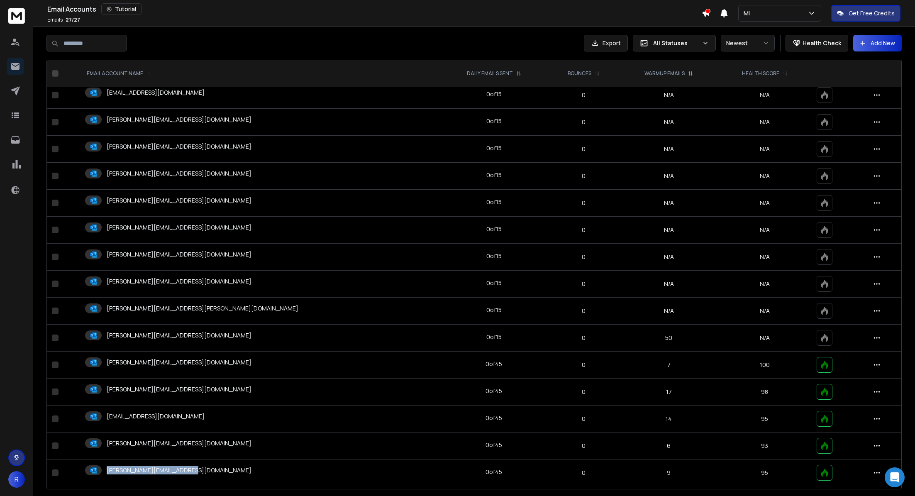
copy p "ambasta@moderninbounnd.com"
drag, startPoint x: 204, startPoint y: 465, endPoint x: 107, endPoint y: 462, distance: 96.7
click at [107, 465] on div "ambasta@moderninbounnd.com" at bounding box center [260, 470] width 350 height 10
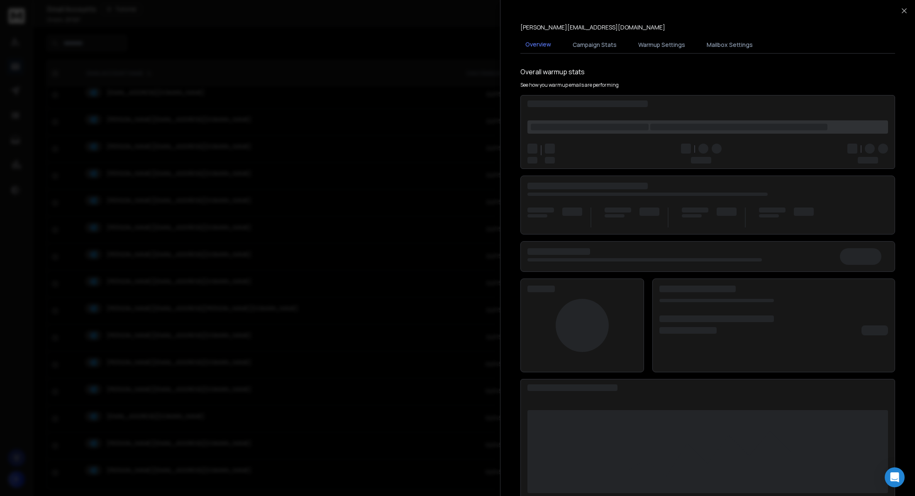
click at [179, 476] on div at bounding box center [457, 248] width 915 height 496
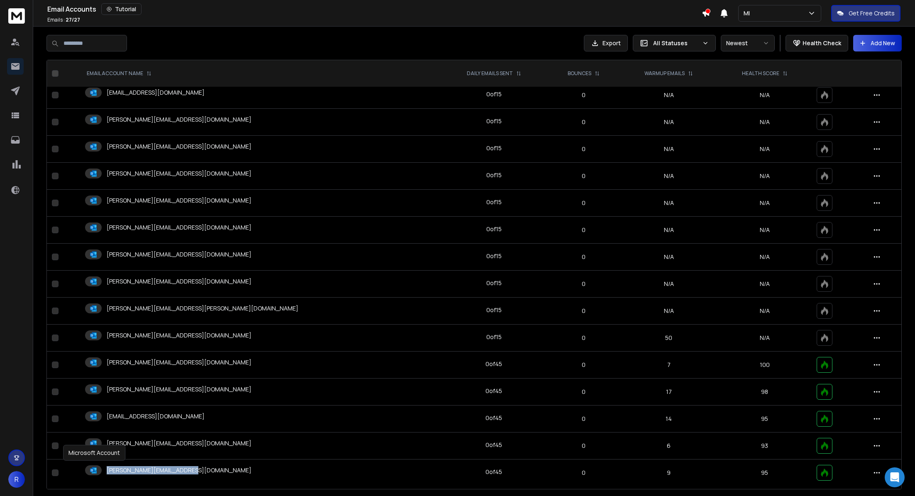
copy p "ambasta@moderninbounnd.com"
drag, startPoint x: 198, startPoint y: 466, endPoint x: 97, endPoint y: 466, distance: 101.3
click at [97, 466] on div "ambasta@moderninbounnd.com" at bounding box center [260, 470] width 350 height 10
click at [878, 467] on button at bounding box center [876, 473] width 39 height 14
click at [862, 452] on div "Delete Account" at bounding box center [868, 452] width 53 height 13
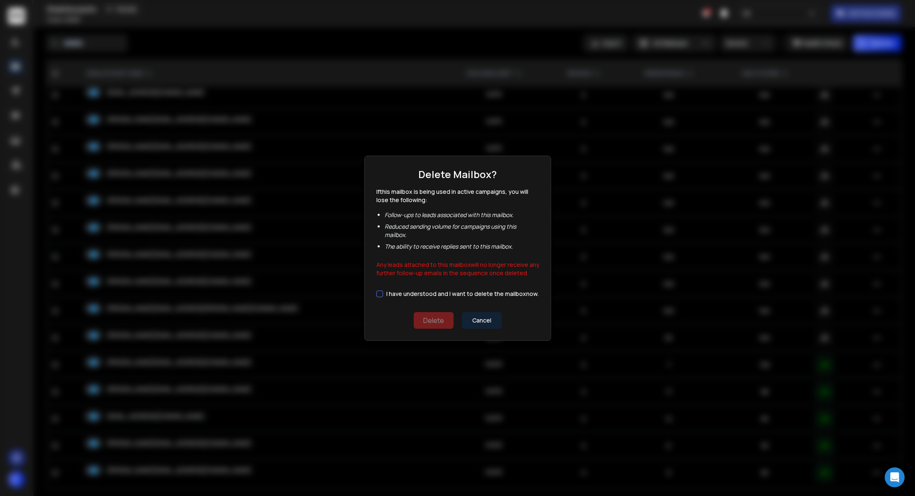
click at [383, 293] on div "I have understood and I want to delete the mailbox now." at bounding box center [457, 290] width 163 height 13
click at [376, 293] on button "I have understood and I want to delete the mailbox now." at bounding box center [379, 293] width 7 height 7
click at [438, 320] on button "Delete" at bounding box center [434, 320] width 40 height 17
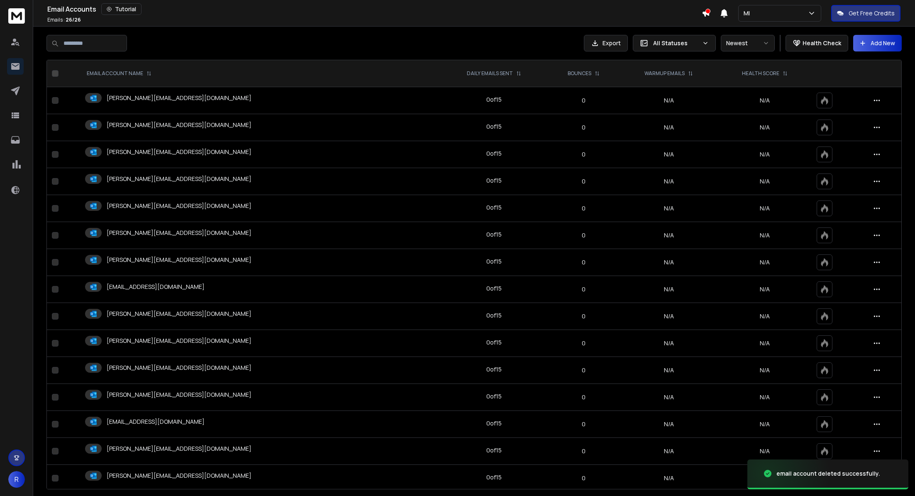
click at [873, 41] on button "Add New" at bounding box center [877, 43] width 49 height 17
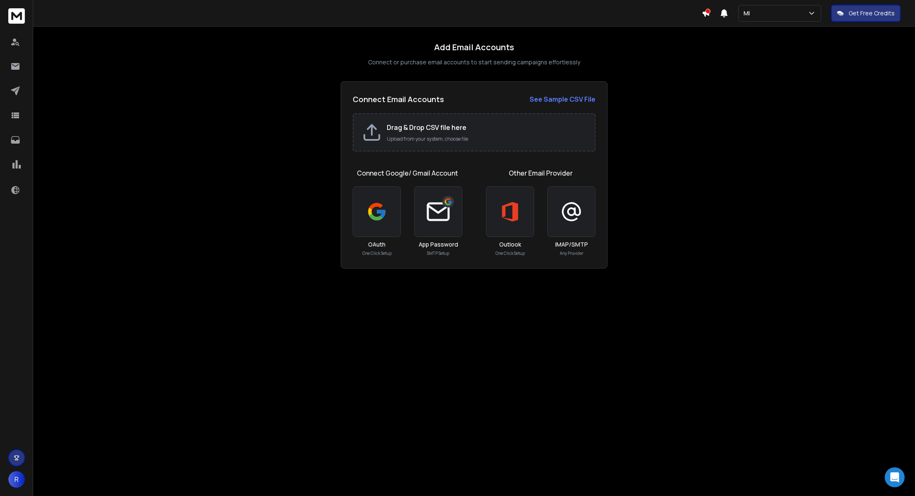
click at [528, 225] on div at bounding box center [510, 211] width 48 height 51
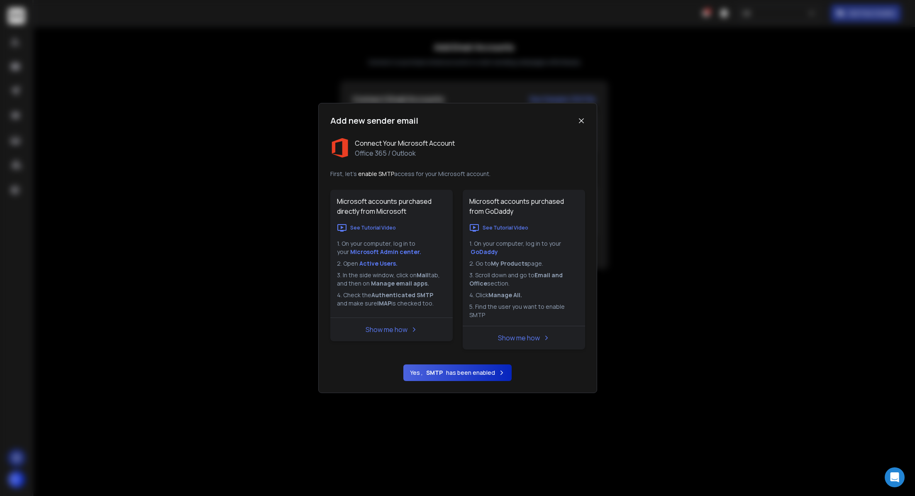
click at [443, 364] on button "Yes , SMTP has been enabled" at bounding box center [457, 372] width 108 height 17
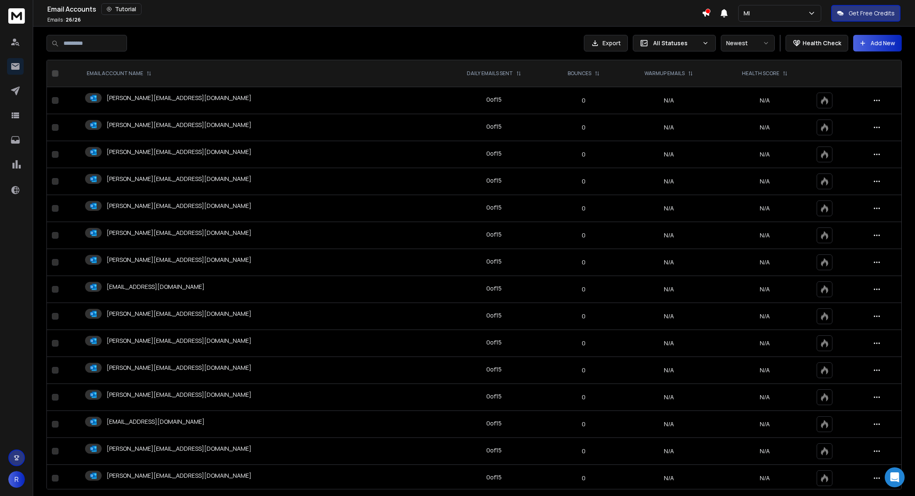
click at [858, 40] on button "Add New" at bounding box center [877, 43] width 49 height 17
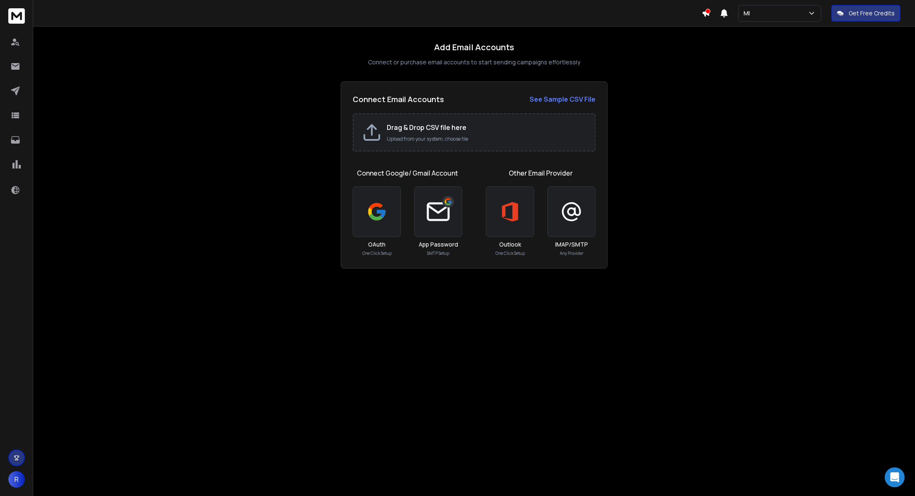
click at [515, 221] on div at bounding box center [510, 211] width 21 height 23
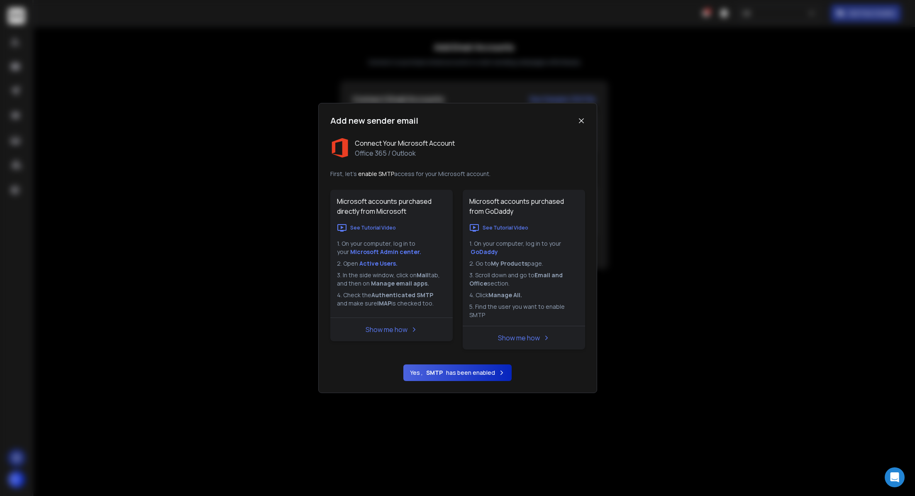
click at [429, 372] on b "SMTP" at bounding box center [434, 372] width 17 height 8
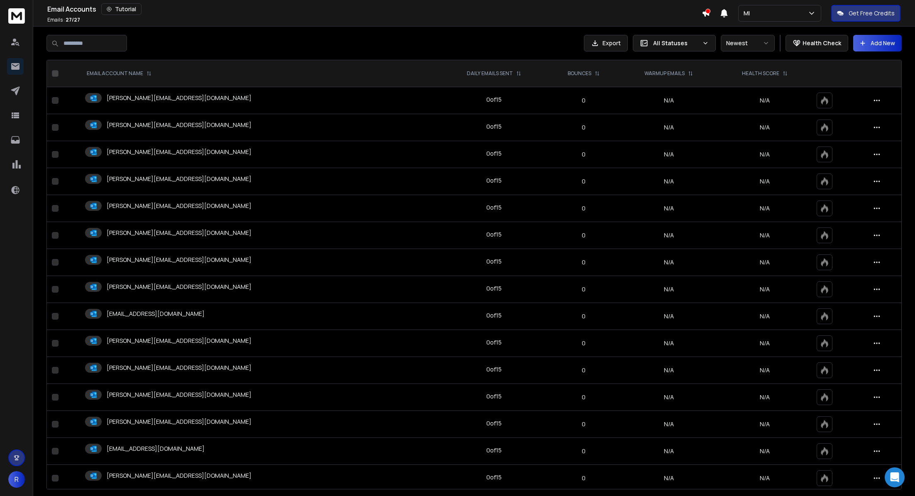
scroll to position [329, 0]
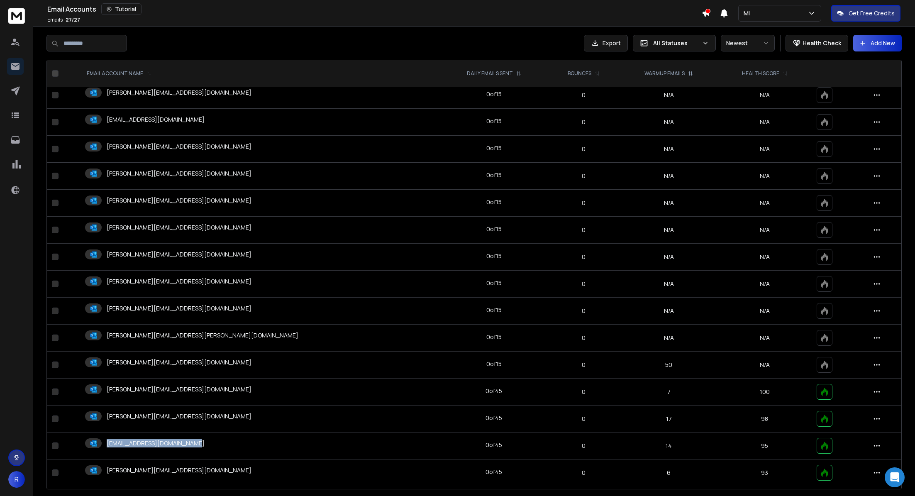
copy p "[EMAIL_ADDRESS][DOMAIN_NAME]"
drag, startPoint x: 209, startPoint y: 445, endPoint x: 107, endPoint y: 438, distance: 101.9
click at [107, 438] on div "[EMAIL_ADDRESS][DOMAIN_NAME]" at bounding box center [260, 443] width 350 height 10
copy p "[PERSON_NAME][EMAIL_ADDRESS][DOMAIN_NAME]"
drag, startPoint x: 204, startPoint y: 472, endPoint x: 106, endPoint y: 470, distance: 98.0
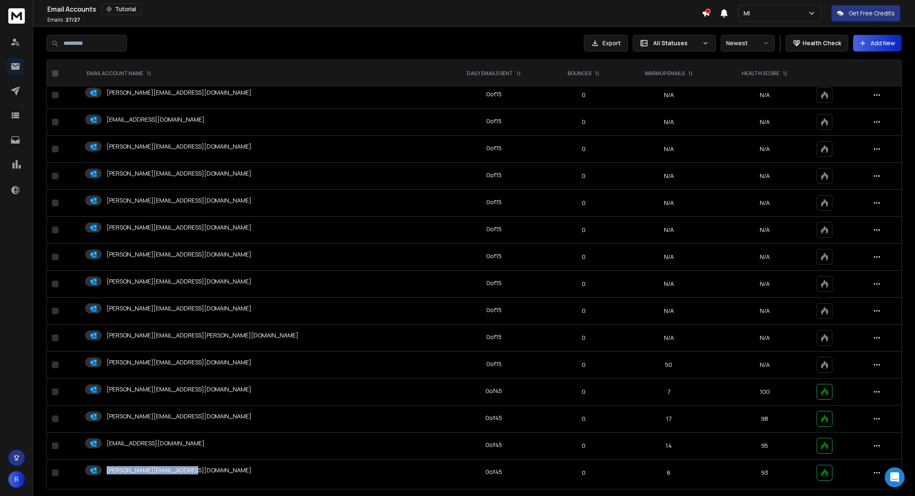
click at [106, 470] on td "[PERSON_NAME][EMAIL_ADDRESS][DOMAIN_NAME]" at bounding box center [260, 472] width 360 height 27
click at [871, 473] on button at bounding box center [876, 473] width 39 height 14
click at [276, 476] on td "rishabh@moderninbounnd.com" at bounding box center [260, 472] width 360 height 27
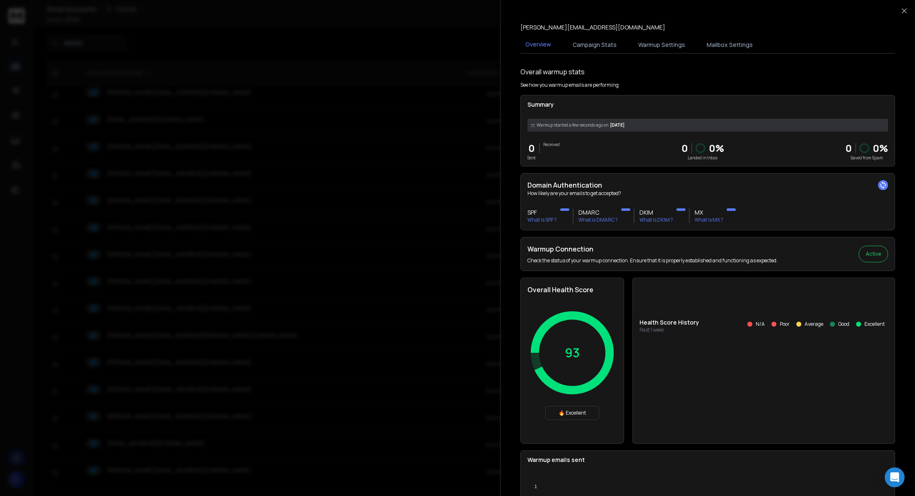
click at [208, 471] on div at bounding box center [457, 248] width 915 height 496
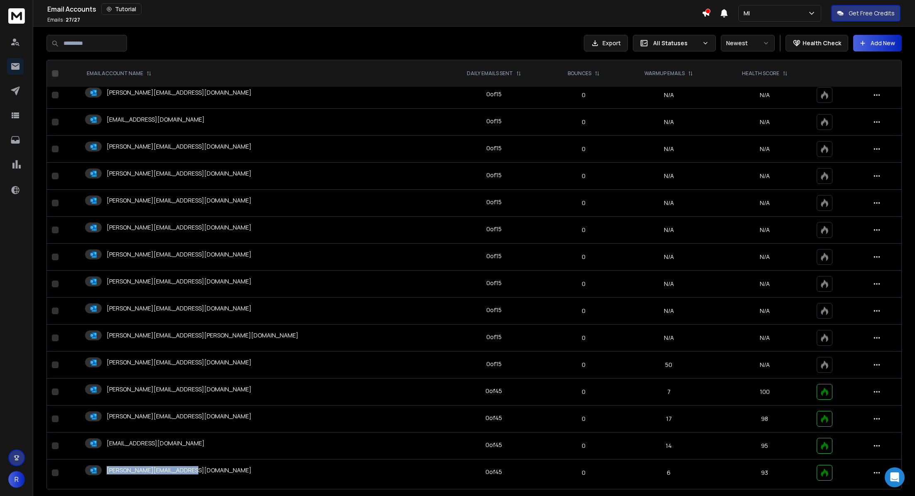
copy p "rishabh@moderninbounnd.com"
drag, startPoint x: 214, startPoint y: 469, endPoint x: 107, endPoint y: 471, distance: 107.1
click at [107, 471] on div "rishabh@moderninbounnd.com" at bounding box center [260, 470] width 350 height 10
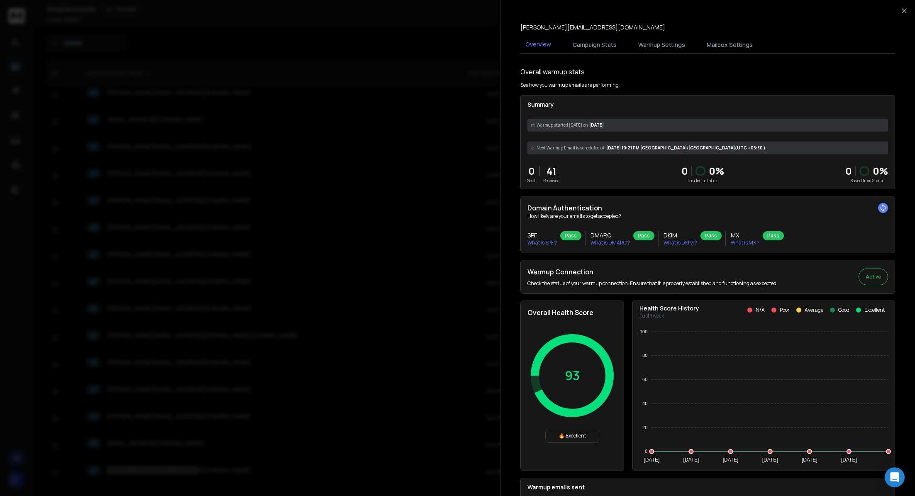
click at [420, 184] on div at bounding box center [457, 248] width 915 height 496
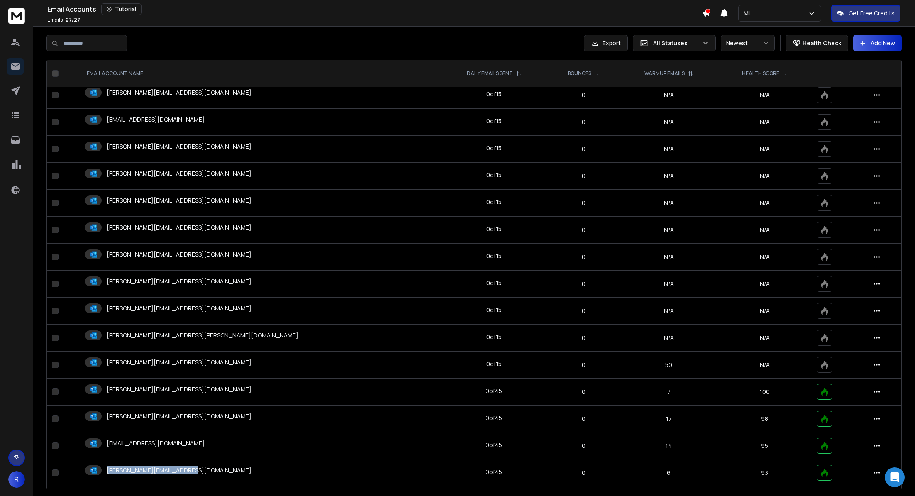
copy p "[PERSON_NAME][EMAIL_ADDRESS][DOMAIN_NAME]"
drag, startPoint x: 206, startPoint y: 471, endPoint x: 104, endPoint y: 466, distance: 102.6
click at [104, 466] on div "[PERSON_NAME][EMAIL_ADDRESS][DOMAIN_NAME]" at bounding box center [260, 470] width 350 height 10
click at [873, 469] on icon at bounding box center [876, 472] width 7 height 7
click at [847, 451] on div "Delete Account" at bounding box center [868, 452] width 53 height 13
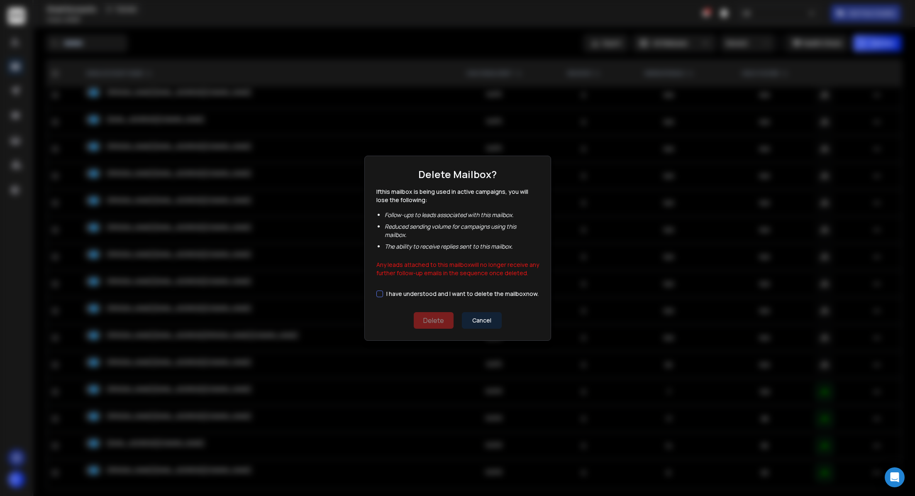
click at [471, 291] on label "I have understood and I want to delete the mailbox now." at bounding box center [462, 294] width 152 height 6
click at [383, 290] on button "I have understood and I want to delete the mailbox now." at bounding box center [379, 293] width 7 height 7
click at [440, 313] on button "Delete" at bounding box center [434, 320] width 40 height 17
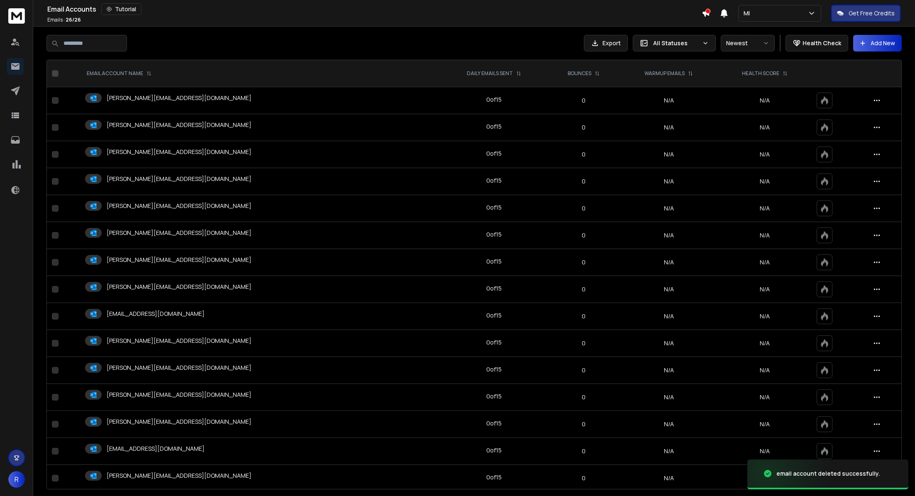
scroll to position [1, 0]
click at [873, 42] on button "Add New" at bounding box center [877, 42] width 49 height 17
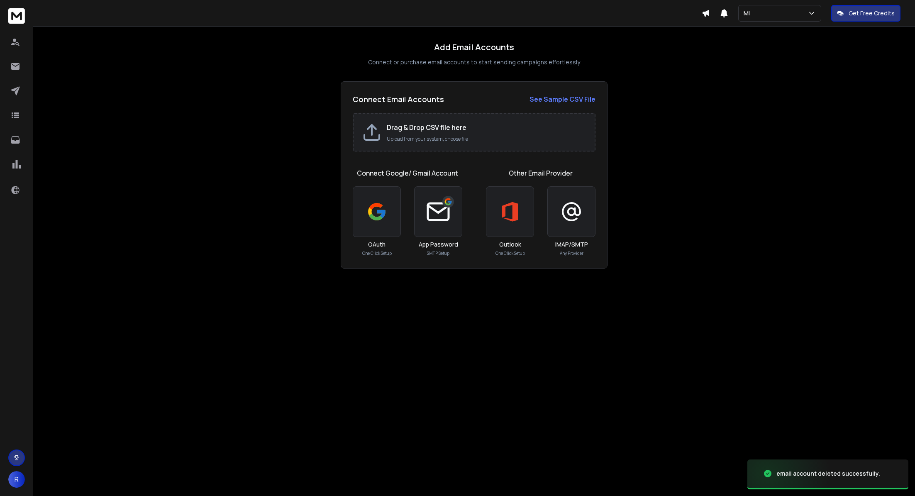
click at [522, 212] on div at bounding box center [510, 211] width 48 height 51
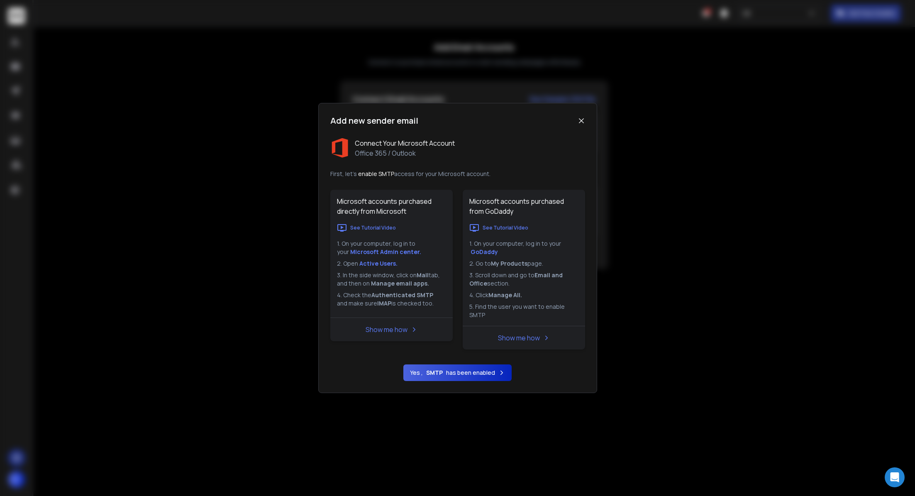
click at [444, 371] on button "Yes , SMTP has been enabled" at bounding box center [457, 372] width 108 height 17
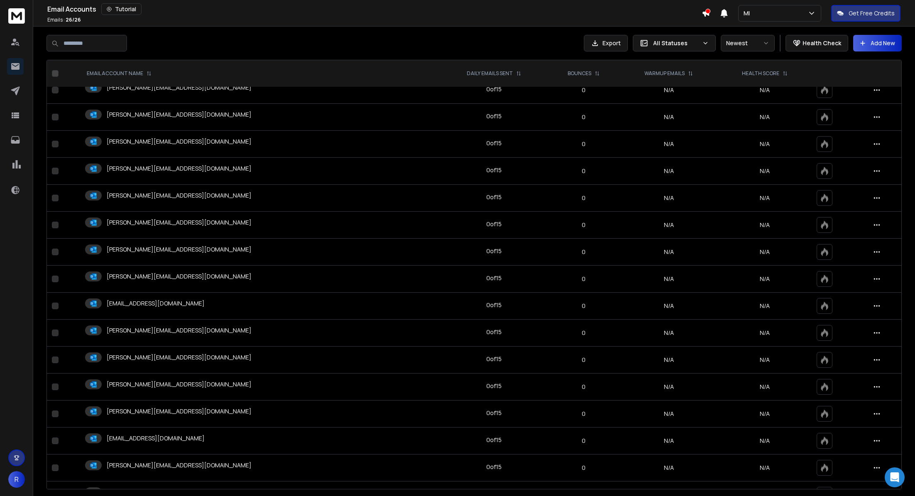
scroll to position [17, 0]
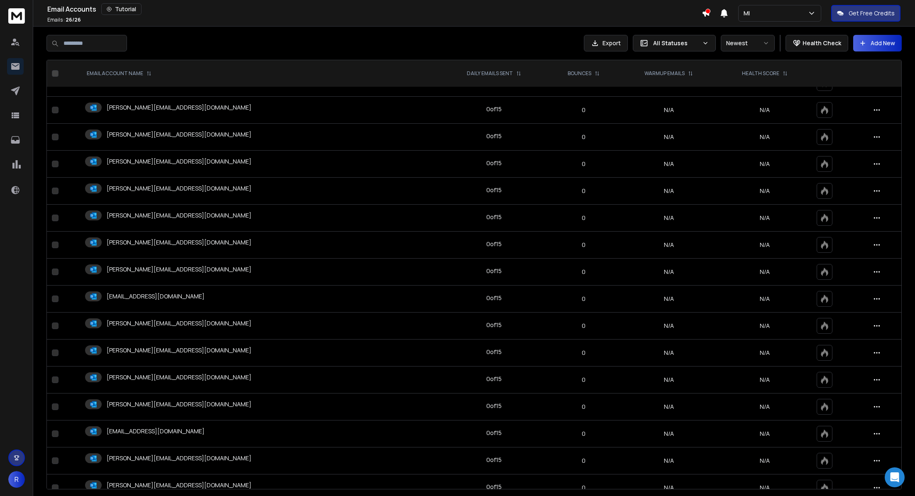
click at [106, 52] on div "Export All Statuses Newest Health Check Add New EMAIL ACCOUNT NAME DAILY EMAILS…" at bounding box center [473, 262] width 855 height 454
click at [106, 50] on input at bounding box center [86, 43] width 81 height 17
paste input "**********"
type input "**********"
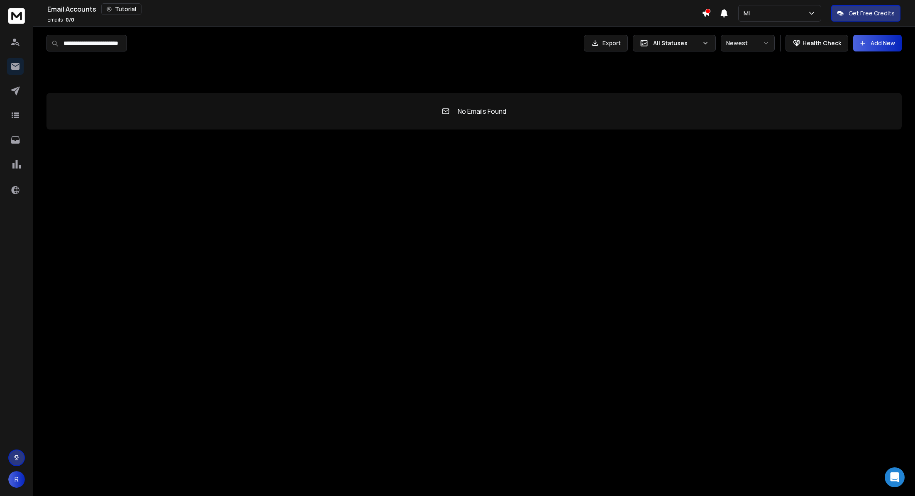
click at [93, 36] on input "**********" at bounding box center [86, 43] width 81 height 17
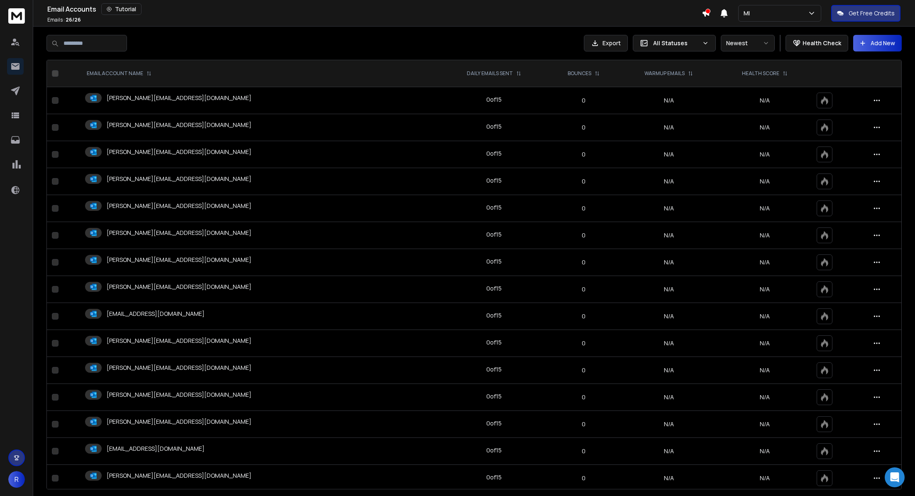
click at [874, 45] on button "Add New" at bounding box center [877, 43] width 49 height 17
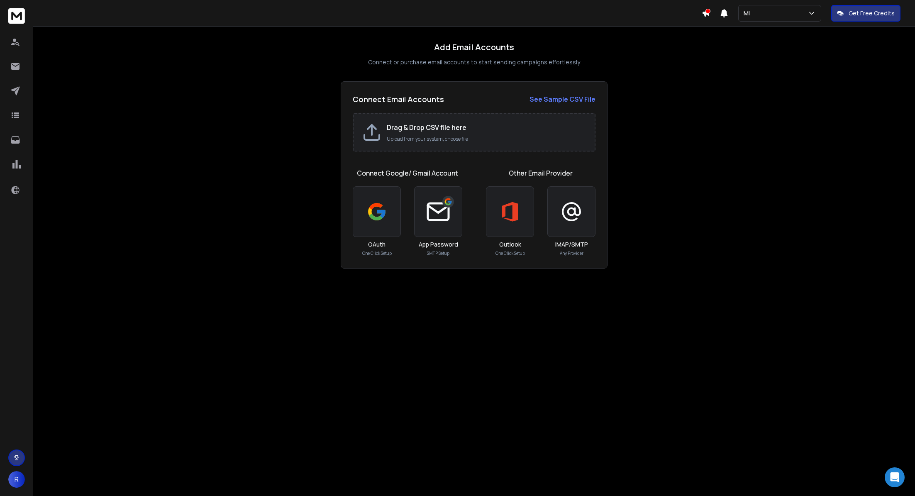
click at [510, 221] on div at bounding box center [510, 211] width 21 height 23
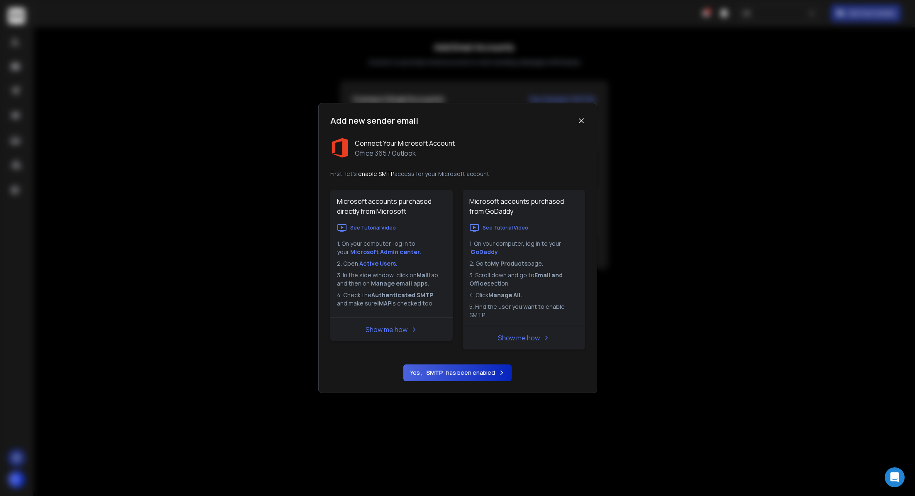
click at [462, 365] on button "Yes , SMTP has been enabled" at bounding box center [457, 372] width 108 height 17
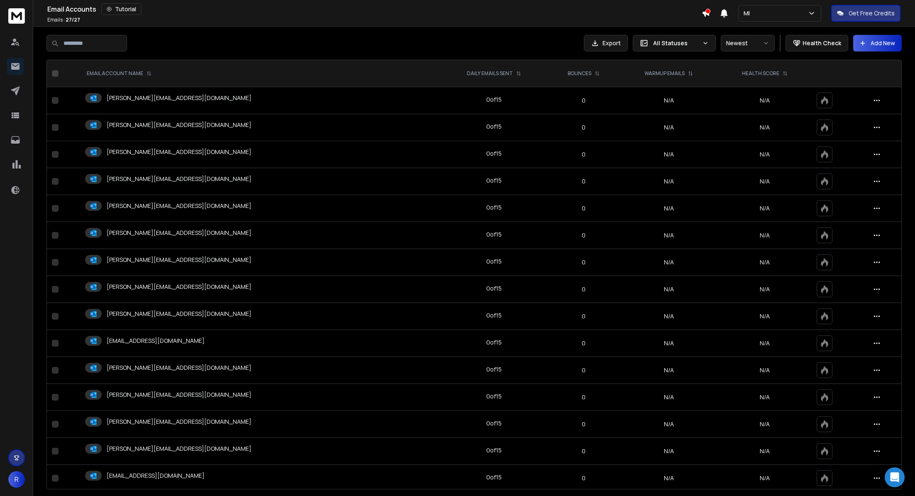
scroll to position [329, 0]
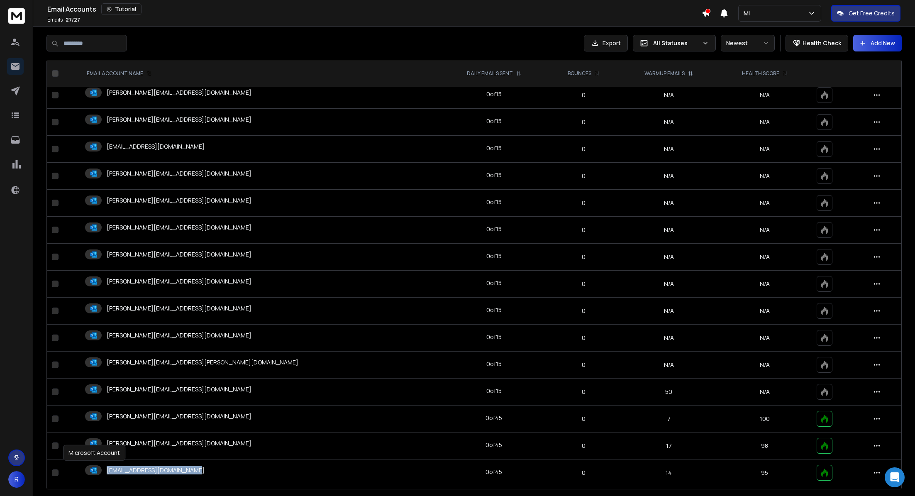
copy p "[EMAIL_ADDRESS][DOMAIN_NAME]"
drag, startPoint x: 201, startPoint y: 466, endPoint x: 102, endPoint y: 467, distance: 98.8
click at [102, 467] on div "[EMAIL_ADDRESS][DOMAIN_NAME]" at bounding box center [260, 470] width 350 height 10
copy p "rambasta@moderninbounnd.com"
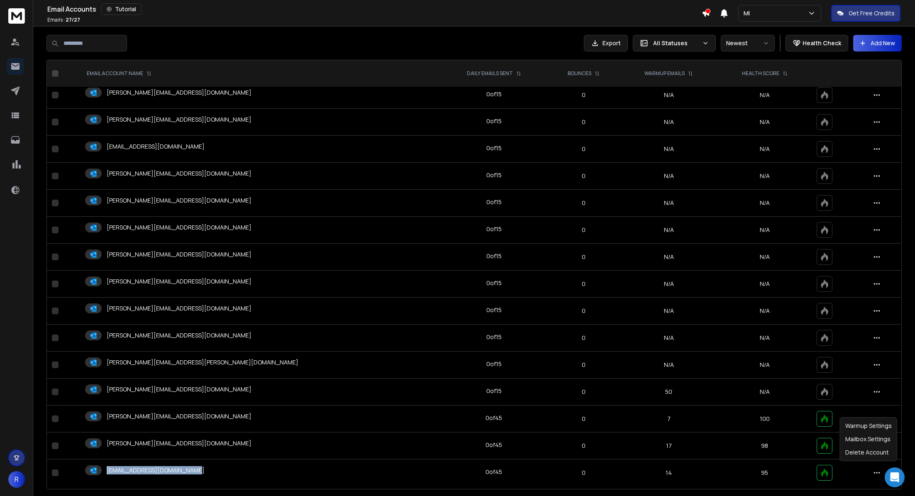
click at [873, 469] on icon at bounding box center [876, 472] width 7 height 7
click at [851, 449] on div "Delete Account" at bounding box center [868, 452] width 53 height 13
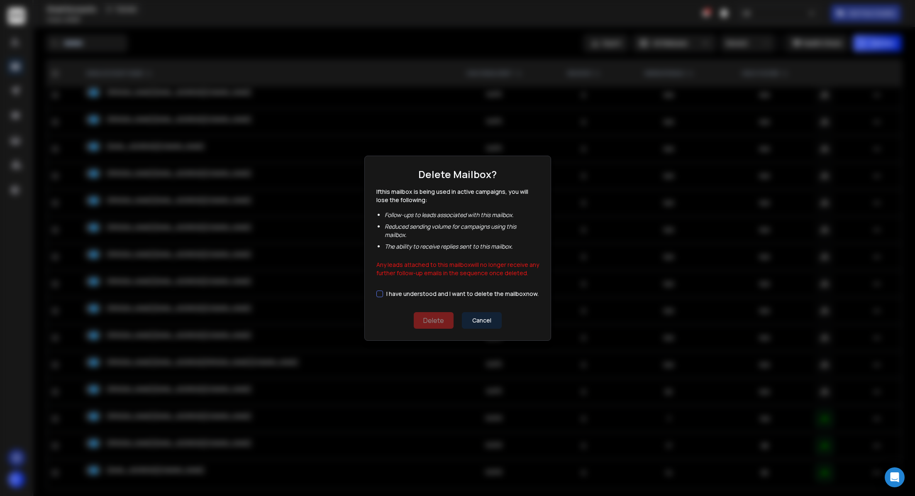
click at [501, 291] on label "I have understood and I want to delete the mailbox now." at bounding box center [462, 294] width 152 height 6
click at [383, 290] on button "I have understood and I want to delete the mailbox now." at bounding box center [379, 293] width 7 height 7
click at [439, 320] on button "Delete" at bounding box center [434, 320] width 40 height 17
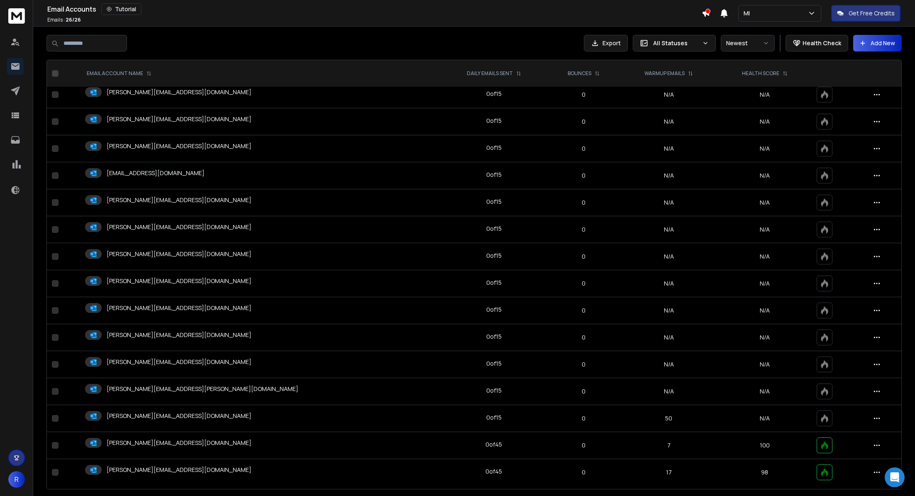
scroll to position [0, 0]
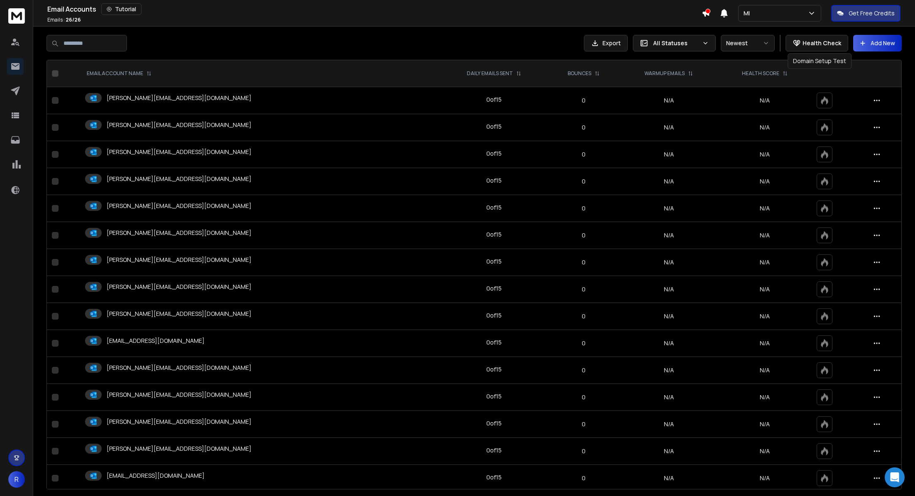
click at [872, 47] on button "Add New" at bounding box center [877, 43] width 49 height 17
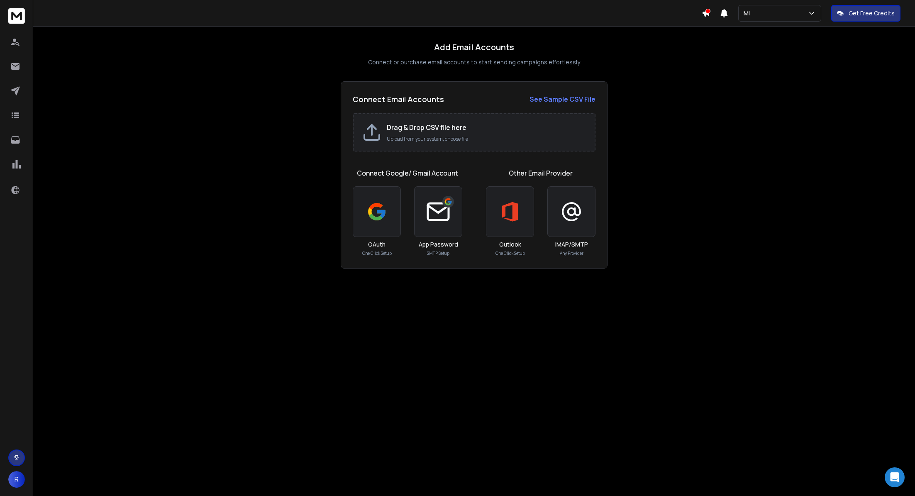
click at [503, 232] on div at bounding box center [510, 211] width 48 height 51
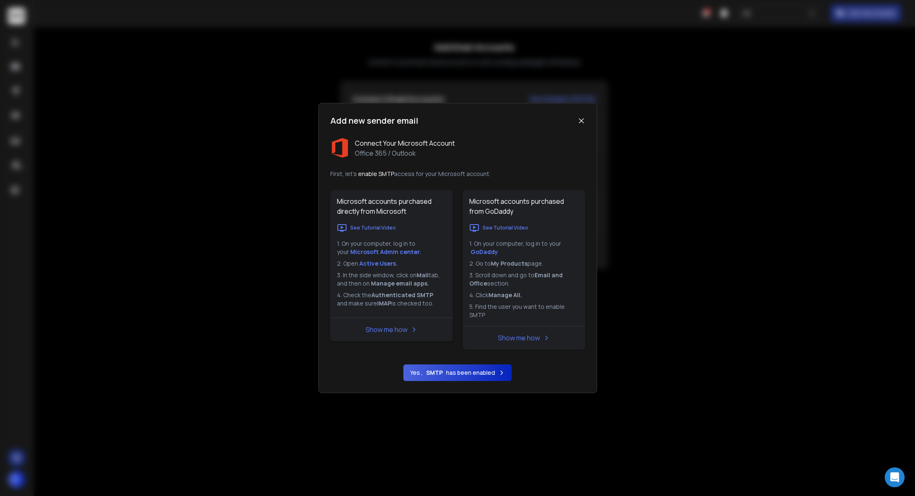
click at [421, 368] on button "Yes , SMTP has been enabled" at bounding box center [457, 372] width 108 height 17
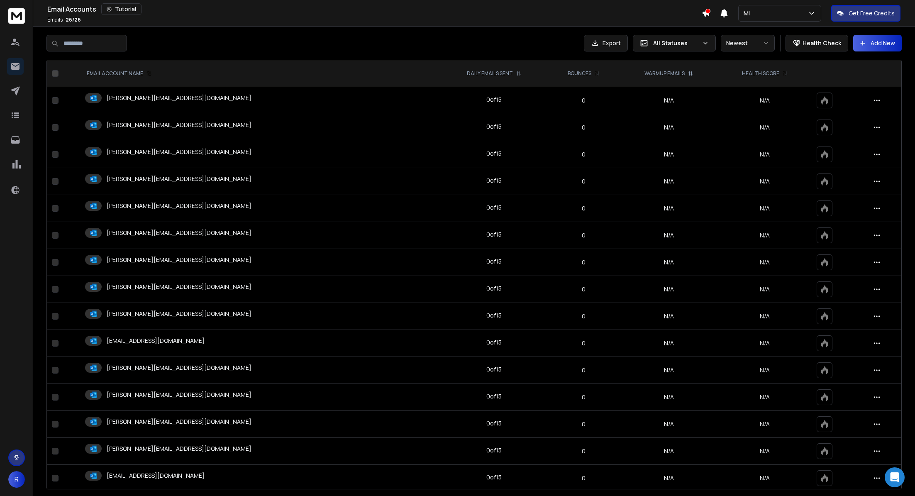
click at [875, 45] on button "Add New" at bounding box center [877, 43] width 49 height 17
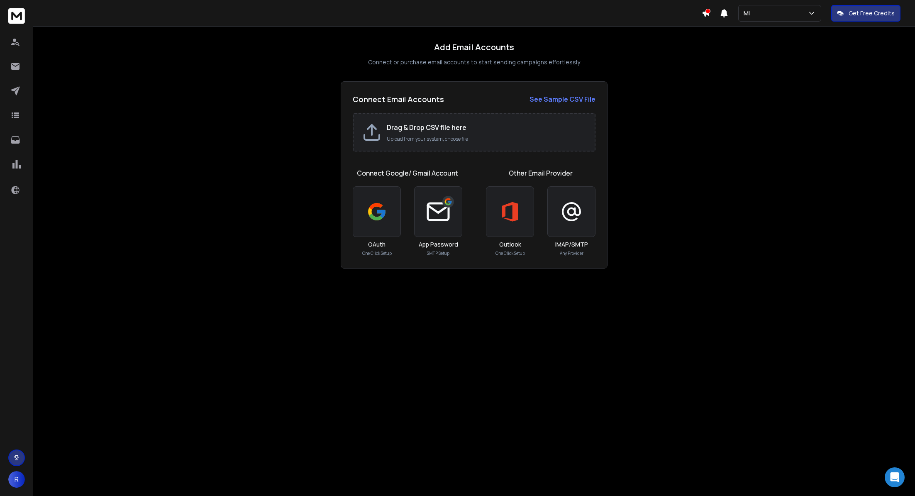
click at [517, 218] on icon at bounding box center [510, 212] width 20 height 20
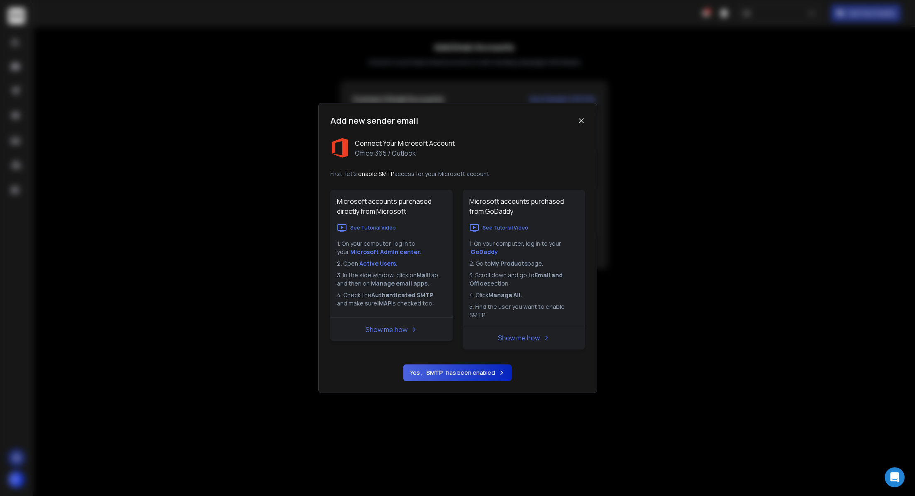
click at [432, 359] on div "Yes , SMTP has been enabled" at bounding box center [457, 369] width 255 height 23
click at [432, 368] on b "SMTP" at bounding box center [434, 372] width 17 height 8
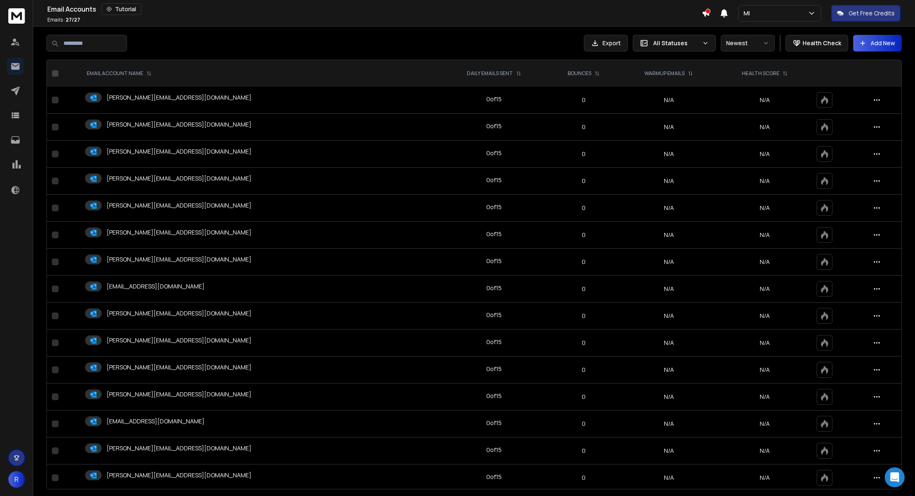
scroll to position [329, 0]
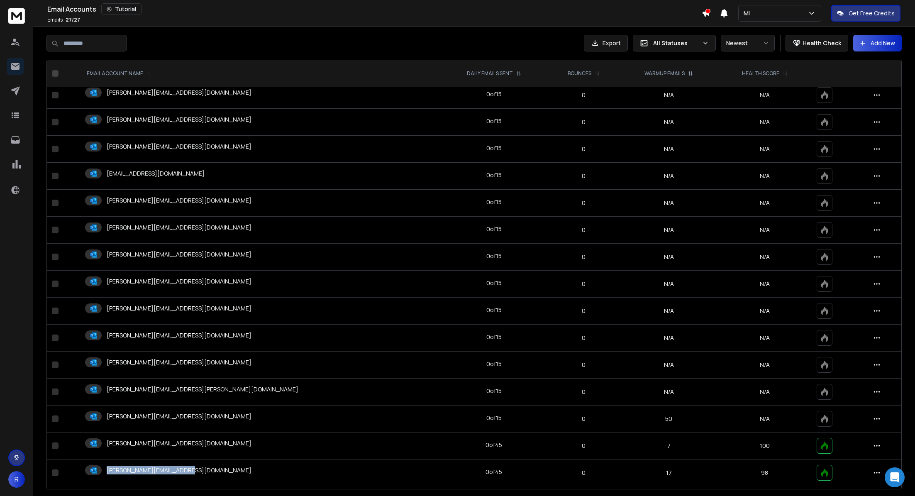
copy p "[PERSON_NAME][EMAIL_ADDRESS][DOMAIN_NAME]"
drag, startPoint x: 193, startPoint y: 475, endPoint x: 110, endPoint y: 460, distance: 85.1
click at [110, 460] on td "rish@themoderninbound.com" at bounding box center [260, 472] width 360 height 27
click at [873, 469] on icon at bounding box center [876, 472] width 7 height 7
click at [848, 446] on div "Delete Account" at bounding box center [868, 452] width 53 height 13
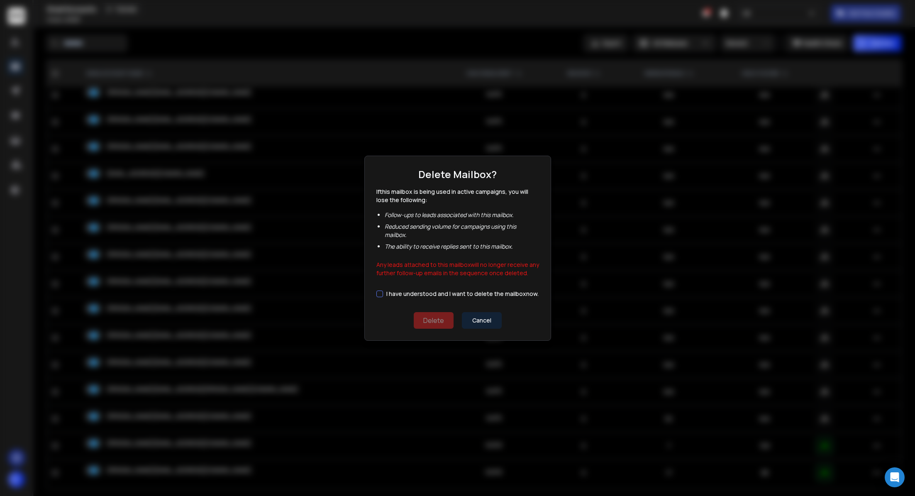
click at [487, 298] on div "Delete Mailbox? If this mailbox is being used in active campaigns, you will los…" at bounding box center [457, 248] width 163 height 161
click at [463, 288] on div "I have understood and I want to delete the mailbox now." at bounding box center [457, 290] width 163 height 13
click at [451, 293] on label "I have understood and I want to delete the mailbox now." at bounding box center [462, 294] width 152 height 6
click at [383, 293] on button "I have understood and I want to delete the mailbox now." at bounding box center [379, 293] width 7 height 7
click at [437, 320] on button "Delete" at bounding box center [434, 320] width 40 height 17
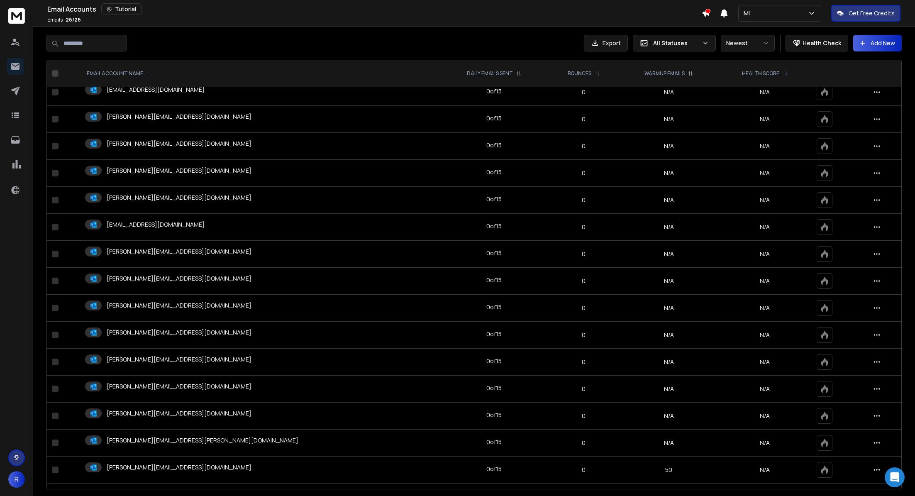
scroll to position [303, 0]
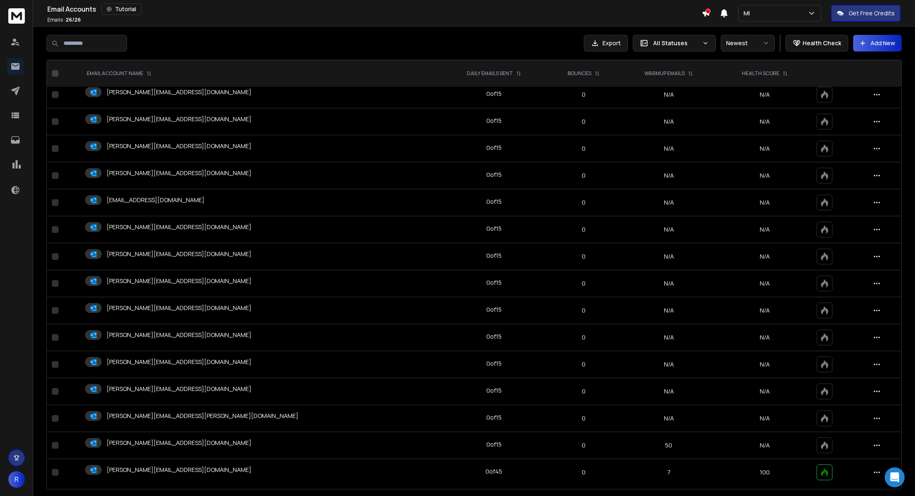
click at [203, 459] on td "[PERSON_NAME][EMAIL_ADDRESS][DOMAIN_NAME]" at bounding box center [260, 472] width 360 height 27
copy p "[PERSON_NAME][EMAIL_ADDRESS][DOMAIN_NAME]"
drag, startPoint x: 214, startPoint y: 477, endPoint x: 106, endPoint y: 468, distance: 107.9
click at [106, 468] on td "[PERSON_NAME][EMAIL_ADDRESS][DOMAIN_NAME]" at bounding box center [260, 472] width 360 height 27
click at [875, 465] on button at bounding box center [876, 472] width 39 height 14
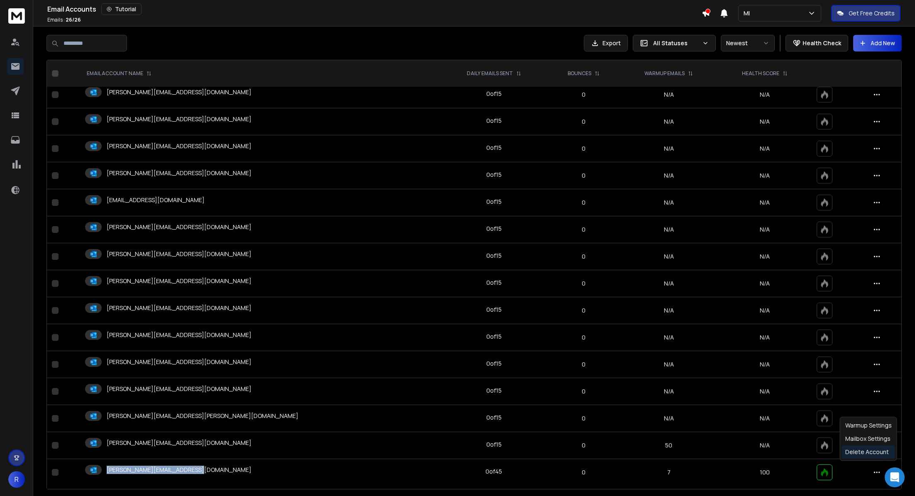
click at [858, 454] on div "Delete Account" at bounding box center [868, 451] width 53 height 13
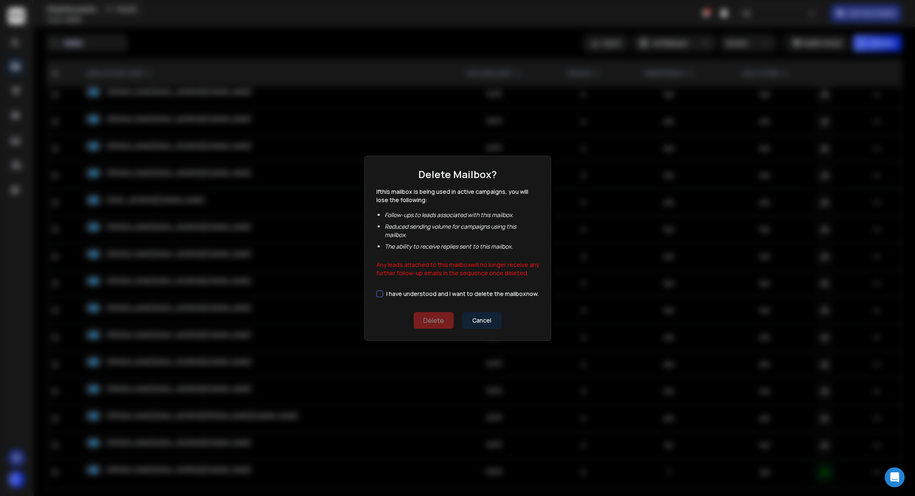
click at [386, 295] on label "I have understood and I want to delete the mailbox now." at bounding box center [462, 294] width 152 height 6
click at [383, 295] on button "I have understood and I want to delete the mailbox now." at bounding box center [379, 293] width 7 height 7
click at [434, 335] on div "Delete Mailbox? If this mailbox is being used in active campaigns, you will los…" at bounding box center [457, 248] width 187 height 185
click at [435, 322] on button "Delete" at bounding box center [434, 320] width 40 height 17
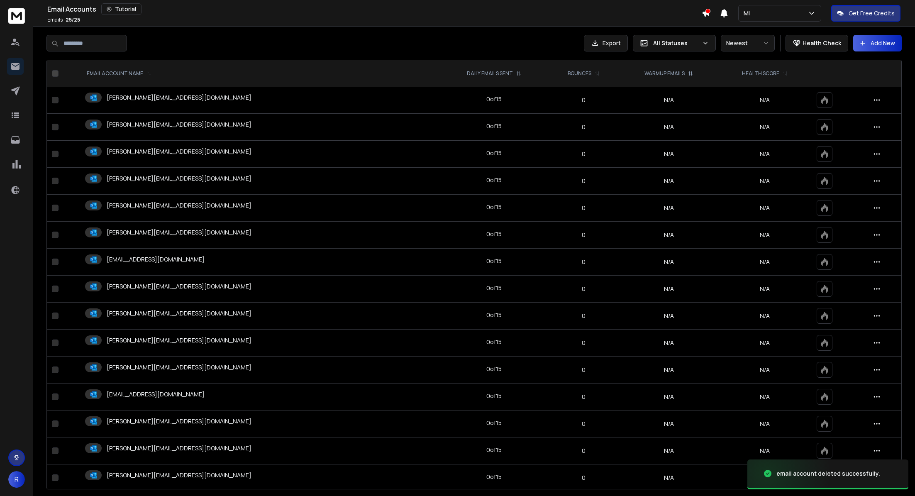
scroll to position [0, 0]
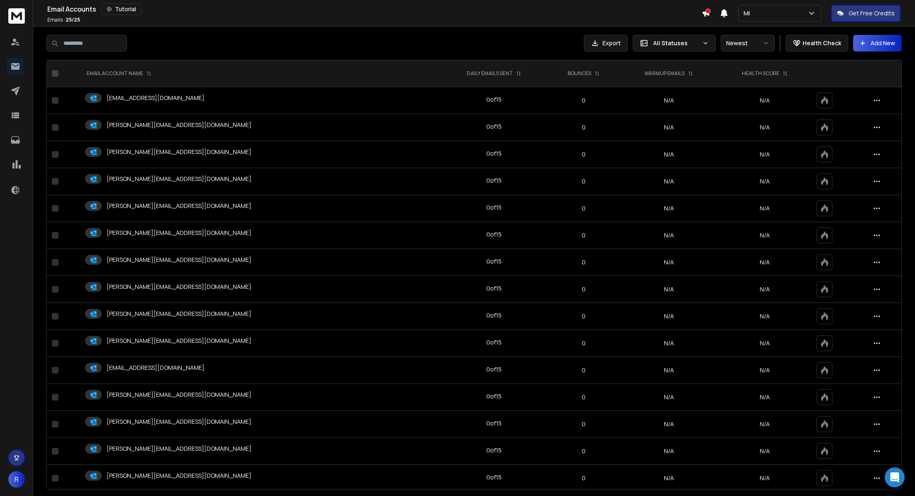
click at [887, 41] on button "Add New" at bounding box center [877, 43] width 49 height 17
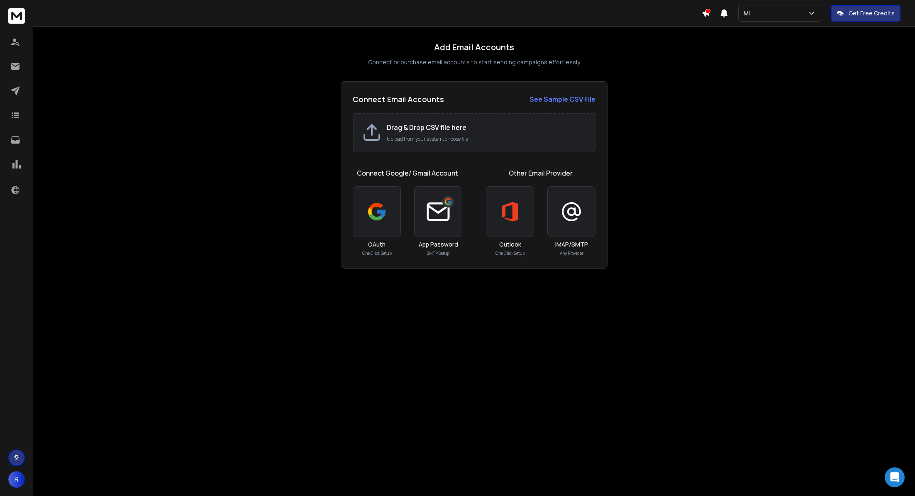
click at [501, 217] on icon at bounding box center [510, 212] width 20 height 20
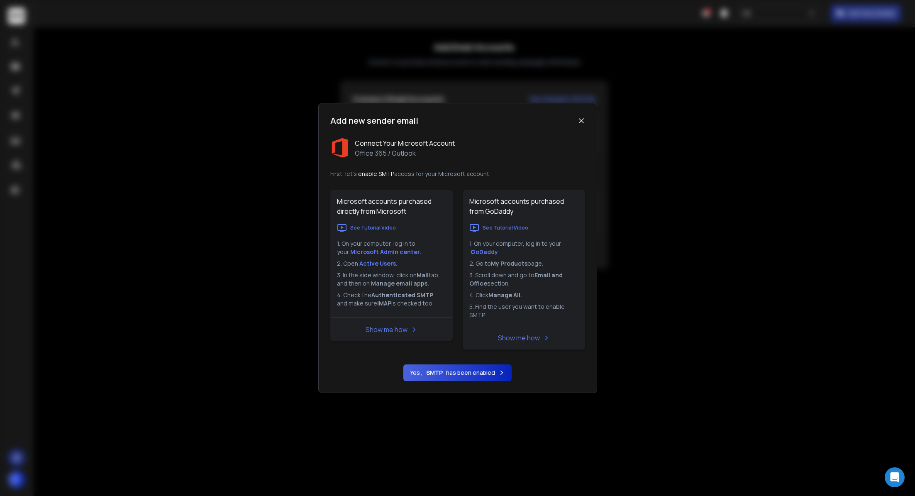
click at [433, 368] on b "SMTP" at bounding box center [434, 372] width 17 height 8
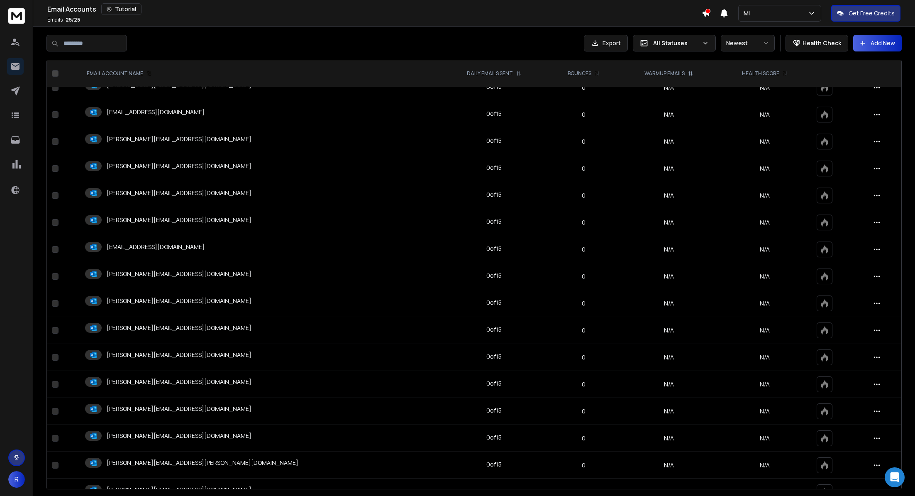
scroll to position [276, 0]
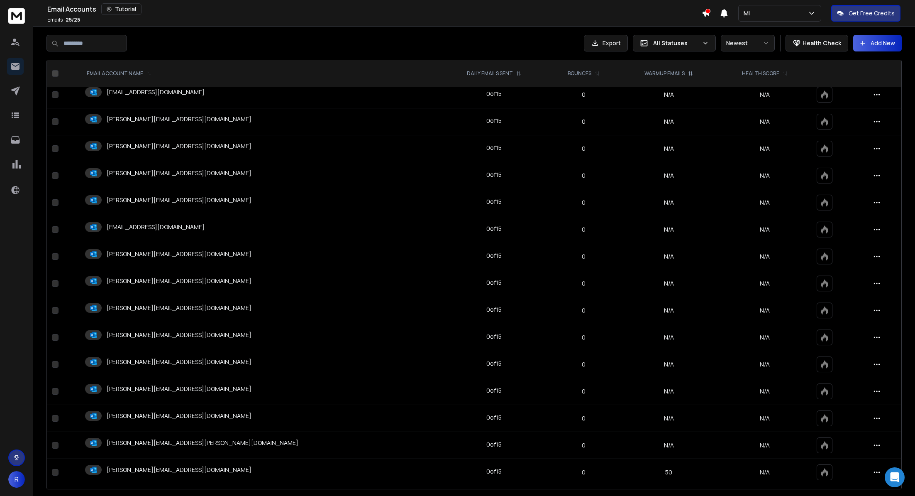
click at [867, 47] on button "Add New" at bounding box center [877, 43] width 49 height 17
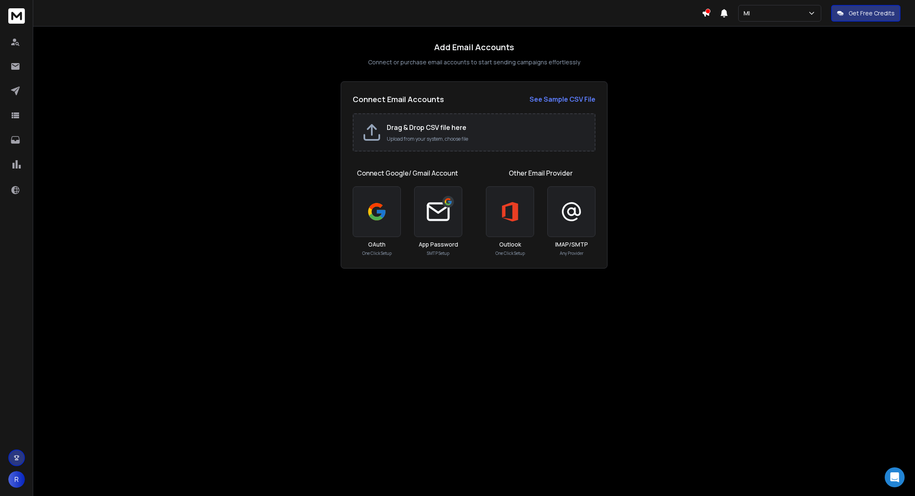
click at [500, 220] on div at bounding box center [510, 211] width 21 height 23
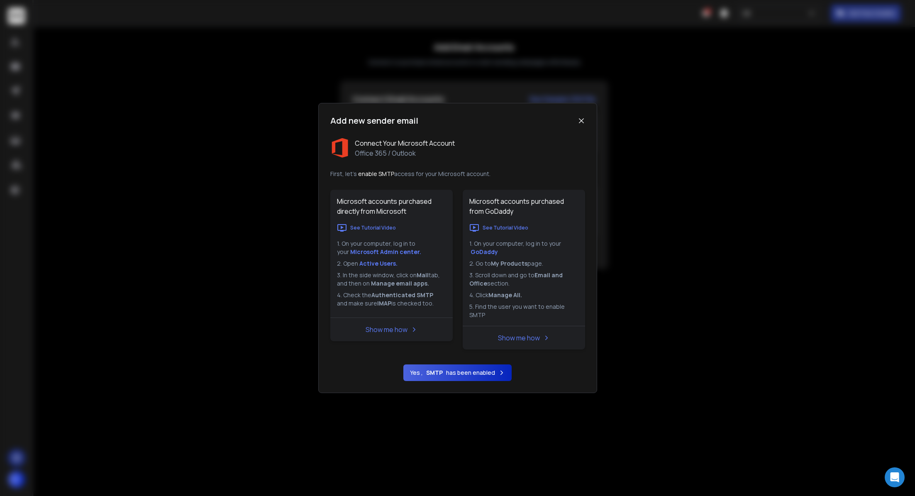
click at [432, 368] on b "SMTP" at bounding box center [434, 372] width 17 height 8
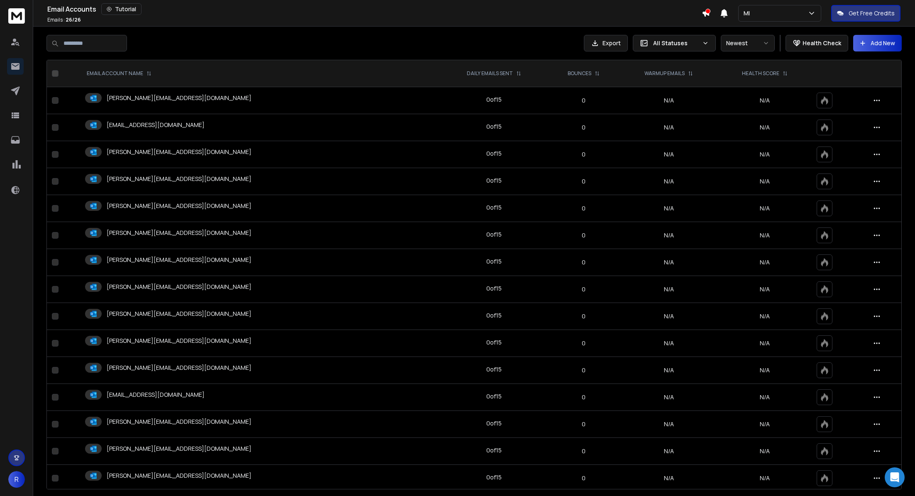
click at [877, 35] on button "Add New" at bounding box center [877, 43] width 49 height 17
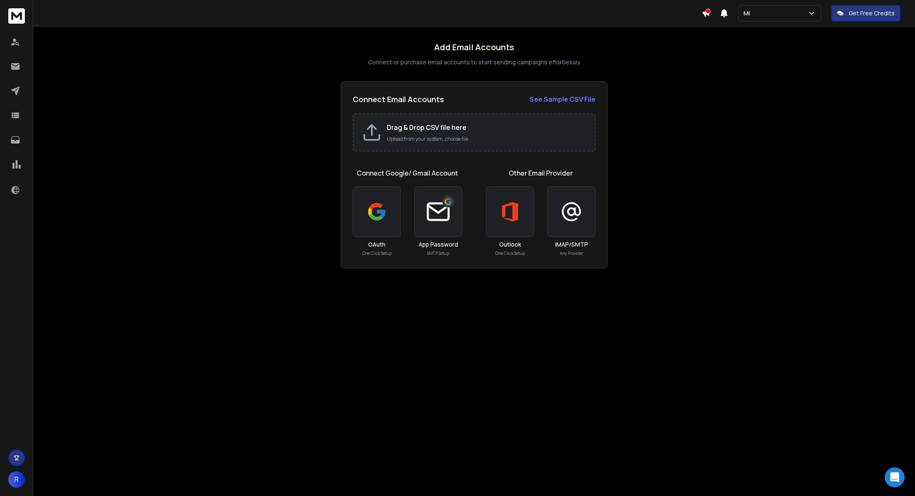
click at [521, 203] on div at bounding box center [510, 211] width 48 height 51
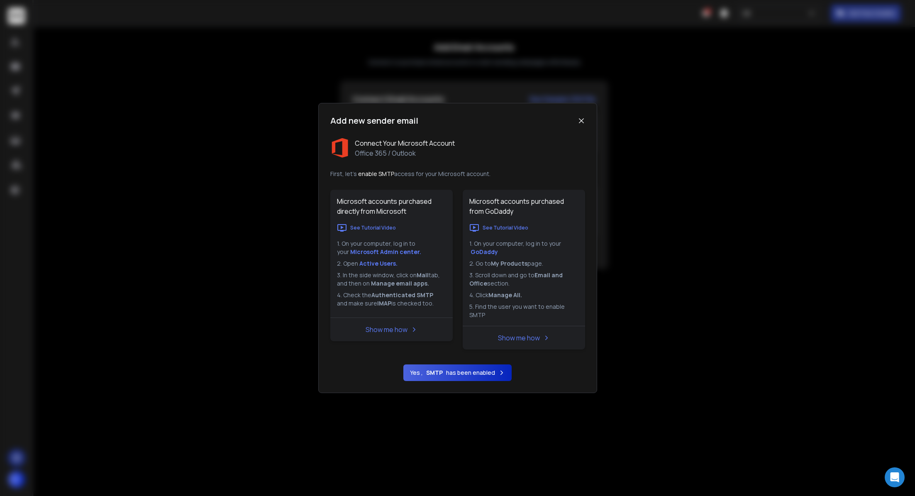
click at [436, 359] on div "Yes , SMTP has been enabled" at bounding box center [457, 369] width 255 height 23
click at [432, 368] on b "SMTP" at bounding box center [434, 372] width 17 height 8
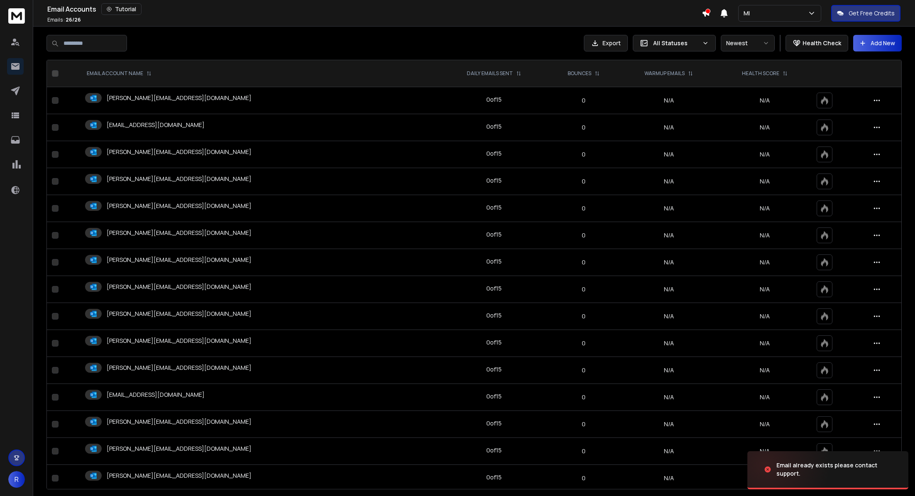
scroll to position [303, 0]
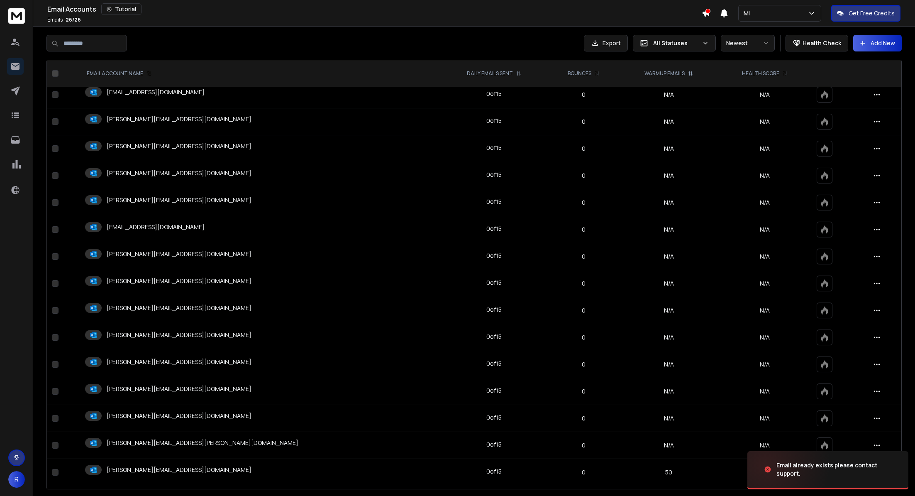
click at [885, 38] on button "Add New" at bounding box center [877, 43] width 49 height 17
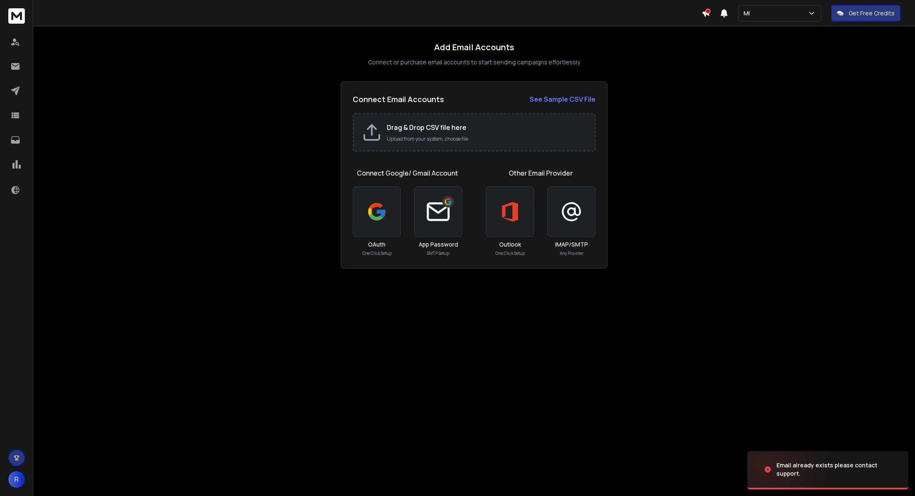
click at [510, 215] on icon at bounding box center [510, 212] width 20 height 20
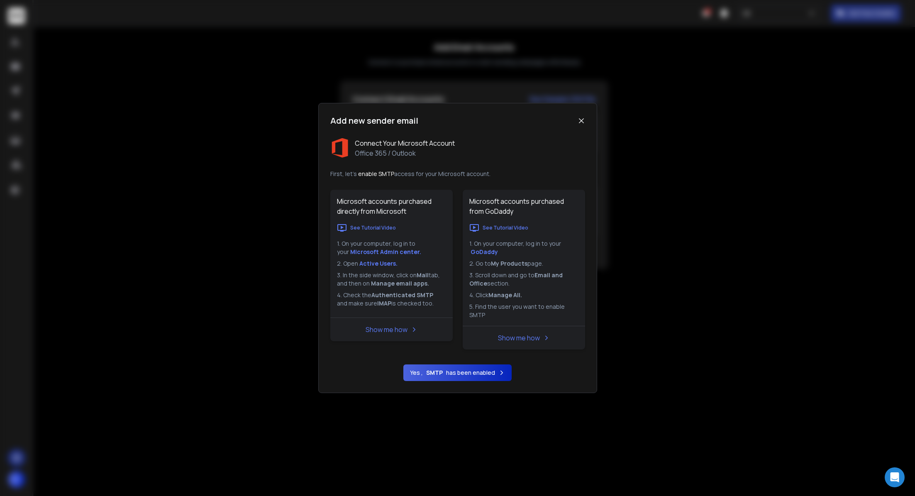
click at [447, 366] on button "Yes , SMTP has been enabled" at bounding box center [457, 372] width 108 height 17
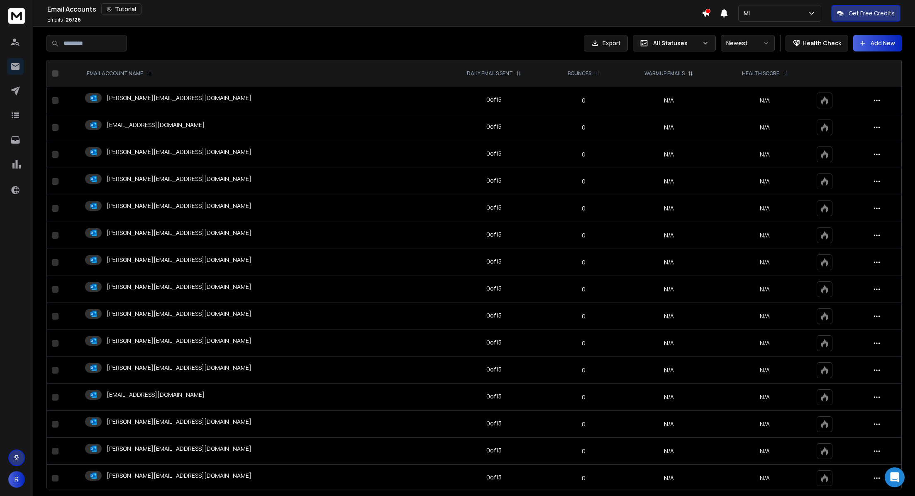
click at [887, 43] on button "Add New" at bounding box center [877, 43] width 49 height 17
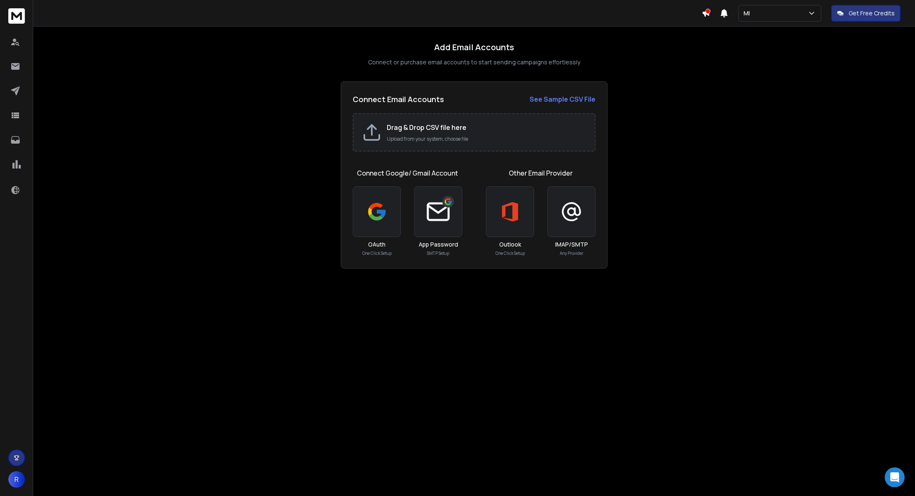
click at [497, 227] on div at bounding box center [510, 211] width 48 height 51
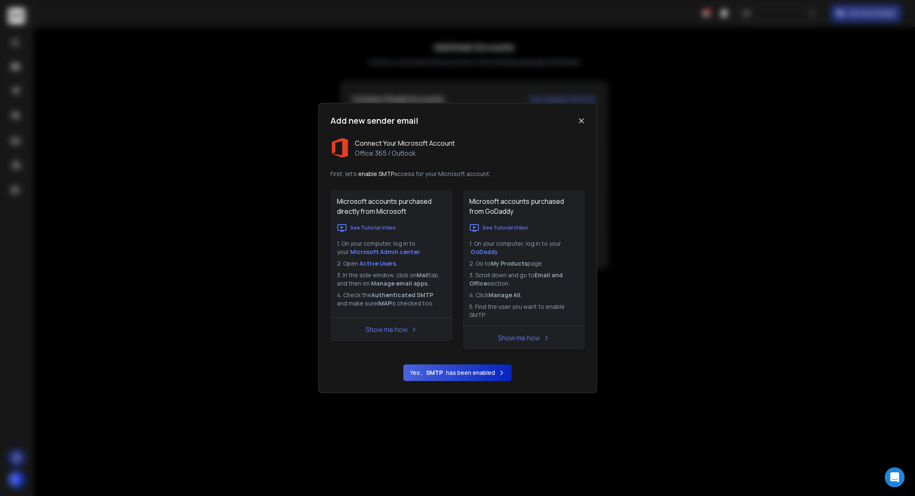
click at [444, 367] on button "Yes , SMTP has been enabled" at bounding box center [457, 372] width 108 height 17
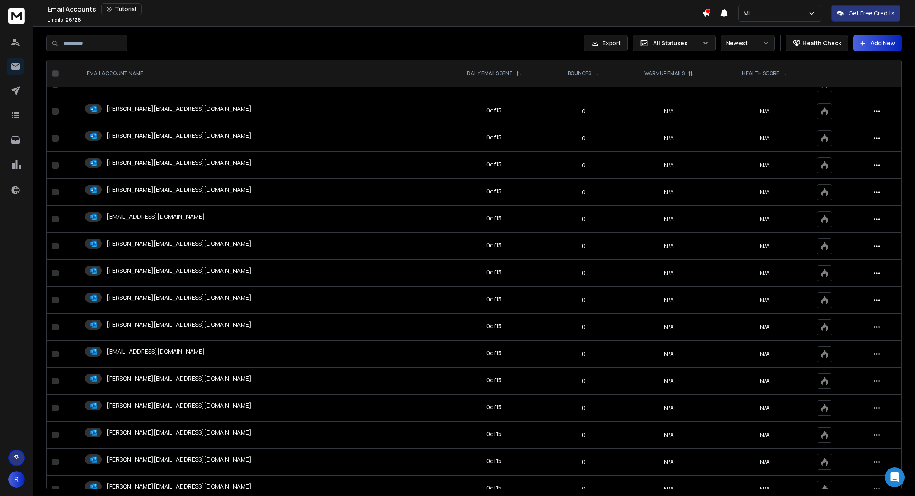
scroll to position [303, 0]
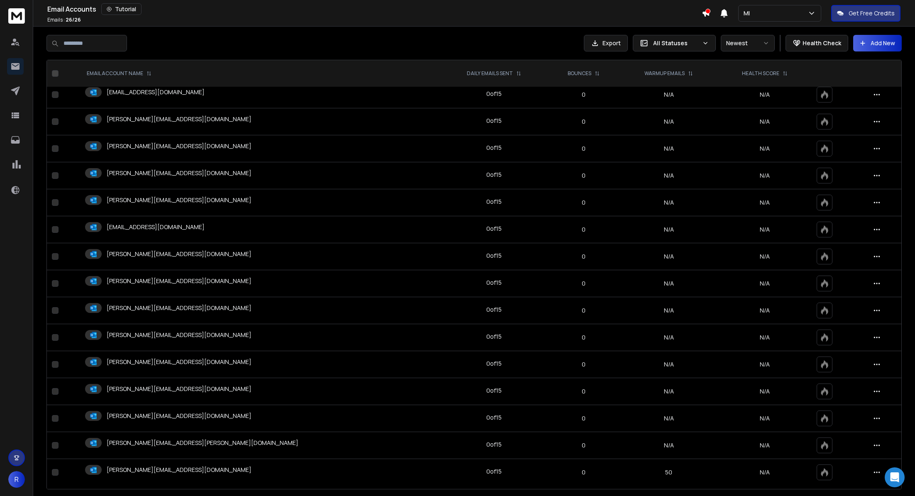
click at [102, 59] on div "Export All Statuses Newest Health Check Add New EMAIL ACCOUNT NAME DAILY EMAILS…" at bounding box center [473, 262] width 855 height 454
click at [100, 53] on div "Export All Statuses Newest Health Check Add New EMAIL ACCOUNT NAME DAILY EMAILS…" at bounding box center [473, 262] width 855 height 454
click at [89, 49] on input at bounding box center [86, 43] width 81 height 17
type input "***"
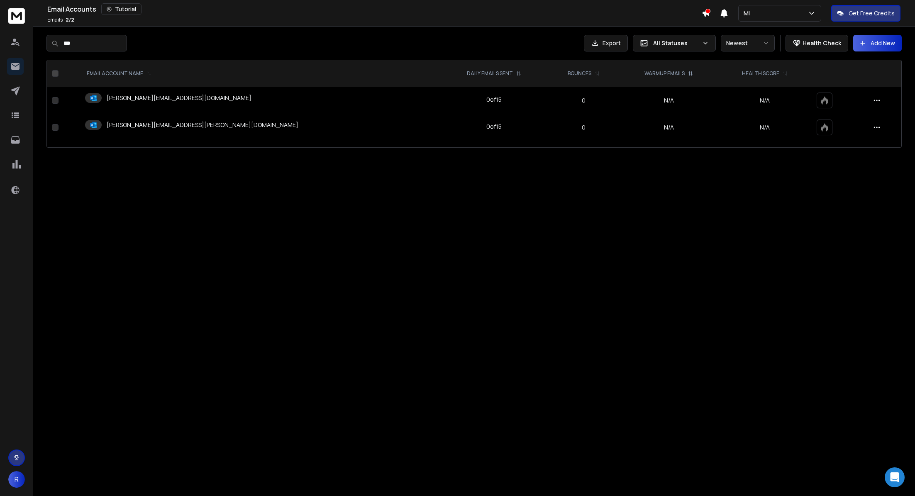
click at [880, 46] on button "Add New" at bounding box center [877, 43] width 49 height 17
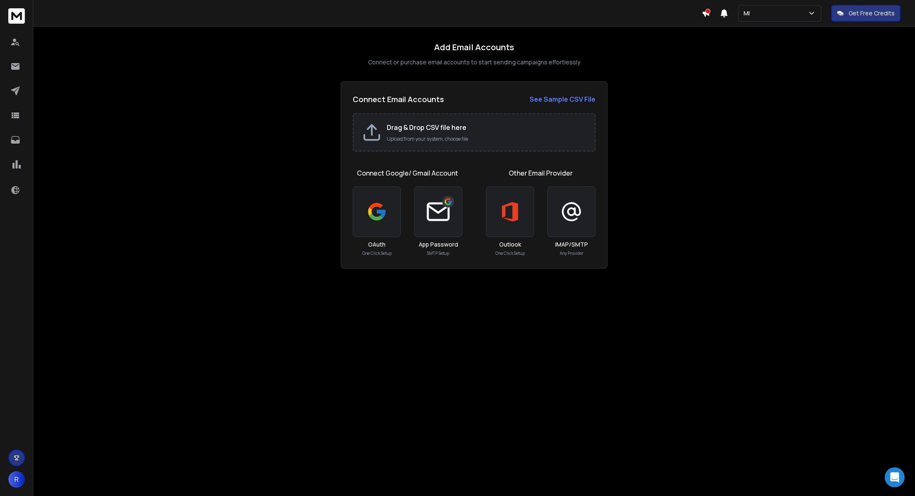
click at [516, 209] on icon at bounding box center [510, 212] width 16 height 20
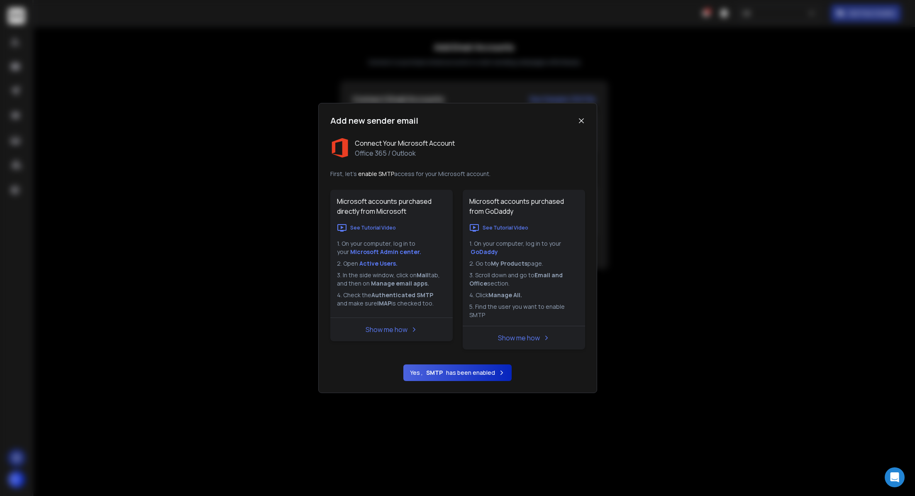
click at [440, 368] on b "SMTP" at bounding box center [434, 372] width 17 height 8
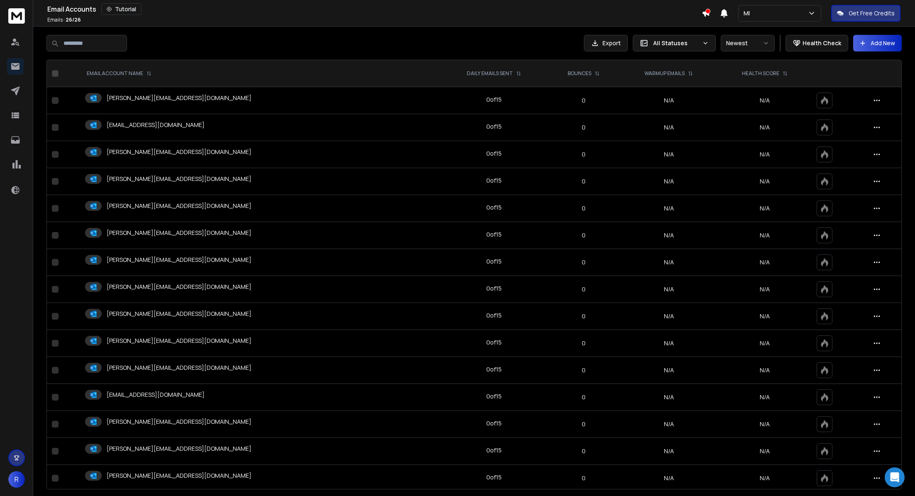
click at [880, 43] on button "Add New" at bounding box center [877, 43] width 49 height 17
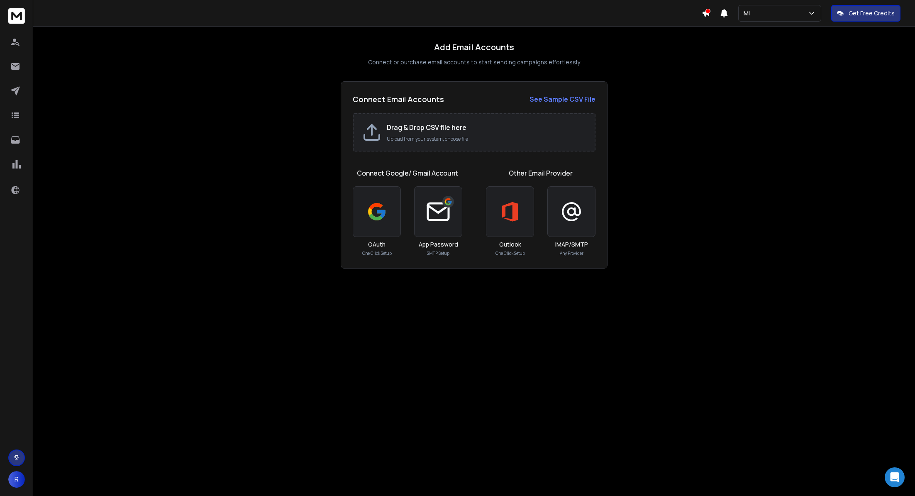
click at [498, 220] on div at bounding box center [510, 211] width 48 height 51
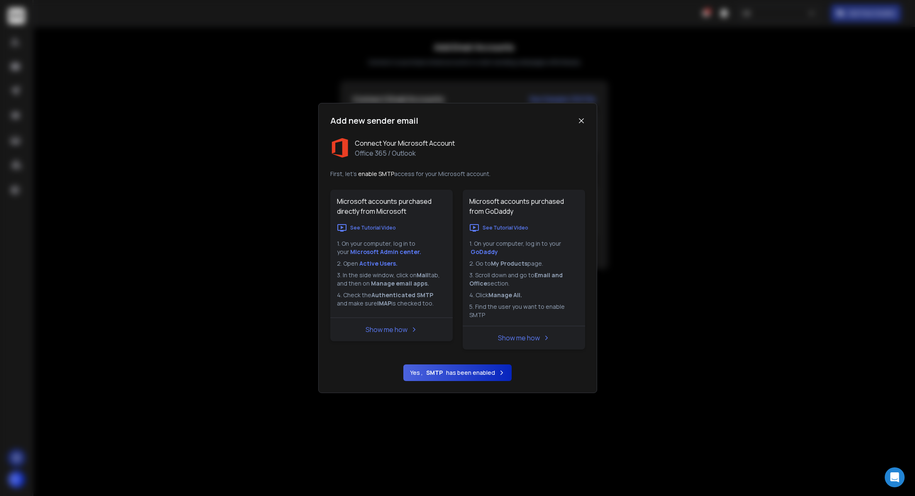
click at [442, 368] on b "SMTP" at bounding box center [434, 372] width 17 height 8
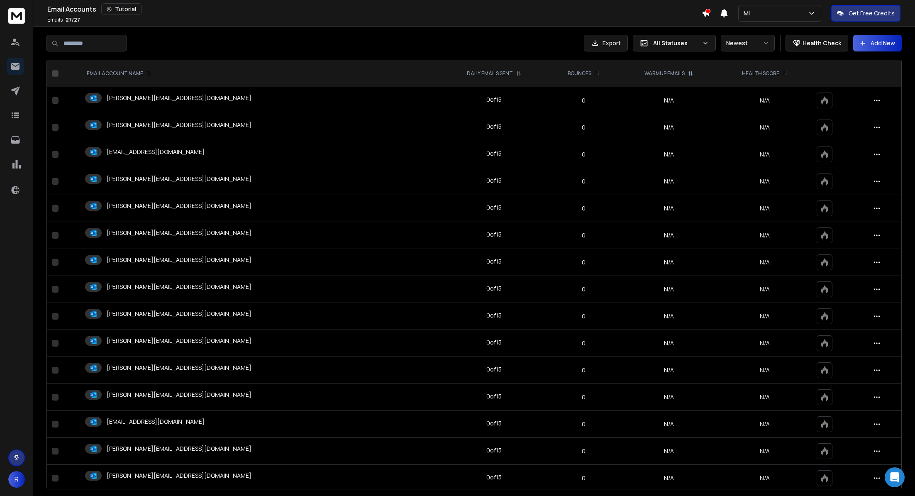
click at [53, 73] on button "button" at bounding box center [55, 73] width 7 height 7
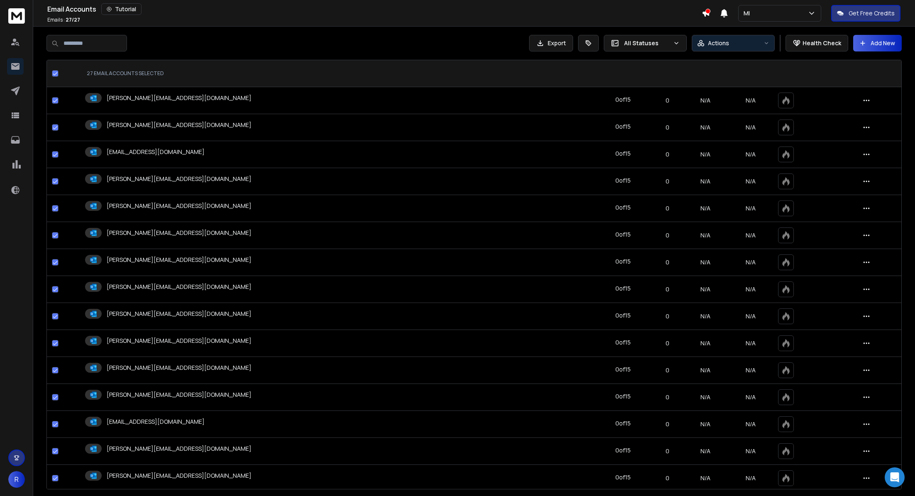
click at [713, 40] on p "Actions" at bounding box center [718, 43] width 21 height 8
click at [720, 87] on div "Enable Warmup" at bounding box center [728, 88] width 56 height 9
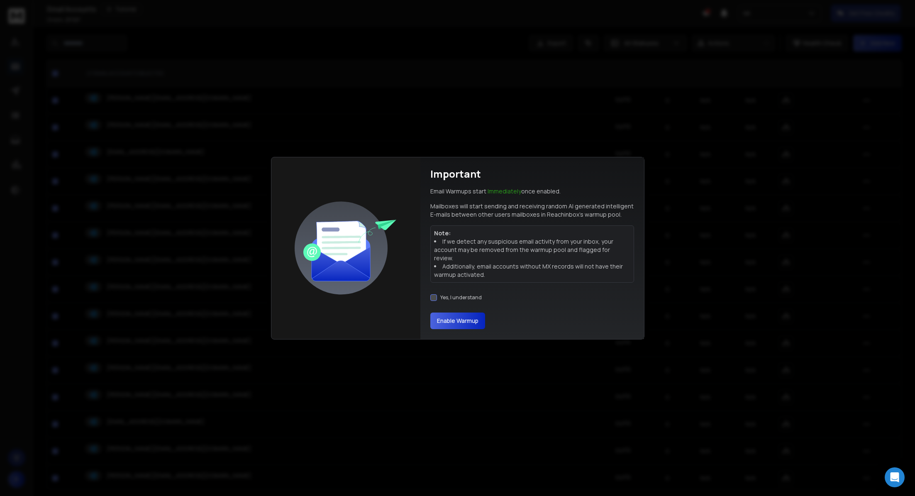
click at [434, 294] on button "Yes, I understand" at bounding box center [433, 297] width 7 height 7
click at [451, 316] on button "Enable Warmup" at bounding box center [457, 320] width 55 height 17
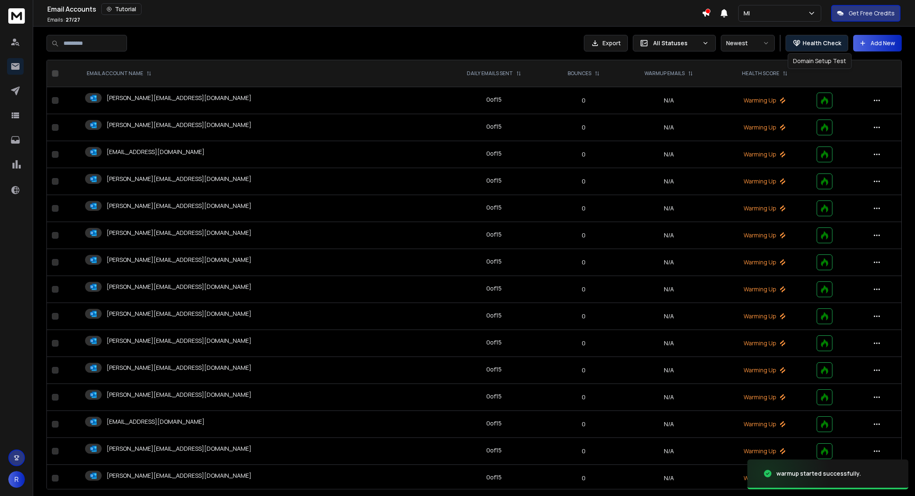
click at [806, 44] on p "Health Check" at bounding box center [822, 43] width 39 height 8
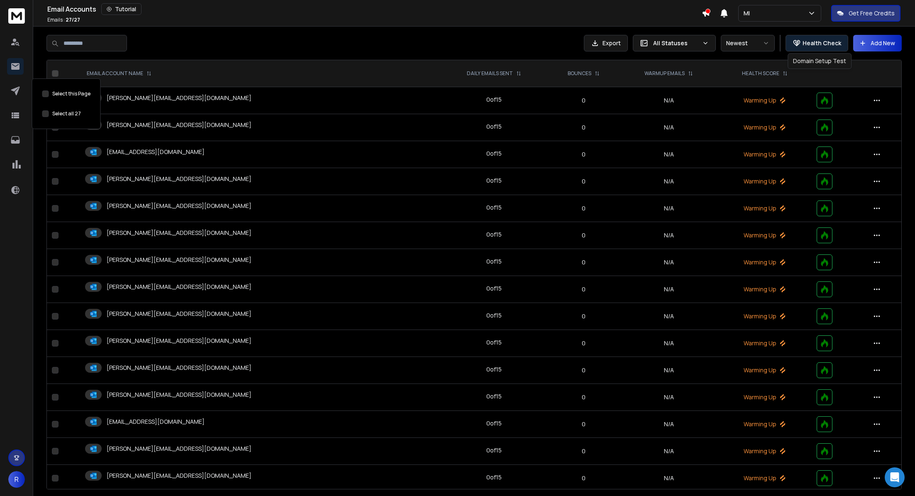
click at [53, 73] on button "Select this Page" at bounding box center [55, 73] width 7 height 7
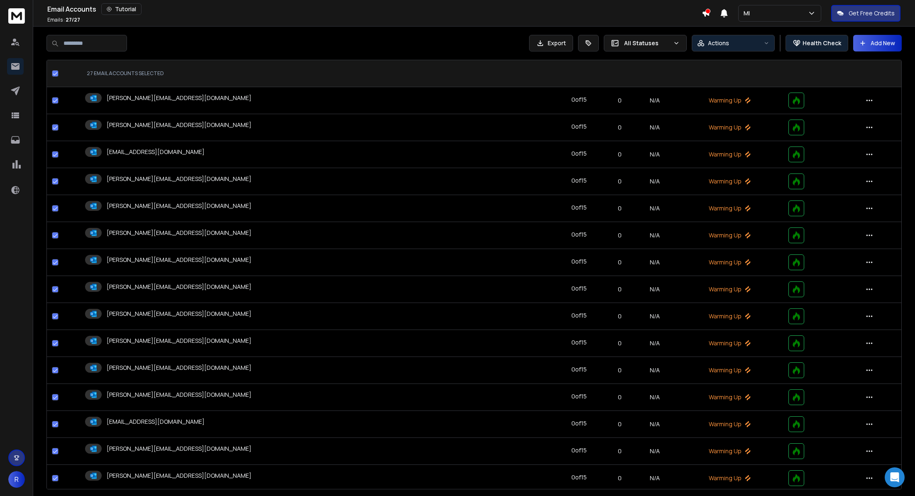
click at [729, 41] on p "Actions" at bounding box center [718, 43] width 21 height 8
click at [720, 62] on div "Bulk Edit" at bounding box center [717, 62] width 35 height 8
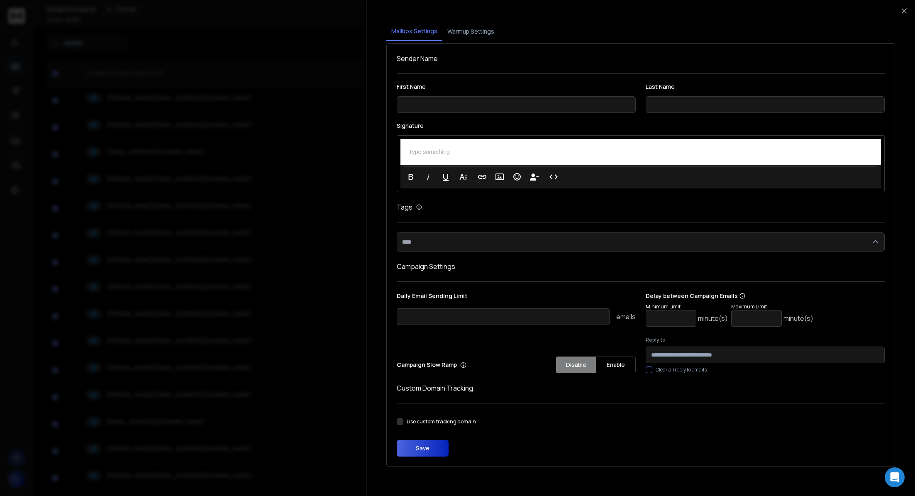
click at [496, 119] on form "First Name Last Name Signature Type something Clear Formatting Font Family Aria…" at bounding box center [641, 270] width 488 height 373
click at [493, 111] on input "text" at bounding box center [516, 104] width 239 height 17
type input "*******"
click at [507, 146] on div at bounding box center [640, 152] width 481 height 26
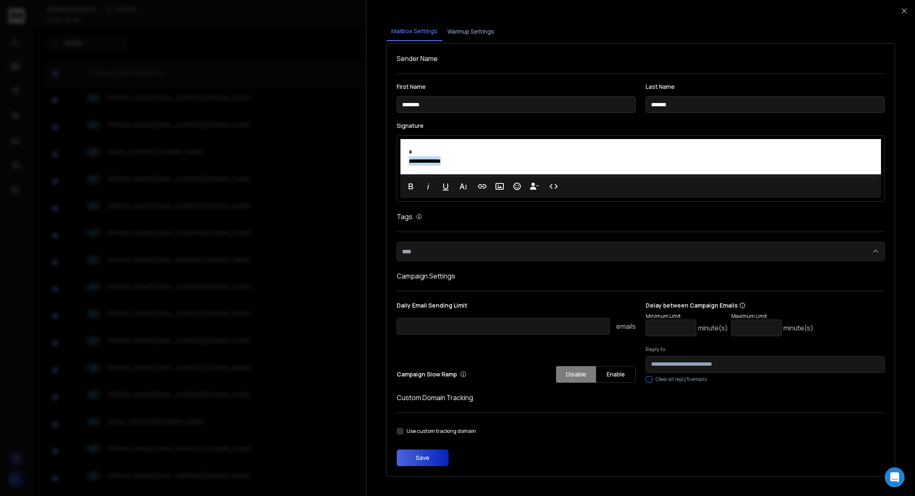
drag, startPoint x: 470, startPoint y: 163, endPoint x: 403, endPoint y: 161, distance: 67.3
click at [403, 161] on div "**********" at bounding box center [640, 156] width 481 height 35
